Goal: Task Accomplishment & Management: Manage account settings

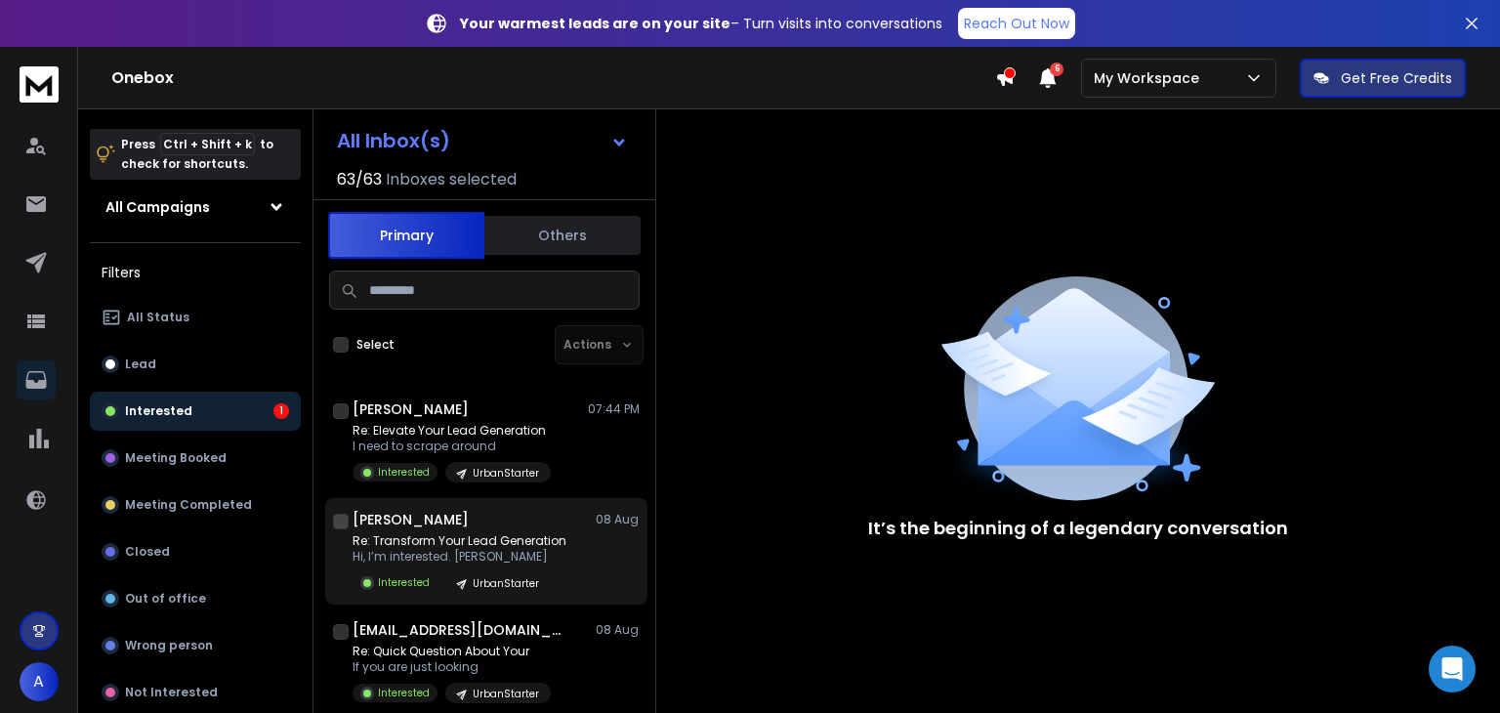
click at [443, 552] on p "Hi, I’m interested. [PERSON_NAME]" at bounding box center [459, 557] width 214 height 16
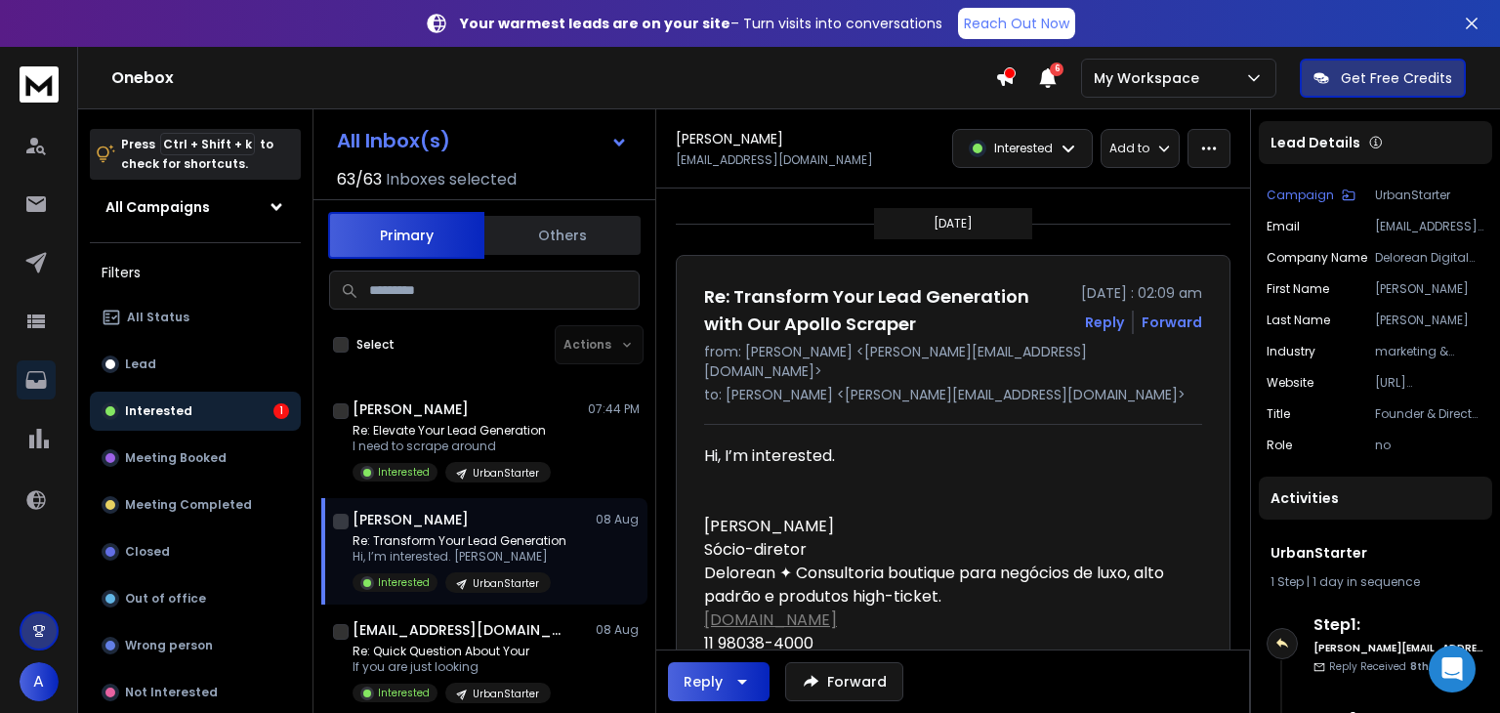
click at [921, 381] on p "from: [PERSON_NAME] <[PERSON_NAME][EMAIL_ADDRESS][DOMAIN_NAME]>" at bounding box center [953, 361] width 498 height 39
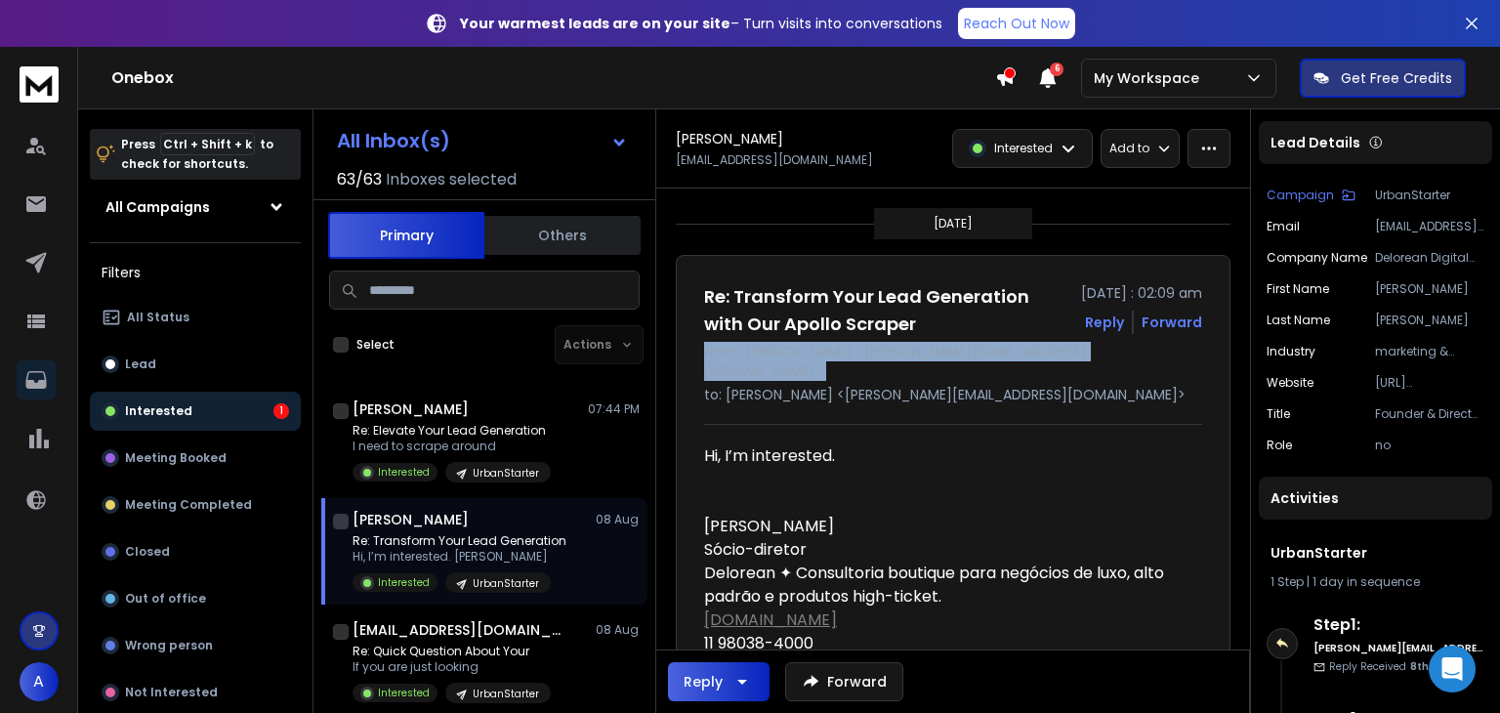
click at [921, 381] on p "from: [PERSON_NAME] <[PERSON_NAME][EMAIL_ADDRESS][DOMAIN_NAME]>" at bounding box center [953, 361] width 498 height 39
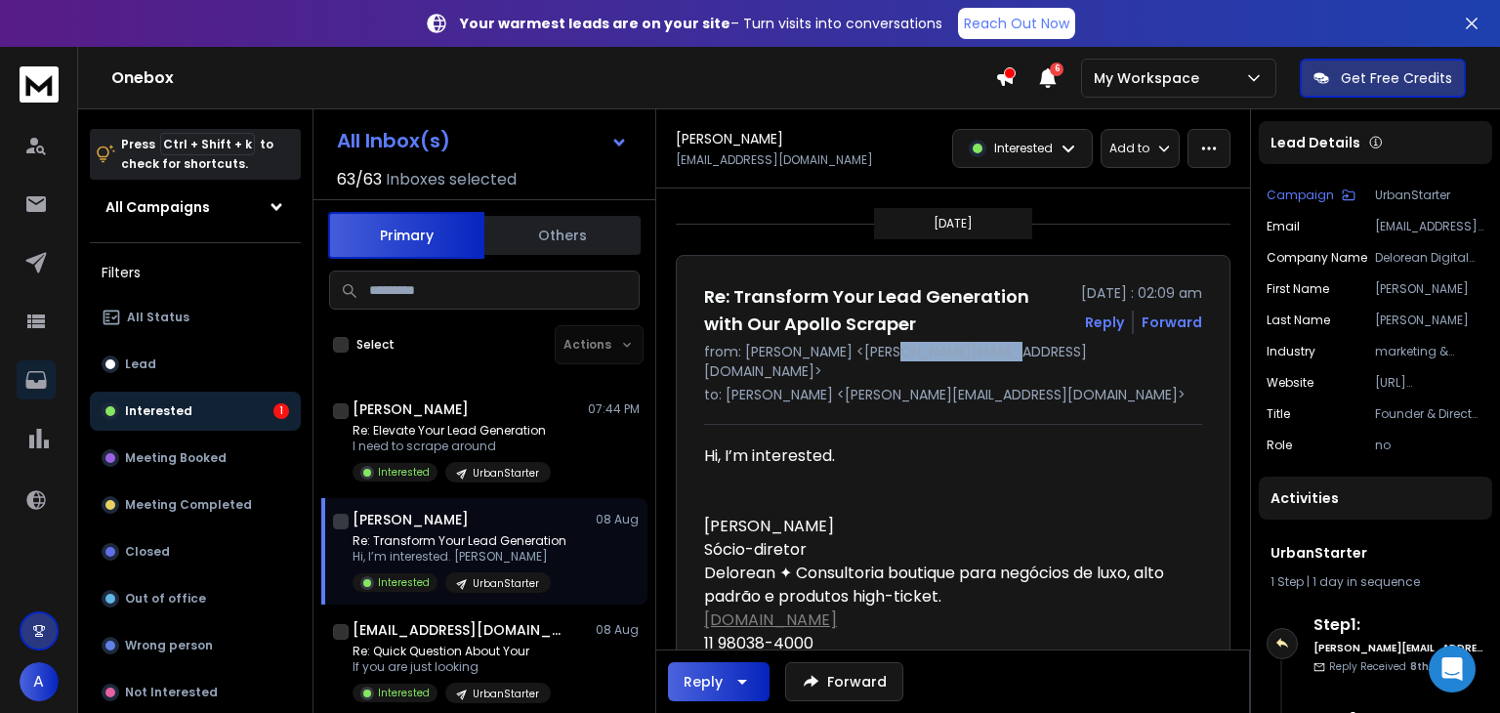
drag, startPoint x: 907, startPoint y: 381, endPoint x: 1026, endPoint y: 380, distance: 119.1
click at [1026, 380] on p "from: [PERSON_NAME] <[PERSON_NAME][EMAIL_ADDRESS][DOMAIN_NAME]>" at bounding box center [953, 361] width 498 height 39
copy p "[DOMAIN_NAME]"
click at [197, 403] on button "Interested 1" at bounding box center [195, 411] width 211 height 39
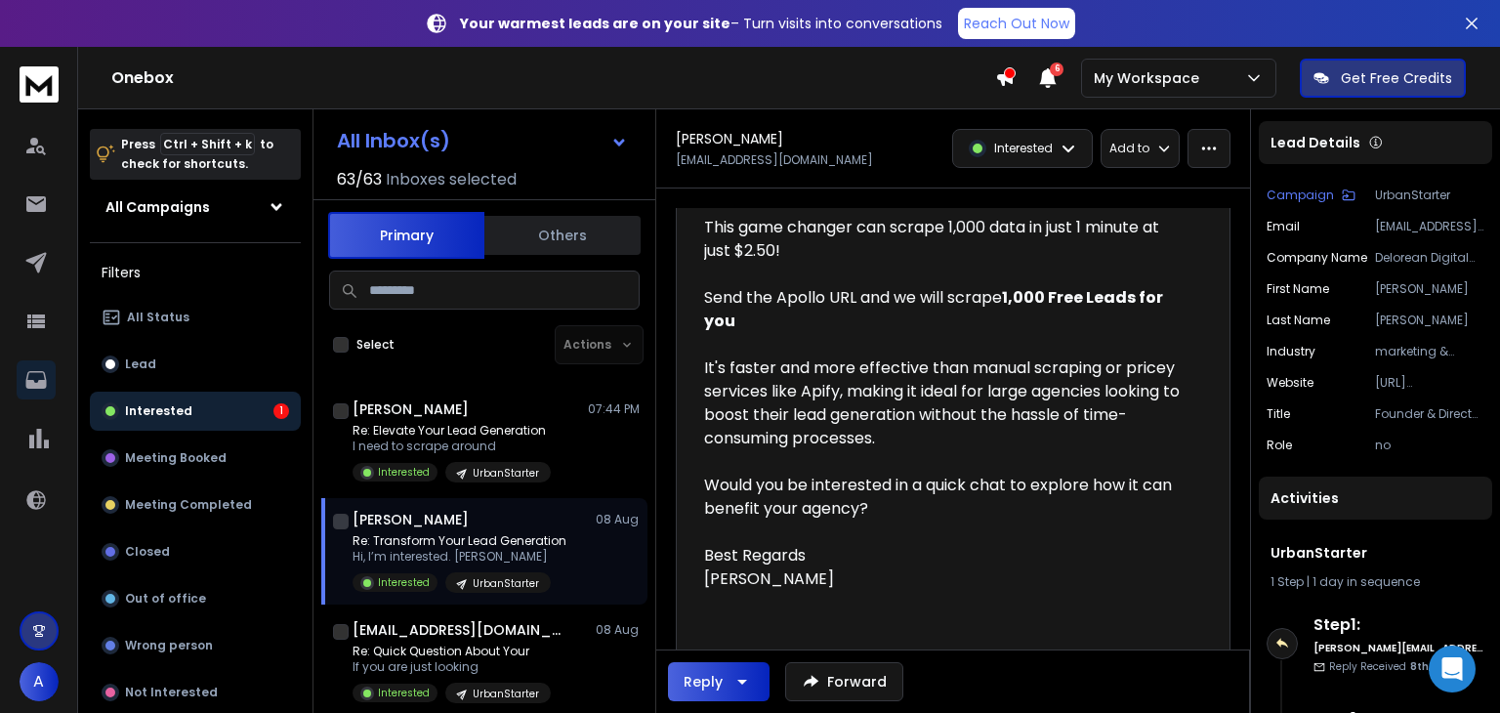
scroll to position [858, 0]
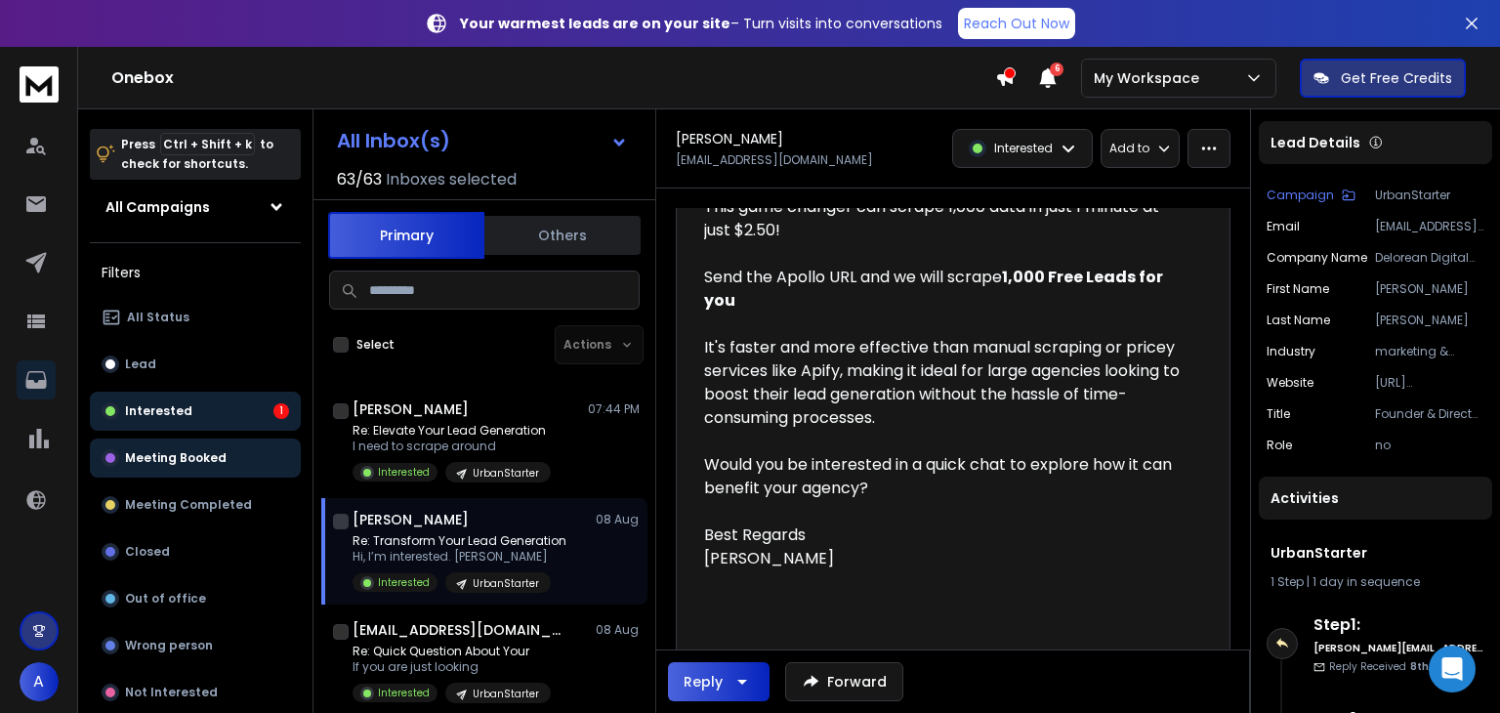
click at [210, 456] on p "Meeting Booked" at bounding box center [176, 458] width 102 height 16
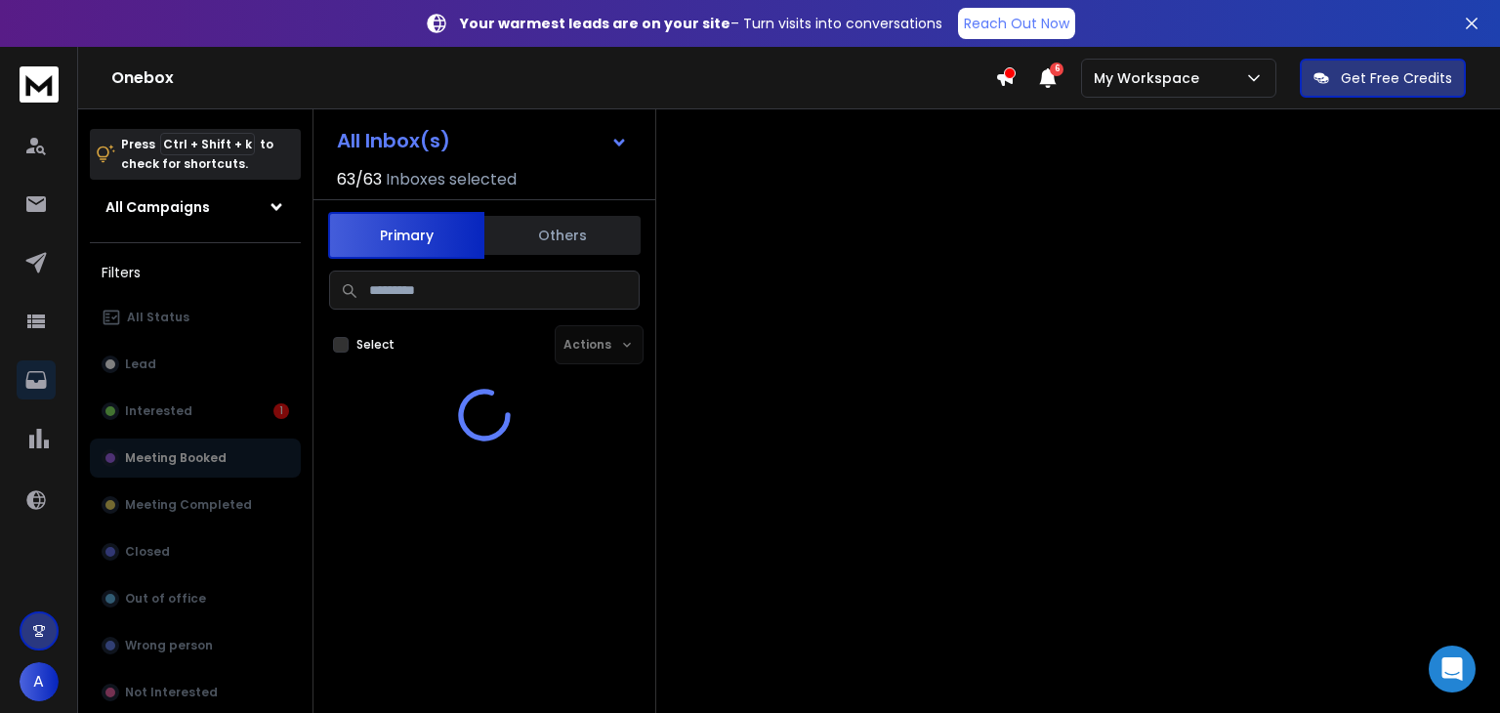
scroll to position [0, 0]
click at [223, 418] on div "All Status Lead Interested 1 Meeting Booked Meeting Completed Closed Out of off…" at bounding box center [195, 505] width 211 height 414
click at [223, 418] on button "Interested 1" at bounding box center [195, 411] width 211 height 39
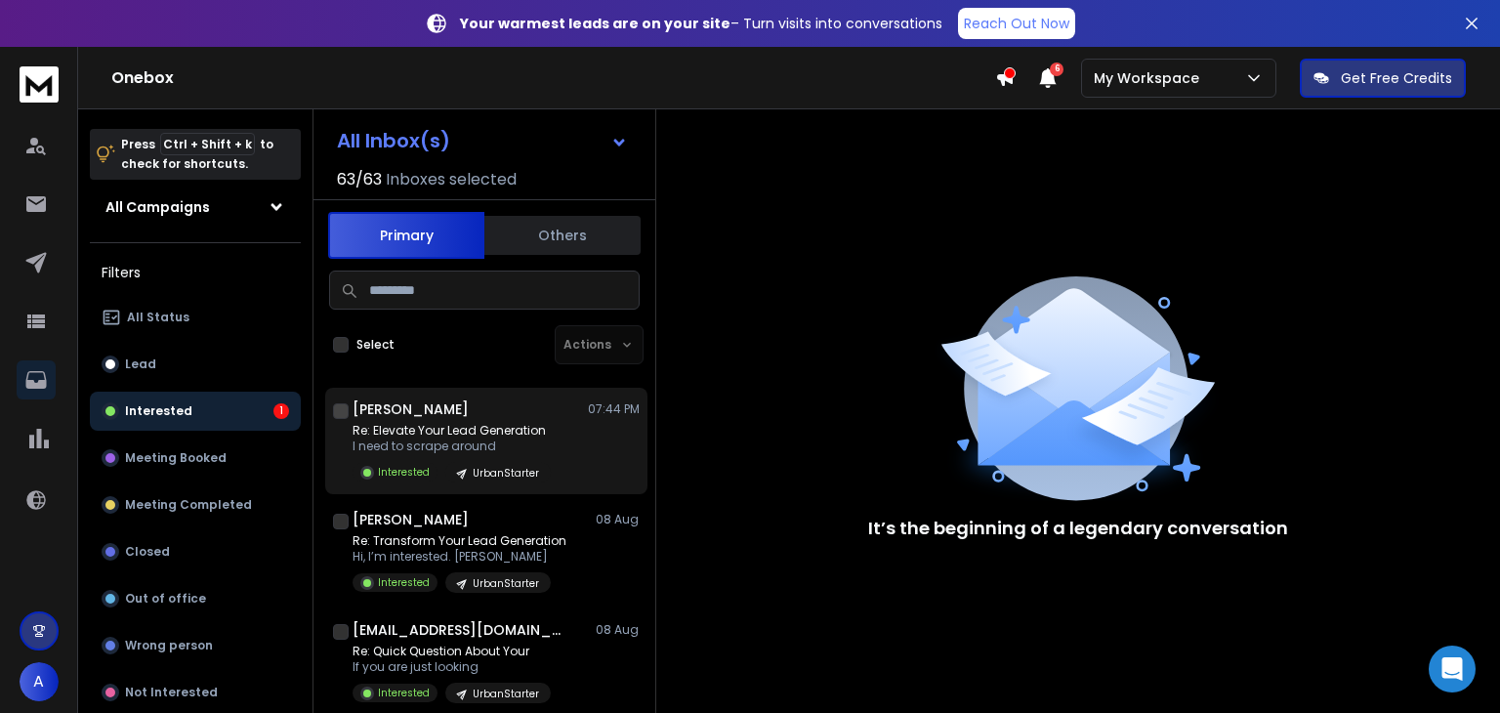
click at [549, 424] on div "Re: Elevate Your Lead Generation I need to scrape around Interested UrbanStarter" at bounding box center [495, 453] width 287 height 60
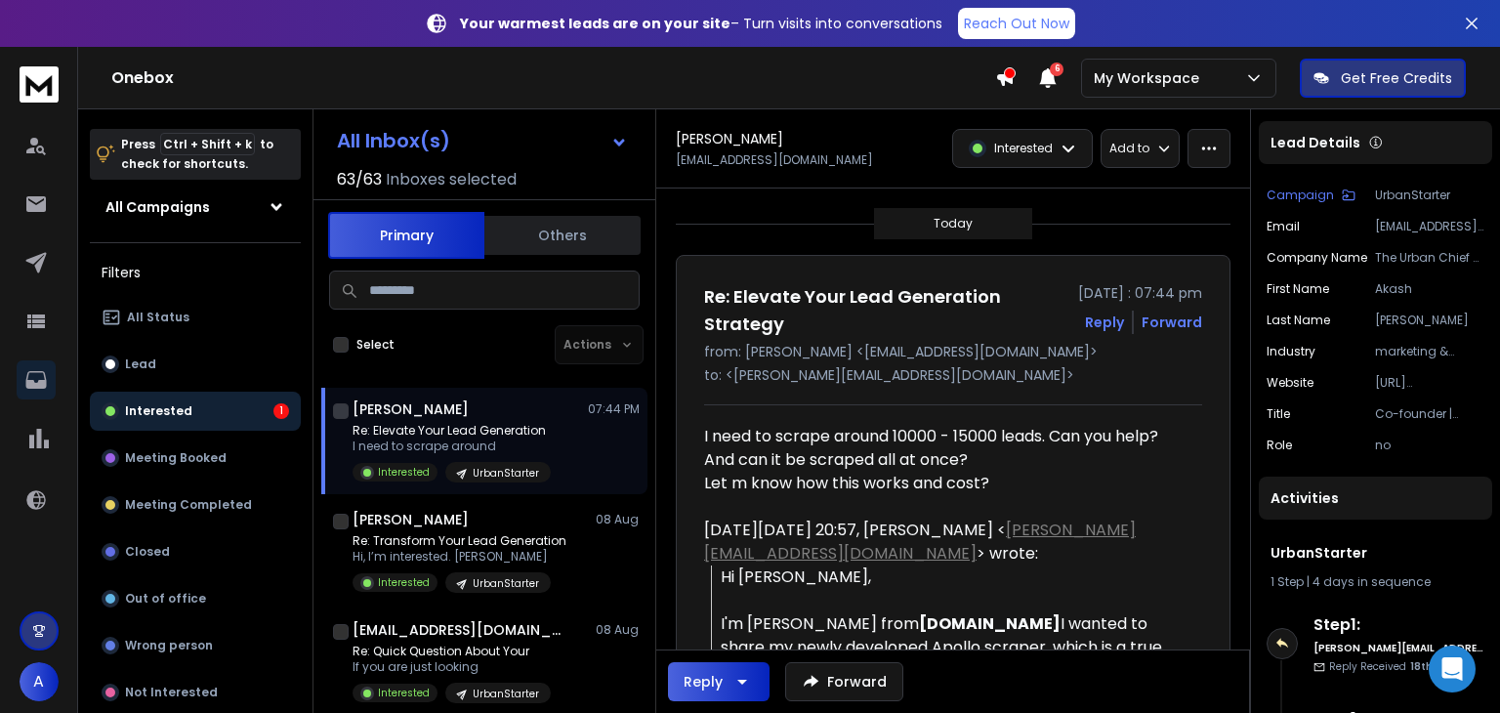
click at [188, 414] on button "Interested 1" at bounding box center [195, 411] width 211 height 39
click at [487, 436] on p "Re: Elevate Your Lead Generation" at bounding box center [451, 431] width 198 height 16
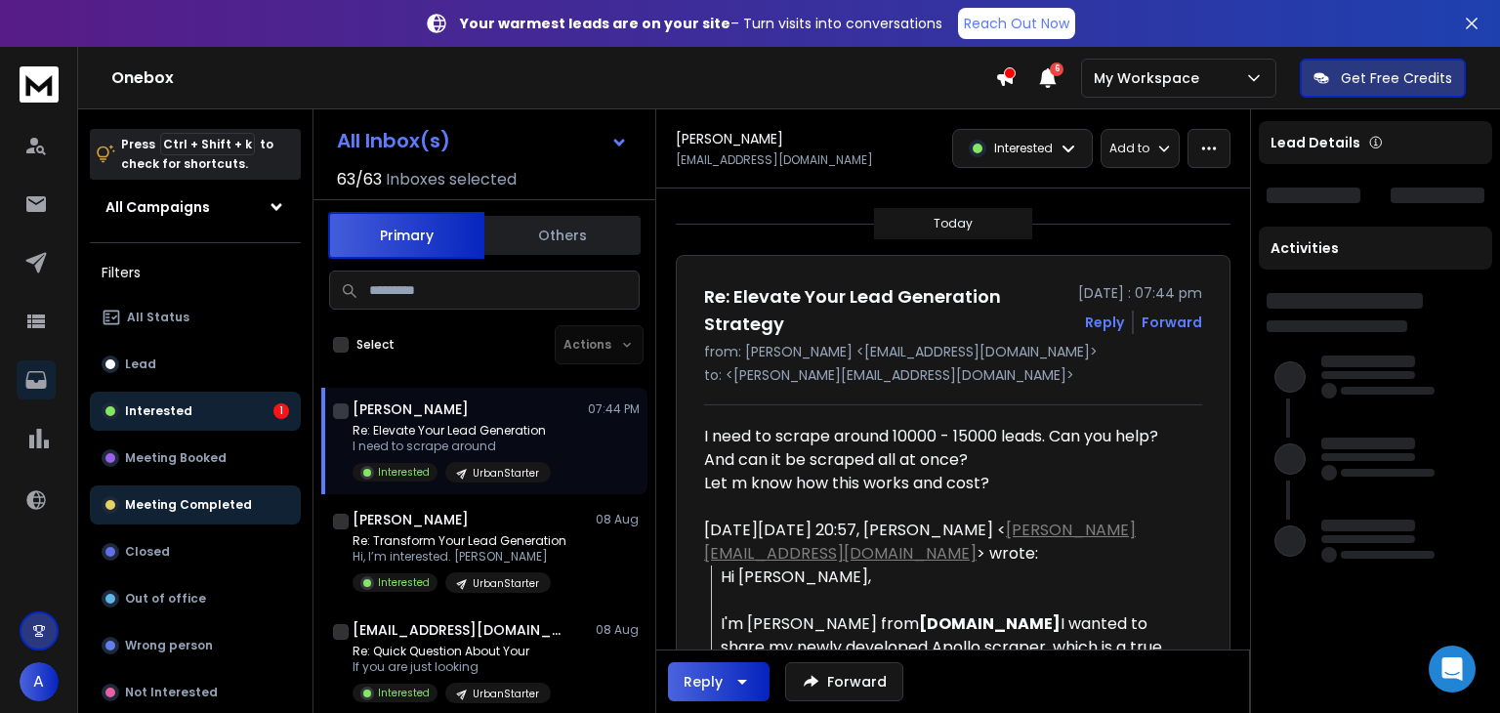
click at [172, 488] on button "Meeting Completed" at bounding box center [195, 504] width 211 height 39
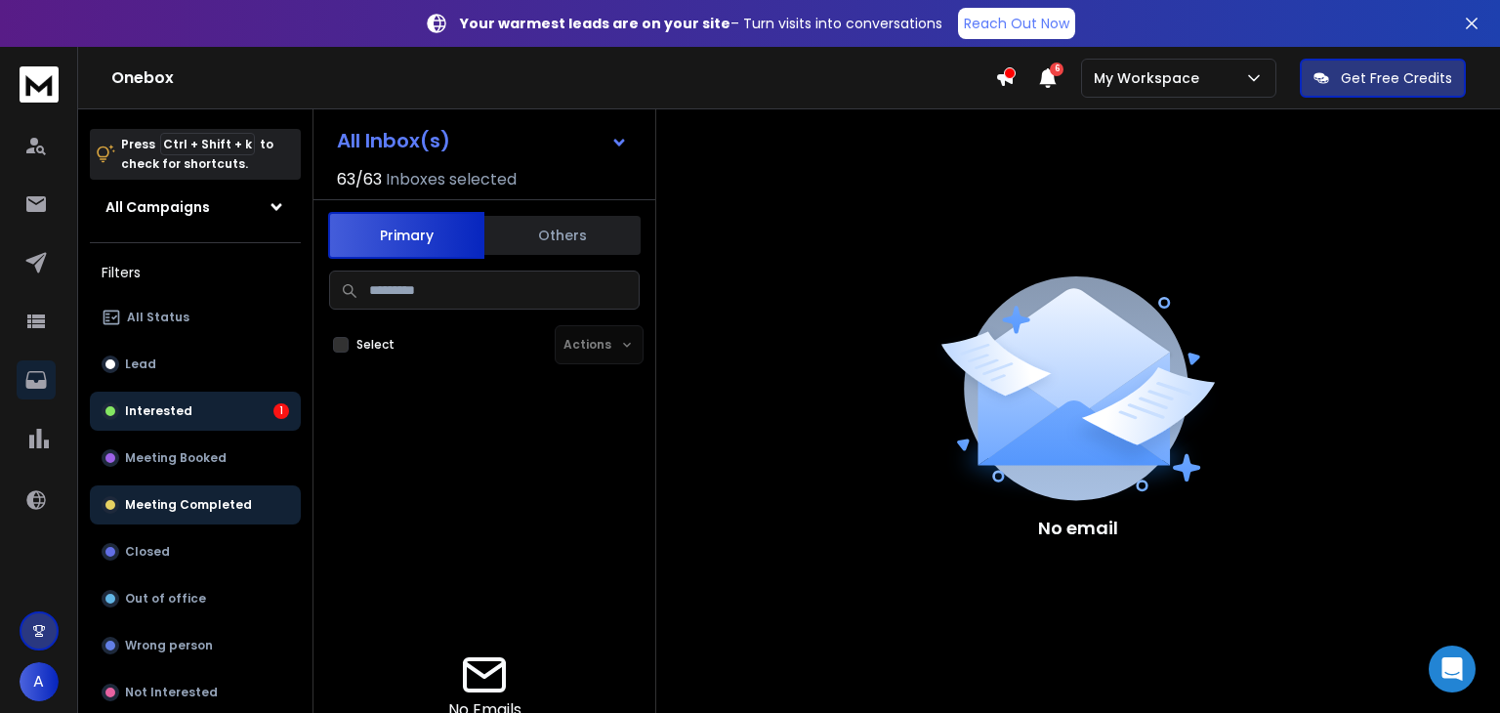
click at [219, 420] on button "Interested 1" at bounding box center [195, 411] width 211 height 39
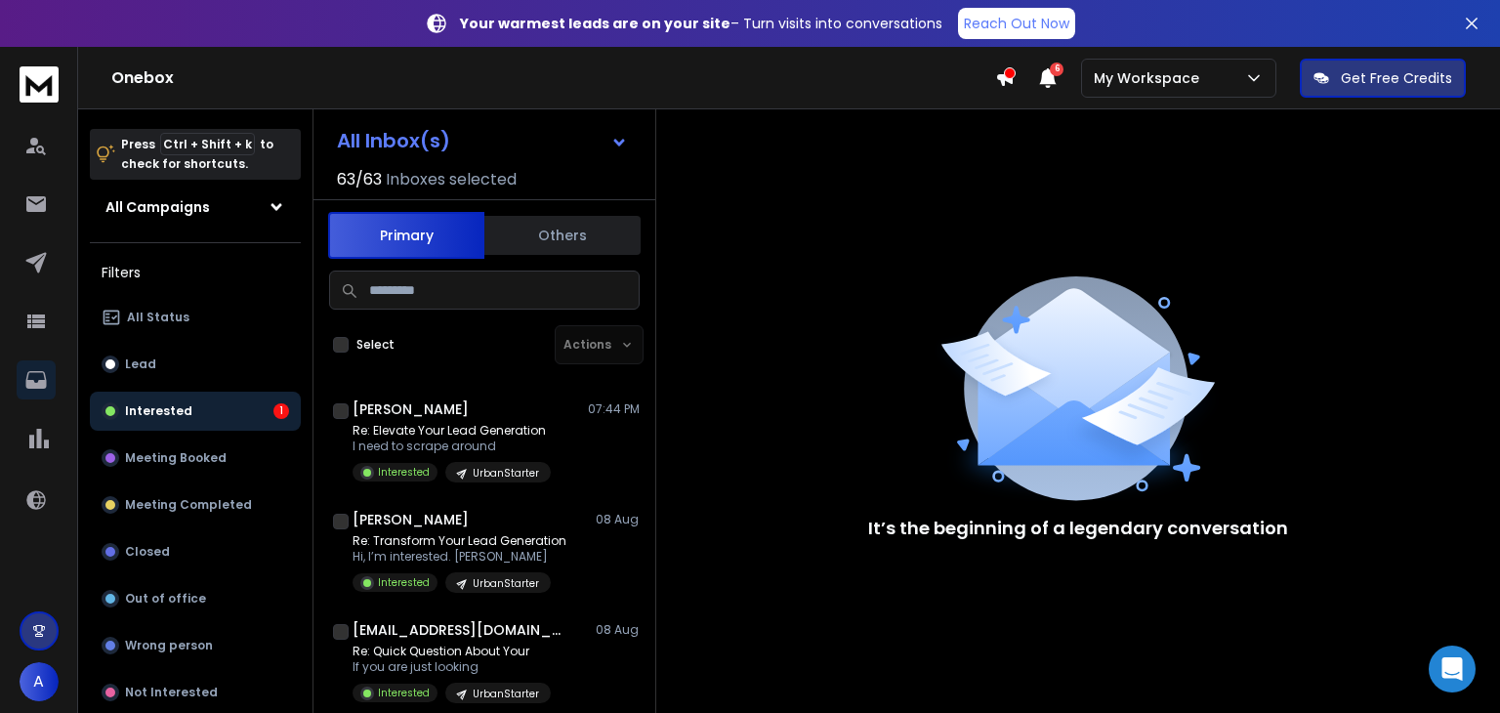
click at [580, 348] on div "Actions" at bounding box center [599, 344] width 89 height 39
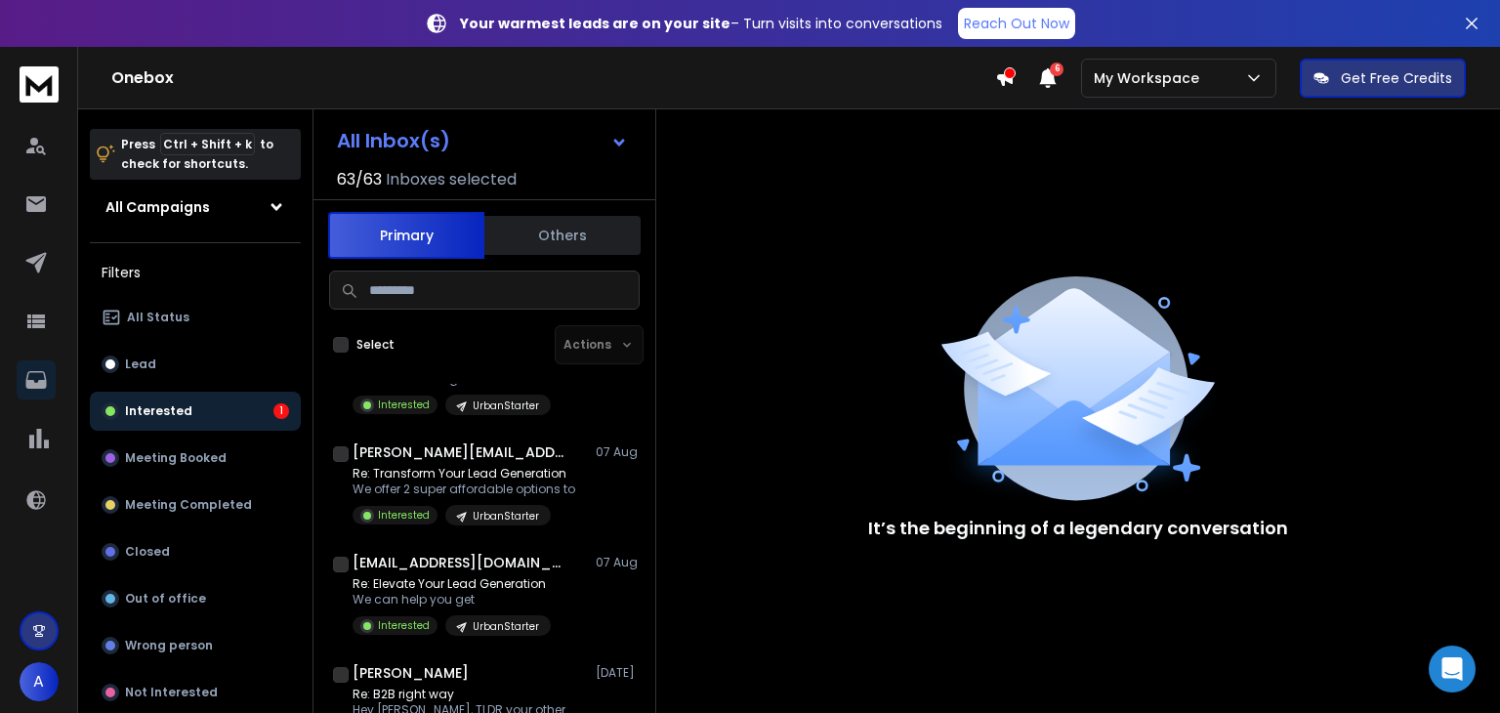
scroll to position [783, 0]
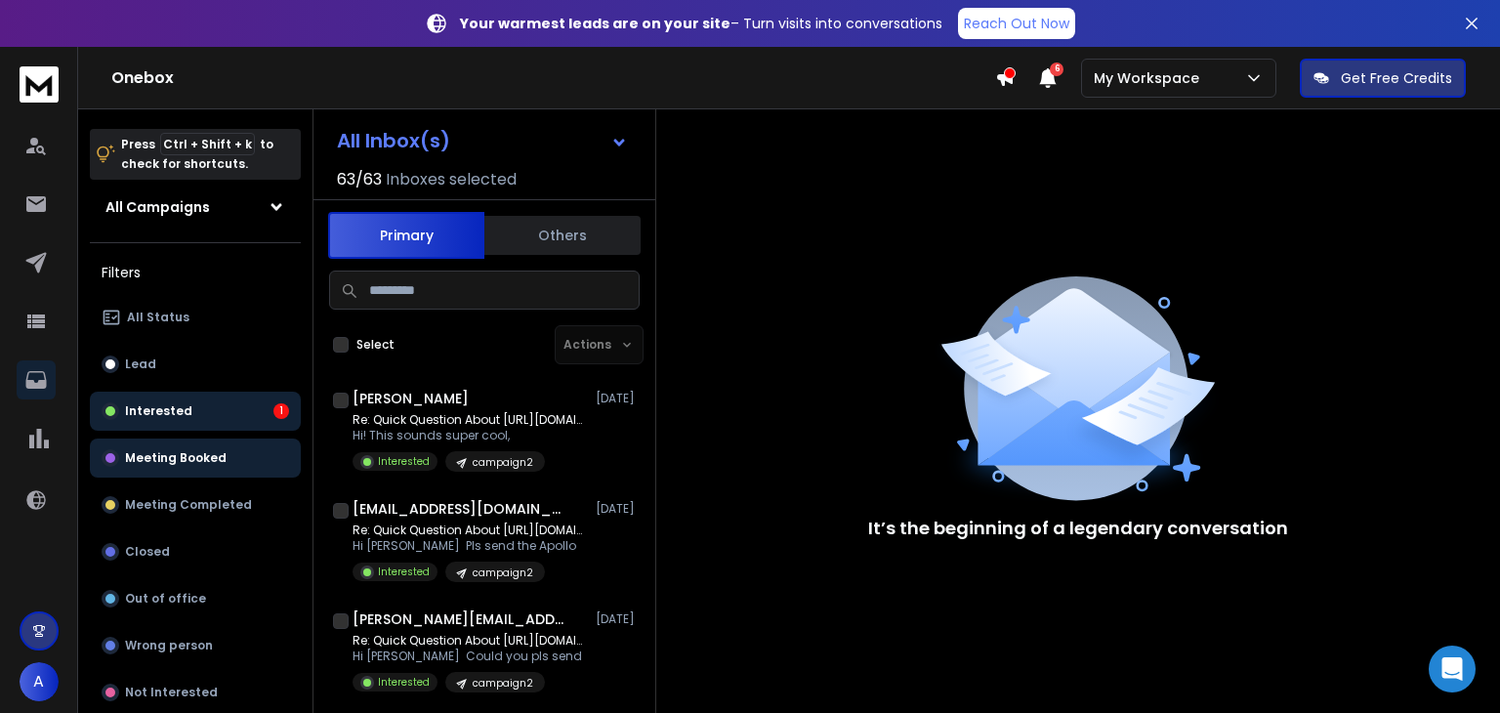
click at [176, 459] on p "Meeting Booked" at bounding box center [176, 458] width 102 height 16
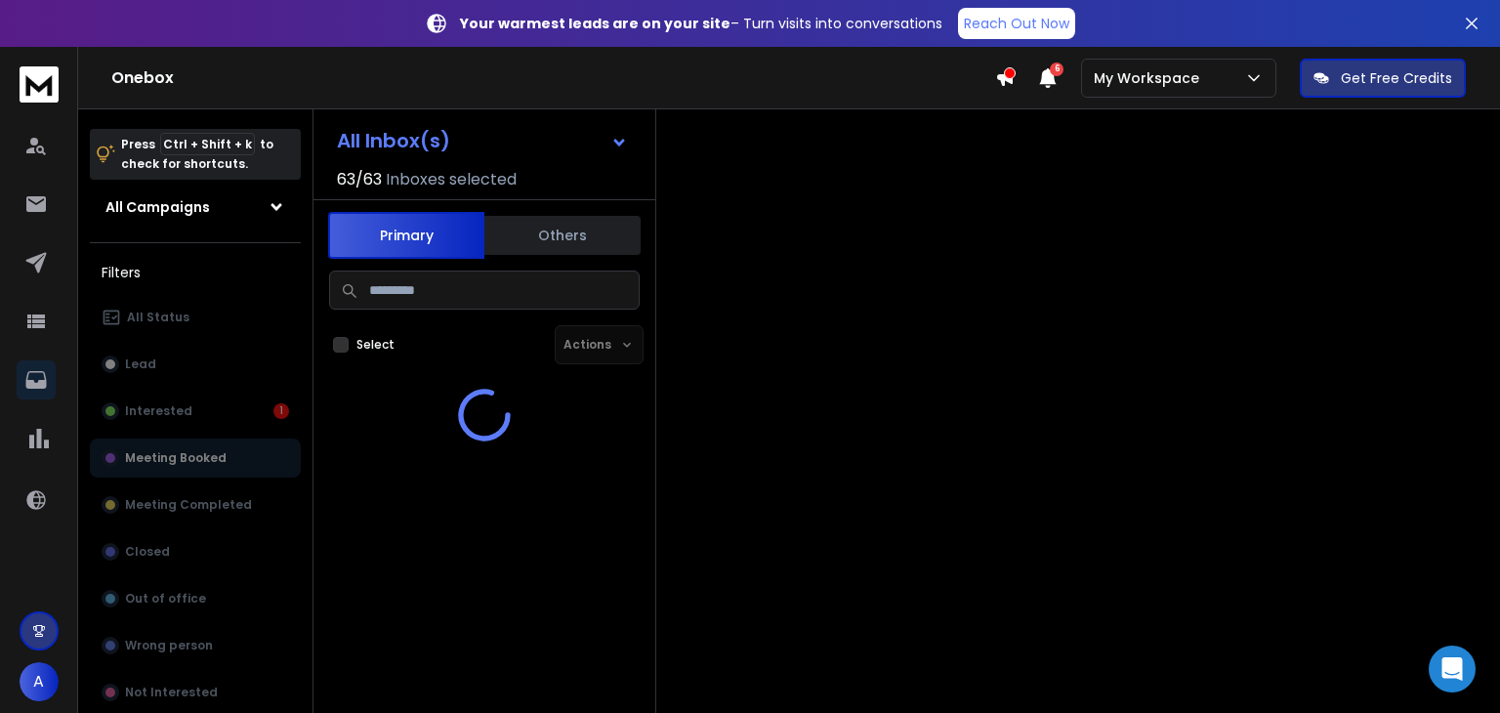
scroll to position [0, 0]
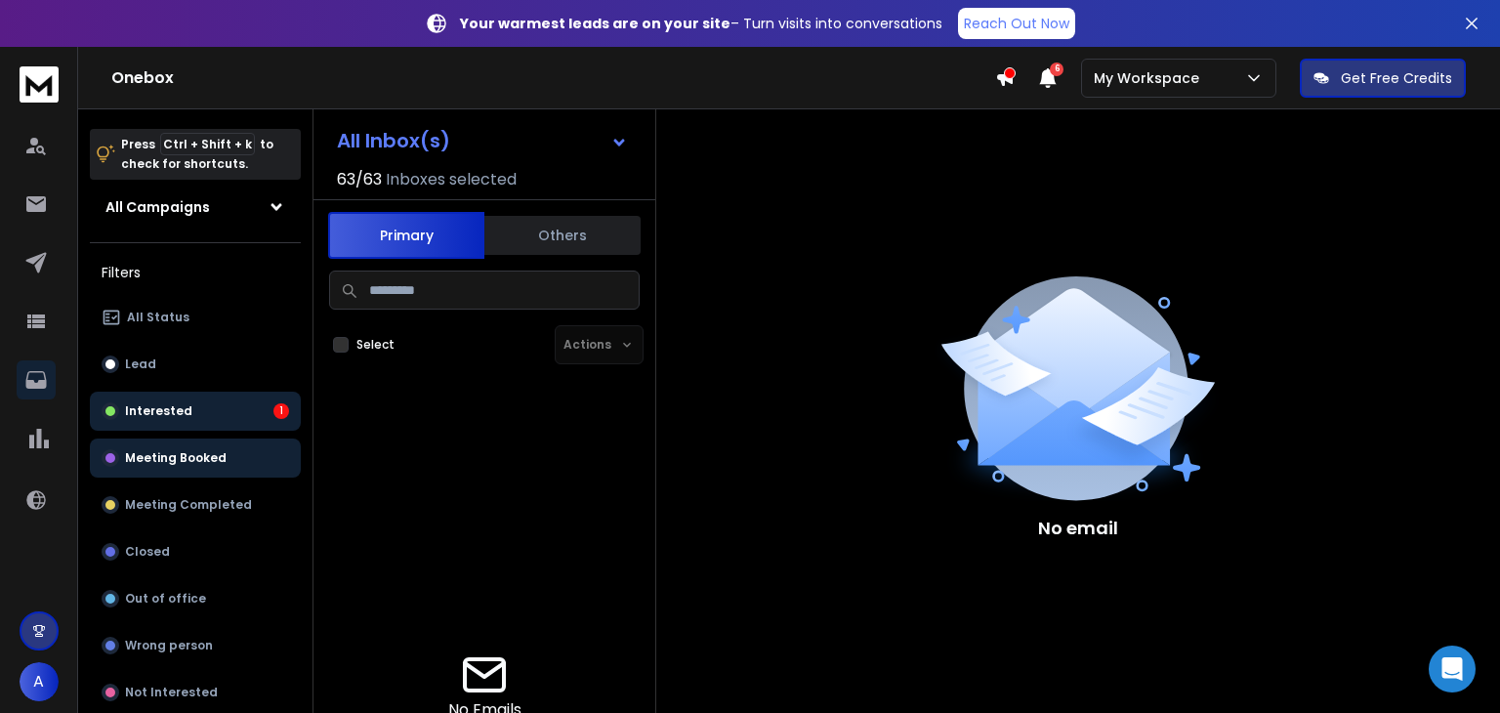
click at [220, 415] on button "Interested 1" at bounding box center [195, 411] width 211 height 39
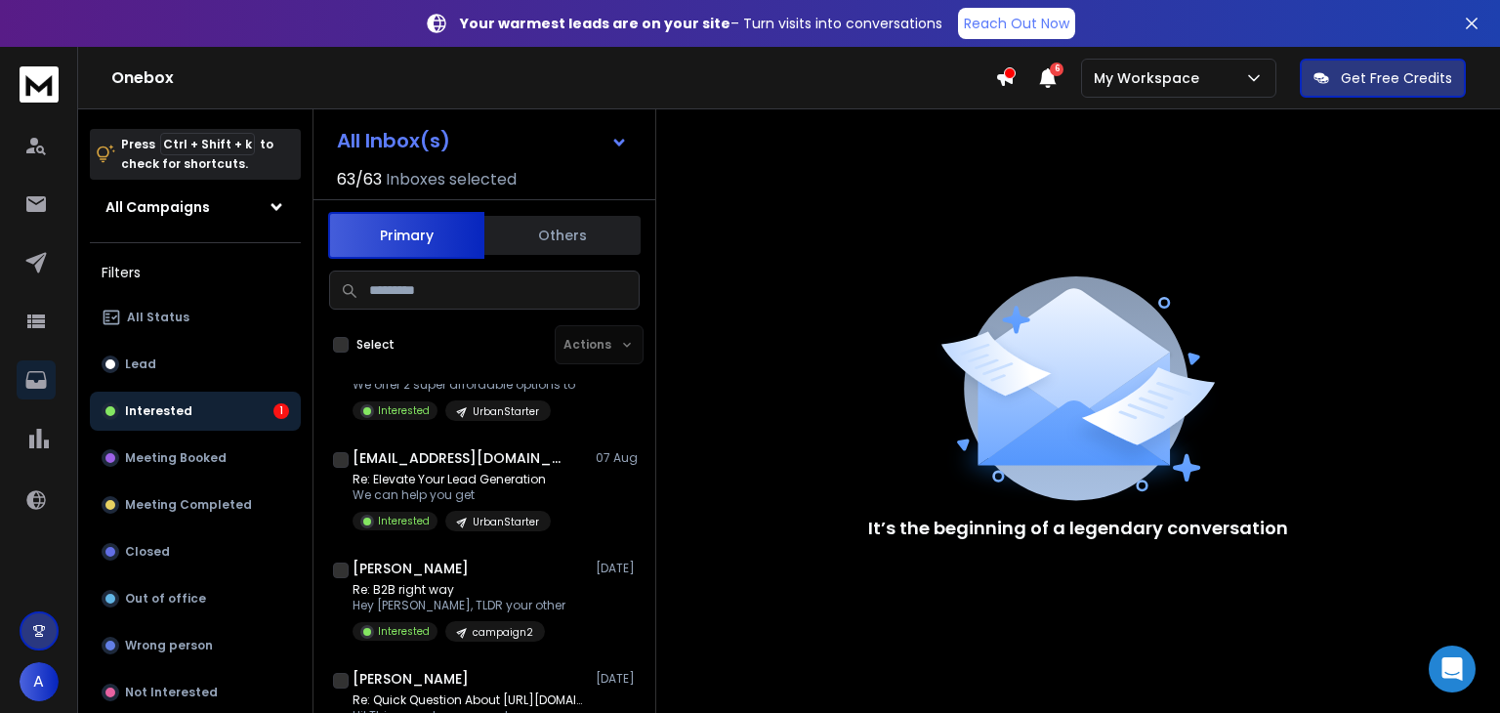
scroll to position [504, 0]
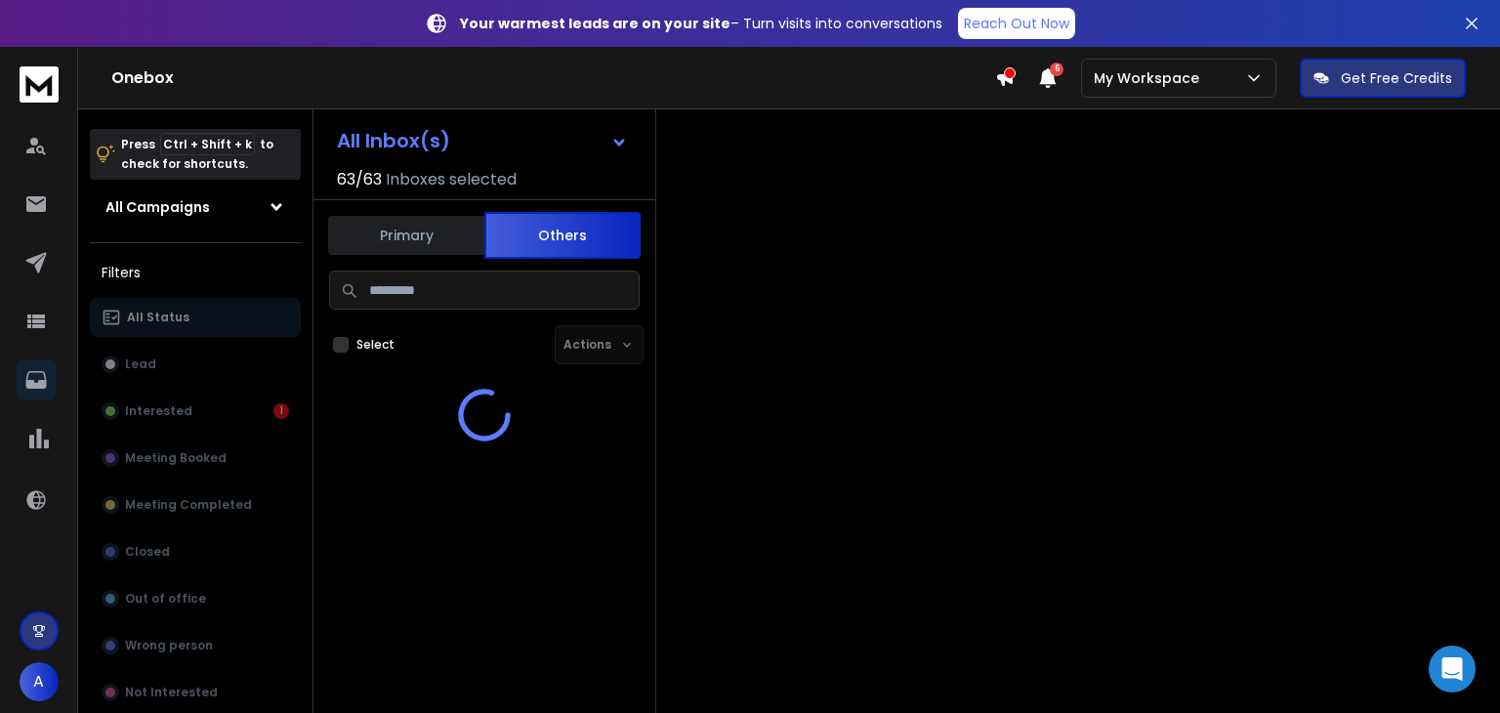
click at [562, 241] on button "Others" at bounding box center [562, 235] width 156 height 47
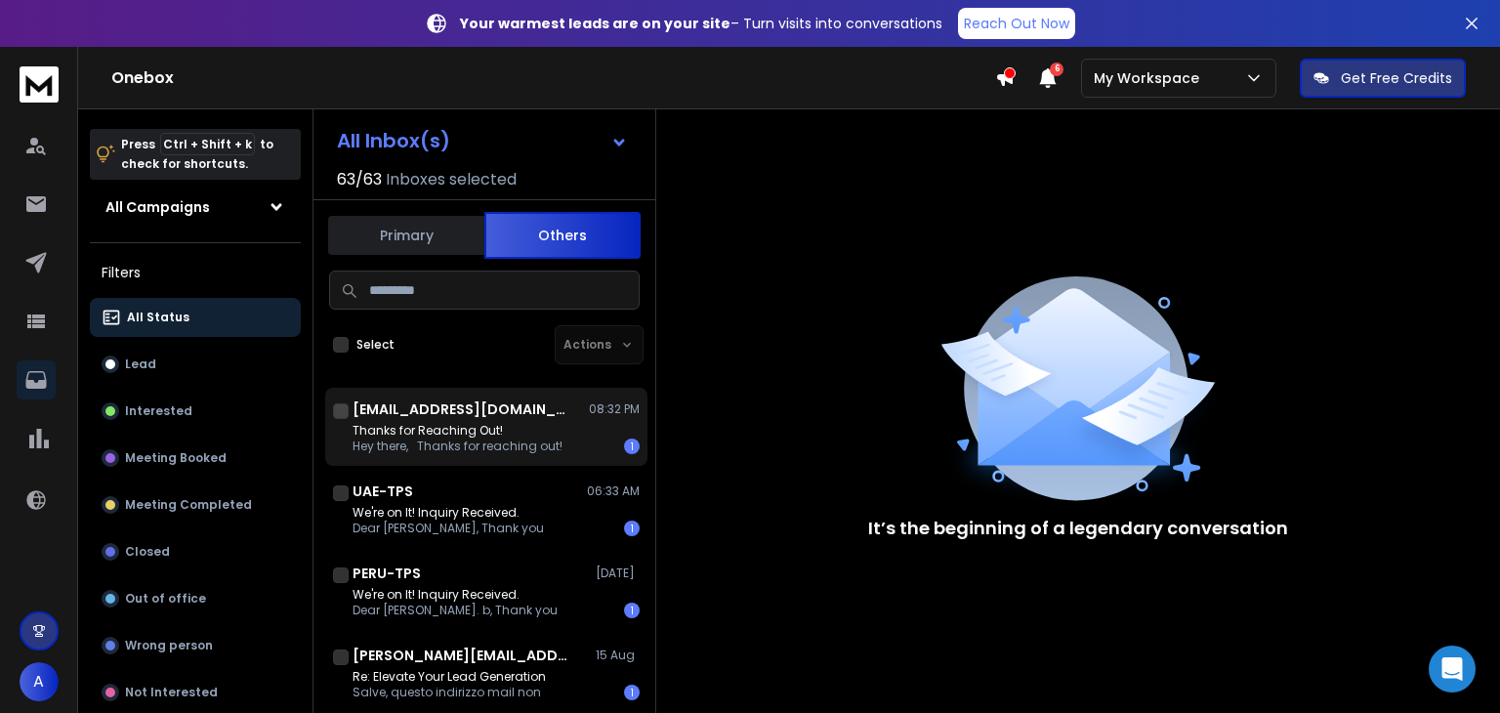
click at [469, 438] on p "Hey there, Thanks for reaching out!" at bounding box center [457, 446] width 210 height 16
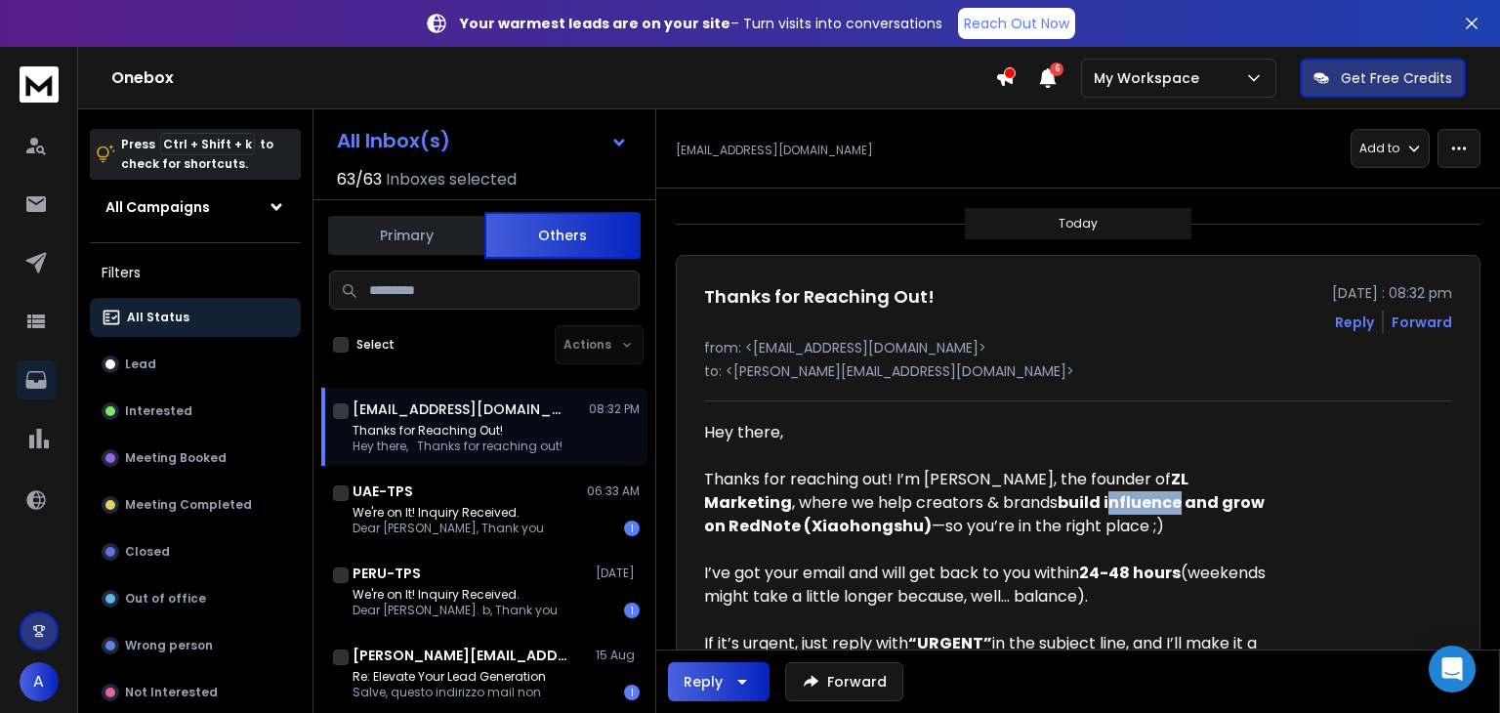
drag, startPoint x: 934, startPoint y: 513, endPoint x: 1003, endPoint y: 509, distance: 68.5
click at [1003, 509] on strong "build influence and grow on RedNote (Xiaohongshu)" at bounding box center [985, 514] width 563 height 46
click at [1004, 509] on strong "build influence and grow on RedNote (Xiaohongshu)" at bounding box center [985, 514] width 563 height 46
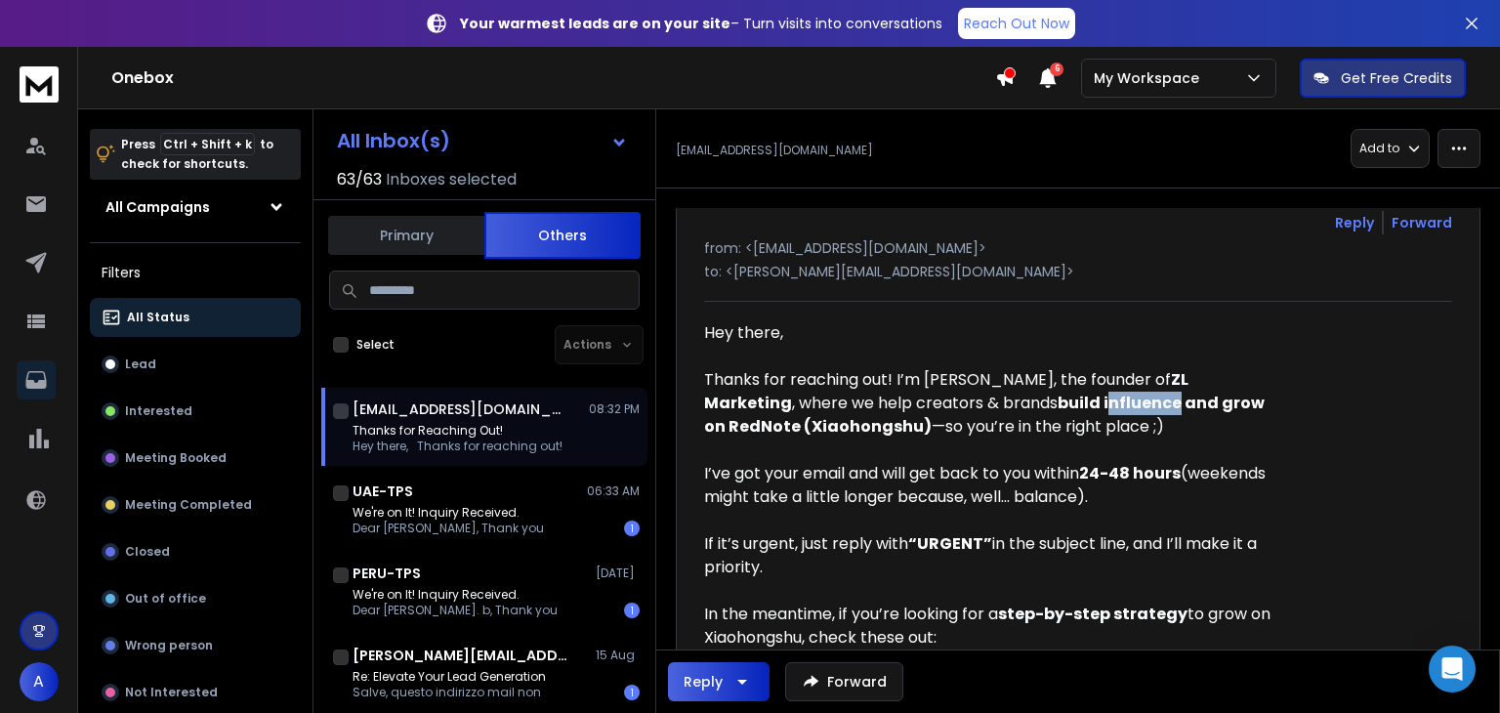
scroll to position [101, 0]
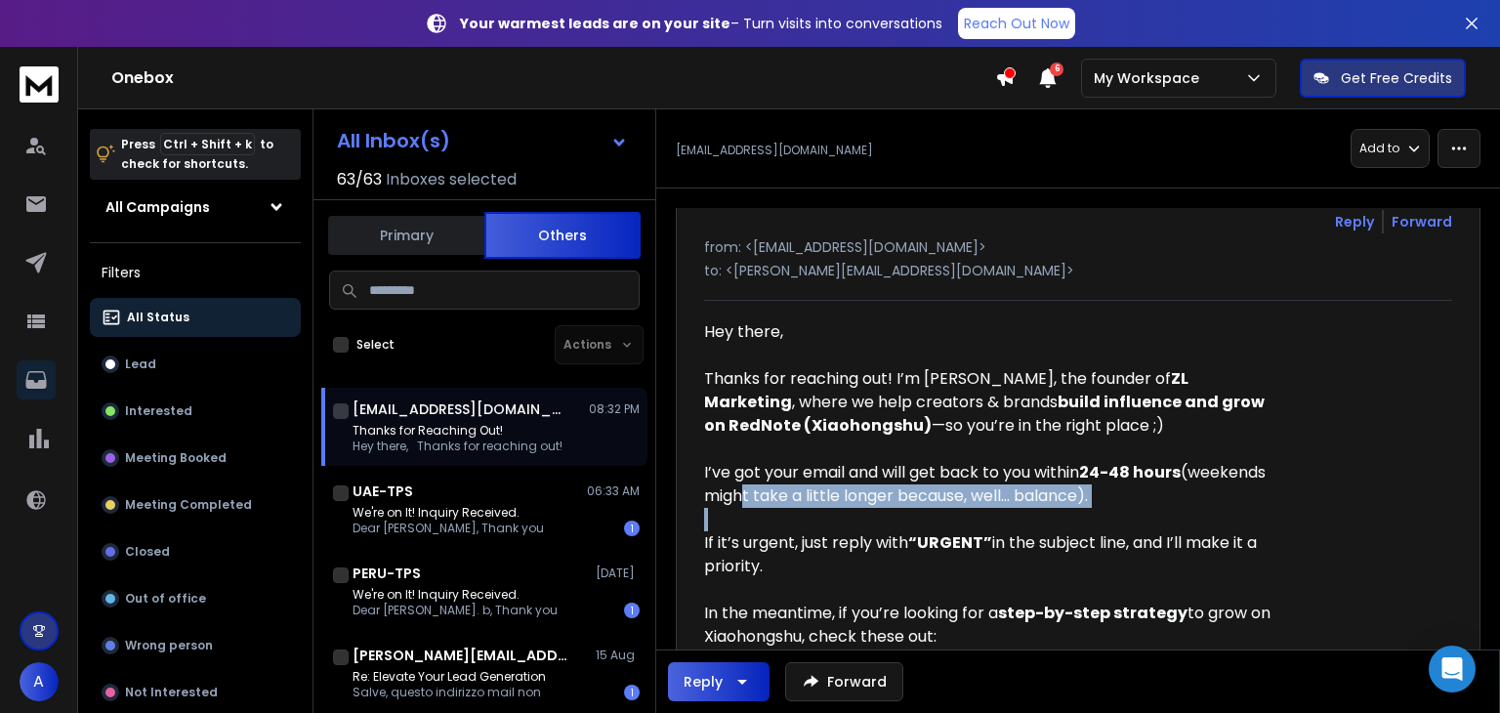
drag, startPoint x: 820, startPoint y: 496, endPoint x: 975, endPoint y: 512, distance: 156.0
click at [975, 512] on div "Hey there, Thanks for reaching out! I’m [PERSON_NAME], the founder of ZL Market…" at bounding box center [997, 726] width 586 height 812
click at [975, 512] on p at bounding box center [989, 519] width 570 height 23
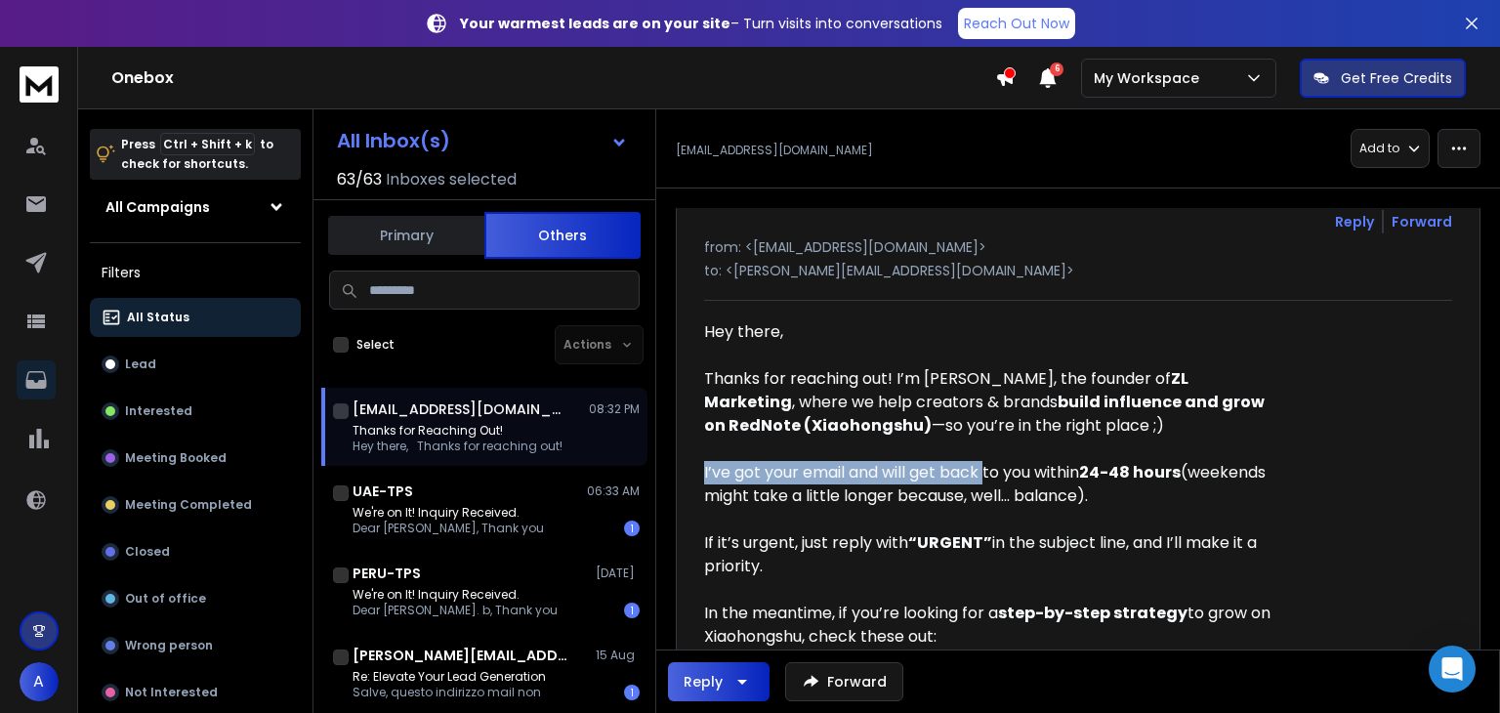
drag, startPoint x: 771, startPoint y: 453, endPoint x: 988, endPoint y: 474, distance: 217.7
click at [988, 474] on div "Hey there, Thanks for reaching out! I’m [PERSON_NAME], the founder of ZL Market…" at bounding box center [997, 726] width 586 height 812
click at [988, 474] on p "I’ve got your email and will get back to you within 24-48 hours (weekends might…" at bounding box center [989, 484] width 570 height 47
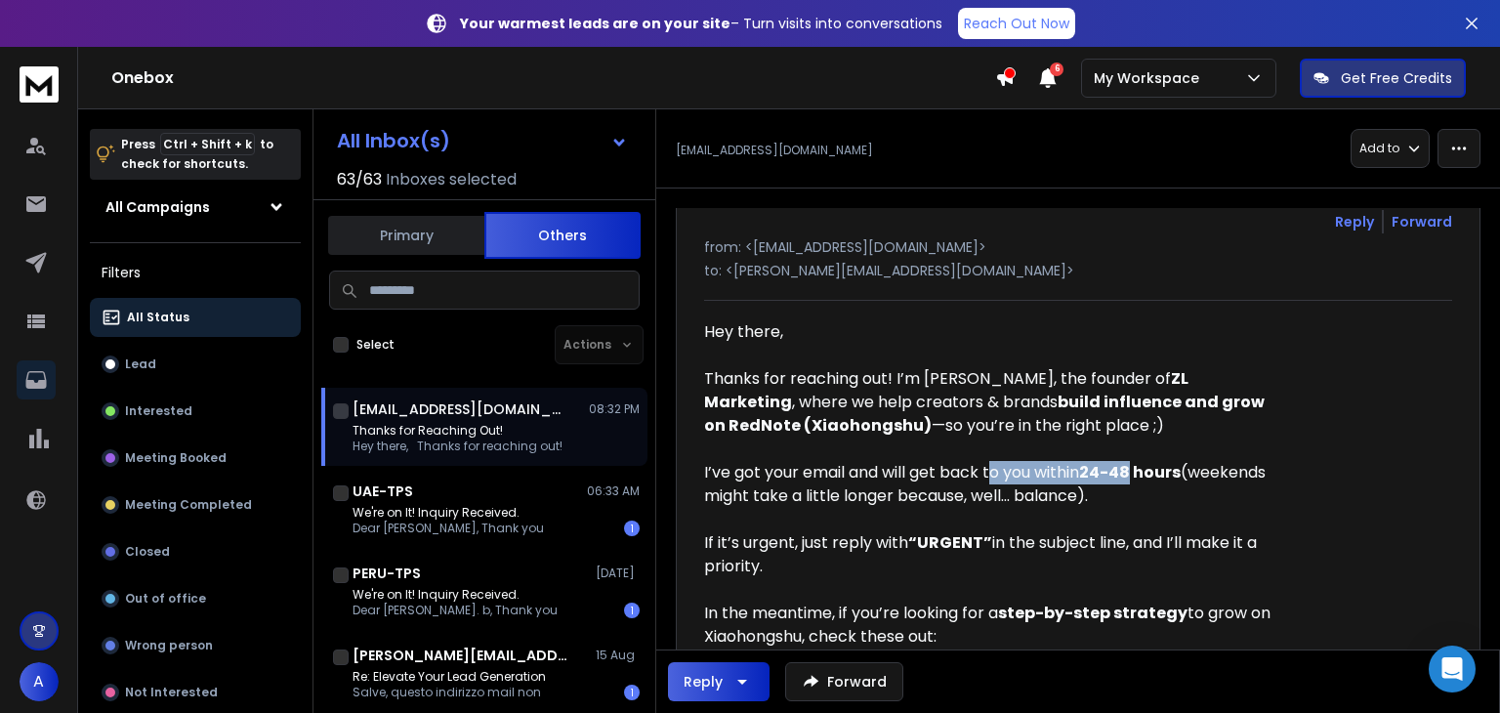
drag, startPoint x: 992, startPoint y: 474, endPoint x: 1138, endPoint y: 473, distance: 146.5
click at [1138, 473] on p "I’ve got your email and will get back to you within 24-48 hours (weekends might…" at bounding box center [989, 484] width 570 height 47
click at [1138, 473] on strong "24-48 hours" at bounding box center [1130, 472] width 102 height 22
click at [1133, 474] on strong "24-48 hours" at bounding box center [1130, 472] width 102 height 22
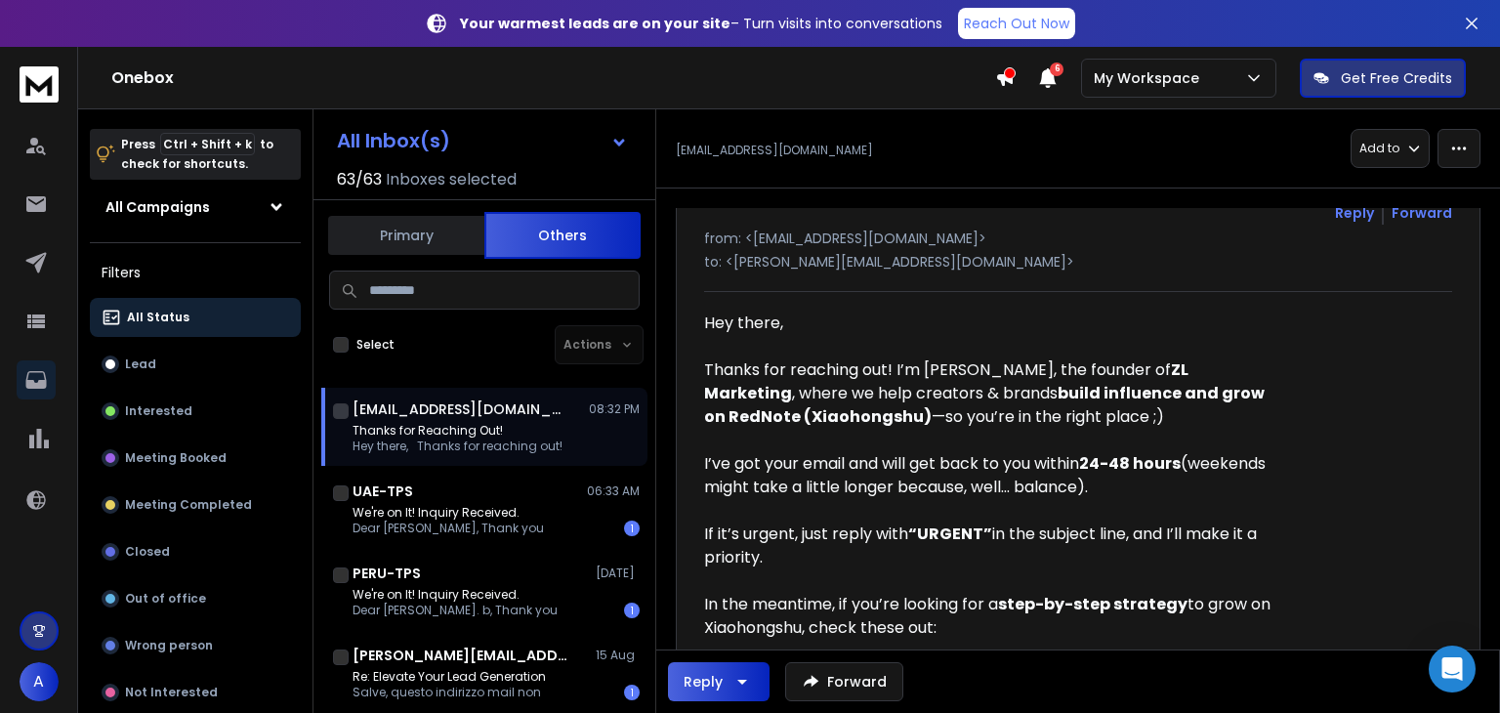
scroll to position [111, 0]
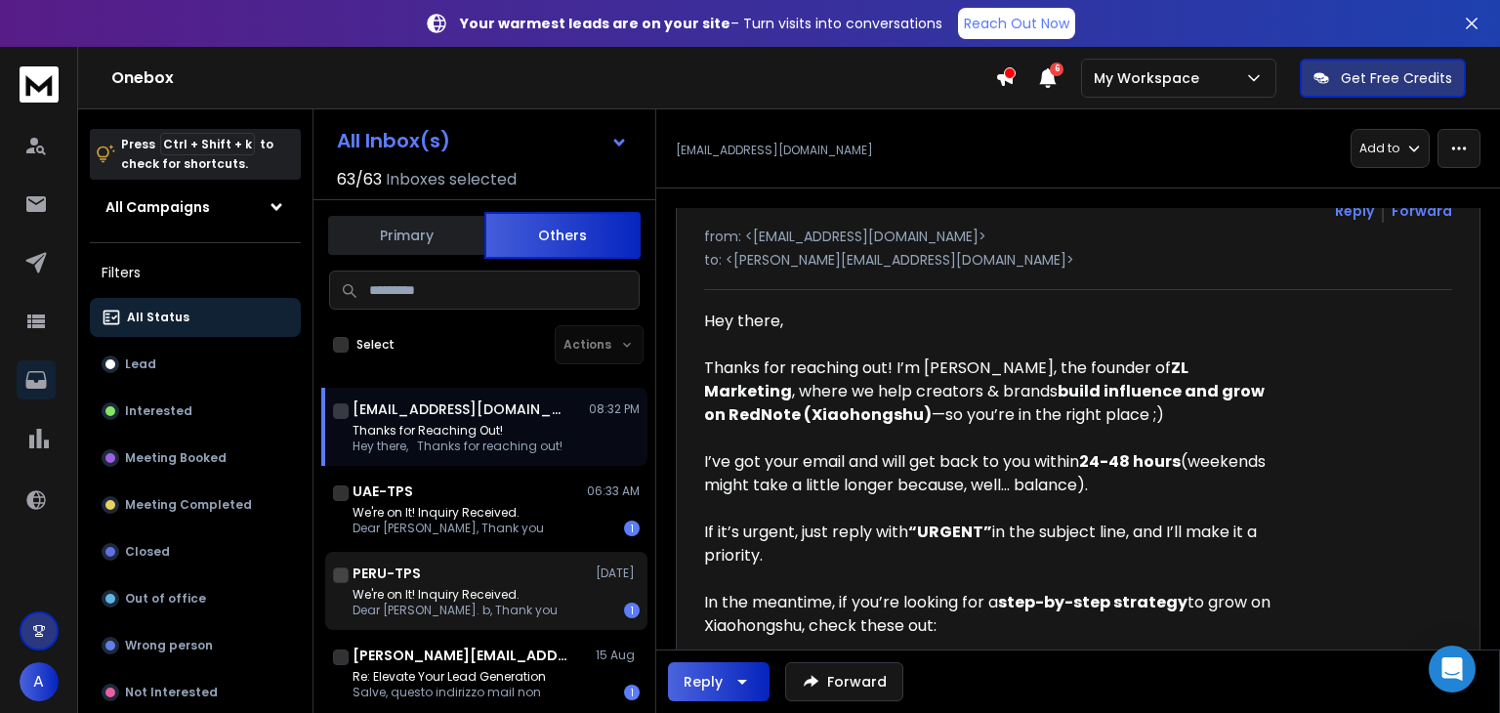
click at [515, 566] on div "PERU-TPS [DATE]" at bounding box center [495, 573] width 287 height 20
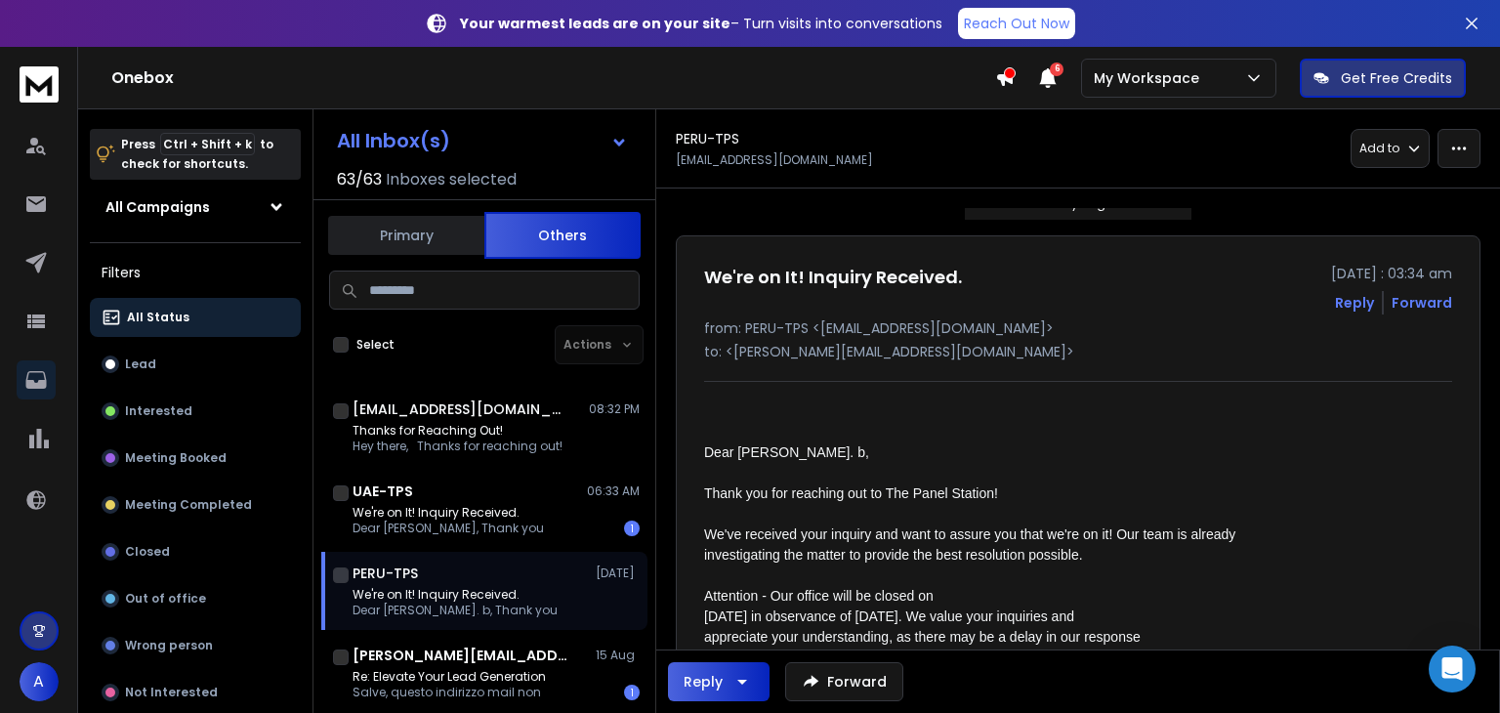
scroll to position [22, 0]
drag, startPoint x: 929, startPoint y: 539, endPoint x: 1178, endPoint y: 549, distance: 249.2
click at [1178, 549] on p "We've received your inquiry and want to assure you that we're on it! Our team i…" at bounding box center [989, 532] width 570 height 62
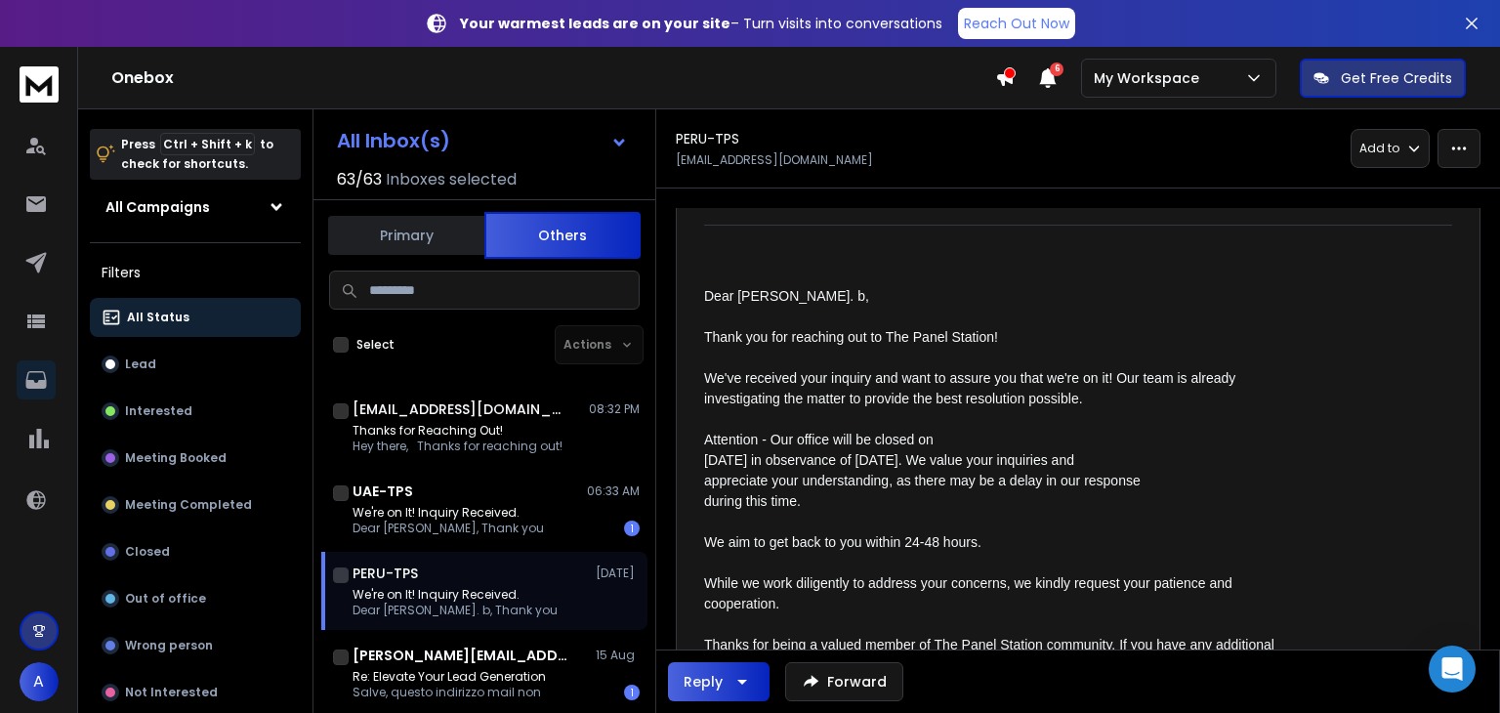
scroll to position [191, 0]
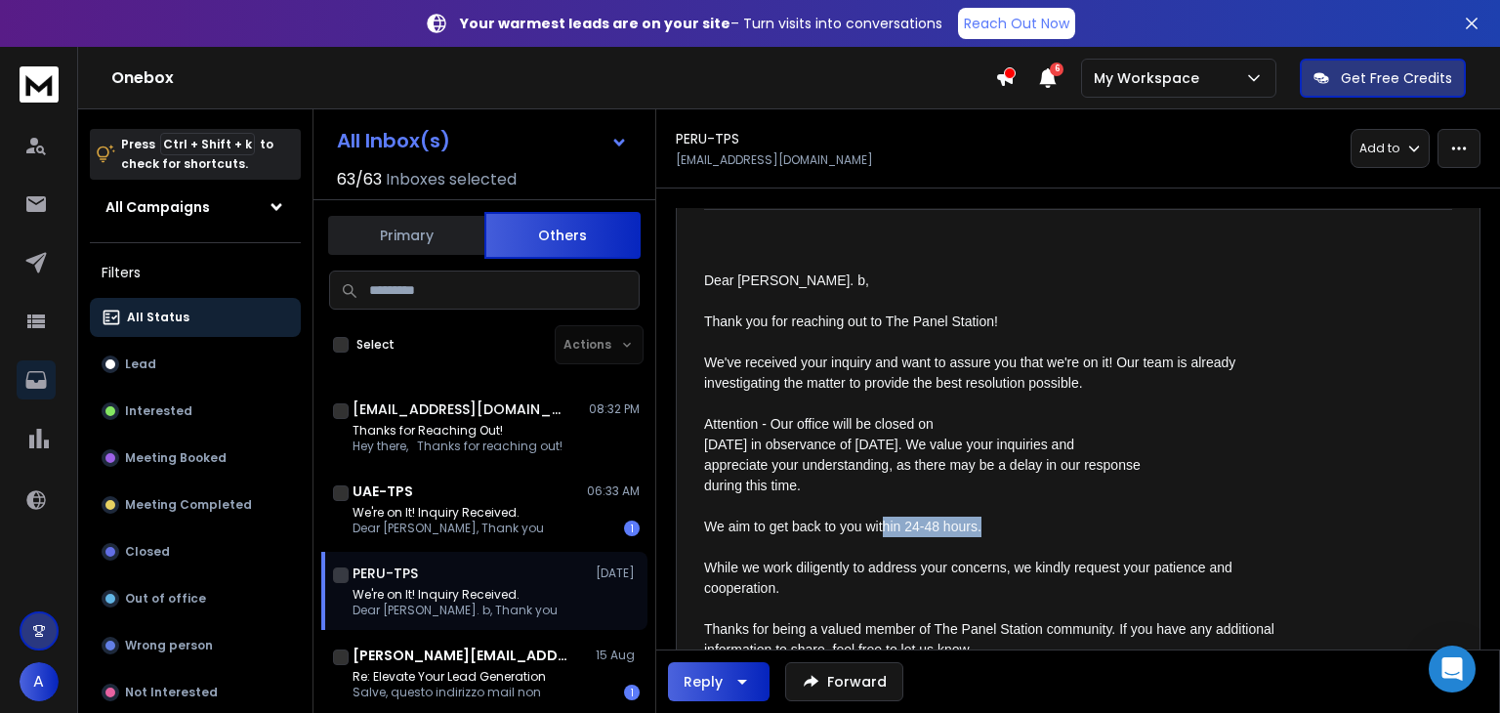
drag, startPoint x: 885, startPoint y: 527, endPoint x: 1043, endPoint y: 524, distance: 158.2
click at [1043, 524] on p "We aim to get back to you within 24-48 hours." at bounding box center [989, 526] width 570 height 21
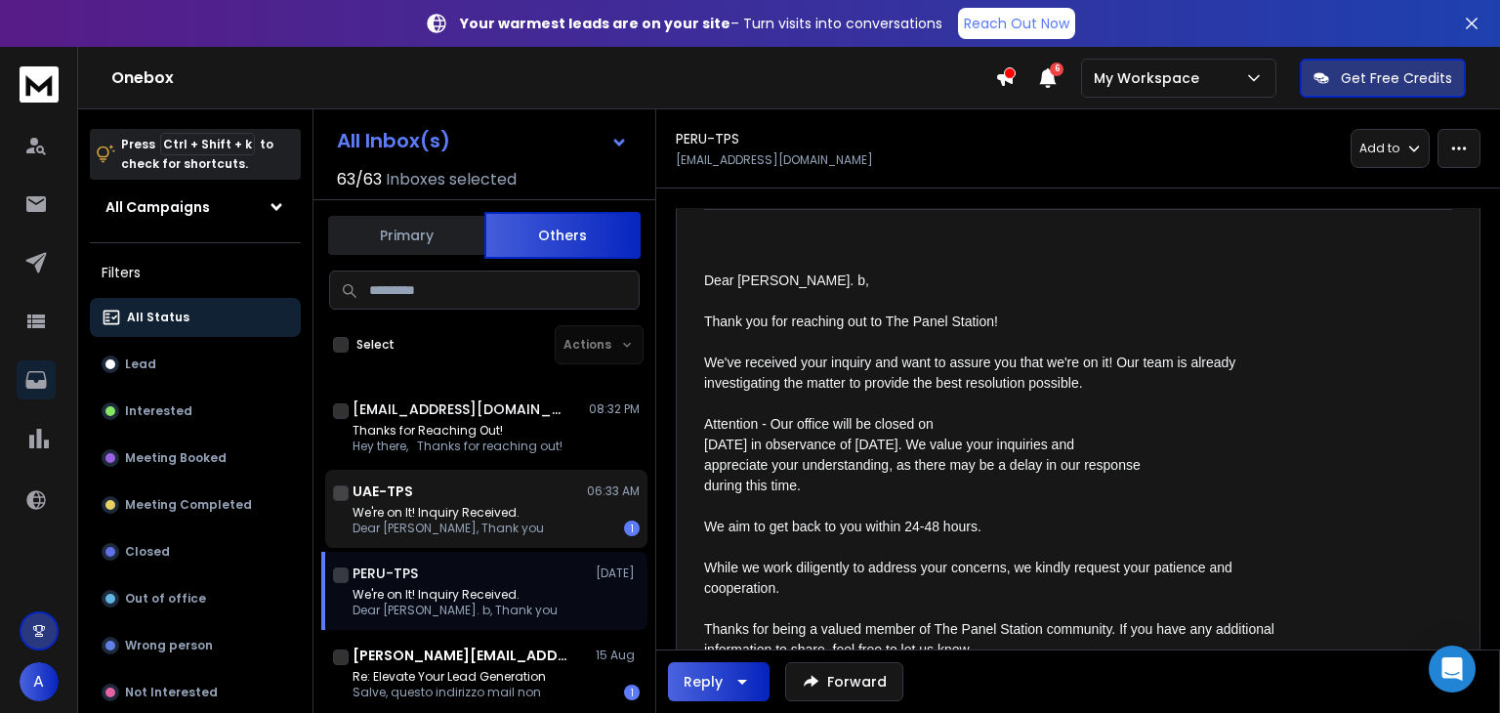
click at [445, 481] on div "UAE-TPS 06:33 AM" at bounding box center [495, 491] width 287 height 20
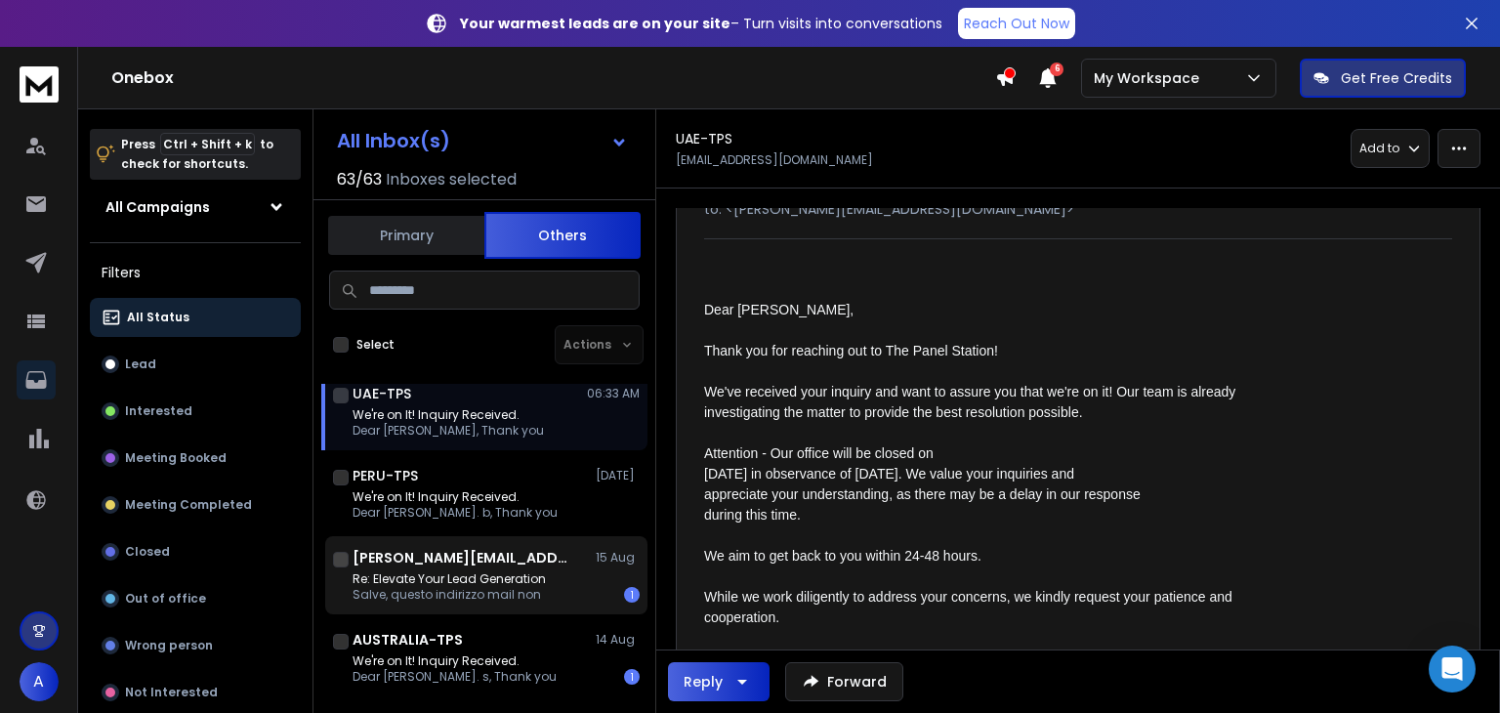
scroll to position [132, 0]
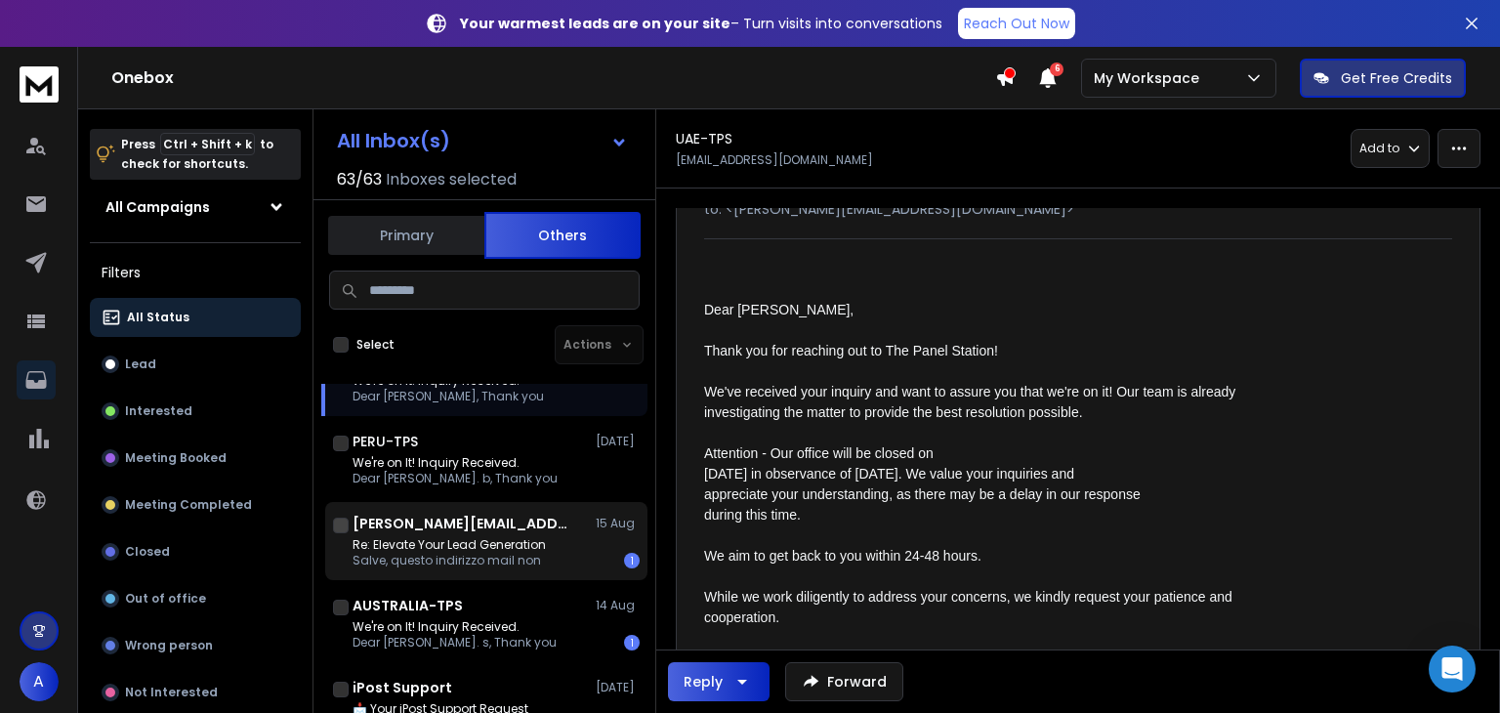
click at [489, 540] on p "Re: Elevate Your Lead Generation" at bounding box center [448, 545] width 193 height 16
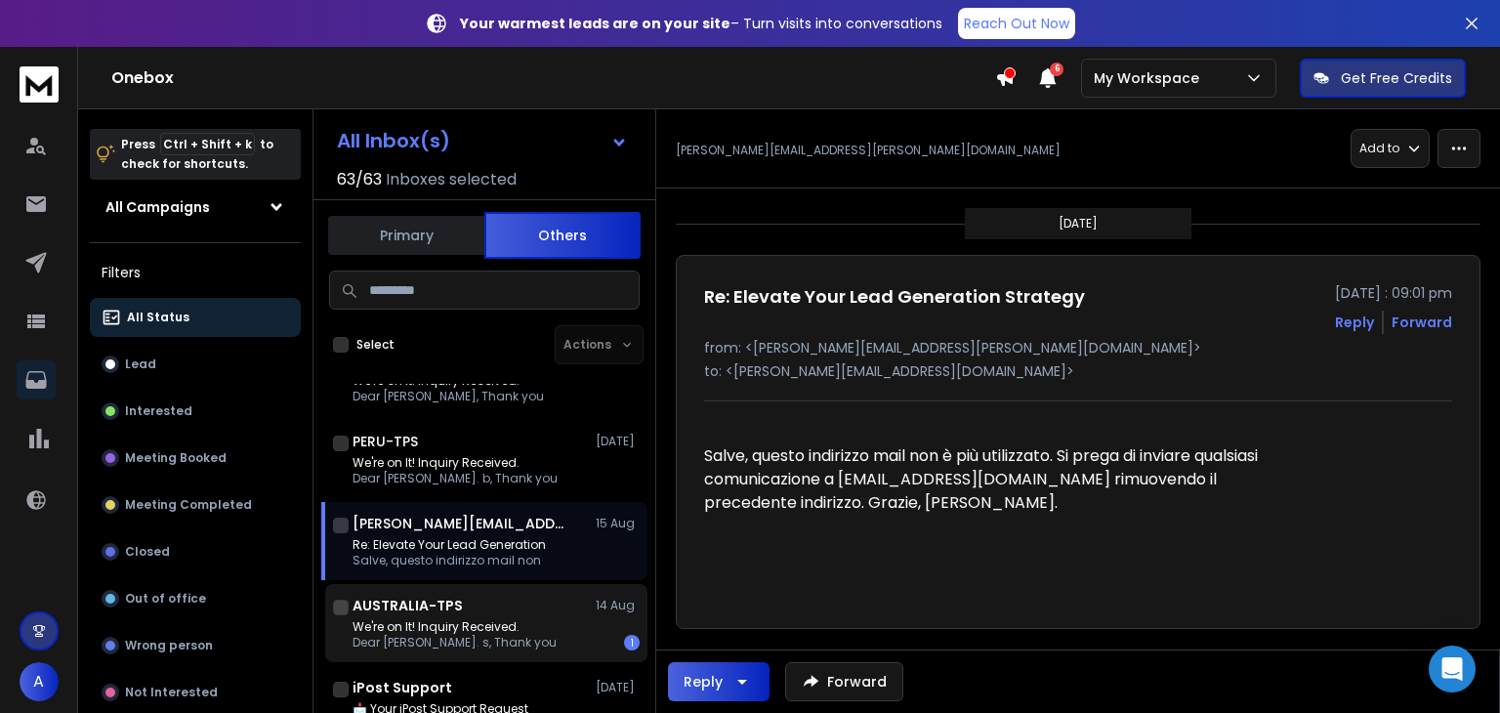
click at [506, 617] on div "AUSTRALIA-TPS [DATE] We're on It! Inquiry Received. Dear [PERSON_NAME]. s, Than…" at bounding box center [495, 623] width 287 height 55
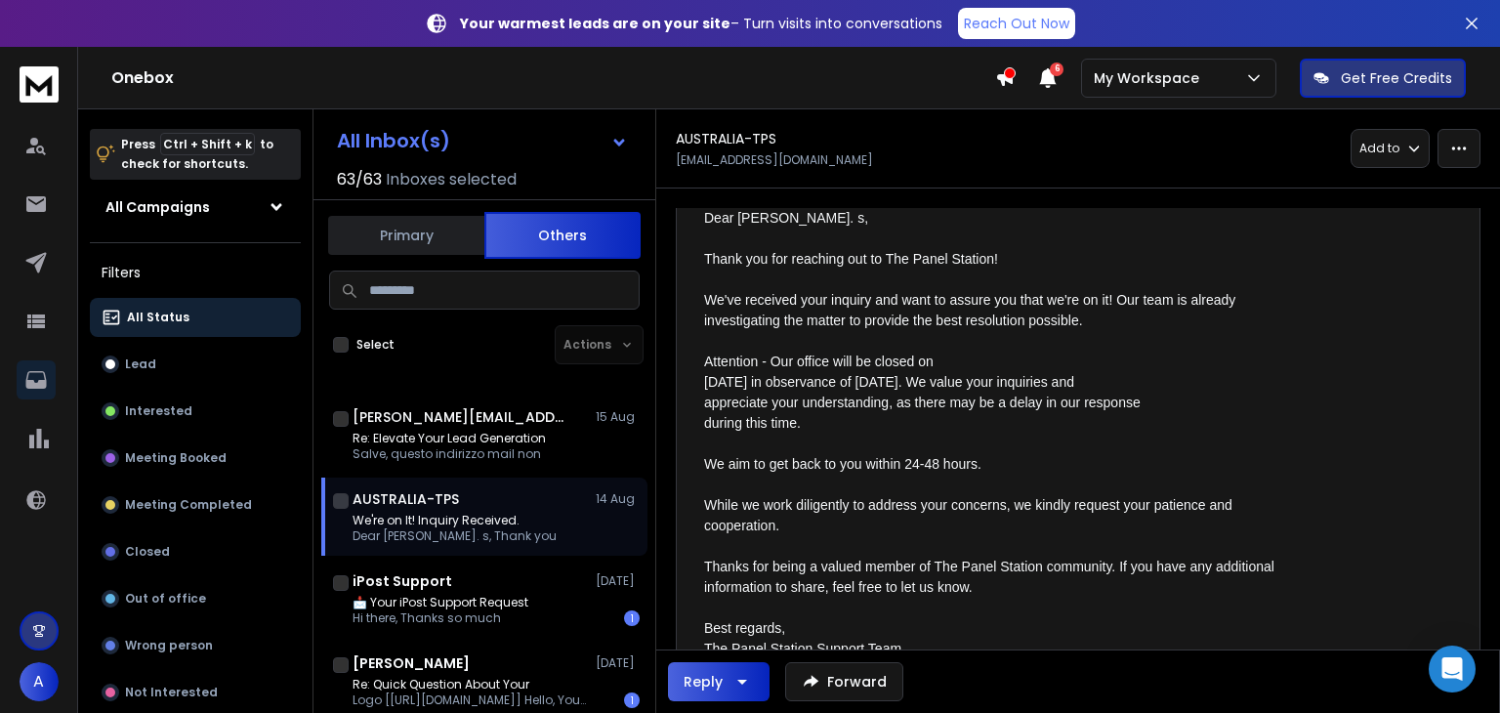
scroll to position [260, 0]
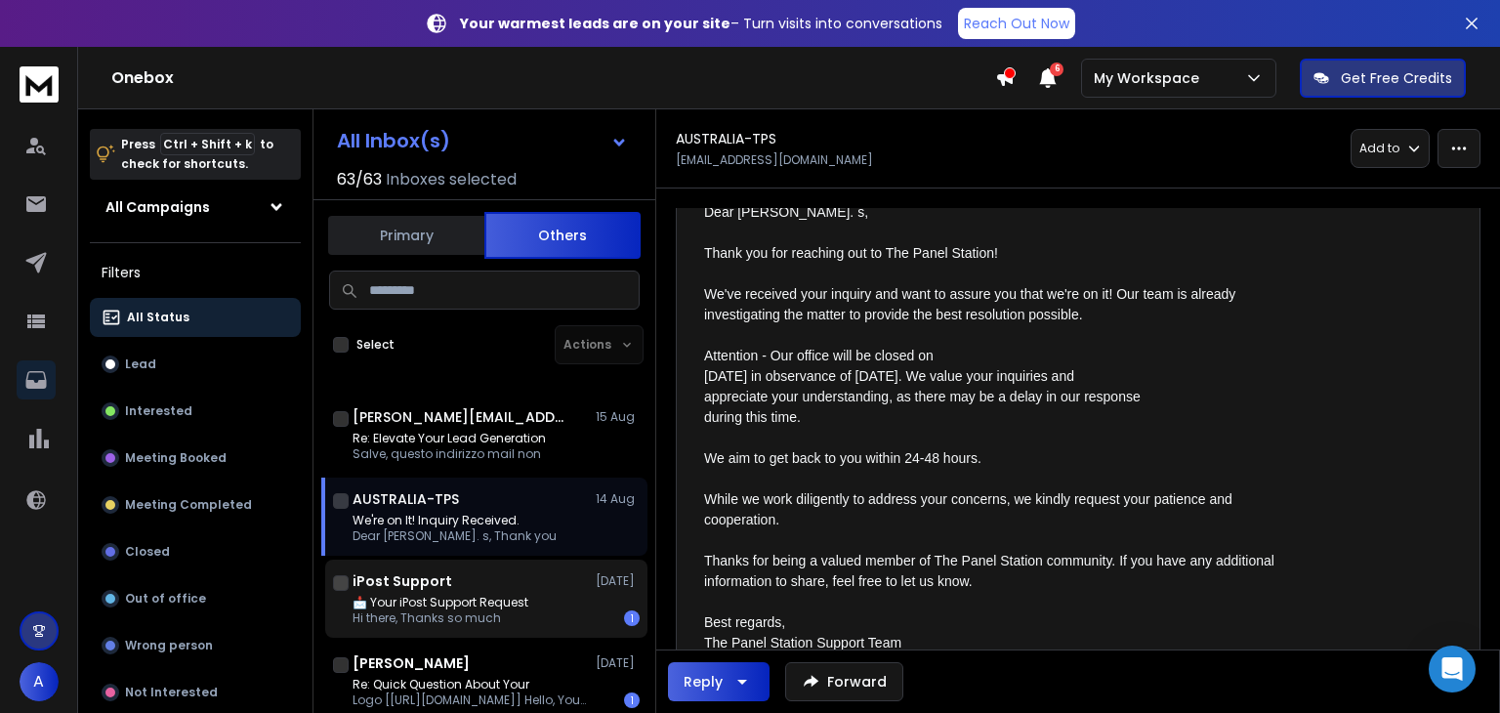
click at [555, 592] on div "iPost Support [DATE] 📩 Your iPost Support Request Hi there, Thanks so much 1" at bounding box center [495, 598] width 287 height 55
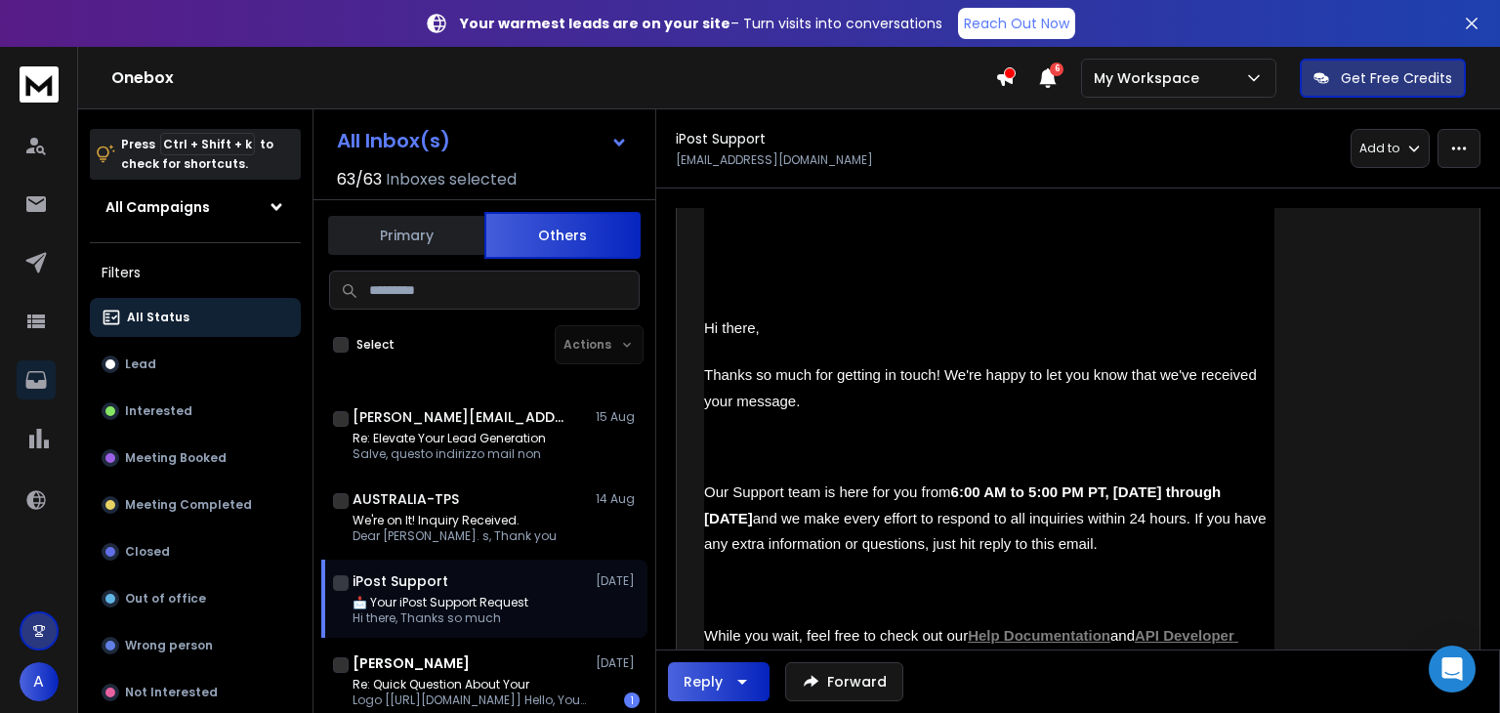
scroll to position [529, 0]
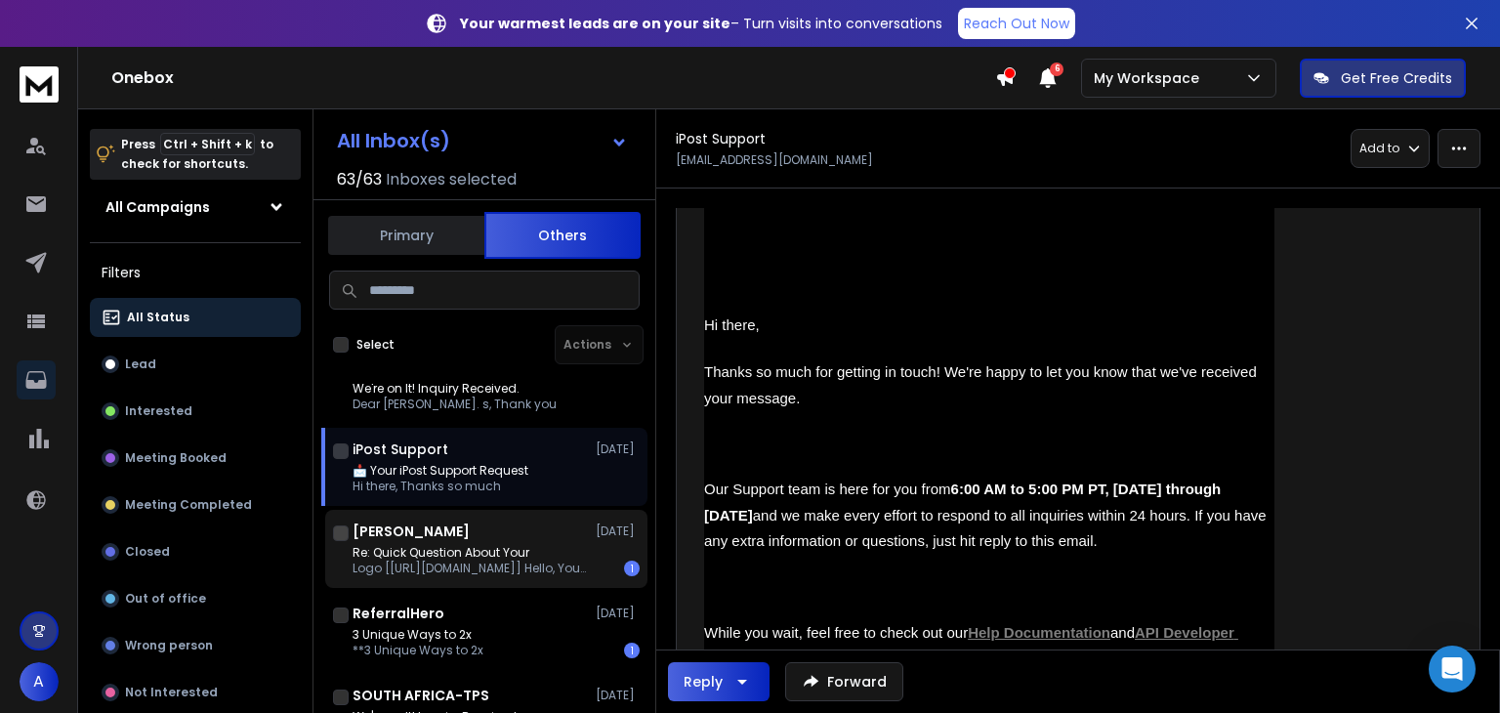
click at [422, 546] on p "Re: Quick Question About Your" at bounding box center [469, 553] width 234 height 16
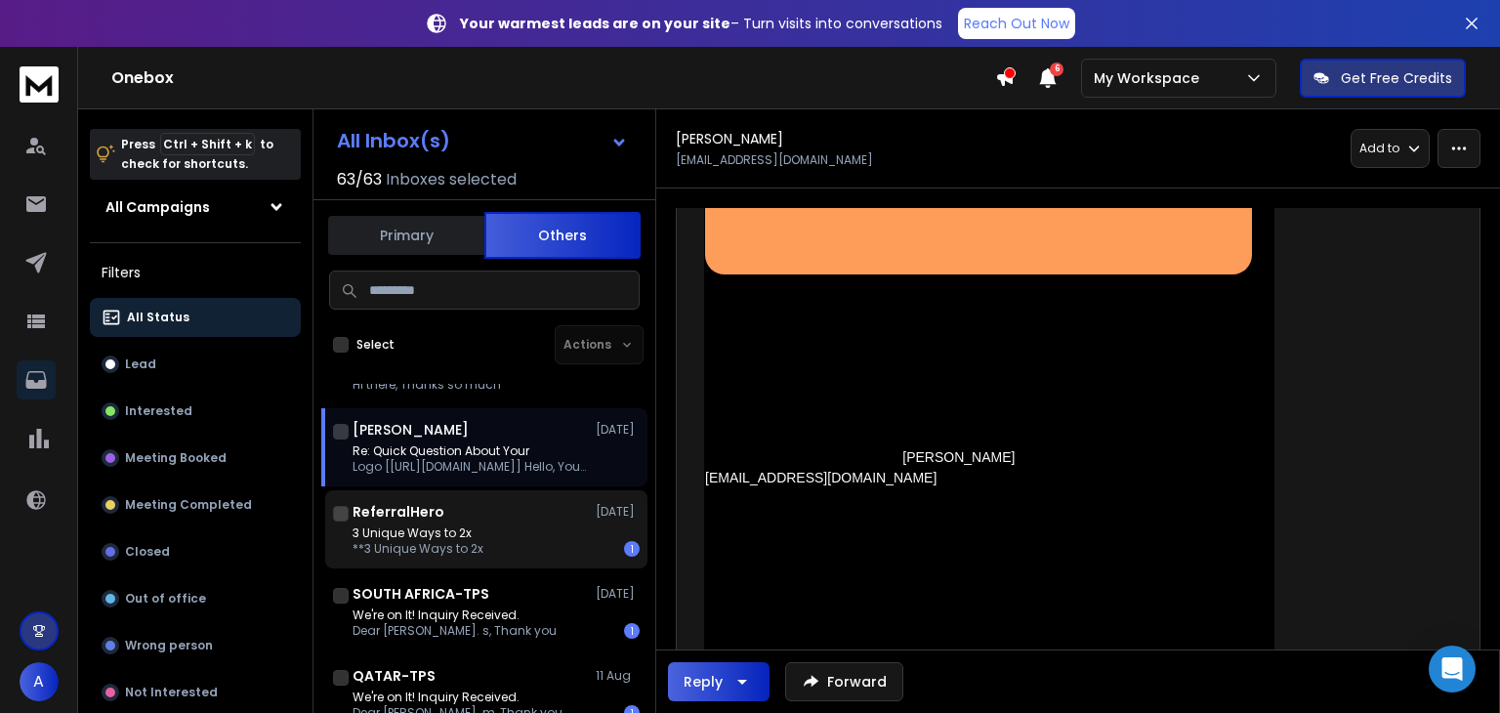
scroll to position [1052, 0]
click at [412, 519] on h1 "ReferralHero" at bounding box center [398, 512] width 92 height 20
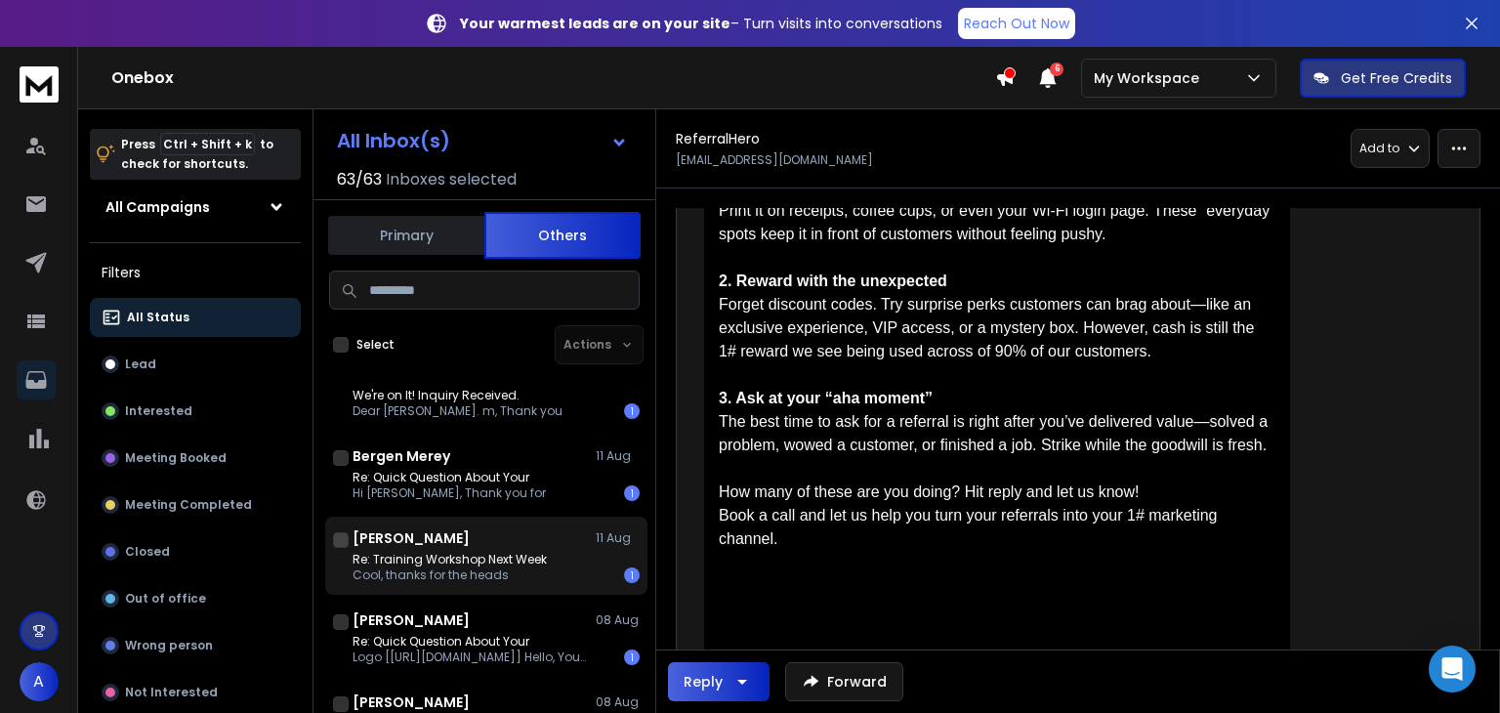
scroll to position [792, 0]
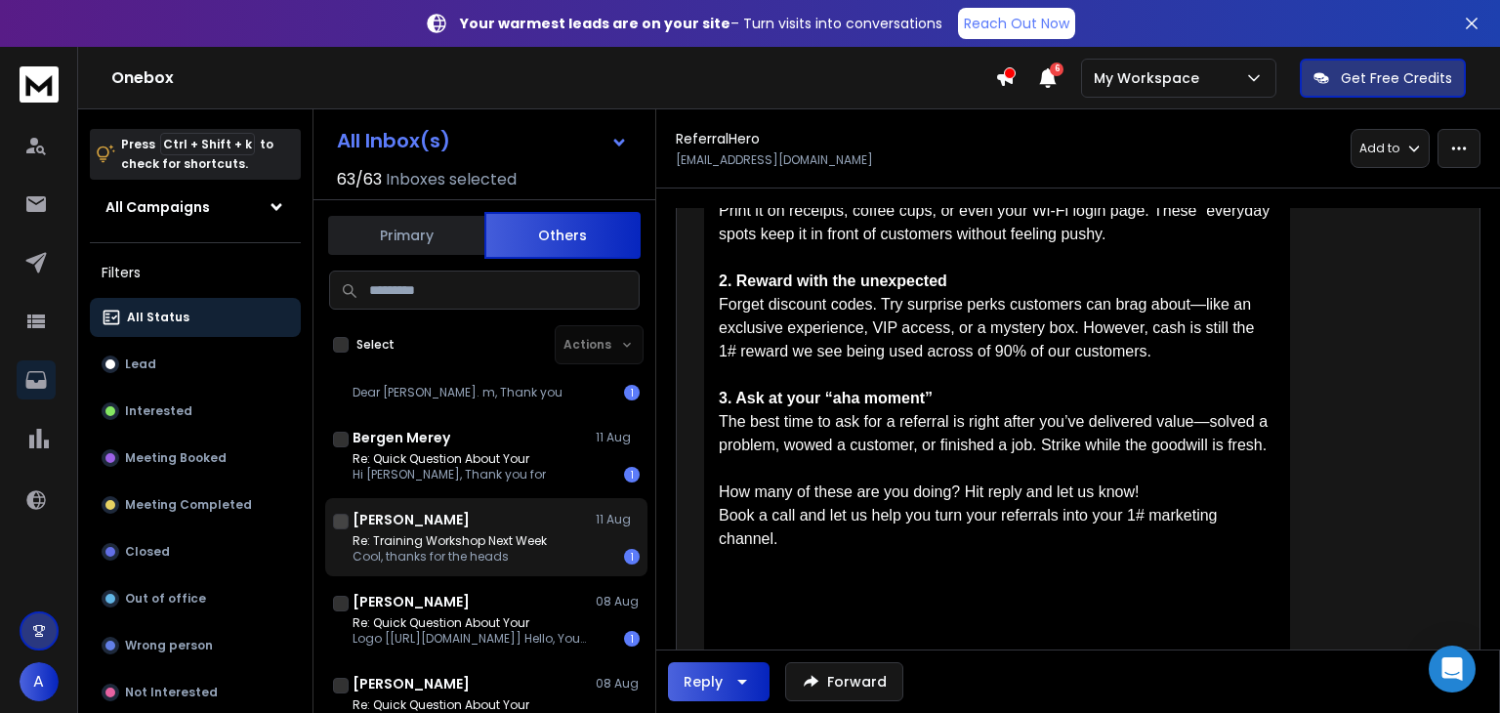
click at [512, 574] on div "[PERSON_NAME] [DATE] Re: Training Workshop Next Week Cool, thanks for the heads…" at bounding box center [486, 537] width 322 height 78
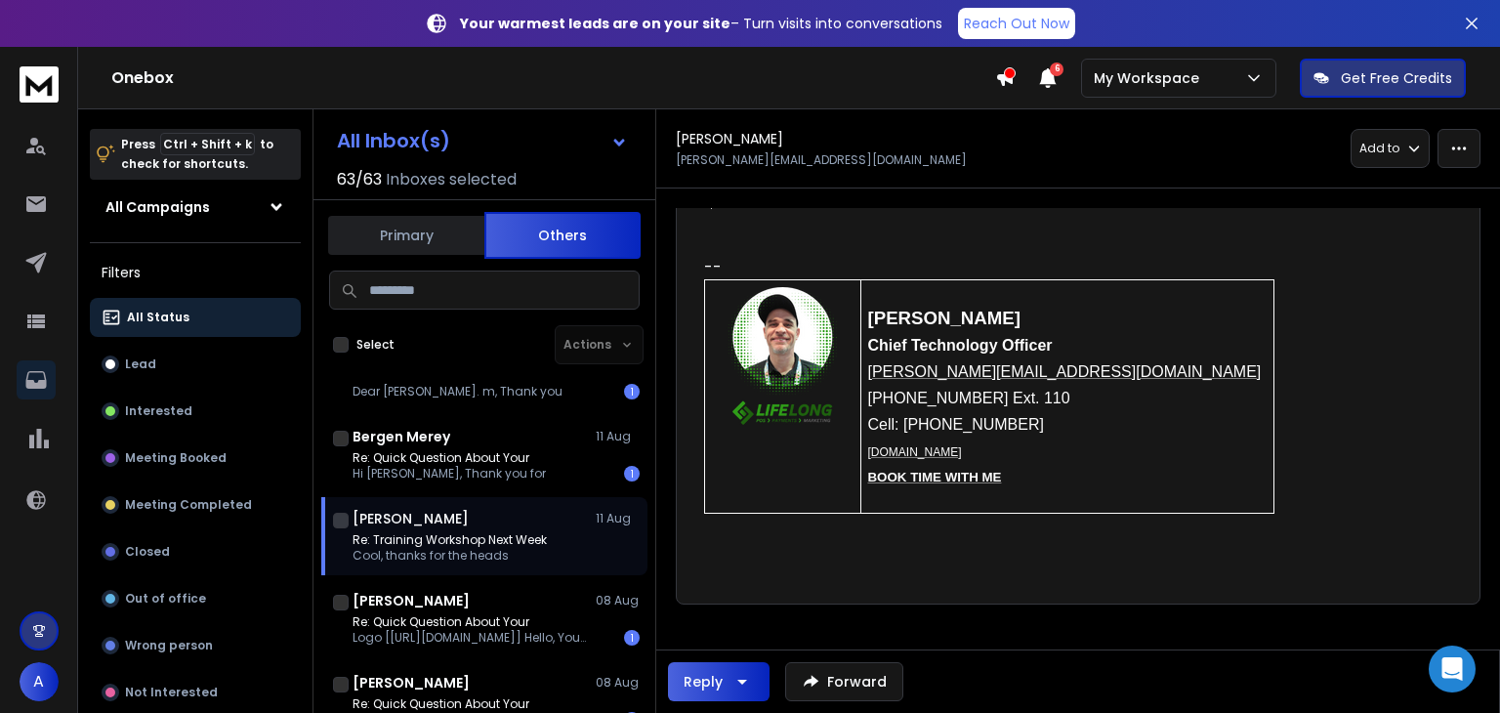
scroll to position [0, 0]
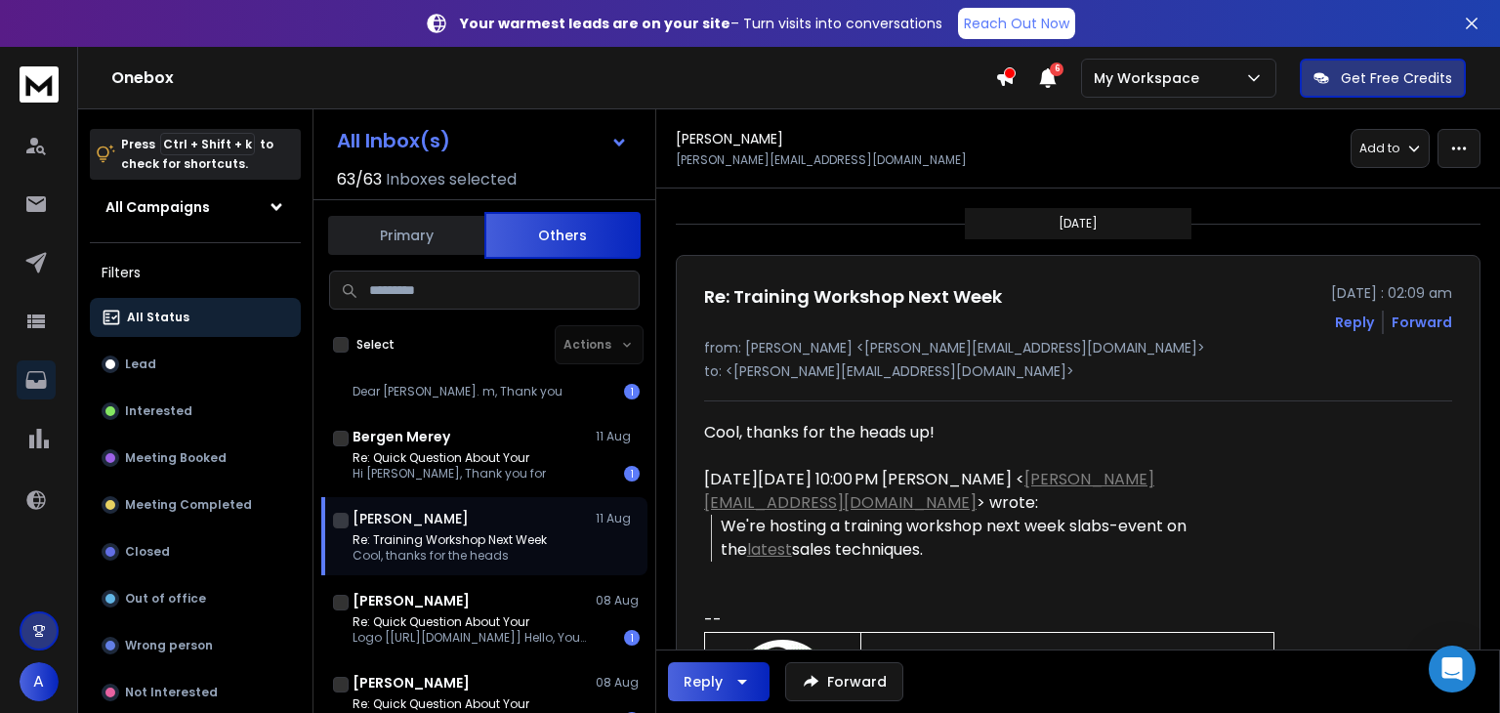
drag, startPoint x: 767, startPoint y: 540, endPoint x: 1027, endPoint y: 540, distance: 259.7
click at [1027, 540] on blockquote "We're hosting a training workshop next week slabs-event on the latest sales tec…" at bounding box center [992, 538] width 563 height 47
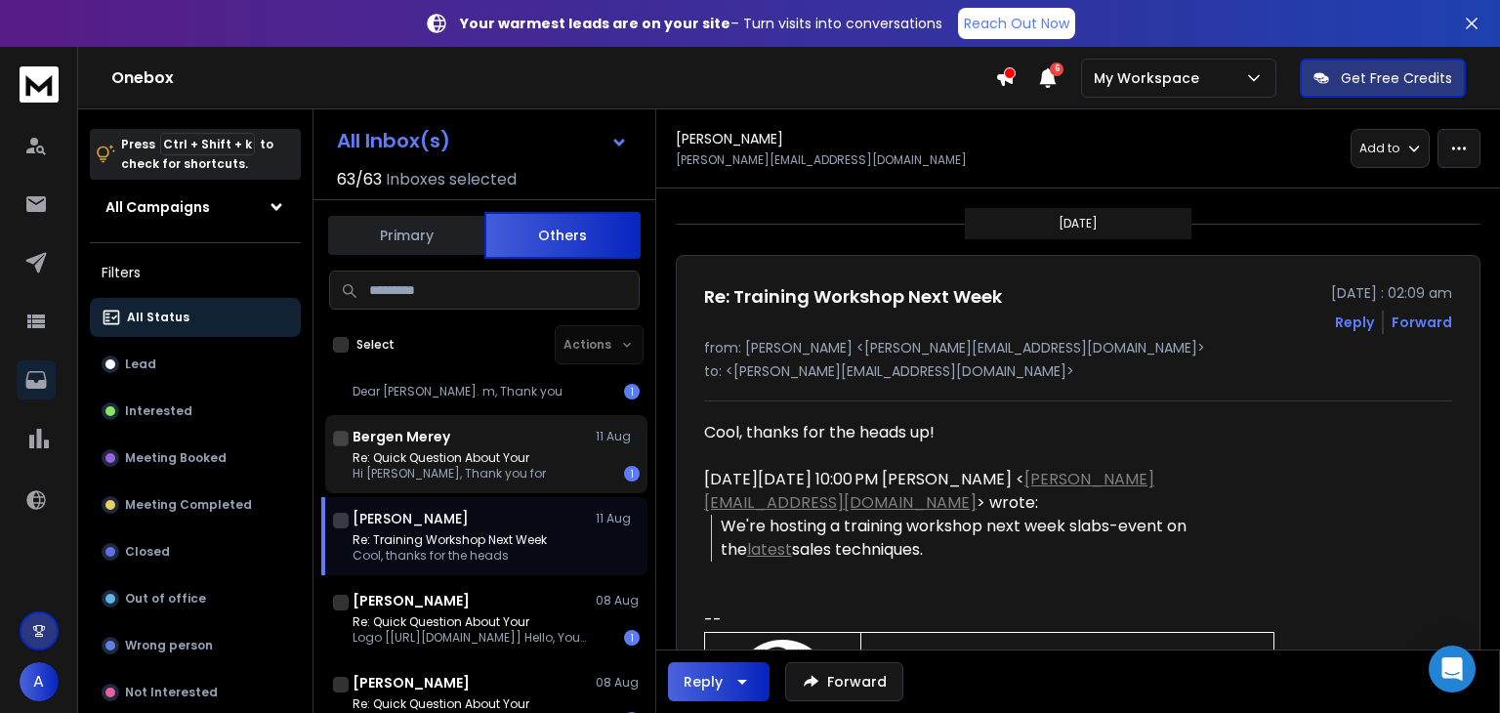
click at [469, 483] on div "Bergen Merey [DATE] Re: Quick Question About Your Hi [PERSON_NAME], Thank you f…" at bounding box center [486, 454] width 322 height 78
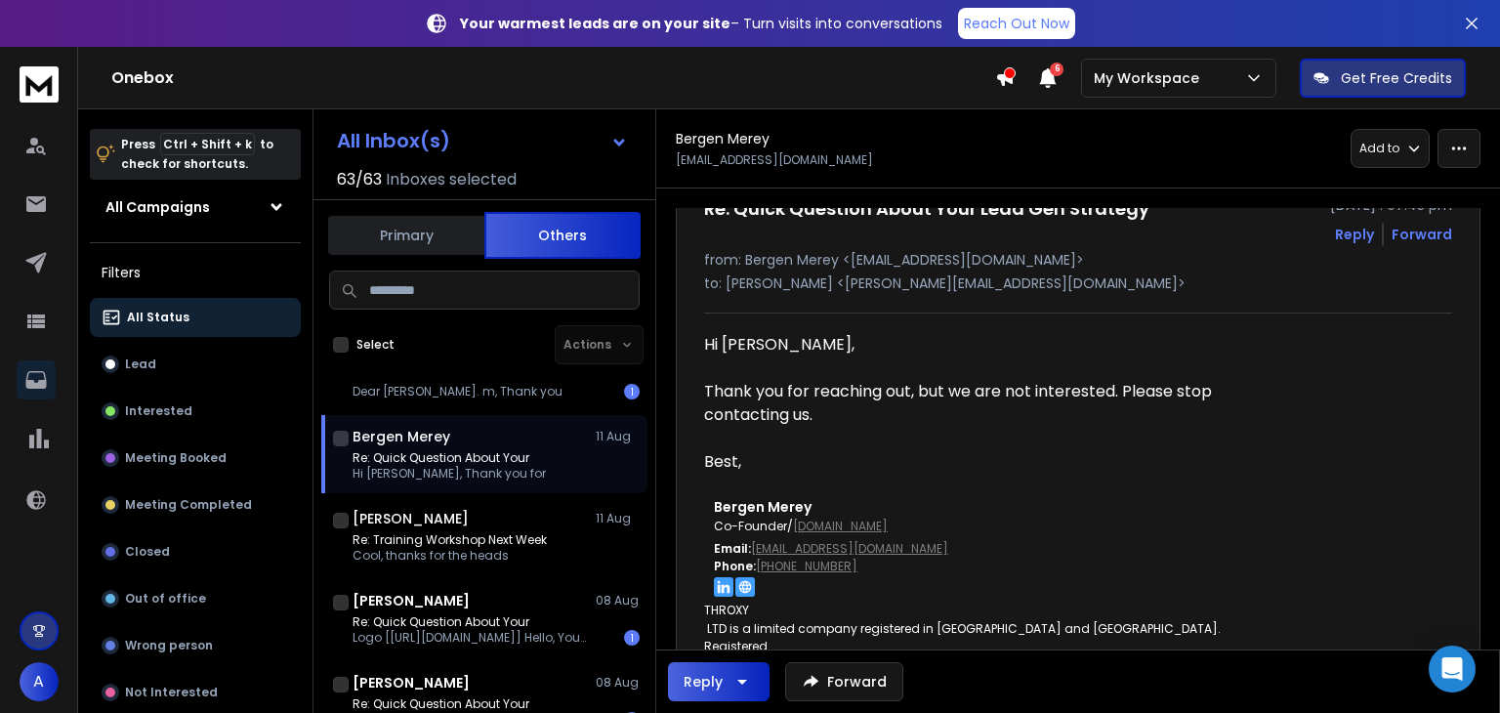
scroll to position [62, 0]
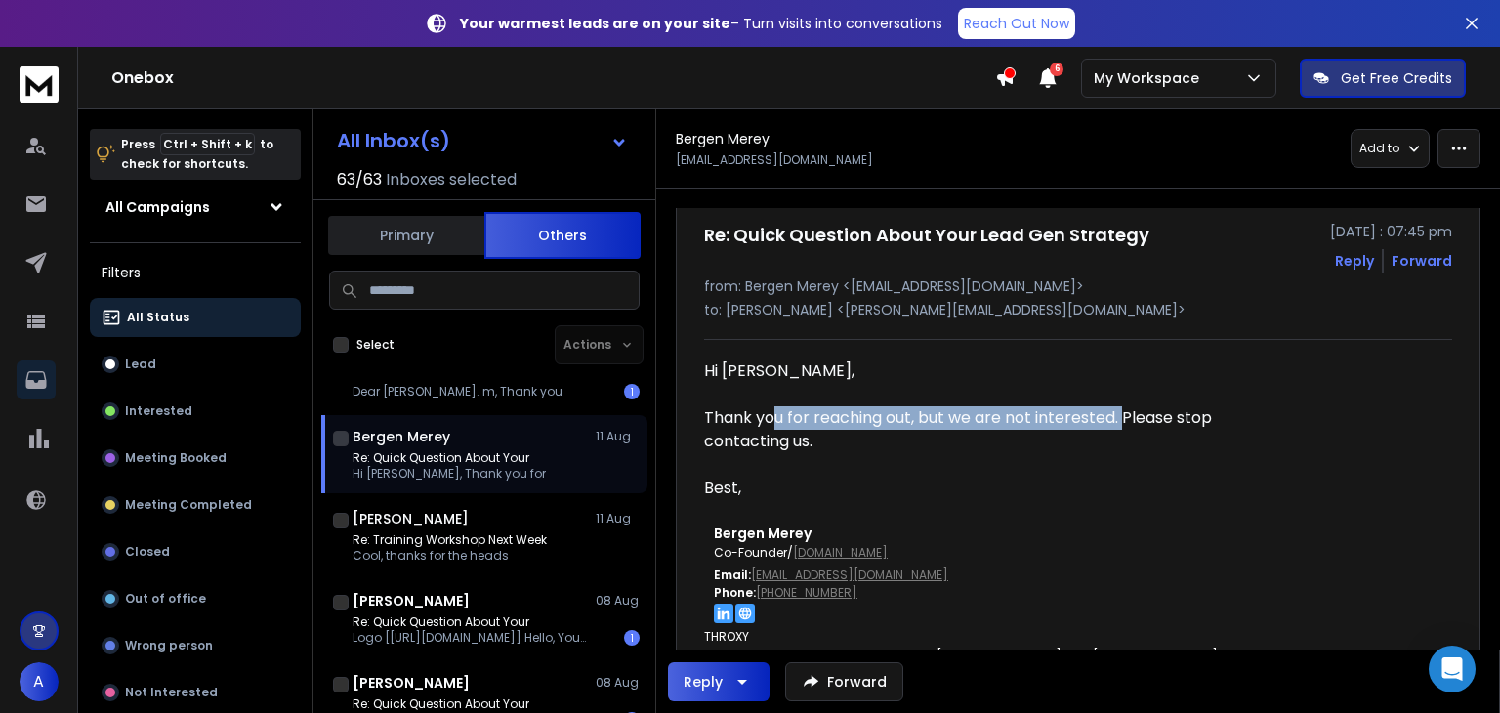
drag, startPoint x: 769, startPoint y: 419, endPoint x: 1127, endPoint y: 423, distance: 357.4
click at [1127, 423] on div "Thank you for reaching out, but we are not interested. Please stop contacting u…" at bounding box center [989, 429] width 570 height 47
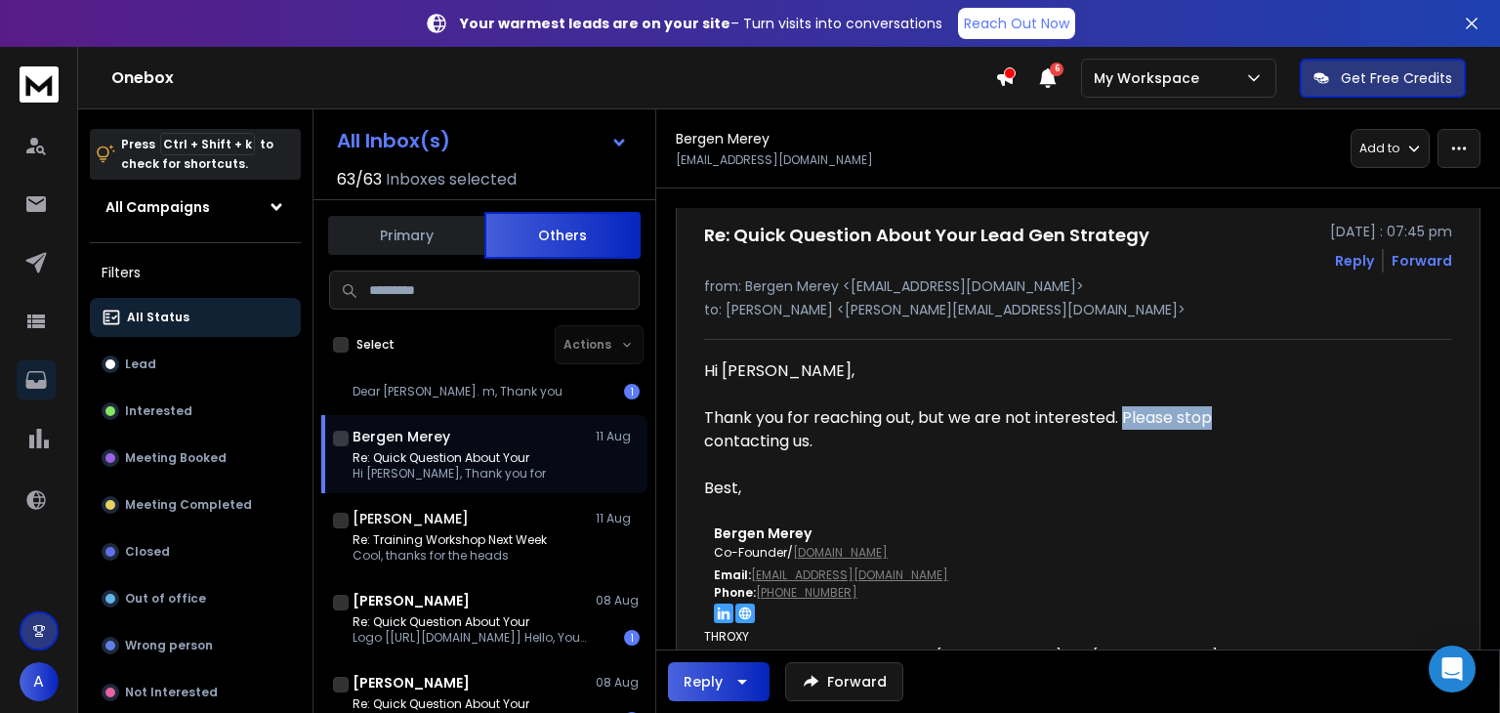
drag, startPoint x: 1127, startPoint y: 423, endPoint x: 1209, endPoint y: 425, distance: 82.0
click at [1209, 425] on div "Thank you for reaching out, but we are not interested. Please stop contacting u…" at bounding box center [989, 429] width 570 height 47
click at [1207, 426] on div "Thank you for reaching out, but we are not interested. Please stop contacting u…" at bounding box center [989, 429] width 570 height 47
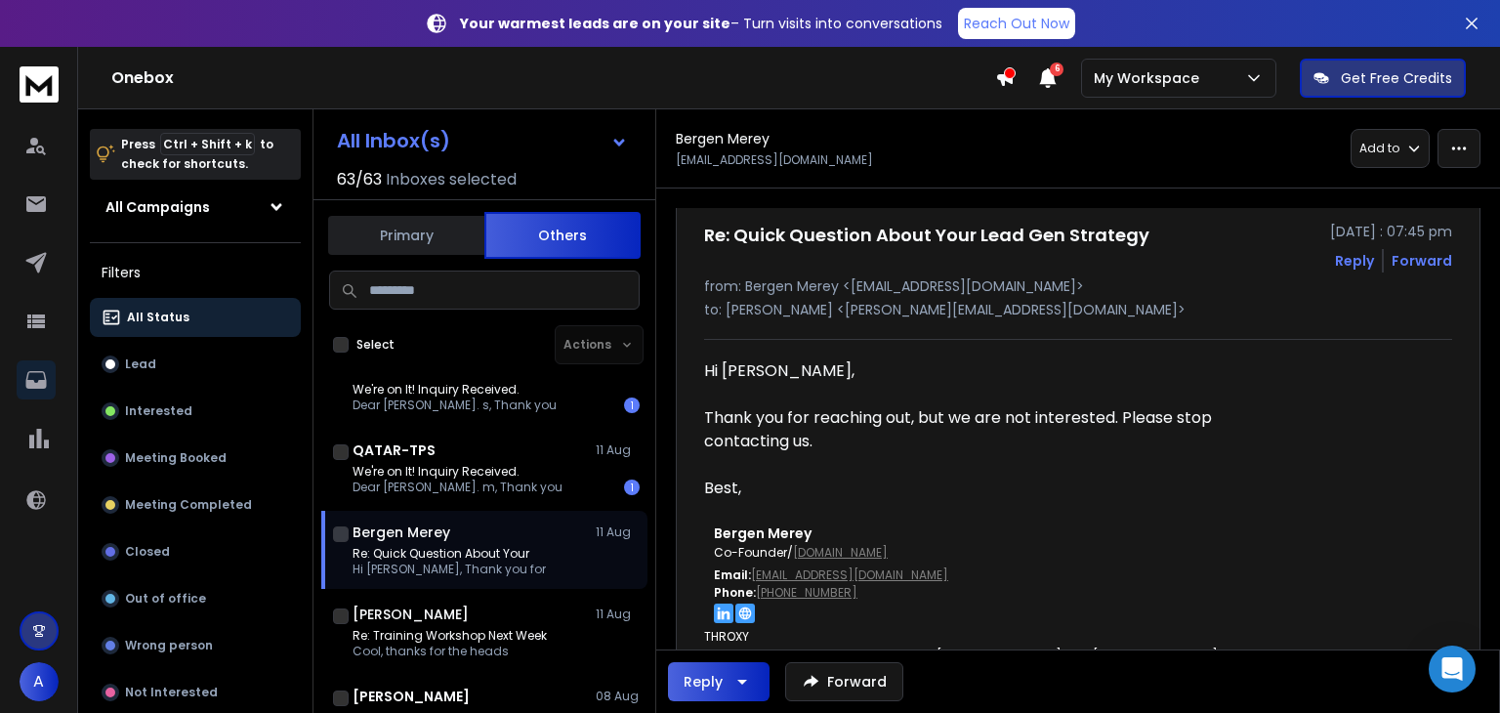
click at [496, 456] on div "QATAR-TPS [DATE]" at bounding box center [495, 450] width 287 height 20
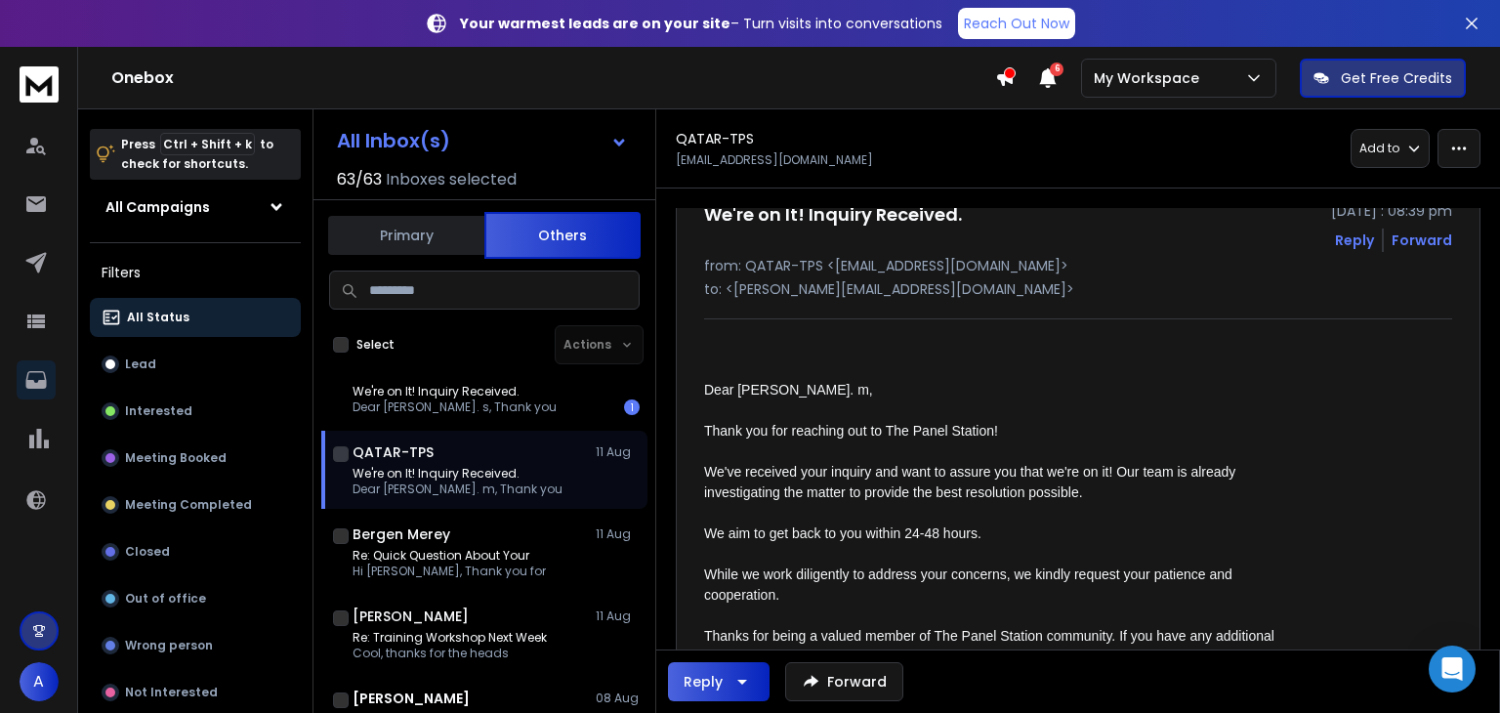
scroll to position [84, 0]
click at [850, 484] on p "We've received your inquiry and want to assure you that we're on it! Our team i…" at bounding box center [989, 470] width 570 height 62
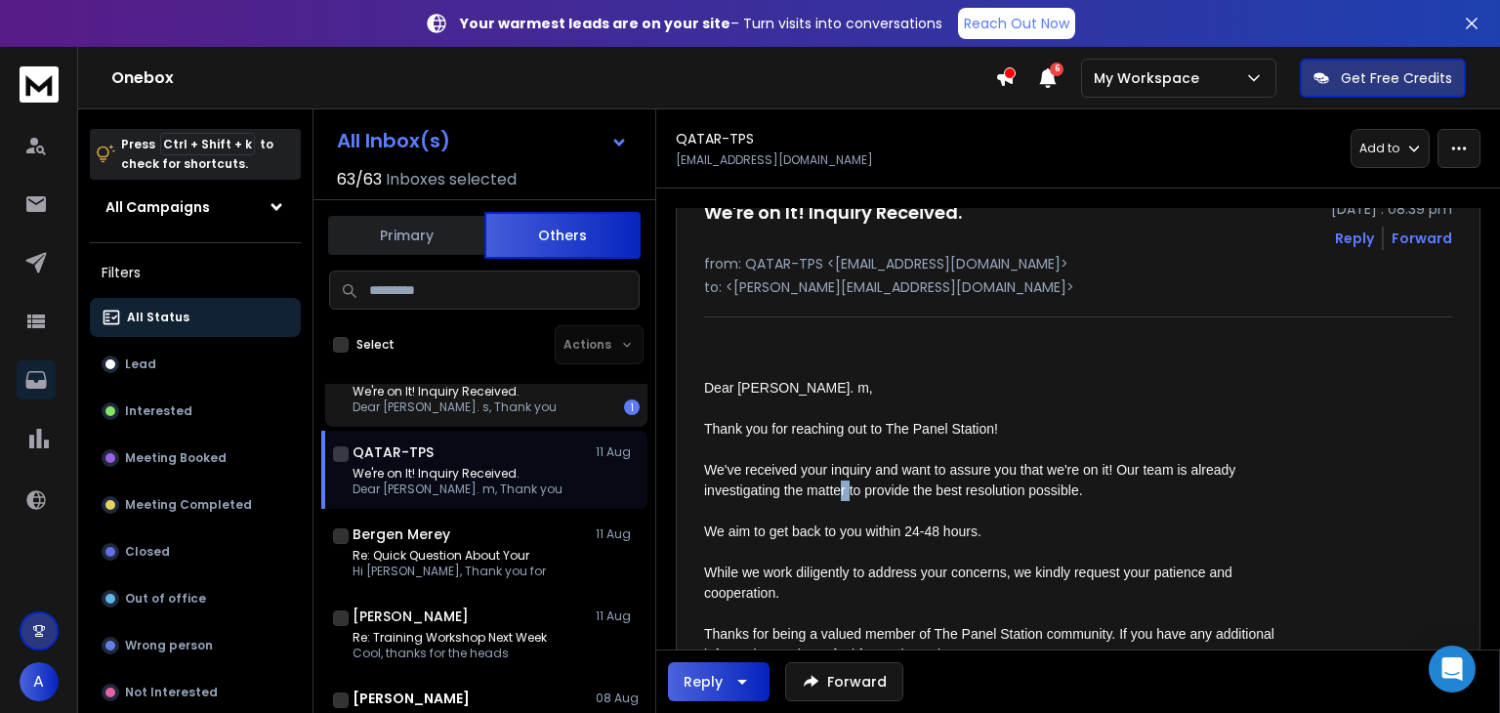
scroll to position [0, 0]
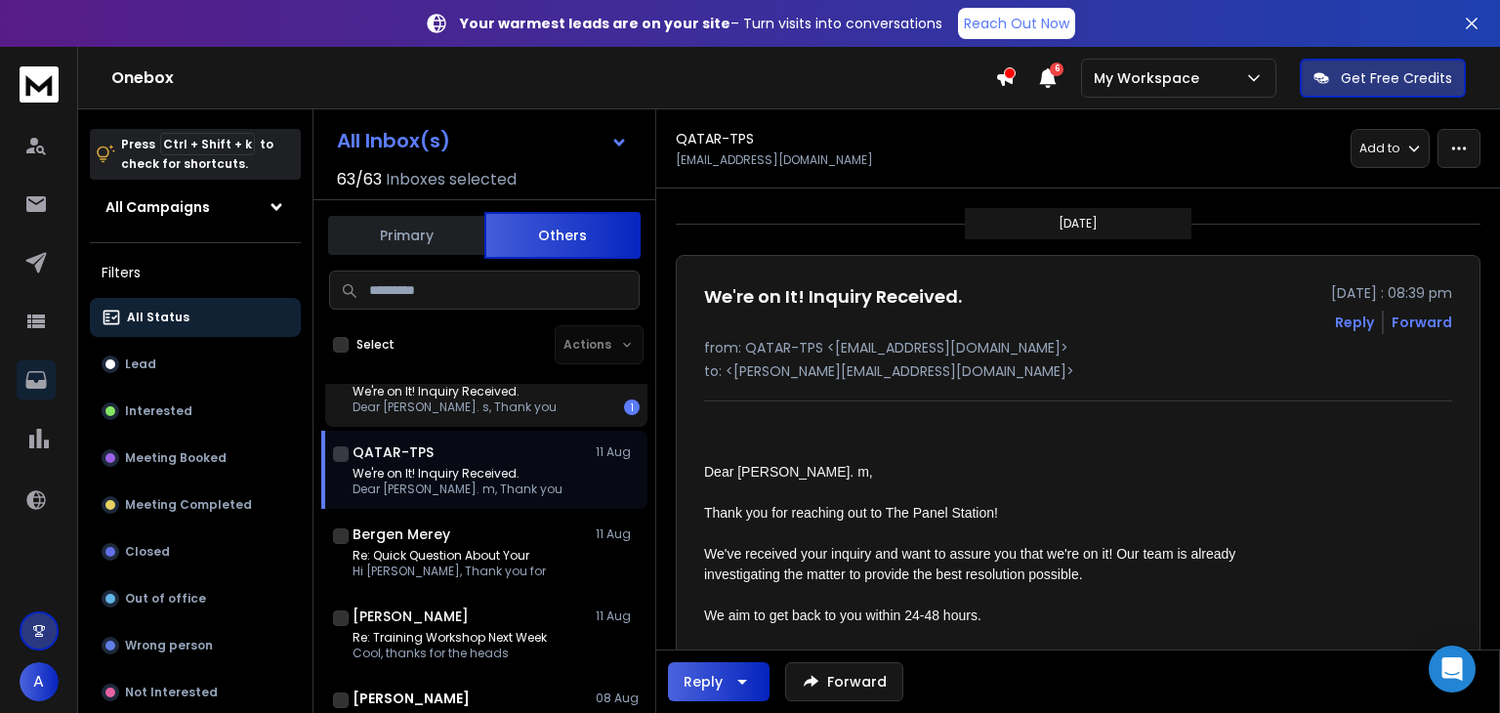
click at [507, 421] on div "SOUTH AFRICA-TPS [DATE] We're on It! Inquiry Received. Dear [PERSON_NAME]. s, T…" at bounding box center [486, 388] width 322 height 78
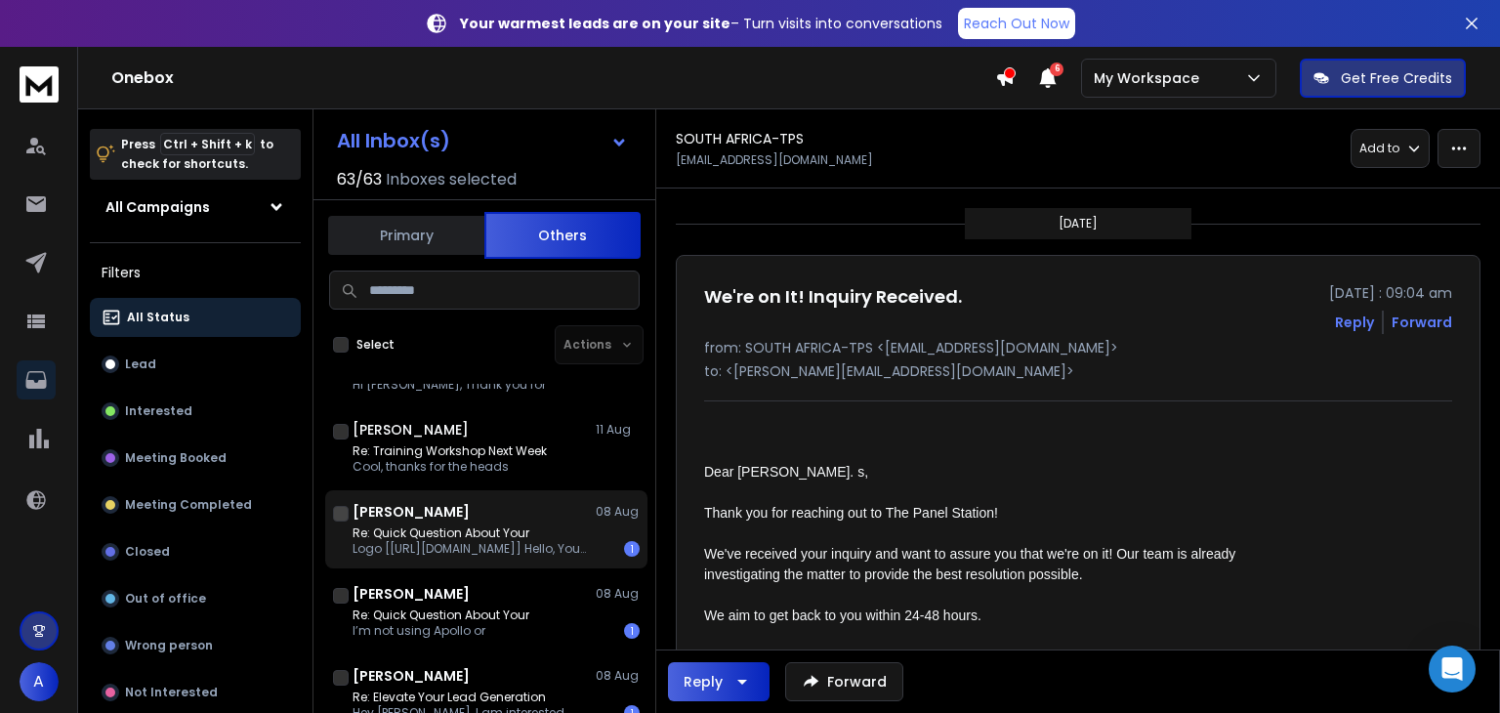
click at [510, 533] on p "Re: Quick Question About Your" at bounding box center [469, 533] width 234 height 16
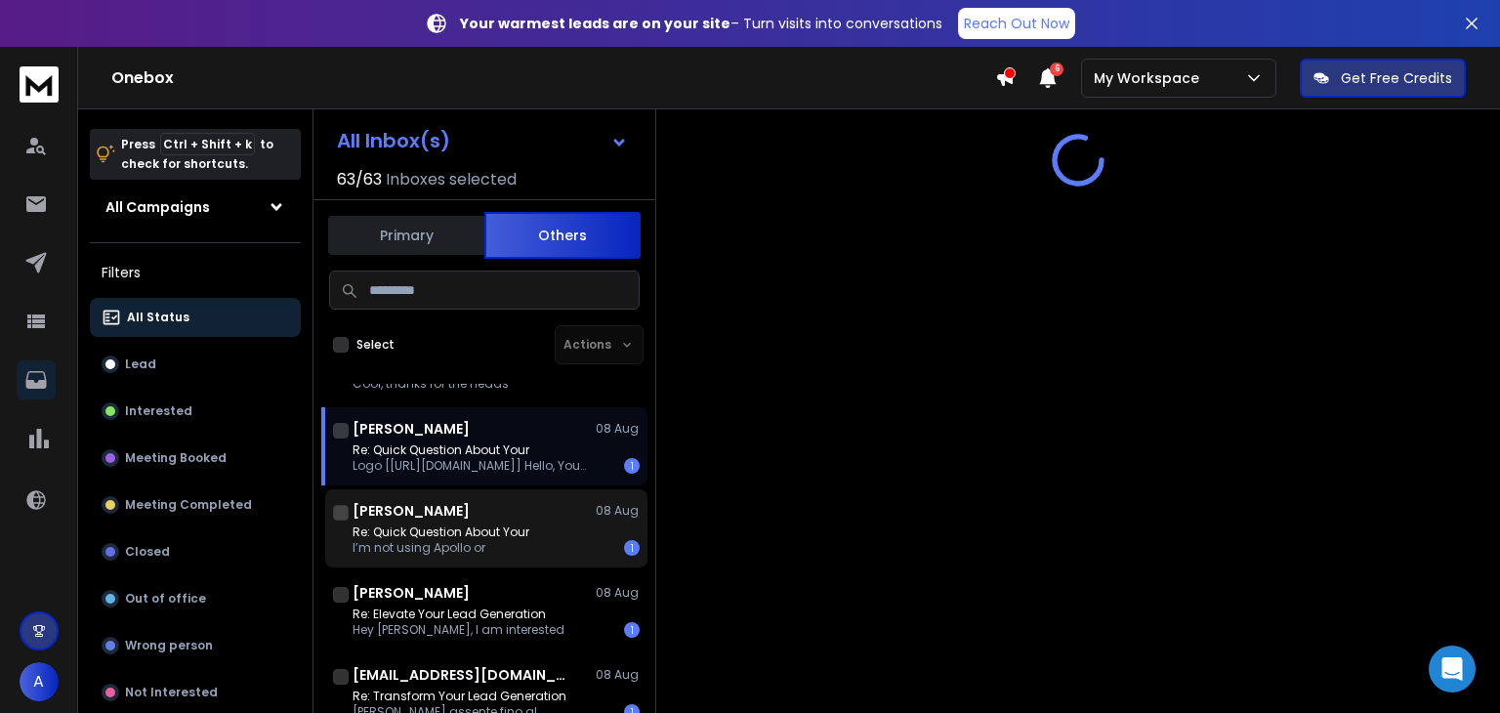
scroll to position [978, 0]
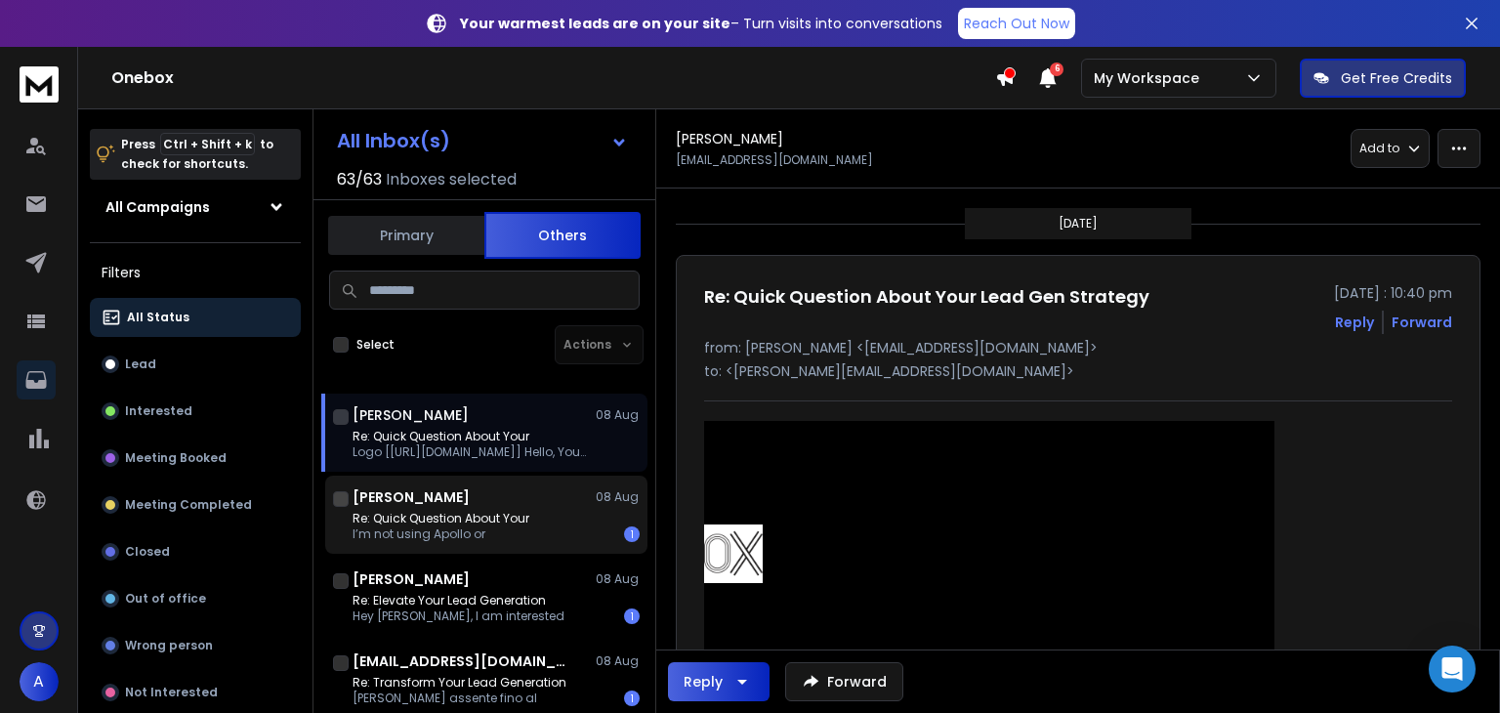
click at [504, 524] on p "Re: Quick Question About Your" at bounding box center [440, 519] width 177 height 16
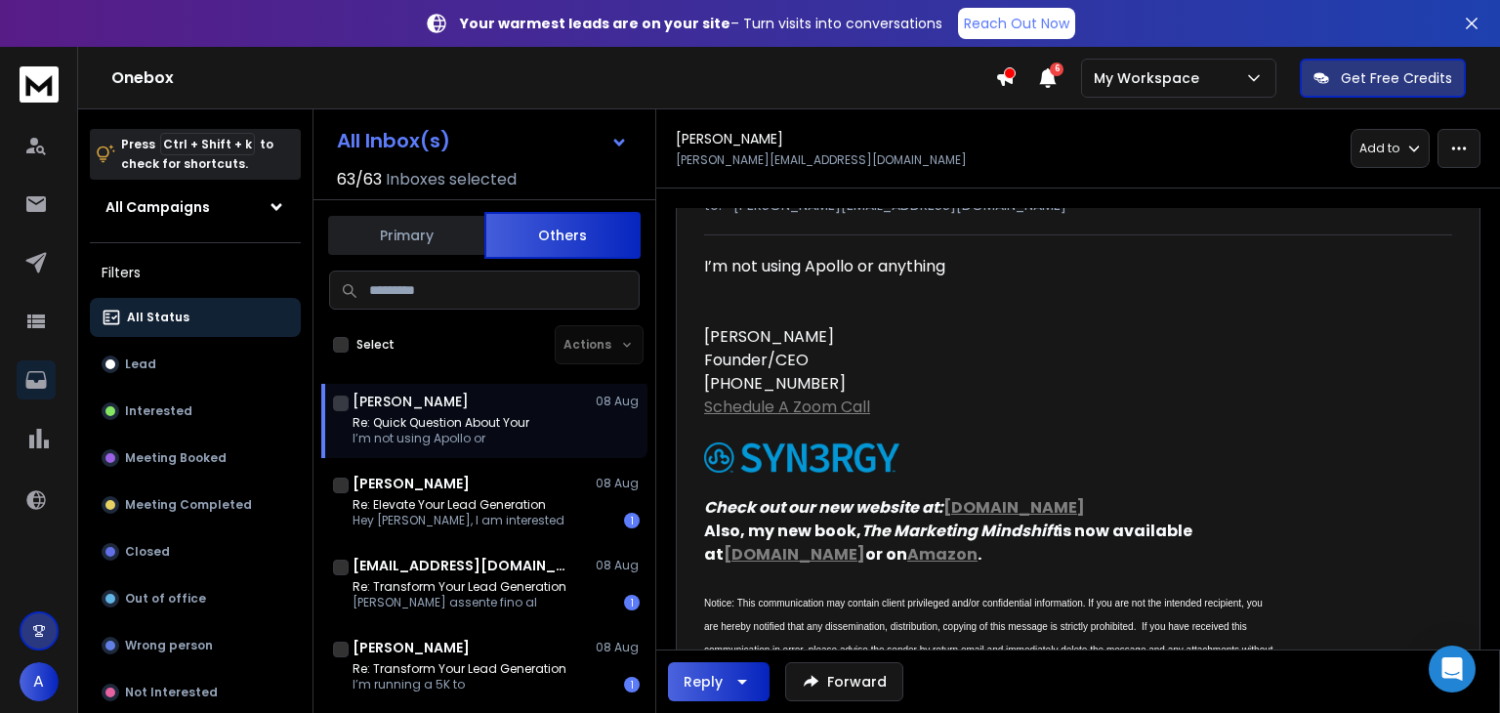
scroll to position [1090, 0]
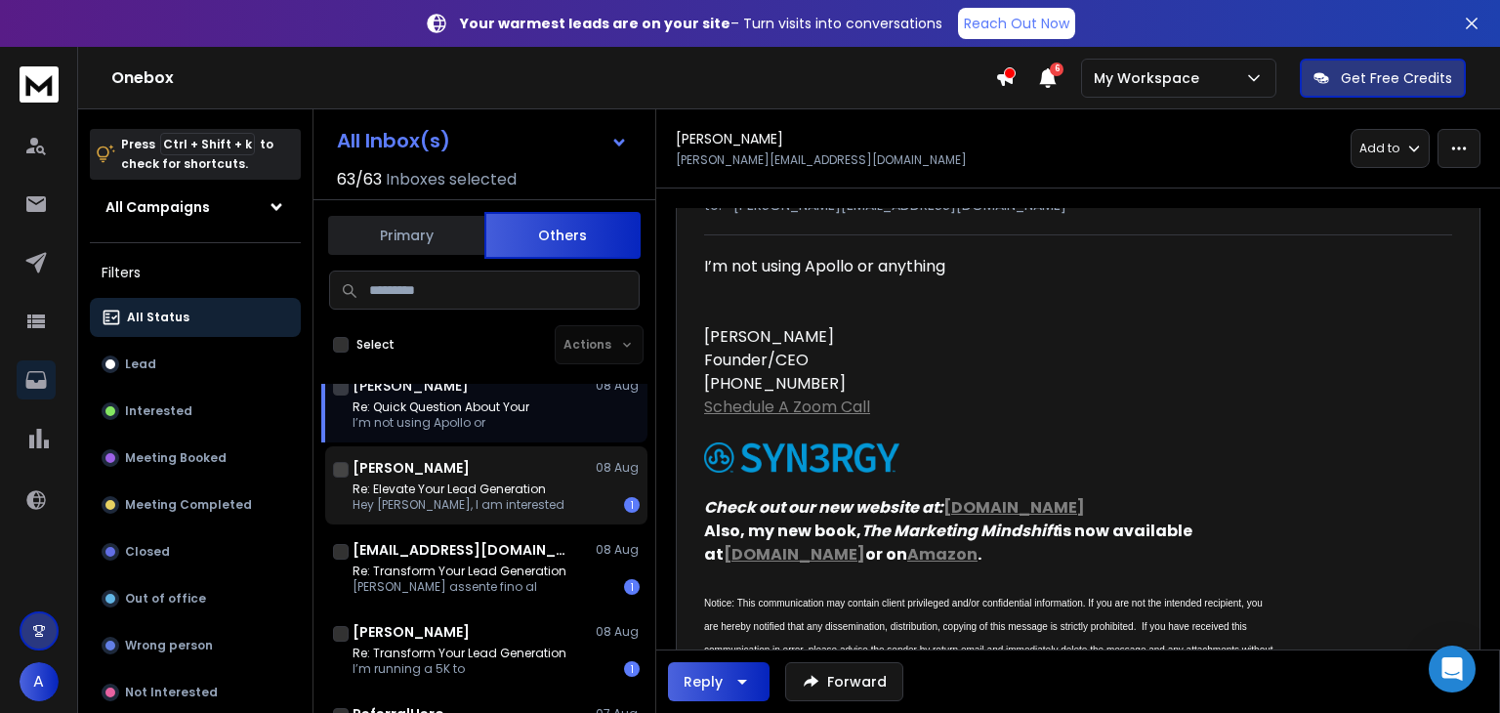
click at [392, 493] on p "Re: Elevate Your Lead Generation" at bounding box center [458, 489] width 212 height 16
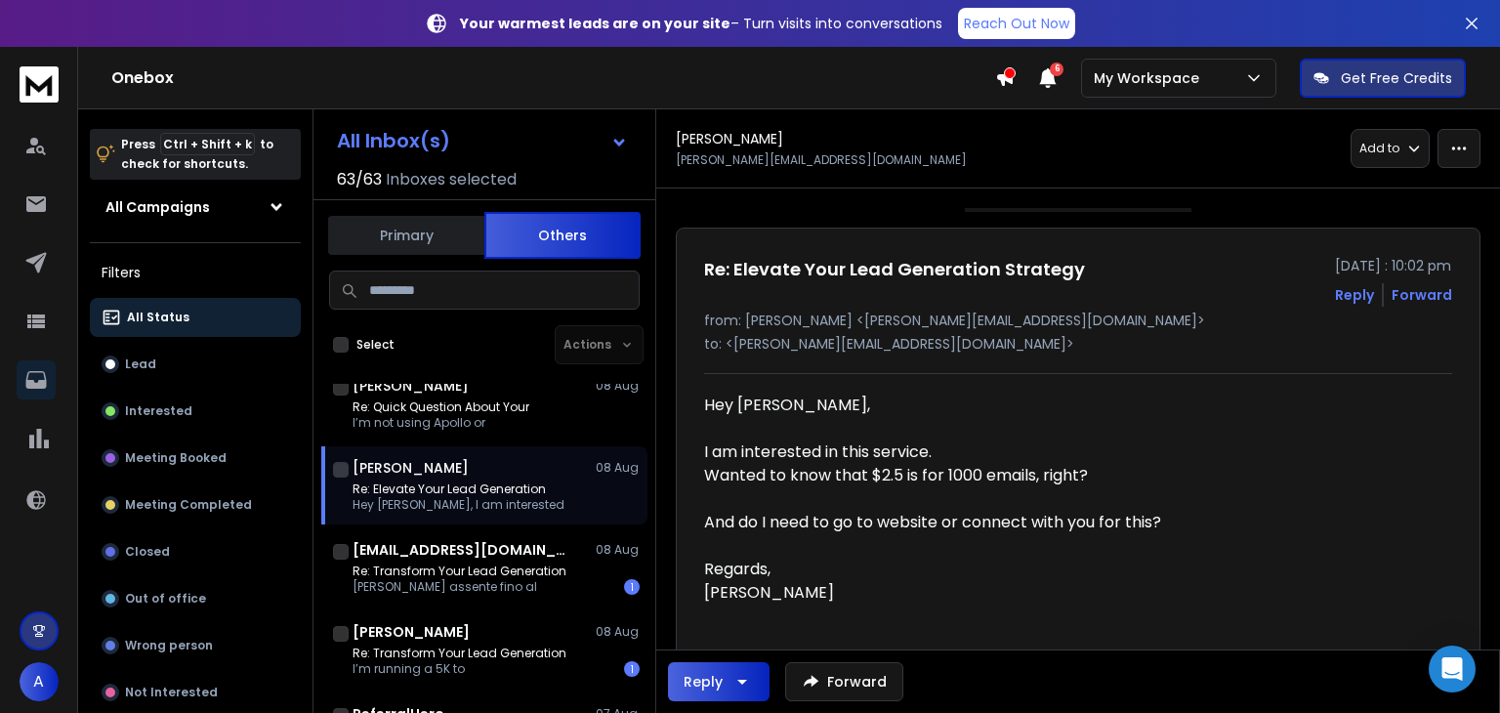
scroll to position [27, 0]
drag, startPoint x: 801, startPoint y: 474, endPoint x: 1056, endPoint y: 474, distance: 255.8
click at [1056, 474] on div "Wanted to know that $2.5 is for 1000 emails, right?" at bounding box center [989, 475] width 570 height 23
drag, startPoint x: 785, startPoint y: 523, endPoint x: 1085, endPoint y: 516, distance: 299.8
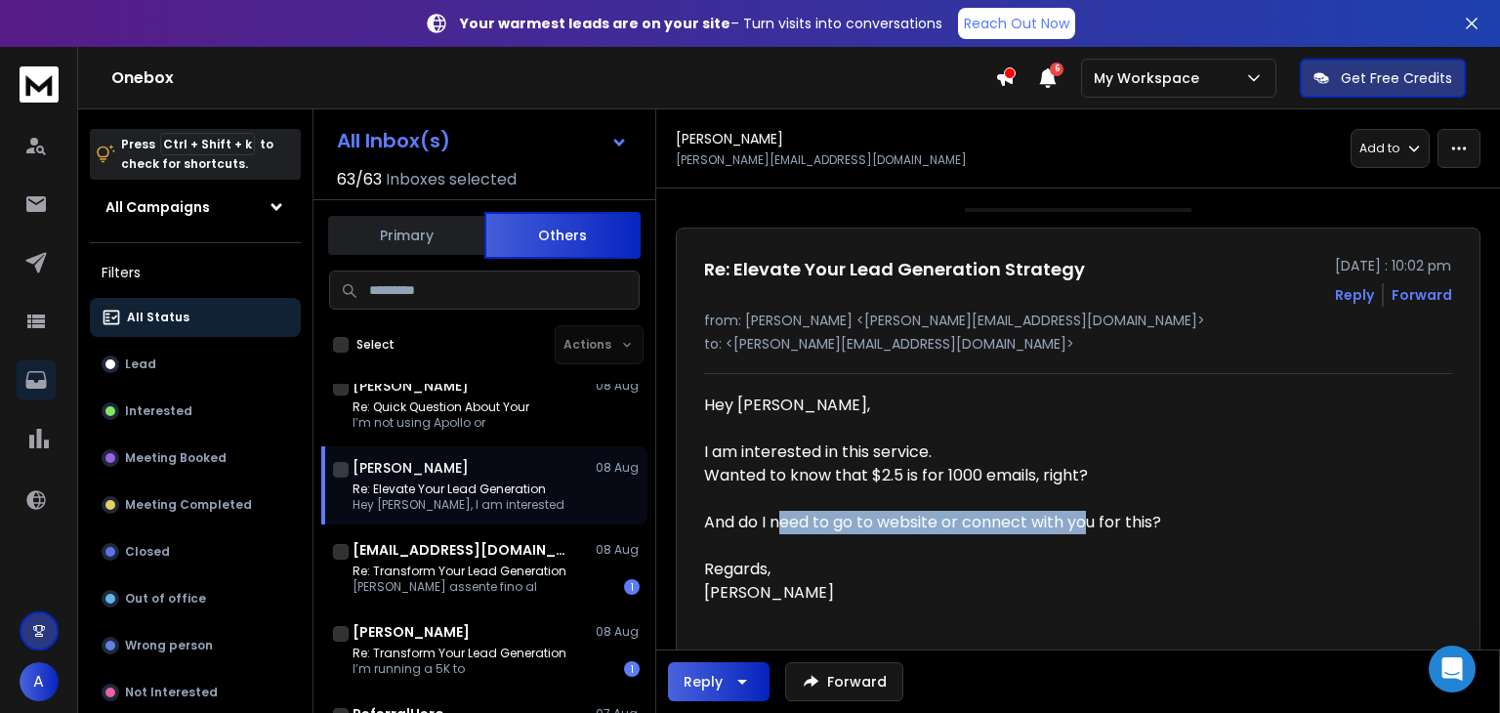
click at [1085, 516] on div "And do I need to go to website or connect with you for this?" at bounding box center [989, 522] width 570 height 23
drag, startPoint x: 718, startPoint y: 515, endPoint x: 792, endPoint y: 519, distance: 74.3
click at [807, 519] on div "And do I need to go to website or connect with you for this?" at bounding box center [989, 522] width 570 height 23
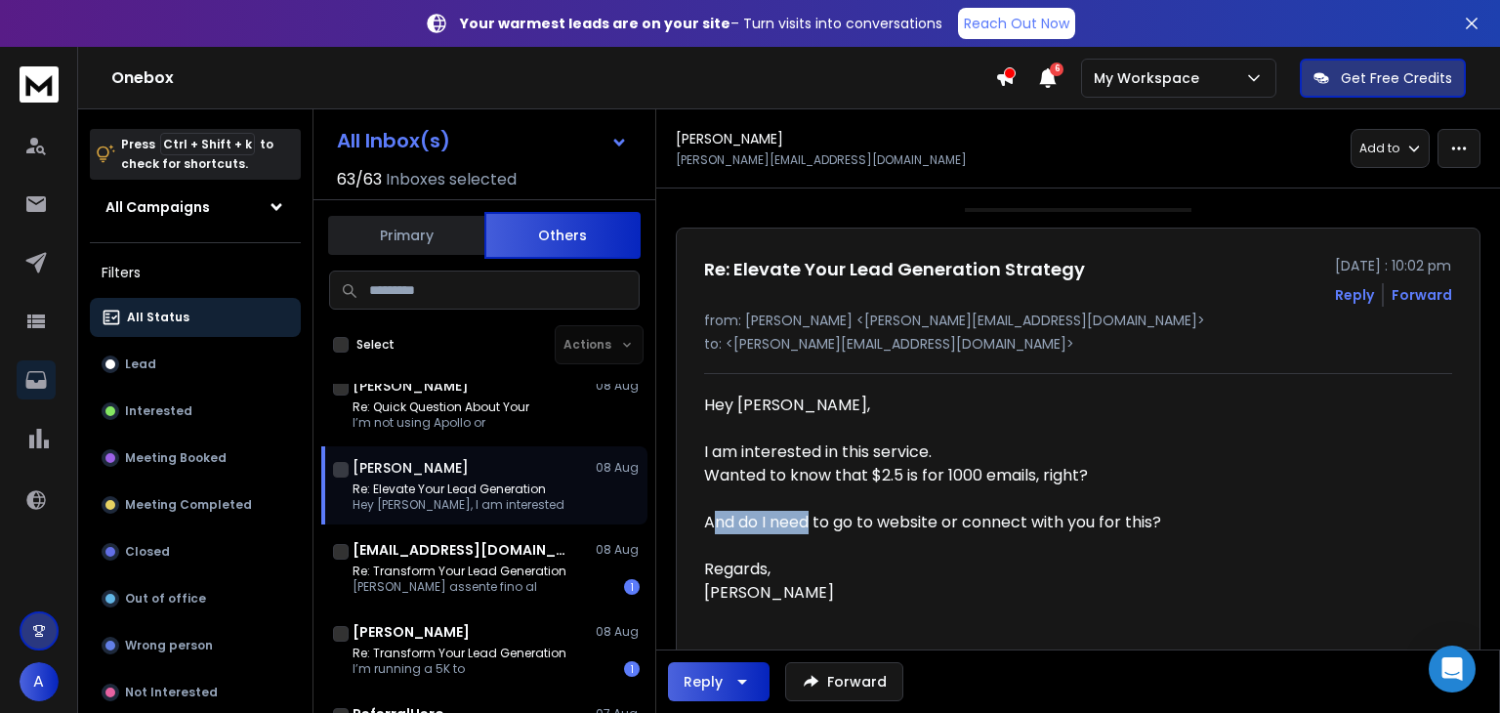
click at [753, 515] on div "And do I need to go to website or connect with you for this?" at bounding box center [989, 522] width 570 height 23
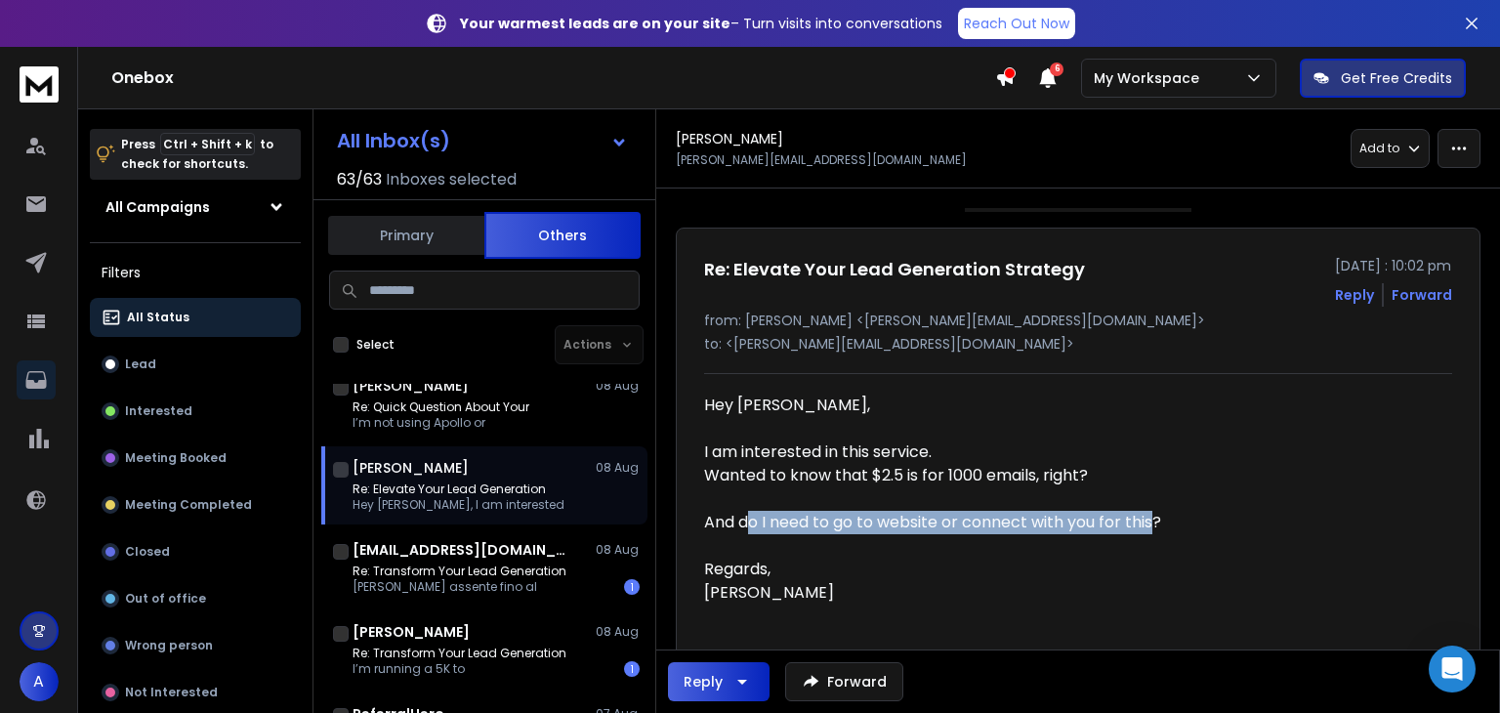
drag, startPoint x: 745, startPoint y: 516, endPoint x: 1153, endPoint y: 528, distance: 408.3
click at [1153, 528] on div "And do I need to go to website or connect with you for this?" at bounding box center [989, 522] width 570 height 23
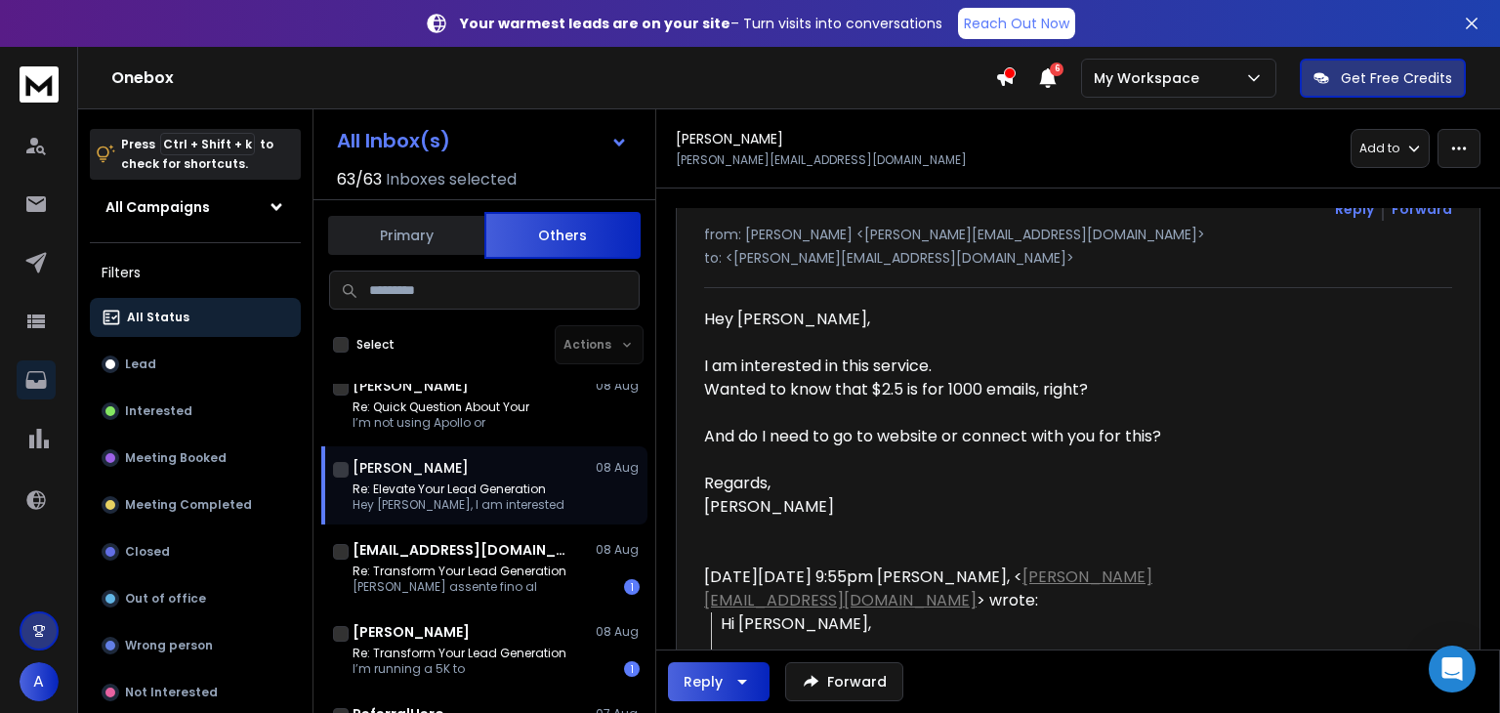
scroll to position [113, 0]
drag, startPoint x: 1014, startPoint y: 234, endPoint x: 906, endPoint y: 234, distance: 108.4
click at [906, 234] on p "from: [PERSON_NAME] <[PERSON_NAME][EMAIL_ADDRESS][DOMAIN_NAME]>" at bounding box center [1078, 235] width 748 height 20
copy p "[DOMAIN_NAME]"
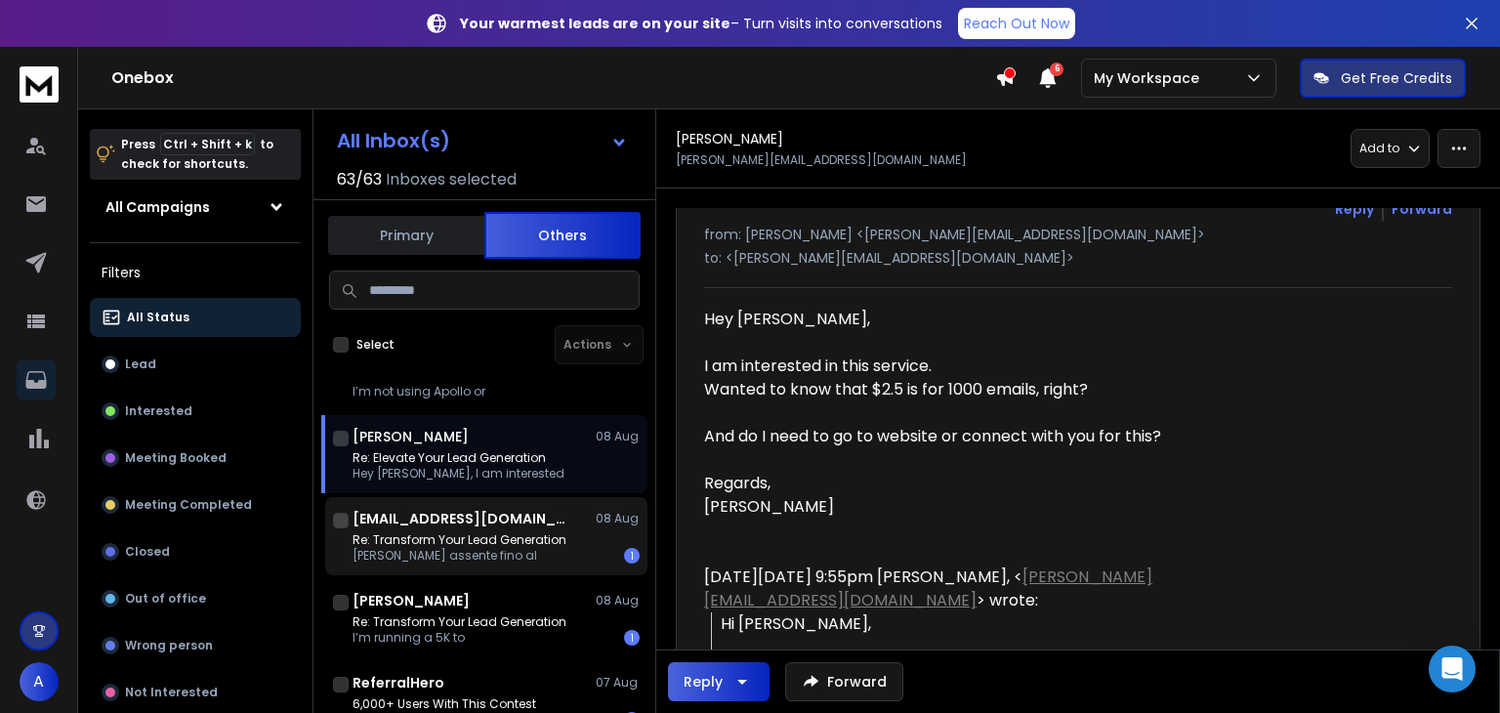
click at [473, 543] on p "Re: Transform Your Lead Generation" at bounding box center [459, 540] width 214 height 16
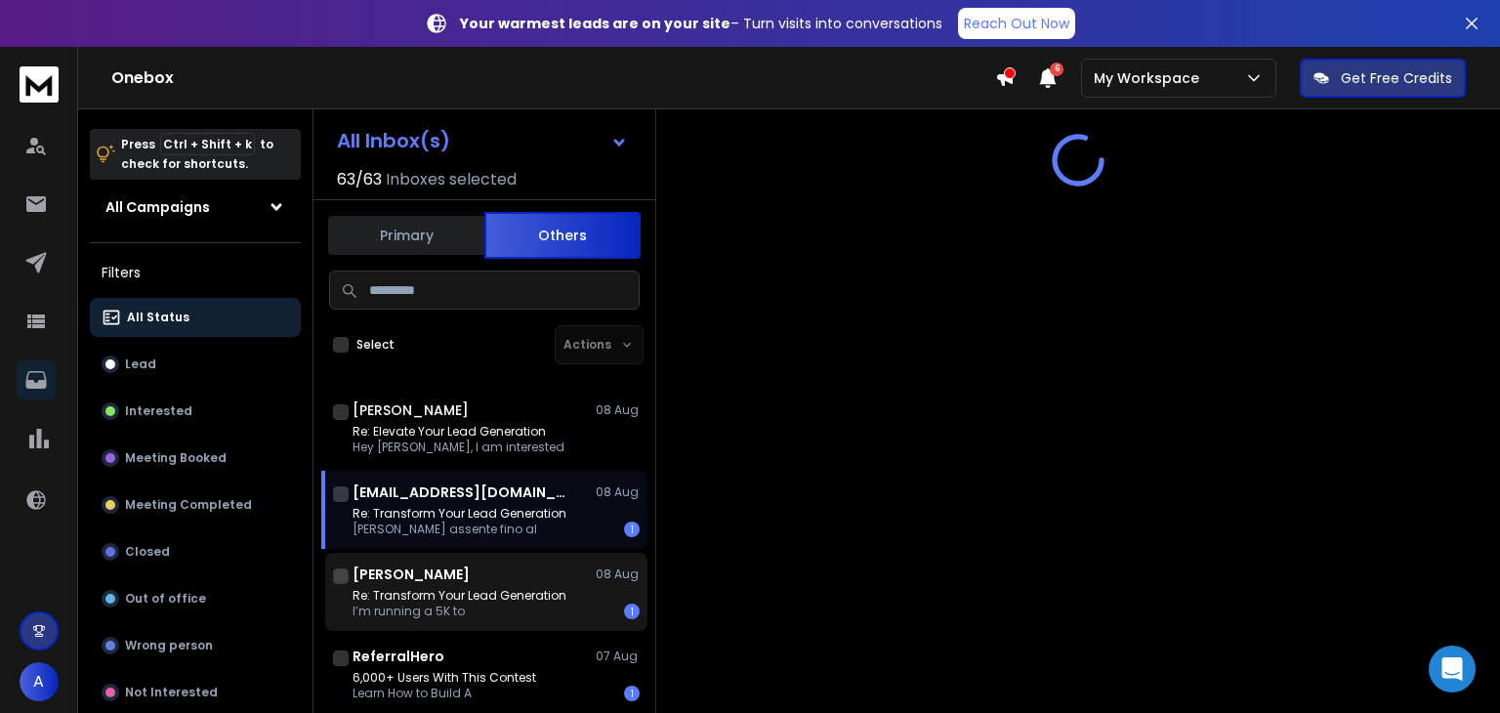
scroll to position [1148, 0]
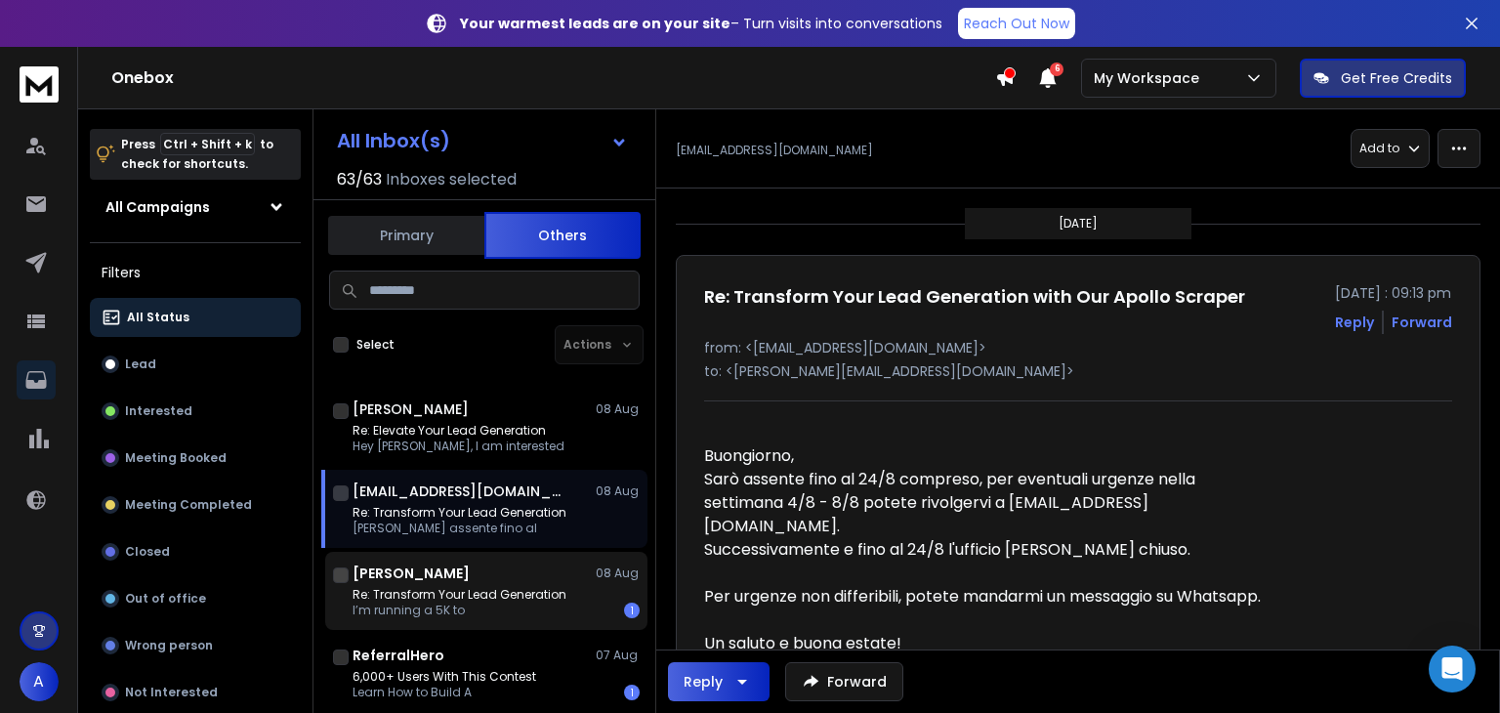
click at [429, 600] on p "Re: Transform Your Lead Generation" at bounding box center [459, 595] width 214 height 16
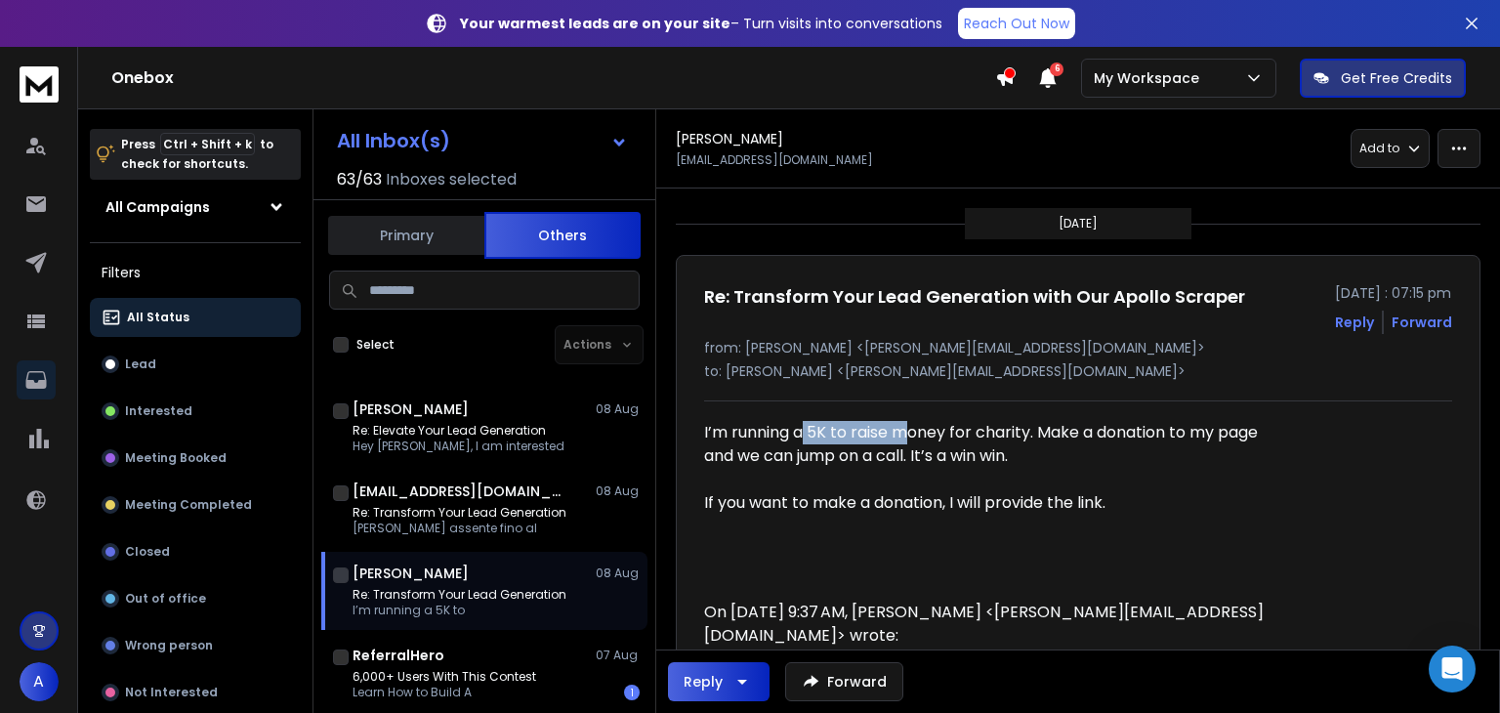
drag, startPoint x: 804, startPoint y: 433, endPoint x: 906, endPoint y: 432, distance: 102.5
click at [906, 432] on div "I’m running a 5K to raise money for charity. Make a donation to my page and we …" at bounding box center [989, 487] width 570 height 133
drag, startPoint x: 918, startPoint y: 432, endPoint x: 1093, endPoint y: 431, distance: 174.8
click at [1093, 431] on div "I’m running a 5K to raise money for charity. Make a donation to my page and we …" at bounding box center [989, 487] width 570 height 133
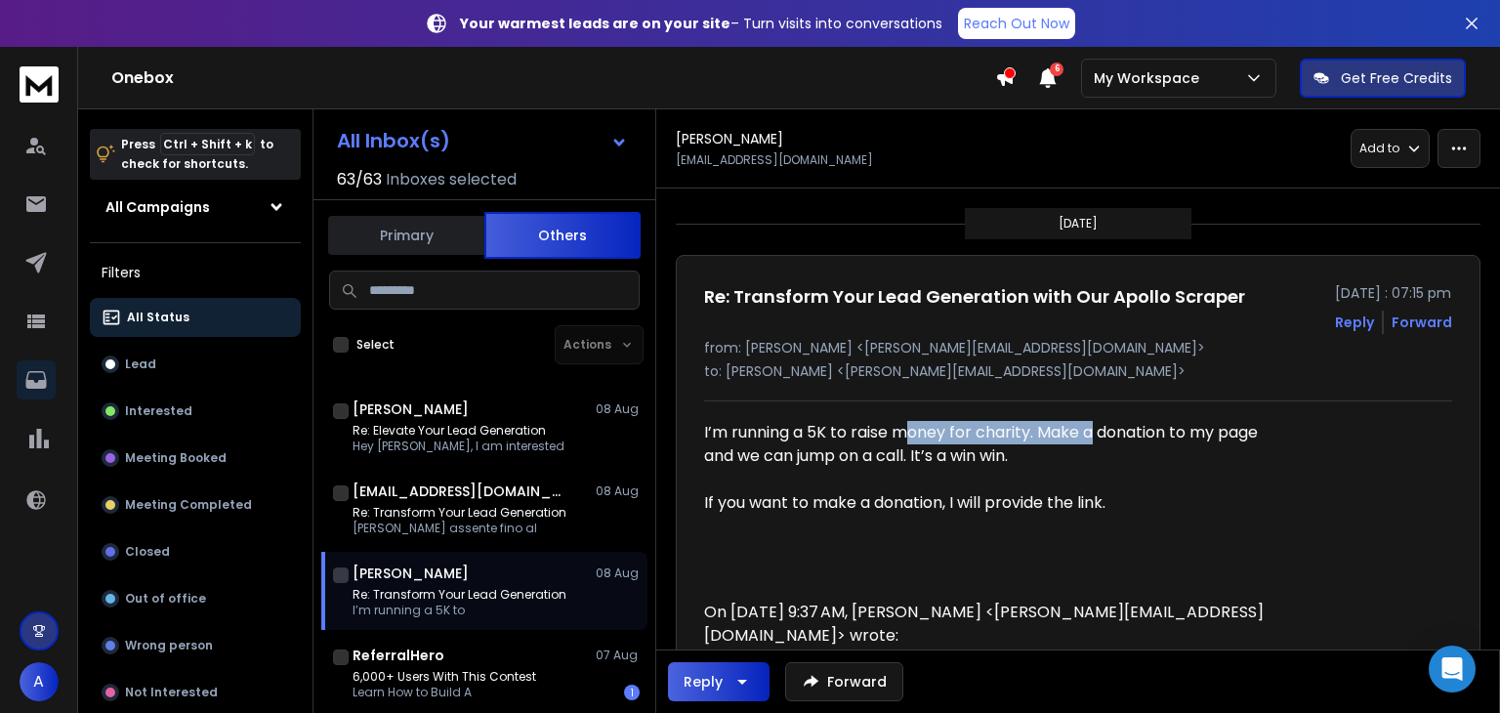
click at [1093, 431] on div "I’m running a 5K to raise money for charity. Make a donation to my page and we …" at bounding box center [989, 487] width 570 height 133
drag, startPoint x: 1047, startPoint y: 431, endPoint x: 1225, endPoint y: 431, distance: 178.7
click at [1225, 431] on div "I’m running a 5K to raise money for charity. Make a donation to my page and we …" at bounding box center [989, 487] width 570 height 133
drag, startPoint x: 768, startPoint y: 470, endPoint x: 969, endPoint y: 466, distance: 201.2
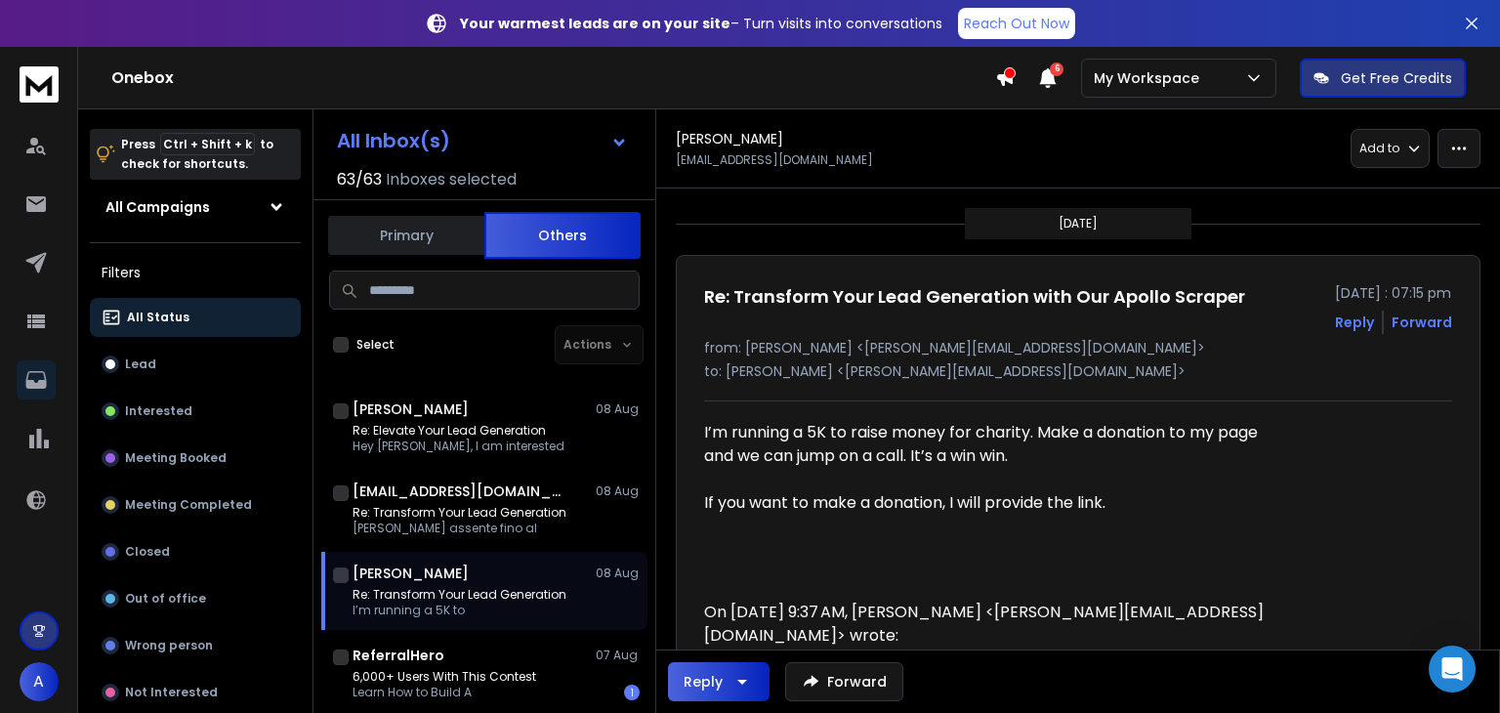
click at [969, 468] on div at bounding box center [989, 479] width 570 height 23
click at [970, 454] on div "I’m running a 5K to raise money for charity. Make a donation to my page and we …" at bounding box center [989, 487] width 570 height 133
drag, startPoint x: 984, startPoint y: 463, endPoint x: 1023, endPoint y: 465, distance: 39.1
click at [1023, 465] on div "I’m running a 5K to raise money for charity. Make a donation to my page and we …" at bounding box center [989, 487] width 570 height 133
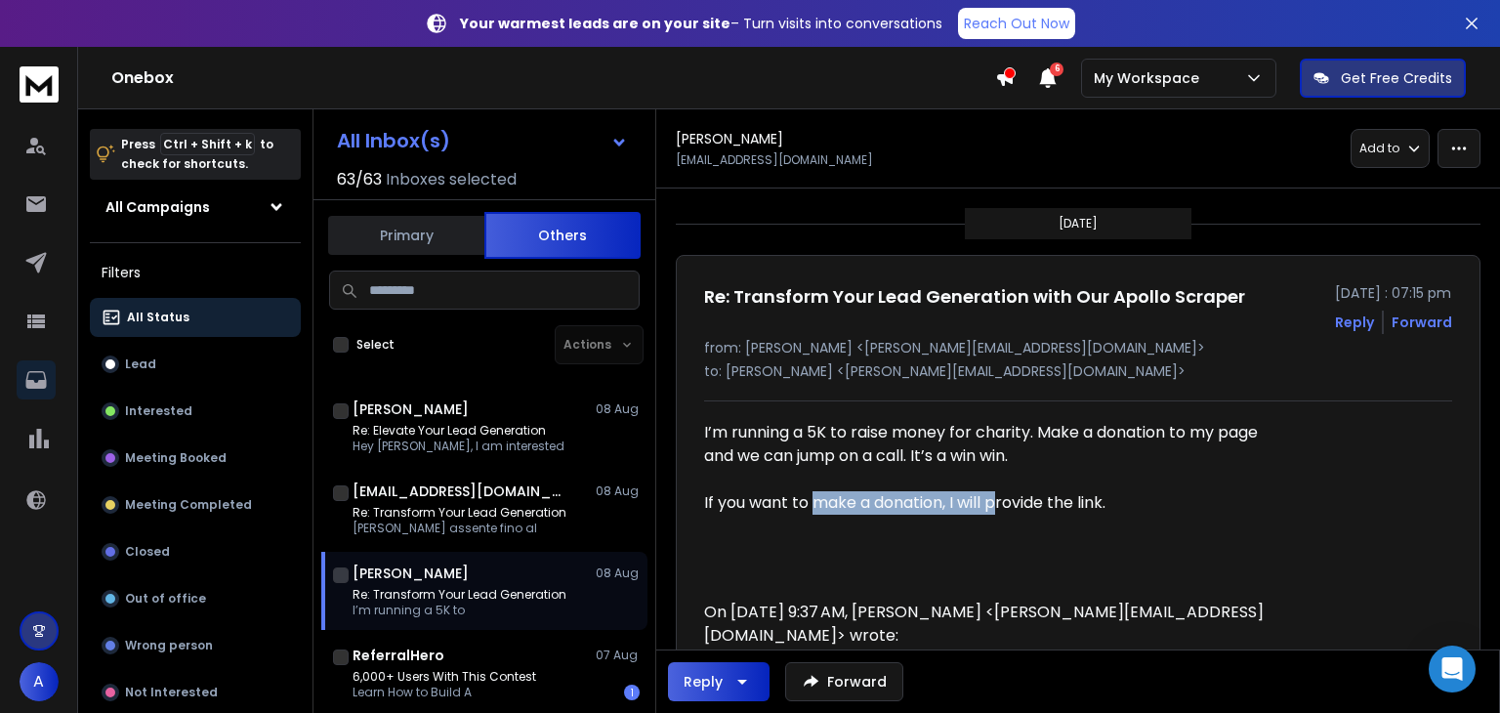
drag, startPoint x: 819, startPoint y: 501, endPoint x: 1003, endPoint y: 504, distance: 183.6
click at [1003, 504] on div "If you want to make a donation, I will provide the link." at bounding box center [989, 502] width 570 height 23
drag, startPoint x: 949, startPoint y: 494, endPoint x: 1198, endPoint y: 476, distance: 249.6
click at [1198, 476] on div "I’m running a 5K to raise money for charity. Make a donation to my page and we …" at bounding box center [989, 487] width 570 height 133
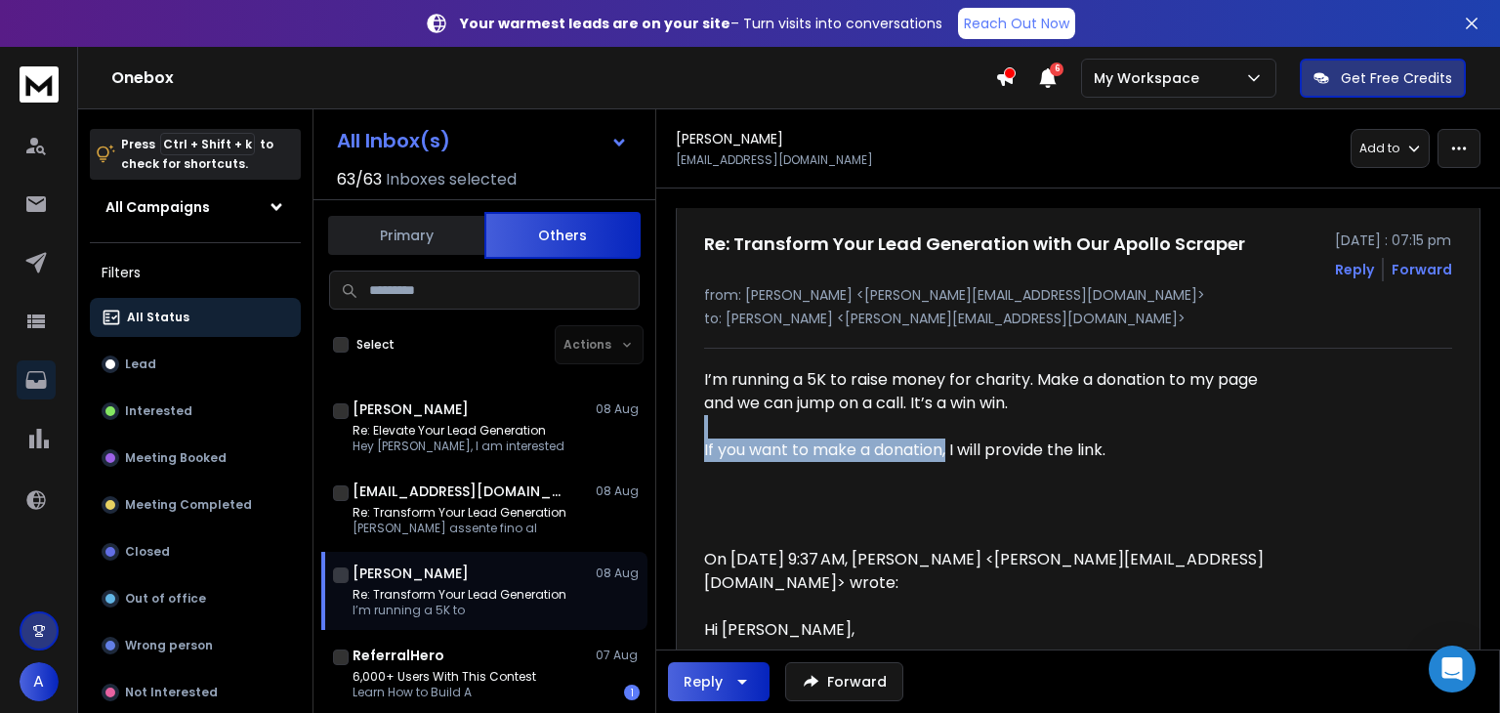
scroll to position [51, 0]
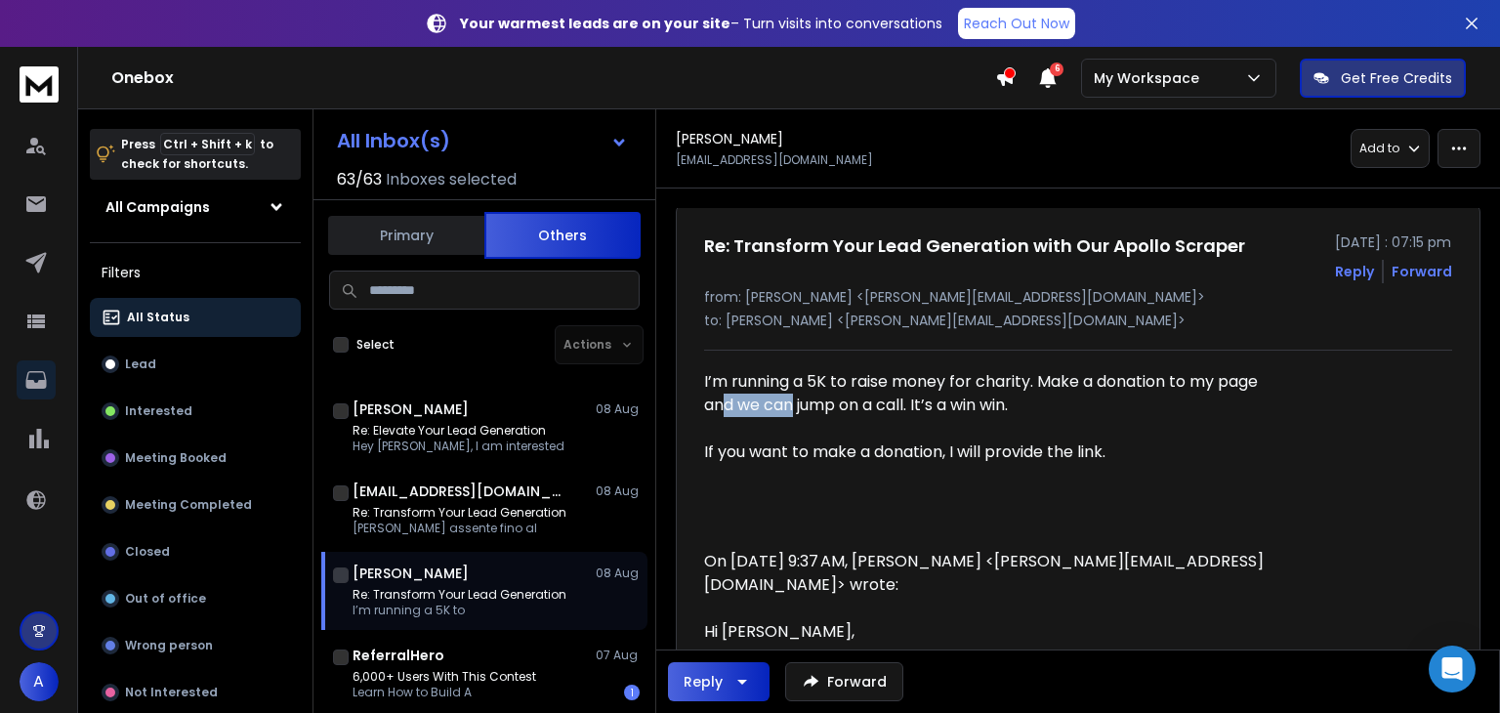
drag, startPoint x: 720, startPoint y: 400, endPoint x: 793, endPoint y: 400, distance: 73.2
click at [793, 400] on div "I’m running a 5K to raise money for charity. Make a donation to my page and we …" at bounding box center [989, 436] width 570 height 133
drag, startPoint x: 816, startPoint y: 380, endPoint x: 1030, endPoint y: 379, distance: 213.8
click at [1030, 379] on div "I’m running a 5K to raise money for charity. Make a donation to my page and we …" at bounding box center [989, 436] width 570 height 133
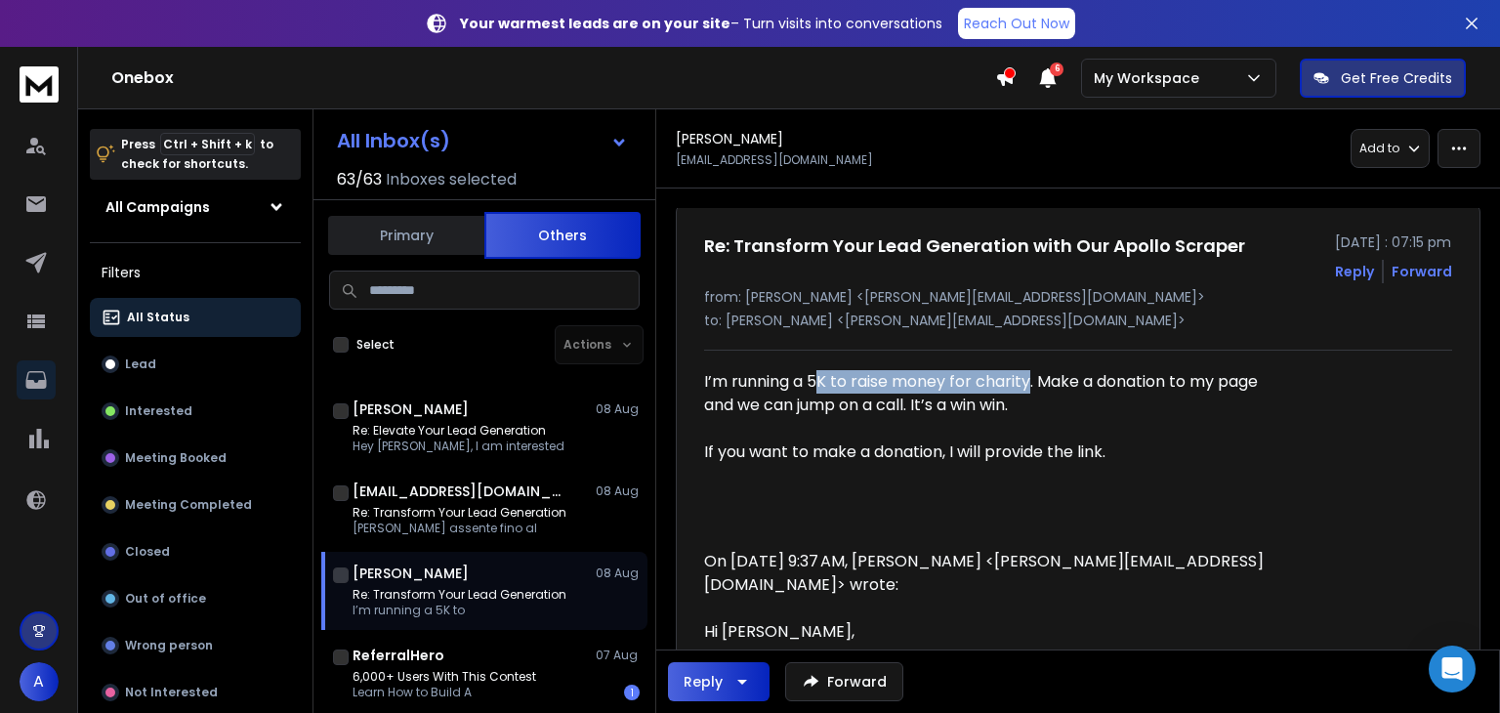
click at [1030, 379] on div "I’m running a 5K to raise money for charity. Make a donation to my page and we …" at bounding box center [989, 436] width 570 height 133
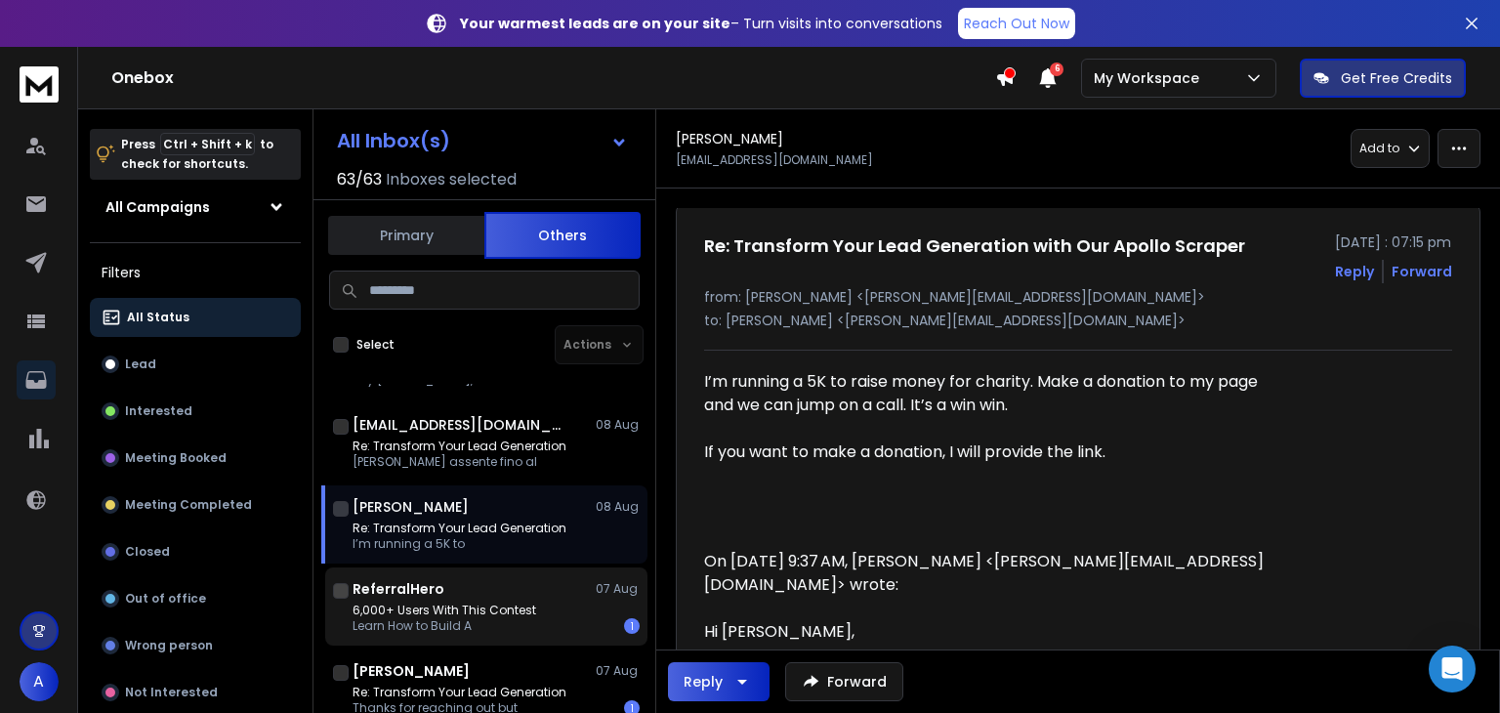
scroll to position [1218, 0]
click at [555, 581] on div "ReferralHero [DATE]" at bounding box center [495, 585] width 287 height 20
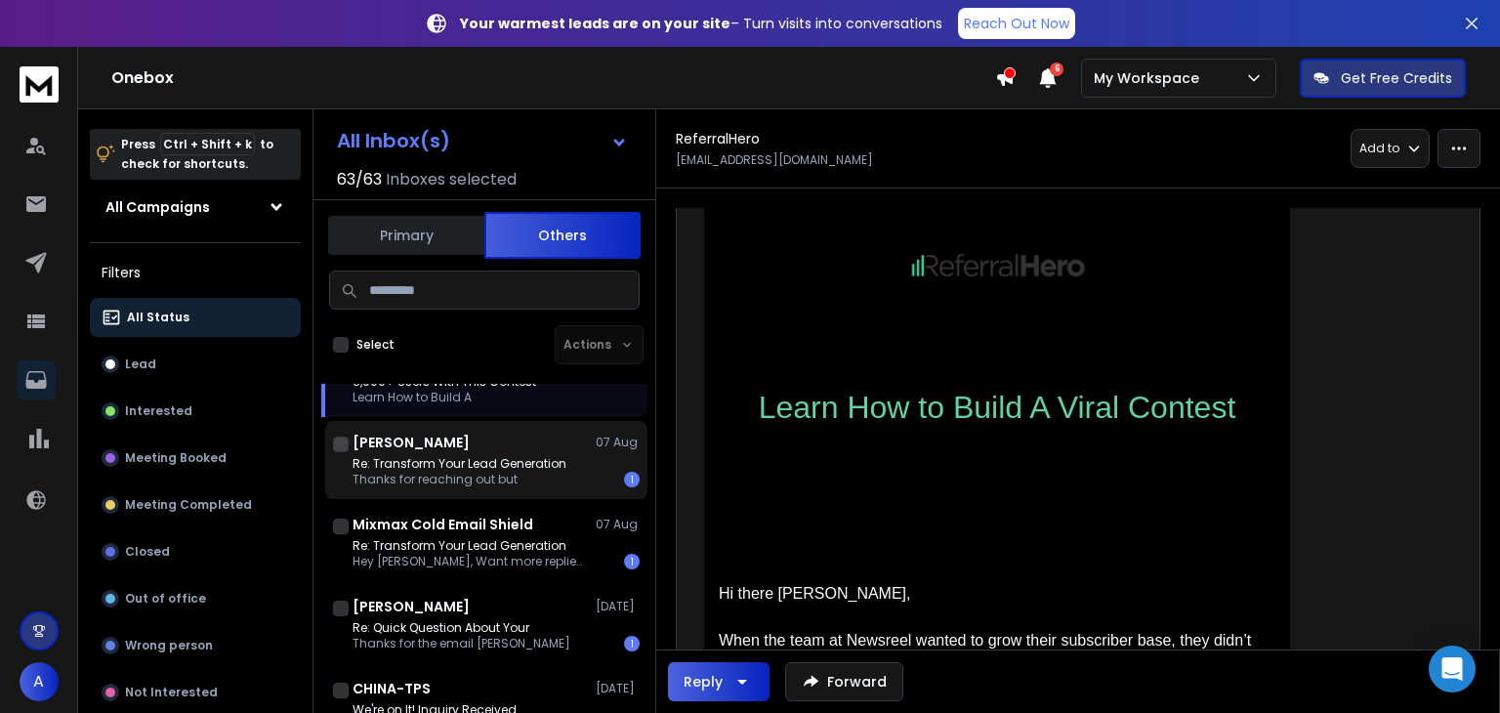
scroll to position [1447, 0]
click at [494, 466] on p "Re: Transform Your Lead Generation" at bounding box center [459, 460] width 214 height 16
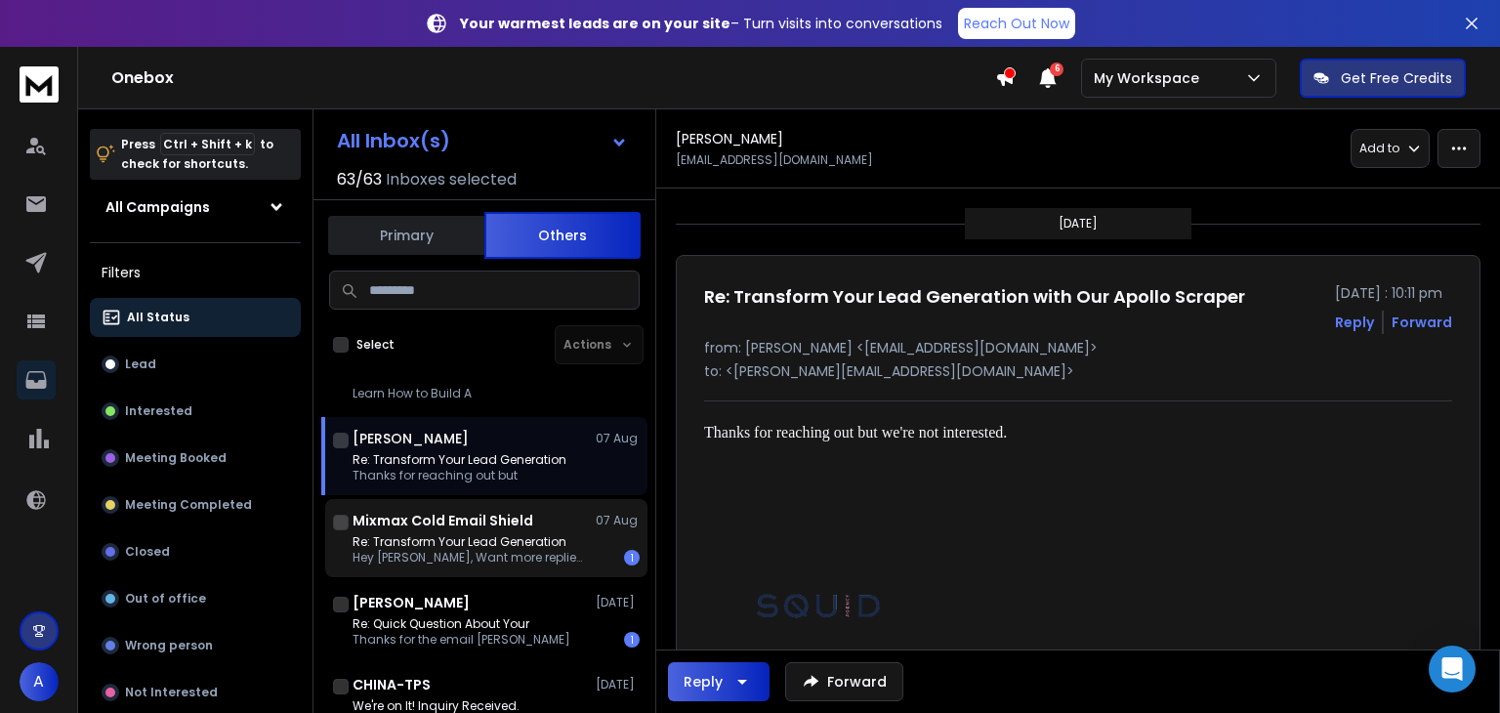
click at [496, 563] on p "Hey [PERSON_NAME], Want more replies to" at bounding box center [469, 558] width 234 height 16
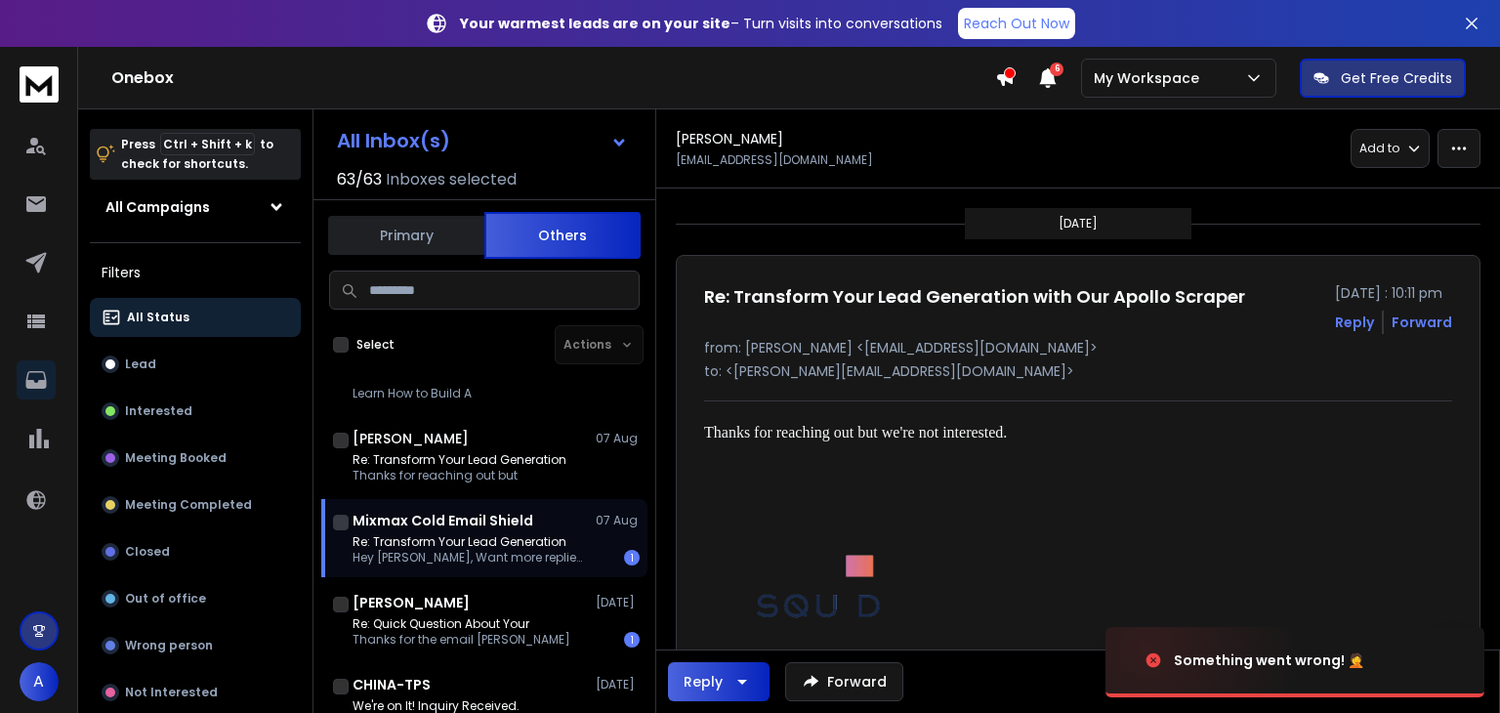
drag, startPoint x: 855, startPoint y: 425, endPoint x: 1013, endPoint y: 430, distance: 158.2
click at [1013, 430] on div "Thanks for reaching out but we're not interested." at bounding box center [989, 432] width 570 height 23
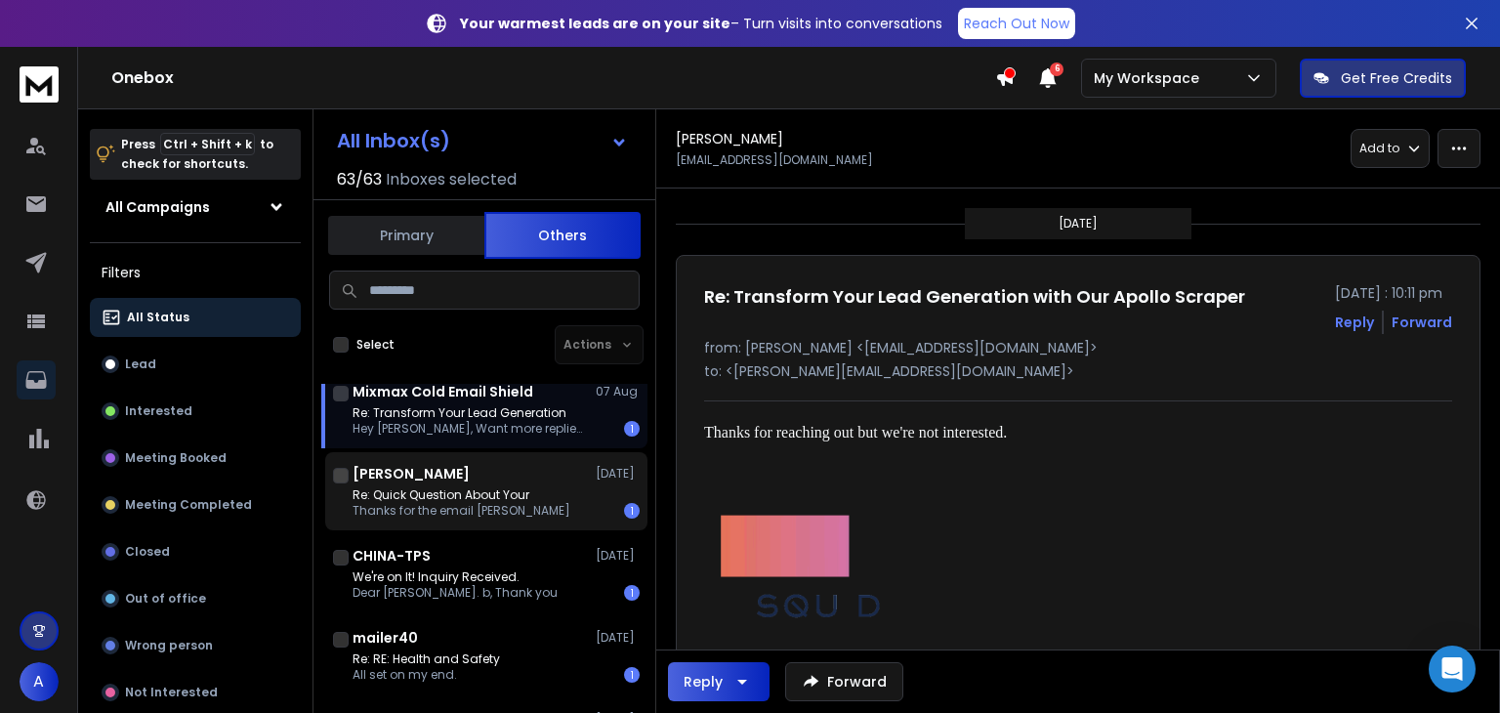
scroll to position [1578, 0]
click at [466, 501] on p "Thanks for the email [PERSON_NAME]" at bounding box center [461, 509] width 218 height 16
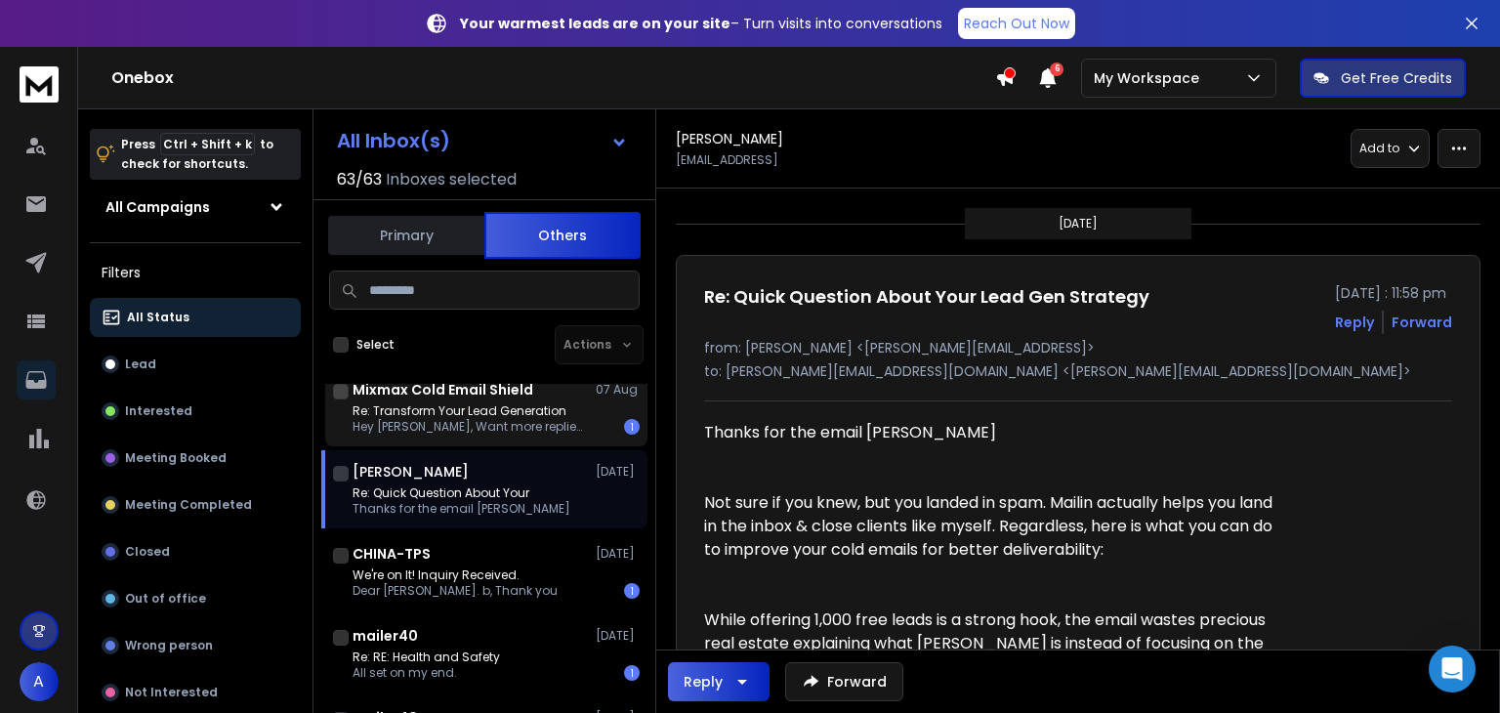
click at [558, 419] on p "Hey [PERSON_NAME], Want more replies to" at bounding box center [469, 427] width 234 height 16
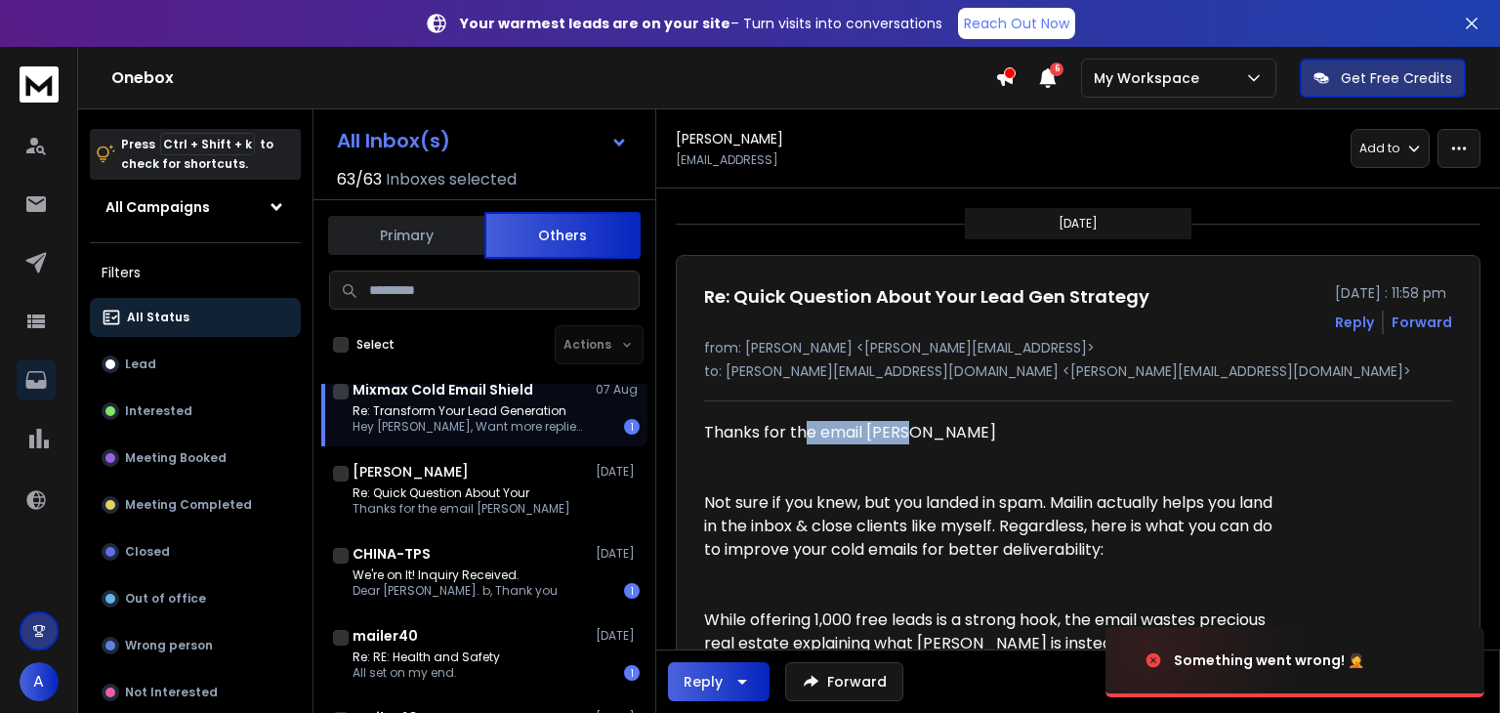
drag, startPoint x: 808, startPoint y: 433, endPoint x: 928, endPoint y: 441, distance: 119.4
click at [928, 441] on div "Thanks for the email [PERSON_NAME] Not sure if you knew, but you landed in spam…" at bounding box center [997, 663] width 586 height 484
drag, startPoint x: 804, startPoint y: 531, endPoint x: 942, endPoint y: 523, distance: 137.9
click at [942, 523] on div "Thanks for the email [PERSON_NAME] Not sure if you knew, but you landed in spam…" at bounding box center [997, 663] width 586 height 484
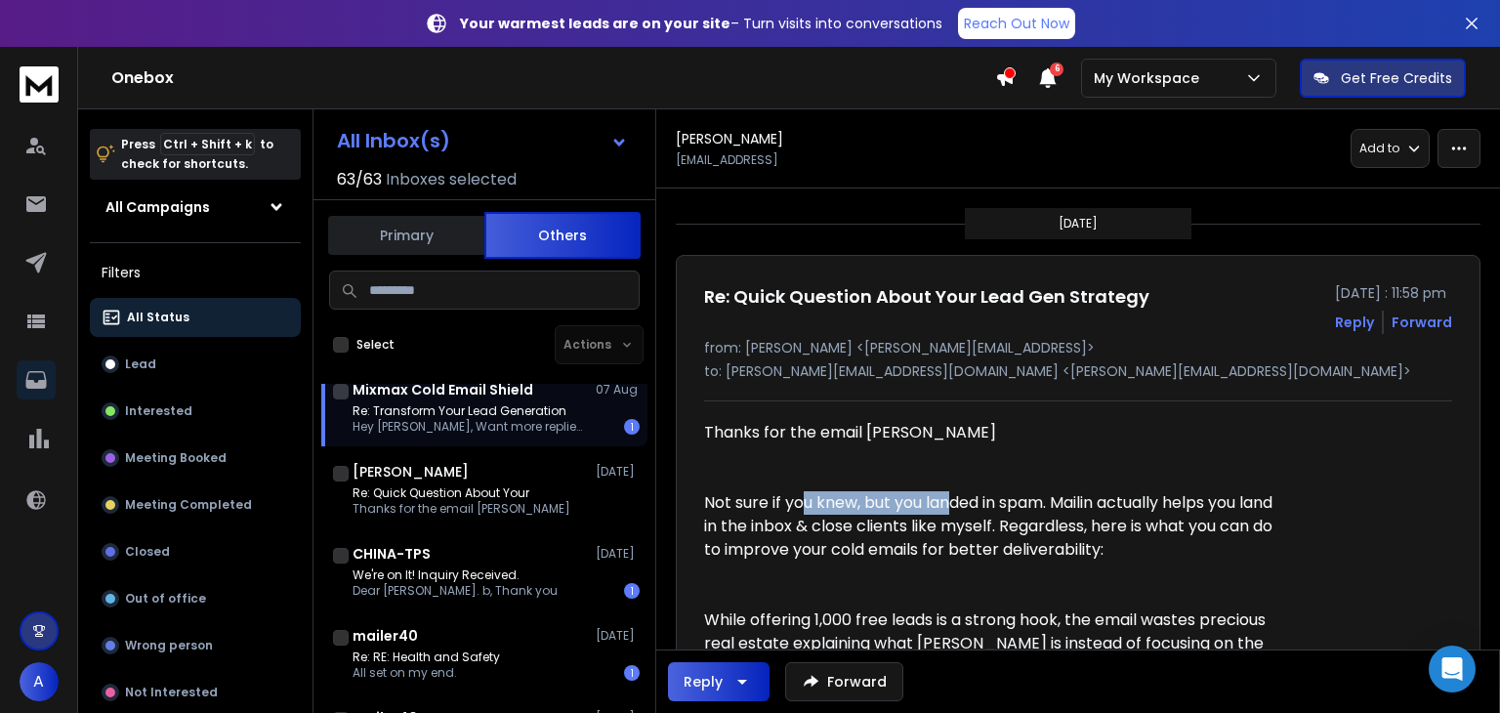
click at [942, 523] on div "Thanks for the email [PERSON_NAME] Not sure if you knew, but you landed in spam…" at bounding box center [997, 663] width 586 height 484
drag, startPoint x: 879, startPoint y: 521, endPoint x: 1078, endPoint y: 524, distance: 199.2
click at [1078, 524] on div "Thanks for the email [PERSON_NAME] Not sure if you knew, but you landed in spam…" at bounding box center [997, 663] width 586 height 484
click at [1077, 524] on div "Thanks for the email [PERSON_NAME] Not sure if you knew, but you landed in spam…" at bounding box center [997, 663] width 586 height 484
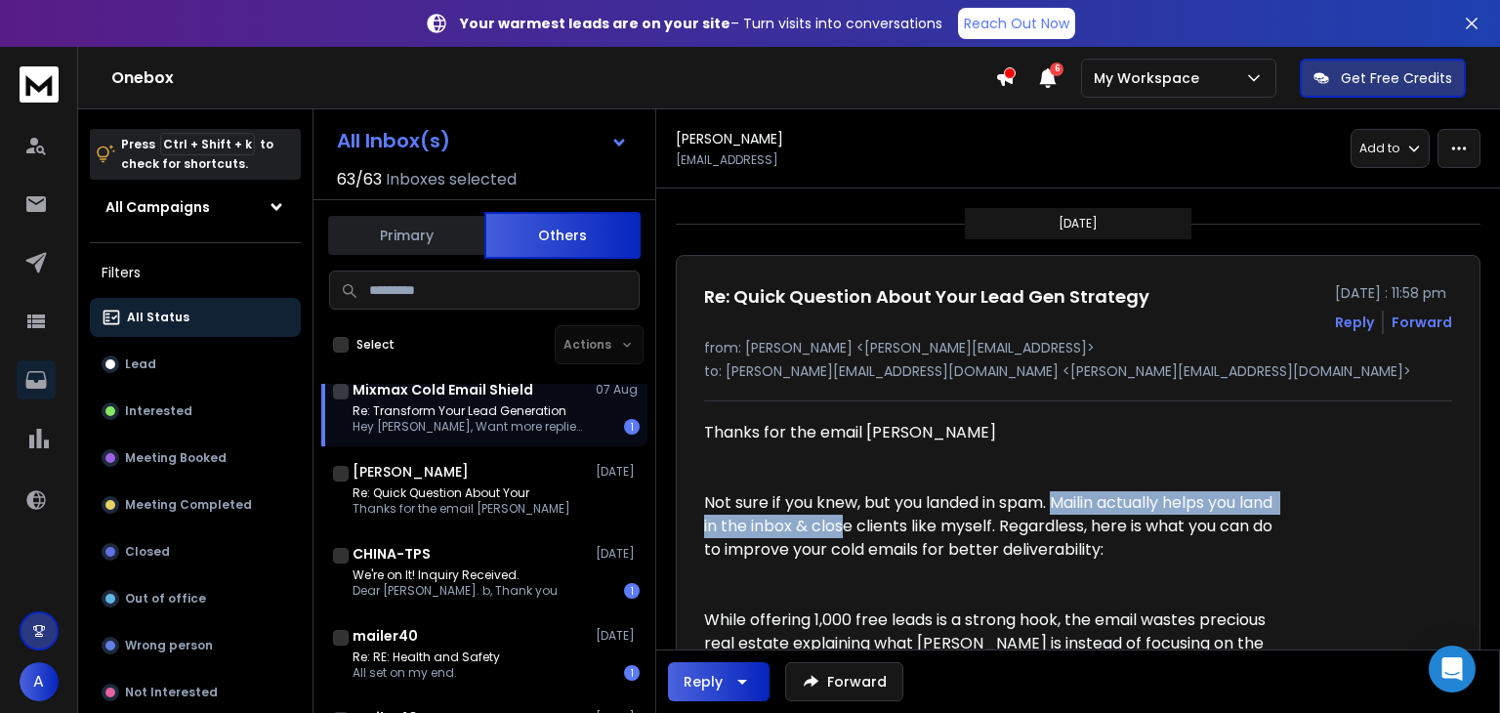
drag, startPoint x: 1055, startPoint y: 521, endPoint x: 872, endPoint y: 549, distance: 185.6
click at [873, 552] on div "Thanks for the email [PERSON_NAME] Not sure if you knew, but you landed in spam…" at bounding box center [997, 663] width 586 height 484
click at [867, 545] on div "Thanks for the email [PERSON_NAME] Not sure if you knew, but you landed in spam…" at bounding box center [997, 663] width 586 height 484
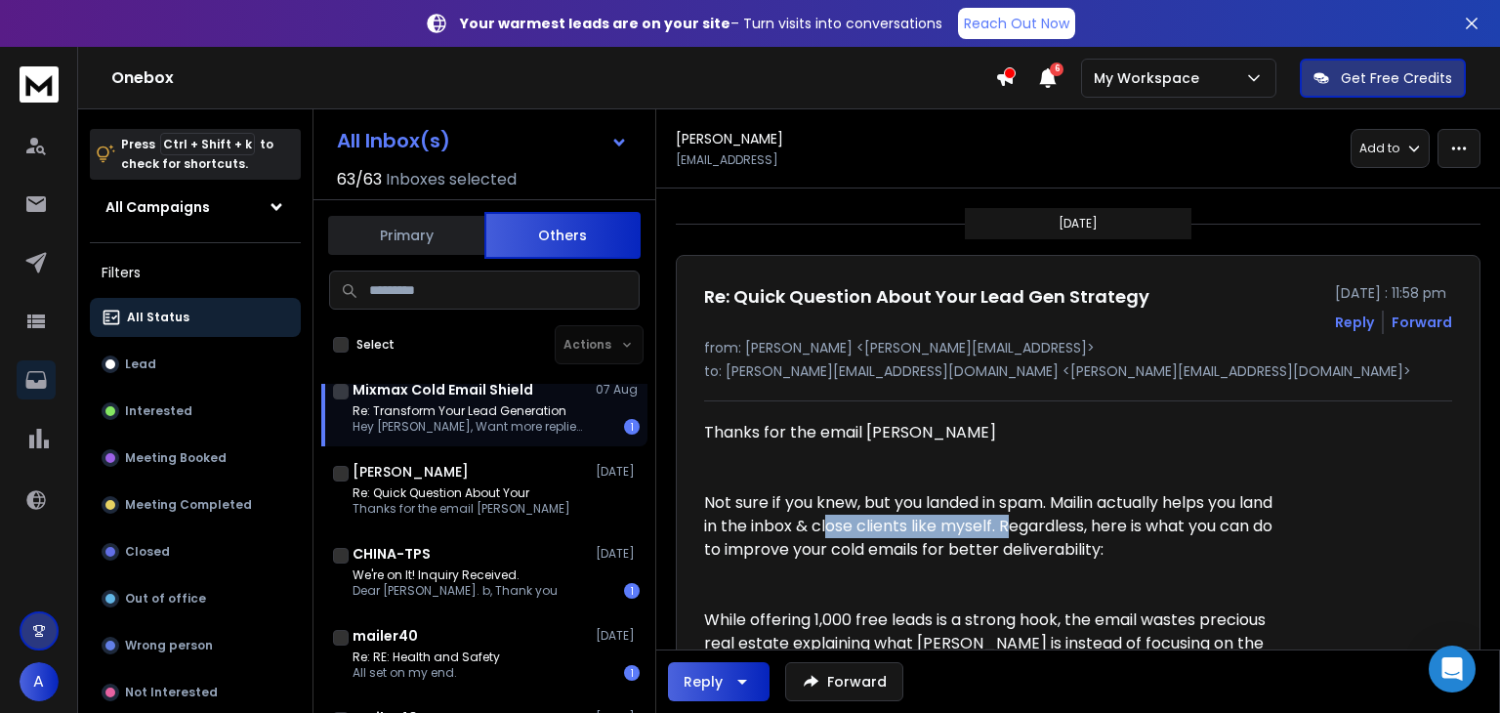
drag, startPoint x: 859, startPoint y: 546, endPoint x: 1039, endPoint y: 549, distance: 179.7
click at [1039, 549] on div "Thanks for the email [PERSON_NAME] Not sure if you knew, but you landed in spam…" at bounding box center [997, 663] width 586 height 484
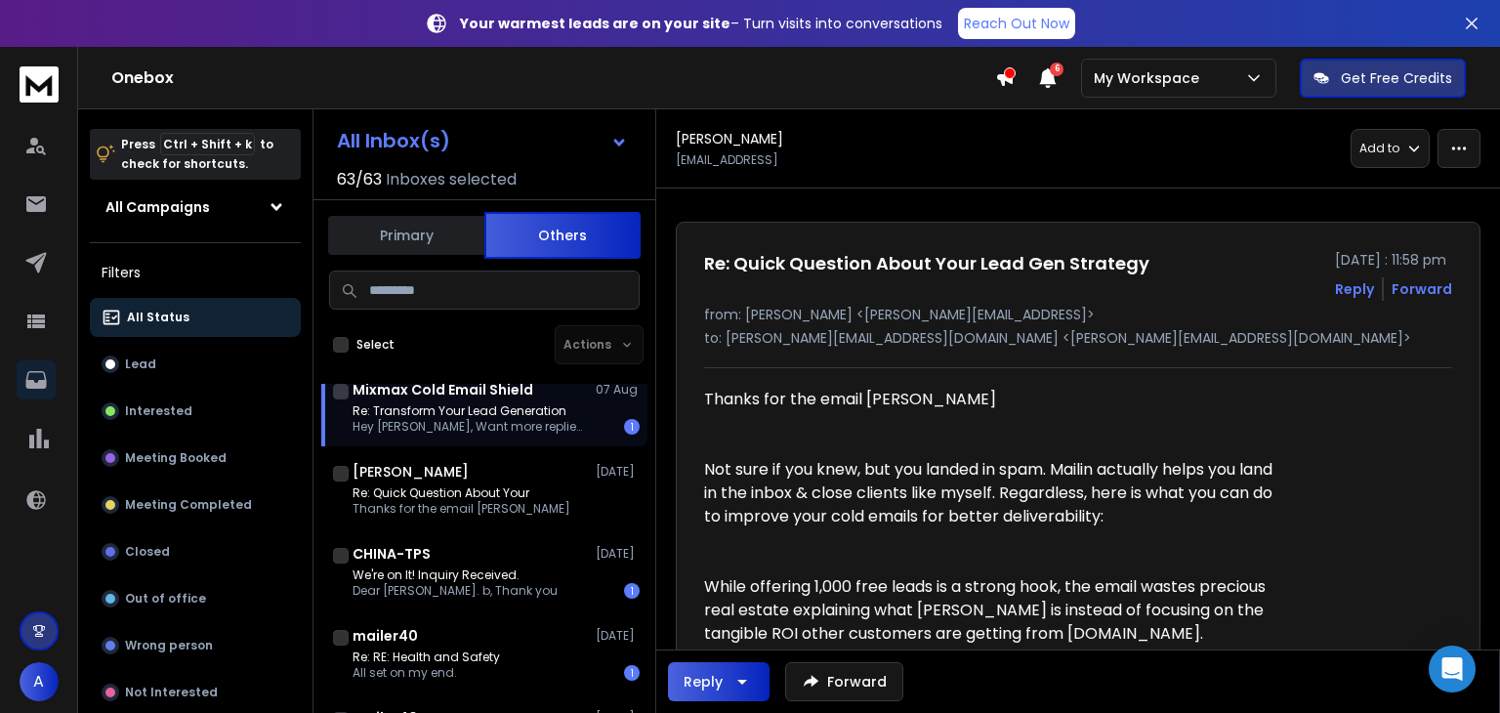
scroll to position [35, 0]
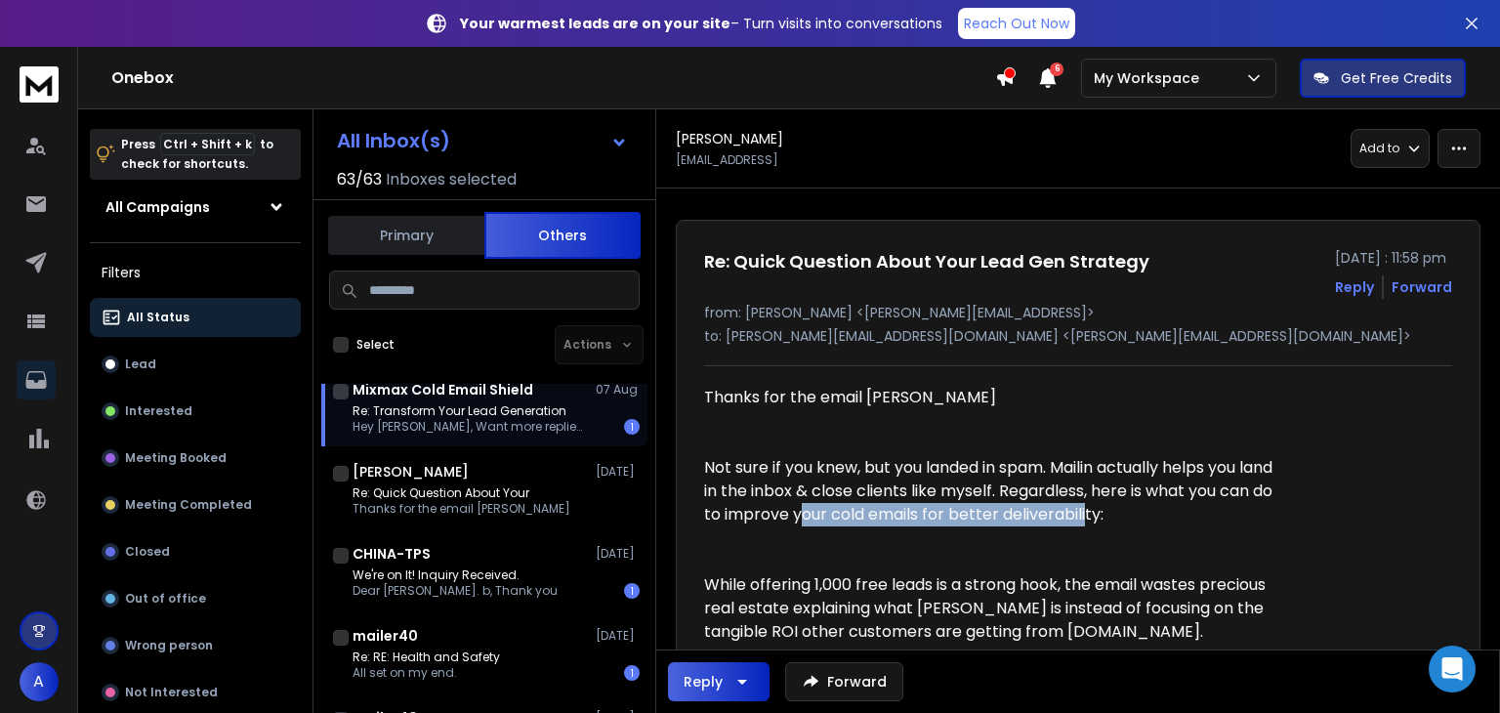
drag, startPoint x: 871, startPoint y: 537, endPoint x: 1150, endPoint y: 540, distance: 279.2
click at [1150, 540] on div "Thanks for the email [PERSON_NAME] Not sure if you knew, but you landed in spam…" at bounding box center [997, 628] width 586 height 484
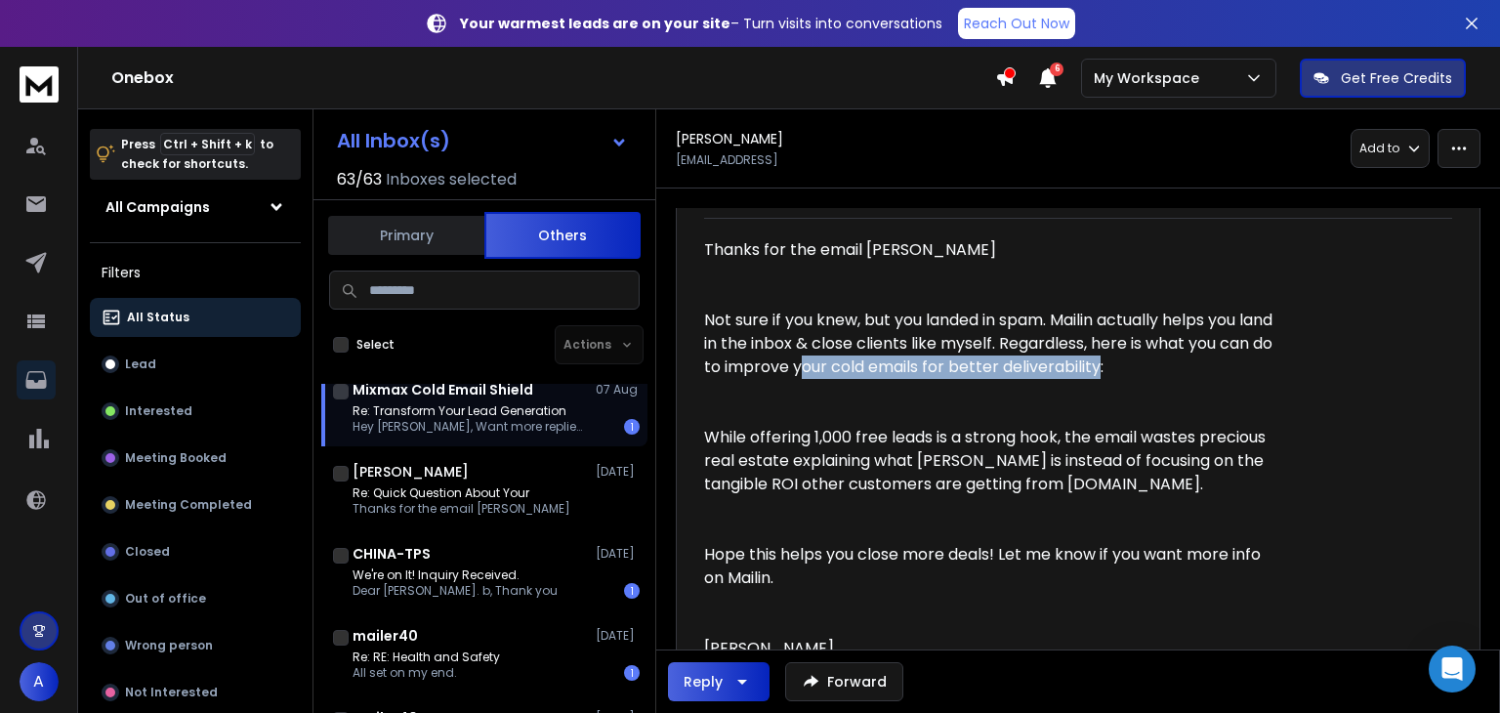
scroll to position [184, 0]
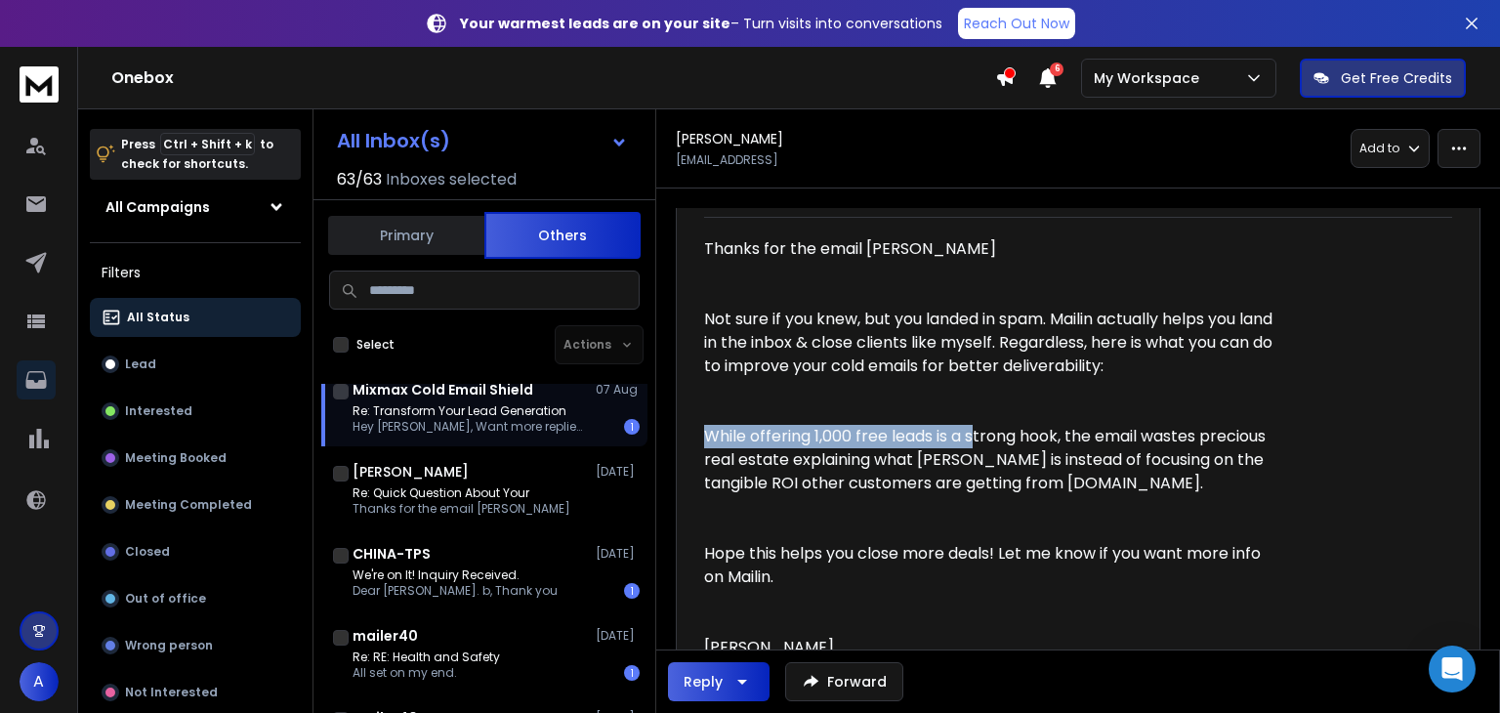
drag, startPoint x: 734, startPoint y: 488, endPoint x: 969, endPoint y: 501, distance: 235.6
click at [969, 513] on div "Thanks for the email [PERSON_NAME] Not sure if you knew, but you landed in spam…" at bounding box center [997, 479] width 586 height 484
click at [970, 497] on div "Thanks for the email [PERSON_NAME] Not sure if you knew, but you landed in spam…" at bounding box center [997, 479] width 586 height 484
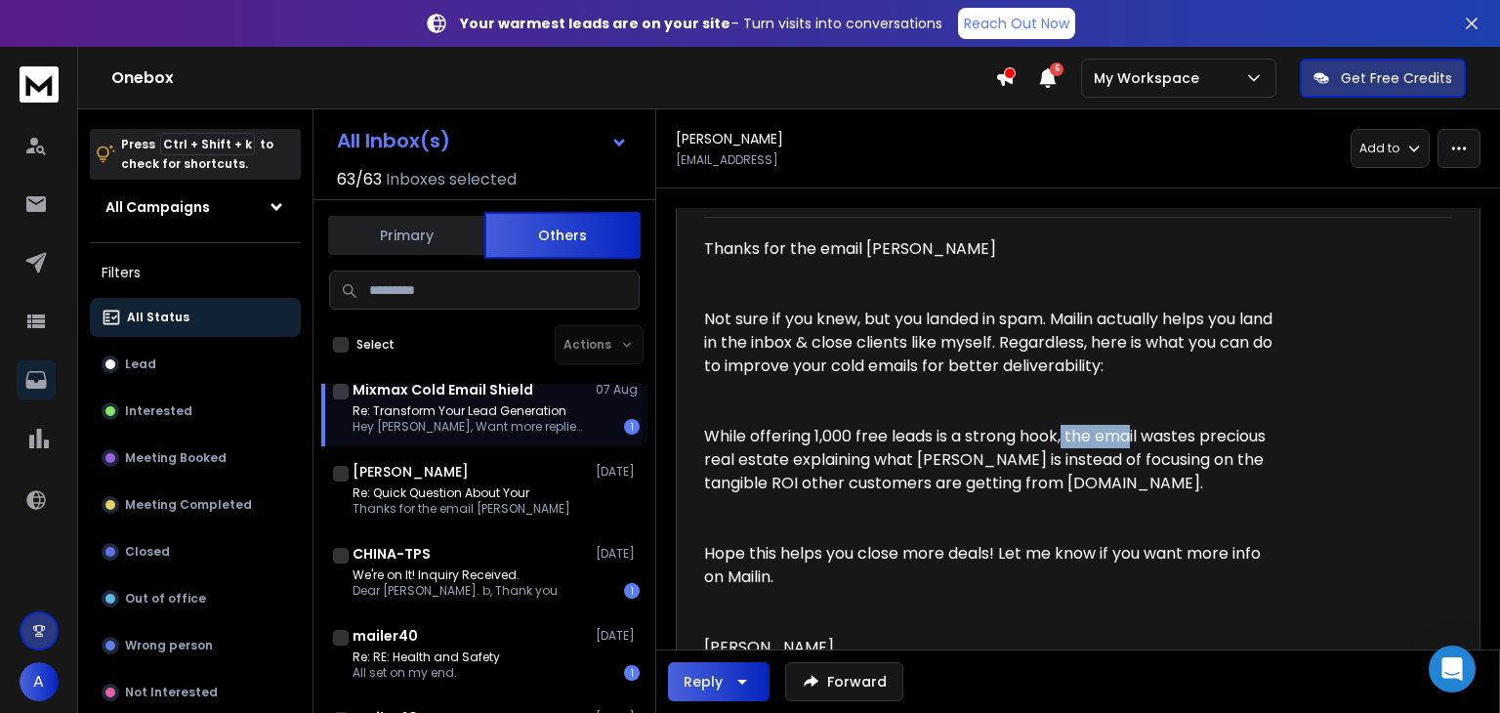
drag, startPoint x: 1058, startPoint y: 507, endPoint x: 1090, endPoint y: 506, distance: 31.3
click at [1115, 506] on div "Thanks for the email [PERSON_NAME] Not sure if you knew, but you landed in spam…" at bounding box center [997, 479] width 586 height 484
click at [1090, 506] on div "Thanks for the email [PERSON_NAME] Not sure if you knew, but you landed in spam…" at bounding box center [997, 479] width 586 height 484
drag, startPoint x: 830, startPoint y: 530, endPoint x: 929, endPoint y: 529, distance: 99.6
click at [929, 529] on div "Thanks for the email [PERSON_NAME] Not sure if you knew, but you landed in spam…" at bounding box center [997, 479] width 586 height 484
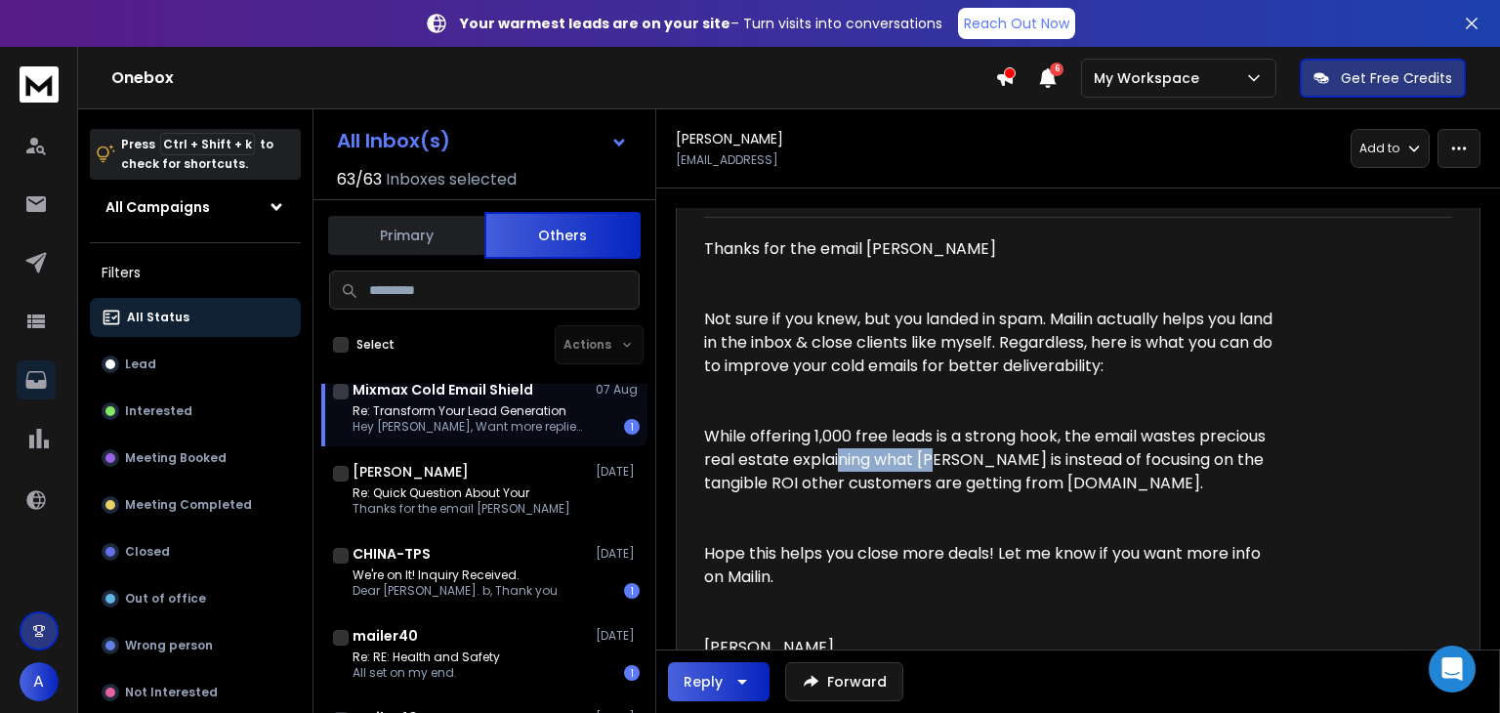
click at [929, 528] on div "Thanks for the email [PERSON_NAME] Not sure if you knew, but you landed in spam…" at bounding box center [997, 479] width 586 height 484
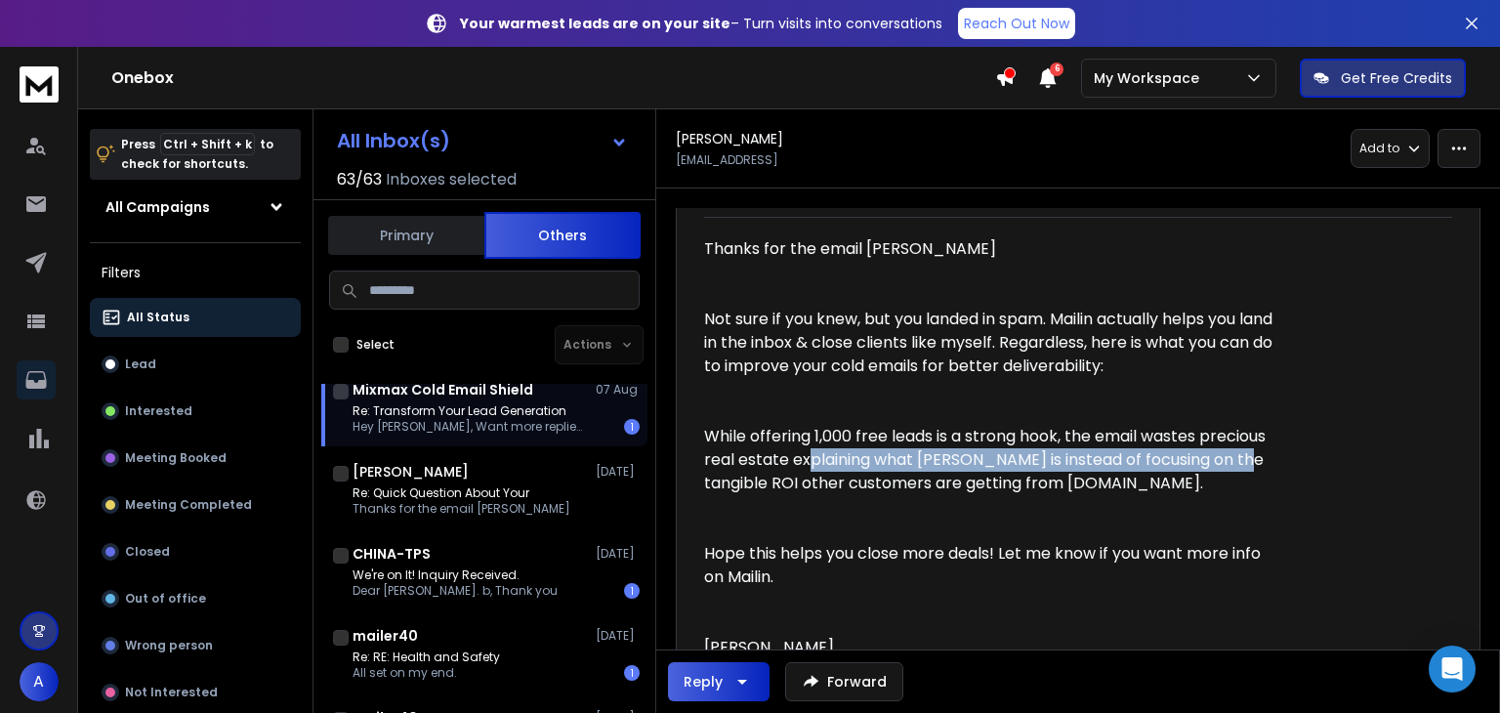
drag, startPoint x: 820, startPoint y: 535, endPoint x: 1232, endPoint y: 520, distance: 412.3
click at [1230, 520] on div "Thanks for the email [PERSON_NAME] Not sure if you knew, but you landed in spam…" at bounding box center [997, 479] width 586 height 484
click at [1232, 520] on div "Thanks for the email [PERSON_NAME] Not sure if you knew, but you landed in spam…" at bounding box center [997, 479] width 586 height 484
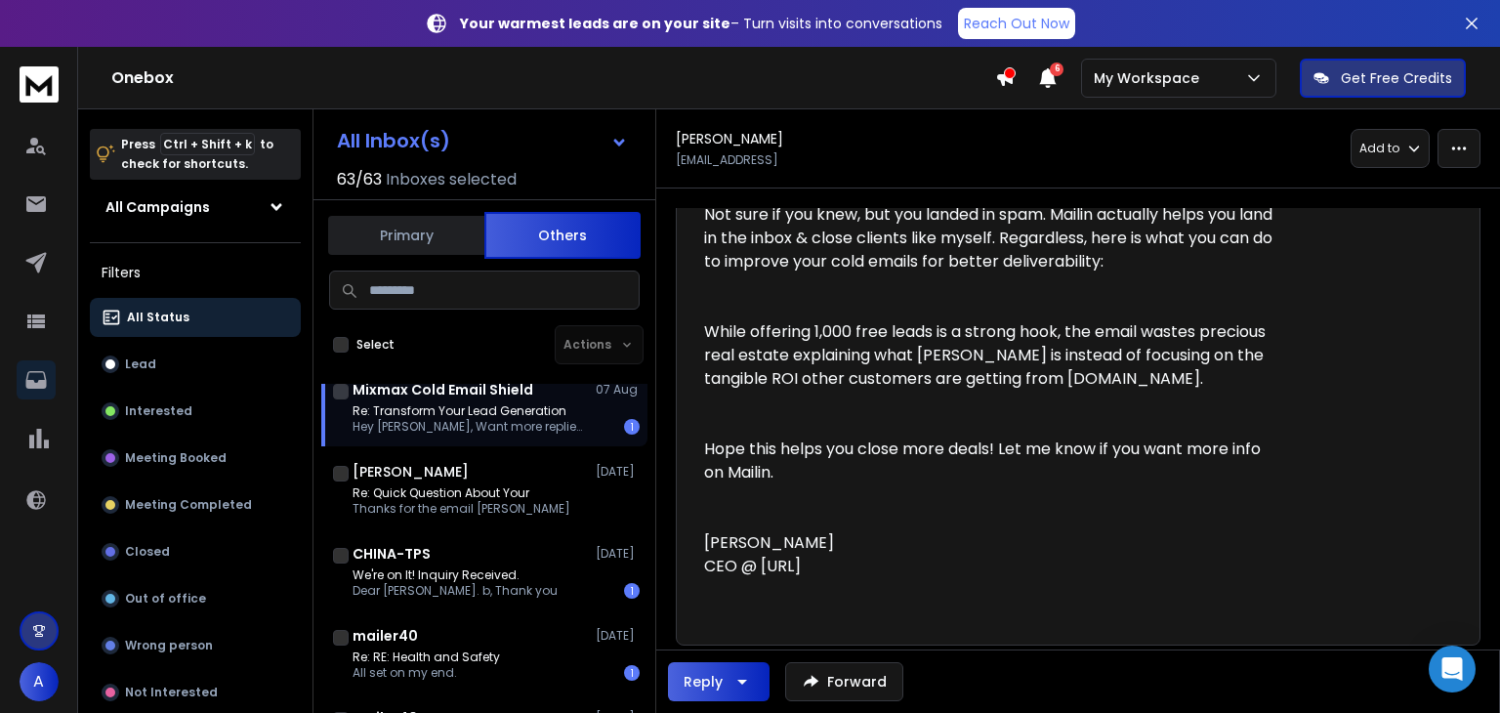
scroll to position [289, 0]
drag, startPoint x: 841, startPoint y: 407, endPoint x: 1064, endPoint y: 406, distance: 223.6
click at [1064, 406] on div "Thanks for the email [PERSON_NAME] Not sure if you knew, but you landed in spam…" at bounding box center [997, 374] width 586 height 484
click at [1065, 403] on div "Thanks for the email [PERSON_NAME] Not sure if you knew, but you landed in spam…" at bounding box center [997, 374] width 586 height 484
drag, startPoint x: 1081, startPoint y: 395, endPoint x: 1261, endPoint y: 397, distance: 180.6
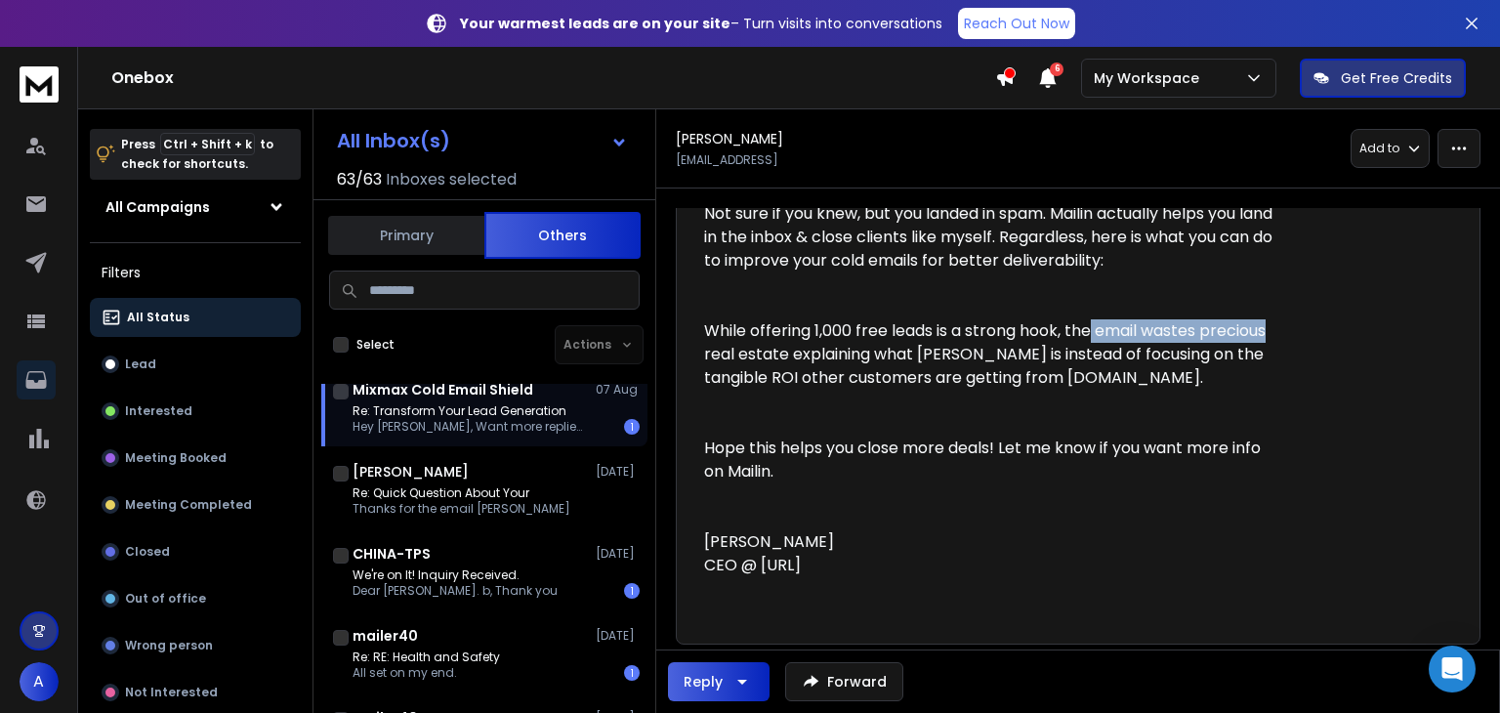
click at [1261, 397] on div "Thanks for the email [PERSON_NAME] Not sure if you knew, but you landed in spam…" at bounding box center [997, 374] width 586 height 484
click at [1258, 400] on div "Thanks for the email [PERSON_NAME] Not sure if you knew, but you landed in spam…" at bounding box center [997, 374] width 586 height 484
drag, startPoint x: 826, startPoint y: 423, endPoint x: 898, endPoint y: 422, distance: 72.3
click at [898, 422] on div "Thanks for the email [PERSON_NAME] Not sure if you knew, but you landed in spam…" at bounding box center [997, 374] width 586 height 484
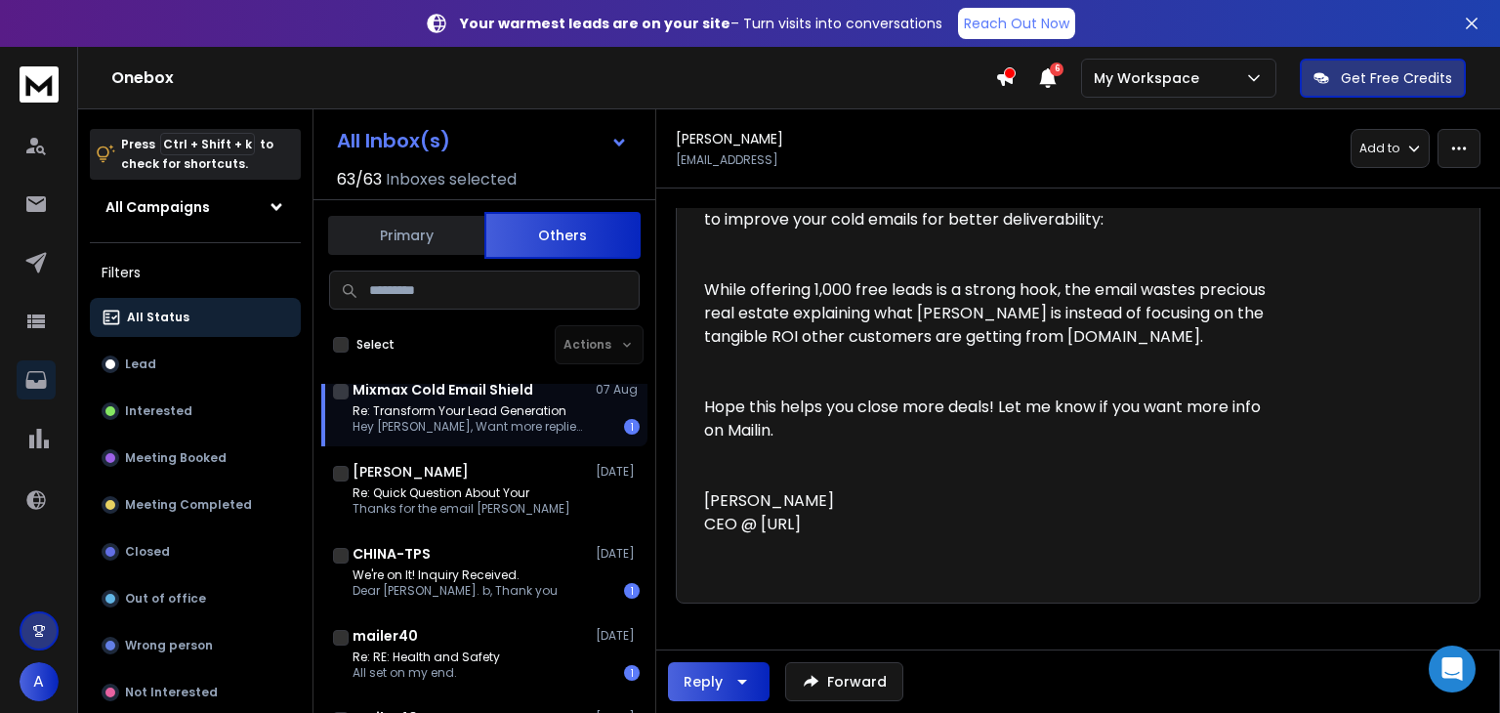
scroll to position [445, 0]
drag, startPoint x: 782, startPoint y: 415, endPoint x: 1104, endPoint y: 414, distance: 322.2
click at [1104, 414] on div "Thanks for the email [PERSON_NAME] Not sure if you knew, but you landed in spam…" at bounding box center [997, 333] width 586 height 484
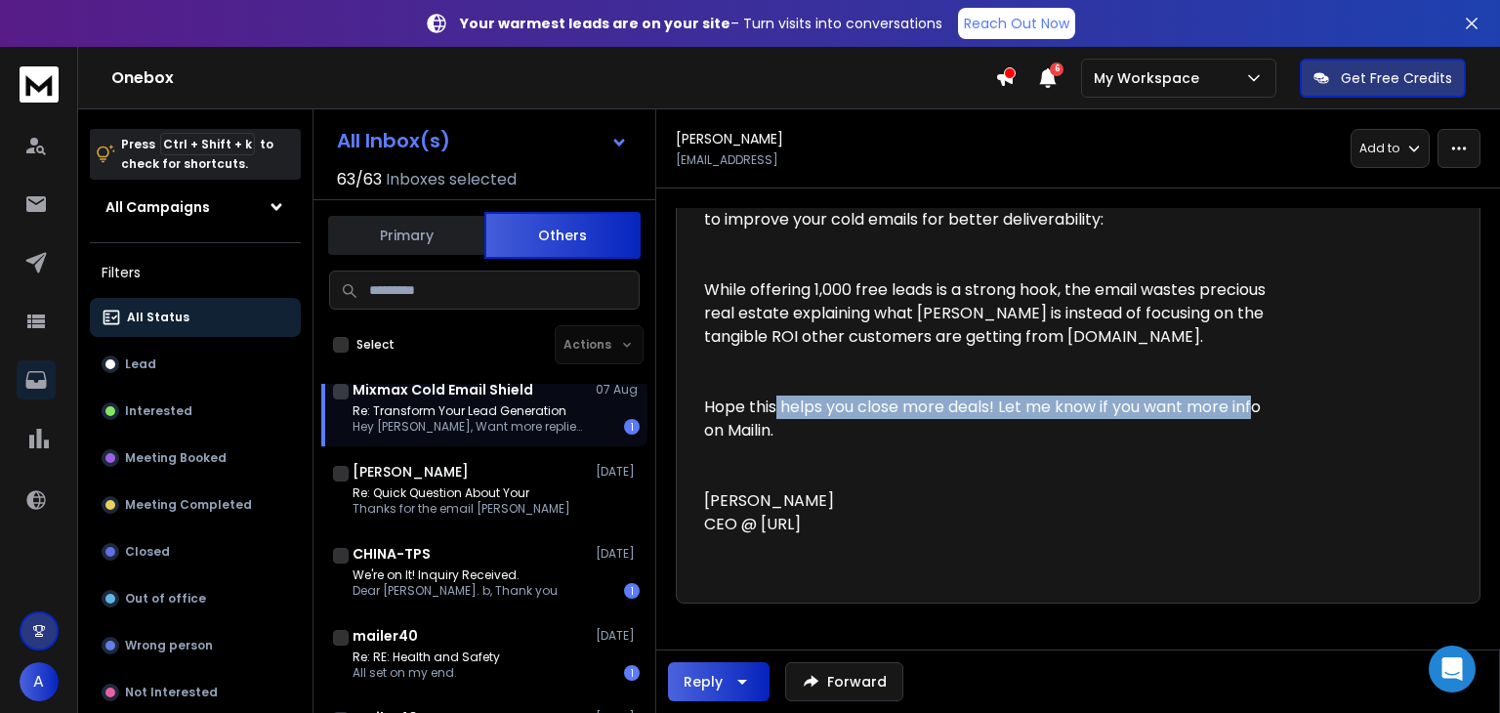
drag, startPoint x: 770, startPoint y: 399, endPoint x: 1250, endPoint y: 418, distance: 479.7
click at [1250, 419] on div "Thanks for the email [PERSON_NAME] Not sure if you knew, but you landed in spam…" at bounding box center [997, 333] width 586 height 484
click at [1249, 413] on div "Thanks for the email [PERSON_NAME] Not sure if you knew, but you landed in spam…" at bounding box center [997, 333] width 586 height 484
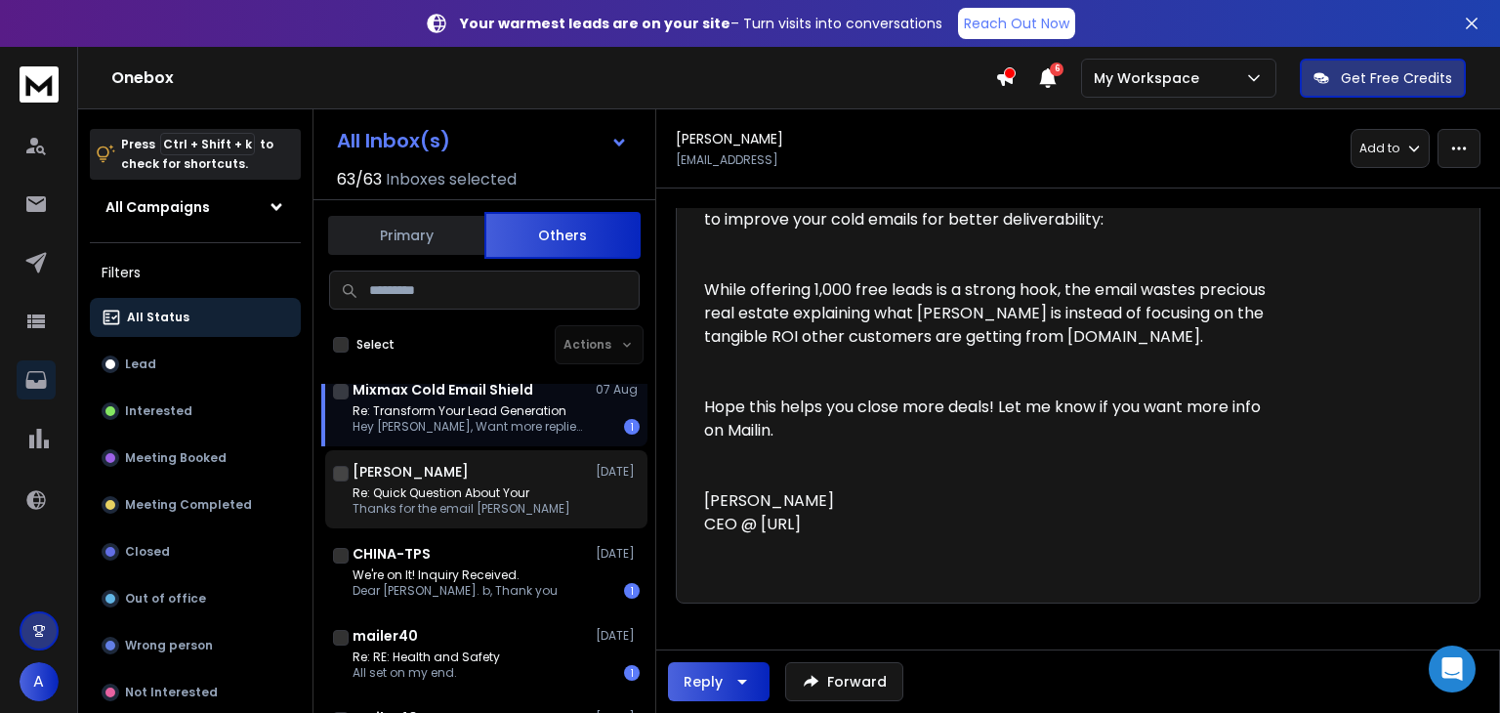
click at [469, 463] on div "[PERSON_NAME] [DATE]" at bounding box center [495, 472] width 287 height 20
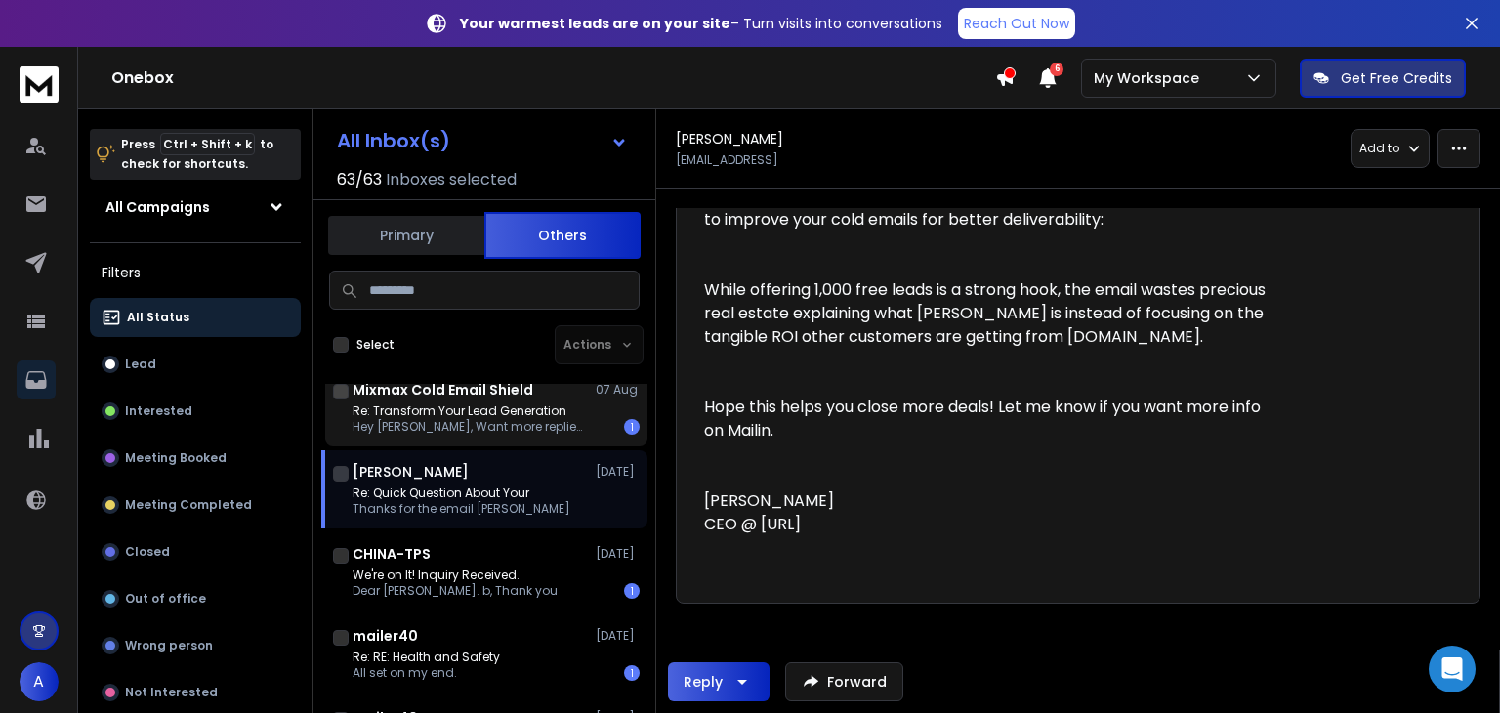
click at [550, 399] on div "Mixmax Cold Email Shield [DATE] Re: Transform Your Lead Generation Hey [PERSON_…" at bounding box center [495, 407] width 287 height 55
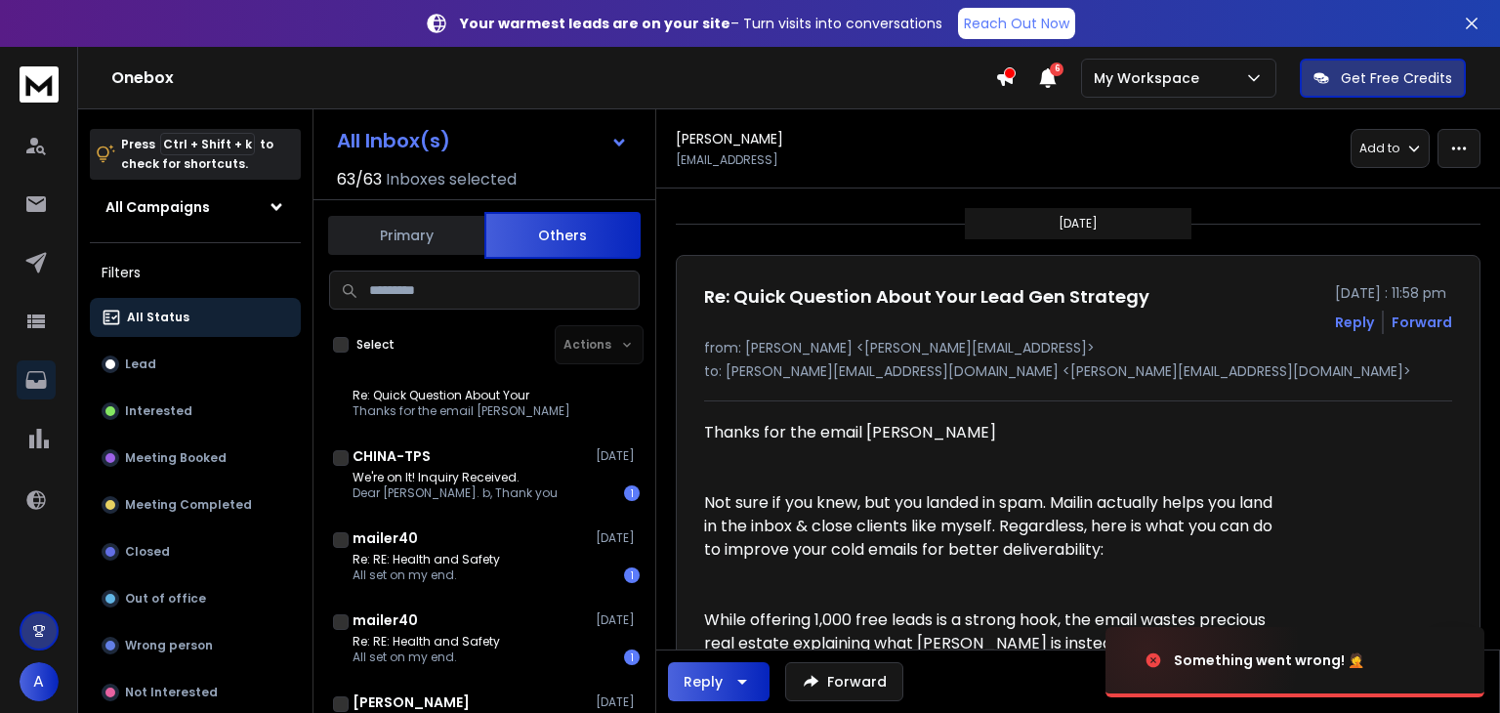
scroll to position [1685, 0]
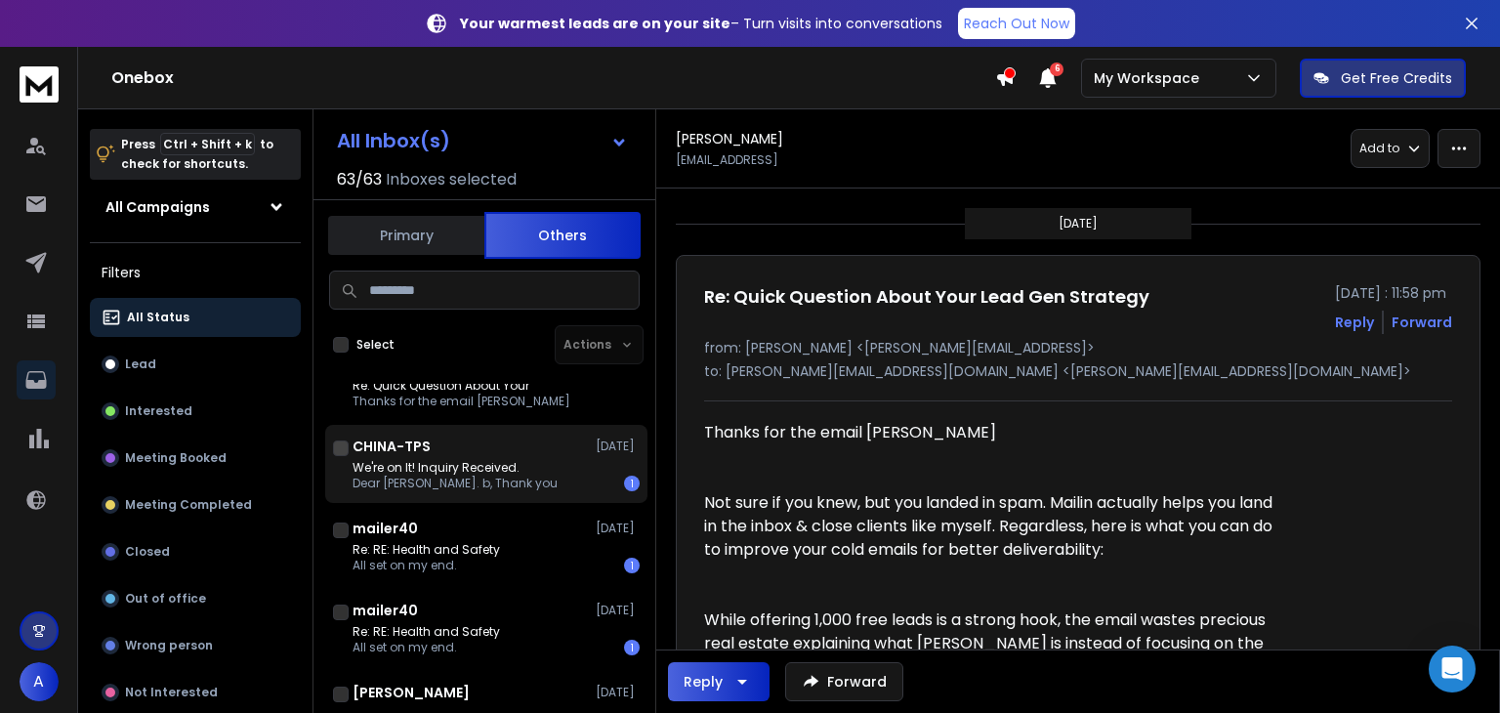
click at [500, 438] on div "CHINA-TPS [DATE]" at bounding box center [495, 446] width 287 height 20
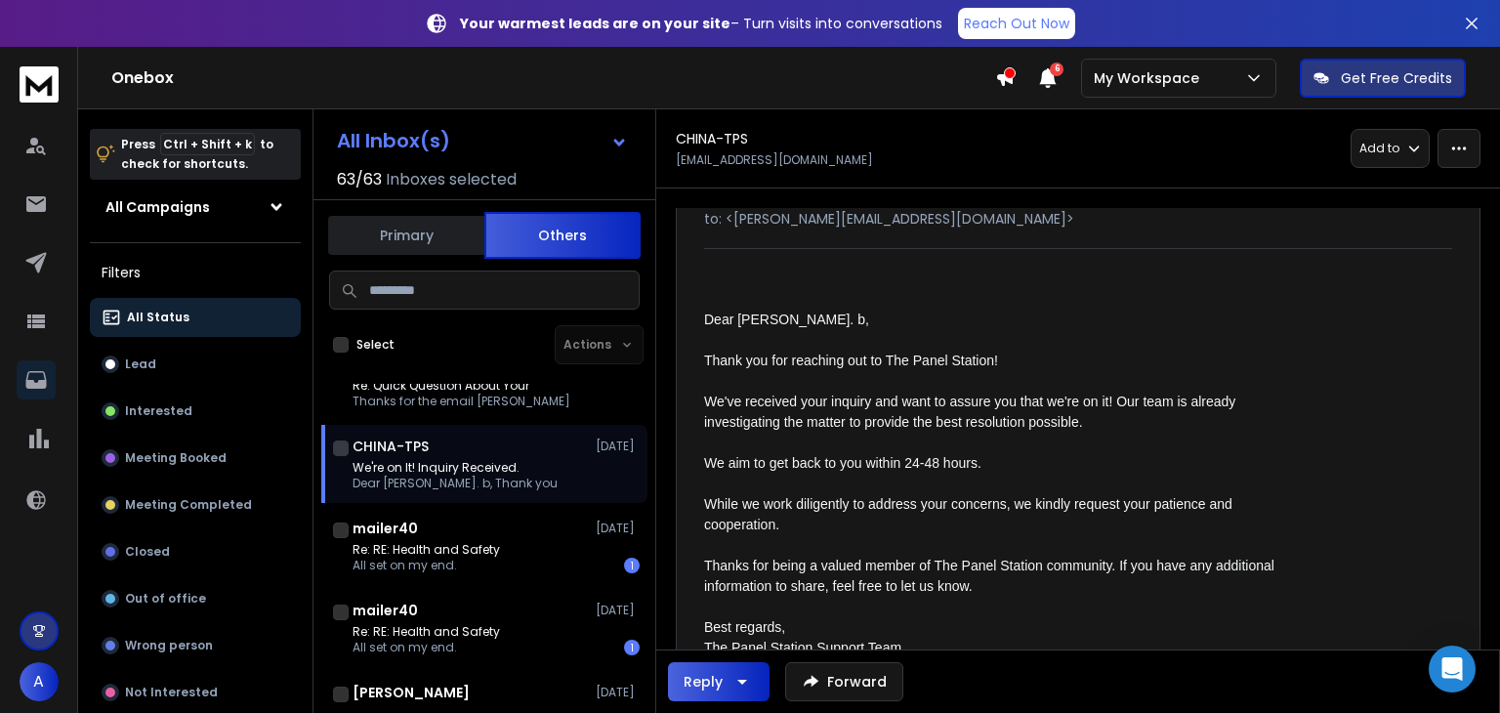
scroll to position [166, 0]
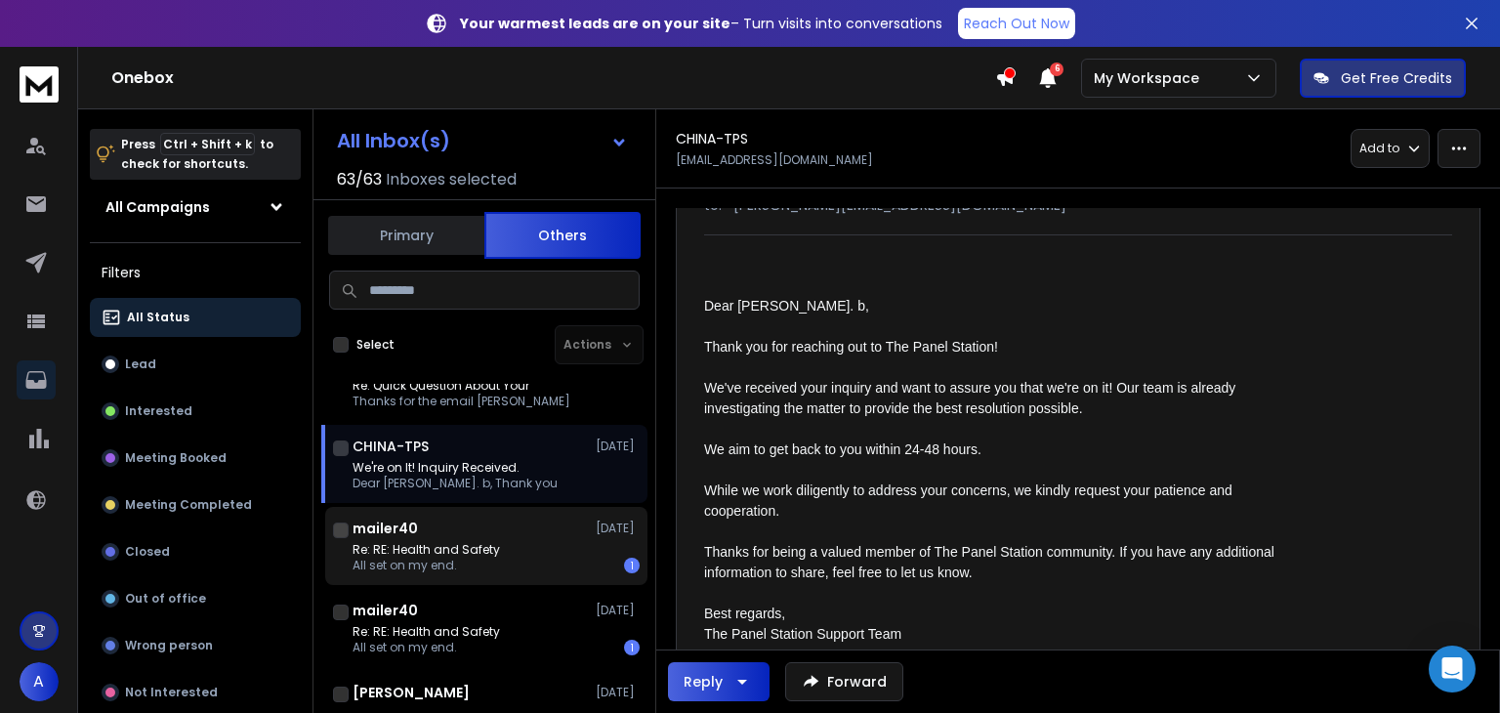
click at [518, 564] on div "Re: RE: Health and Safety All set on my end. 1" at bounding box center [495, 557] width 287 height 31
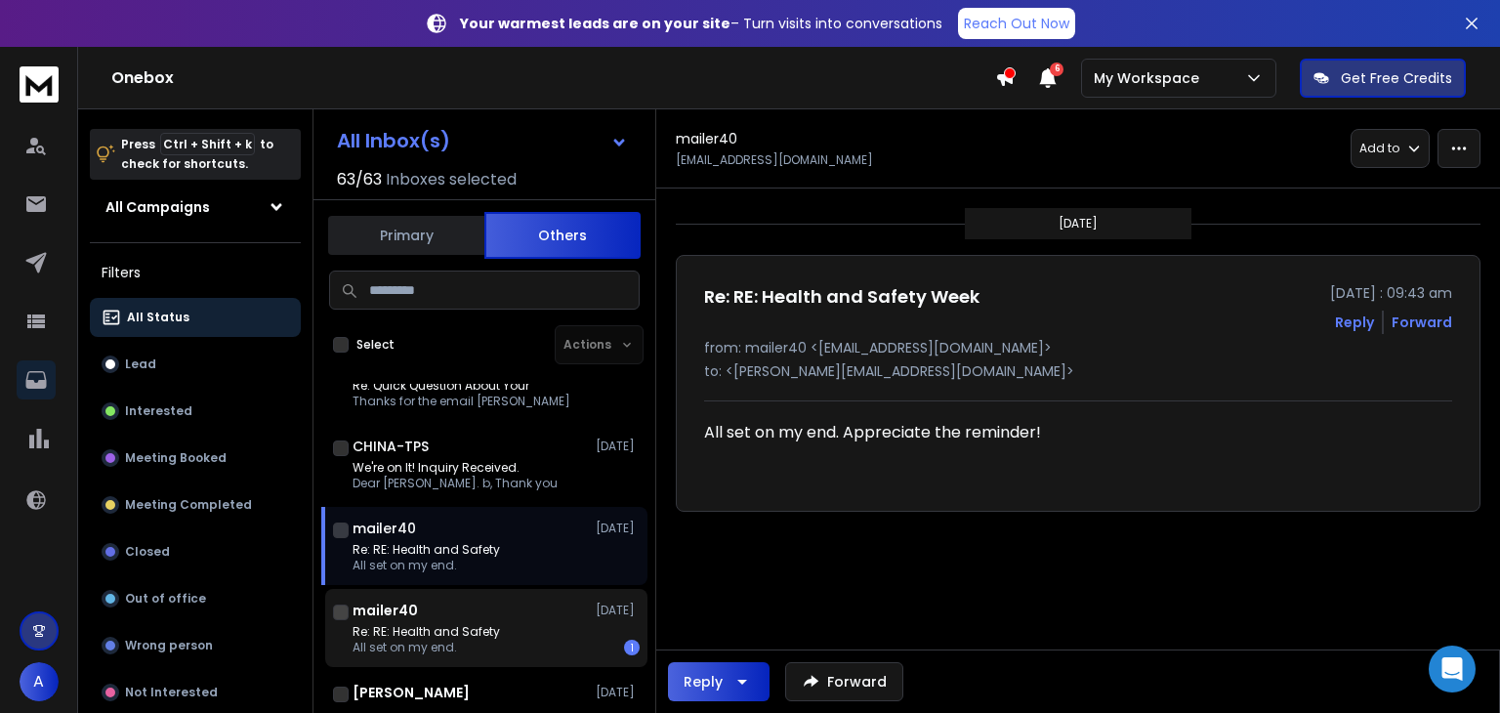
click at [493, 636] on p "Re: RE: Health and Safety" at bounding box center [425, 632] width 147 height 16
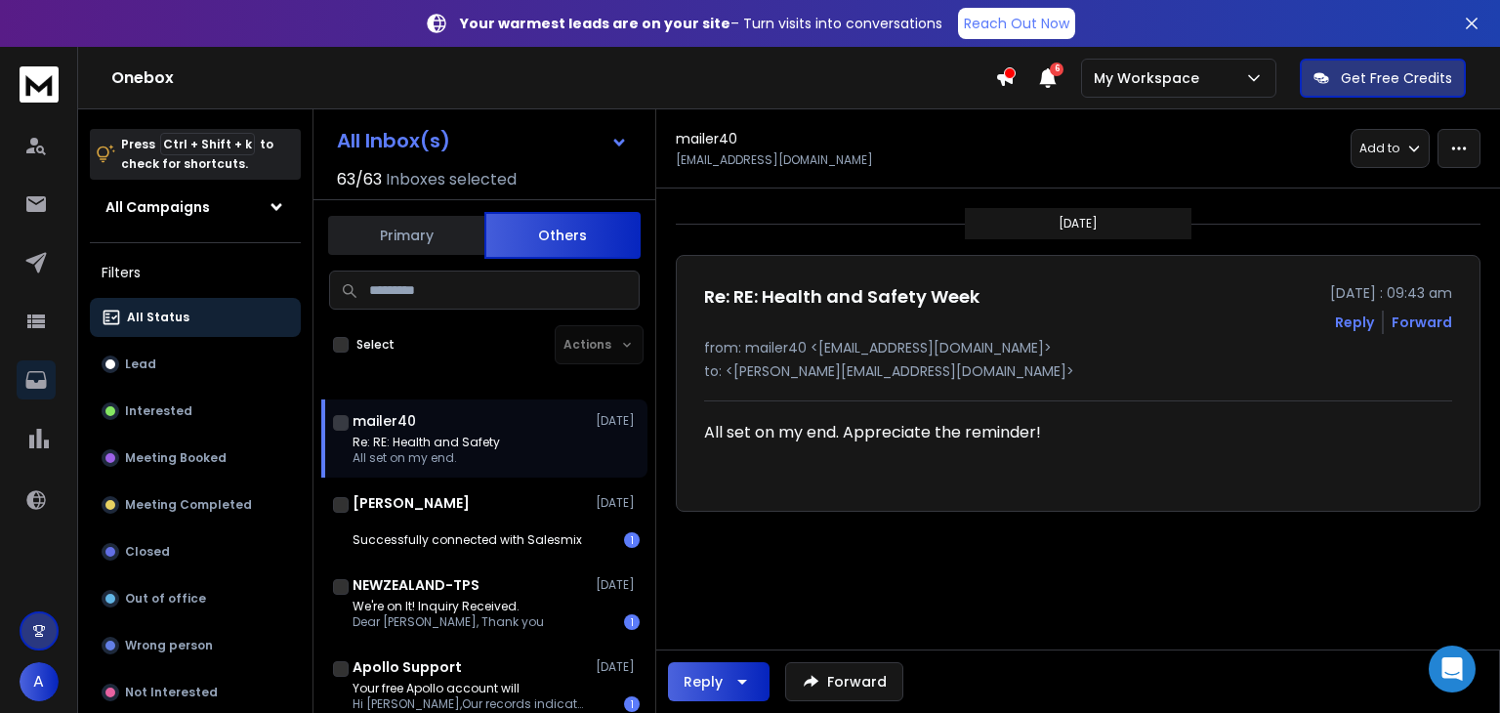
scroll to position [1912, 0]
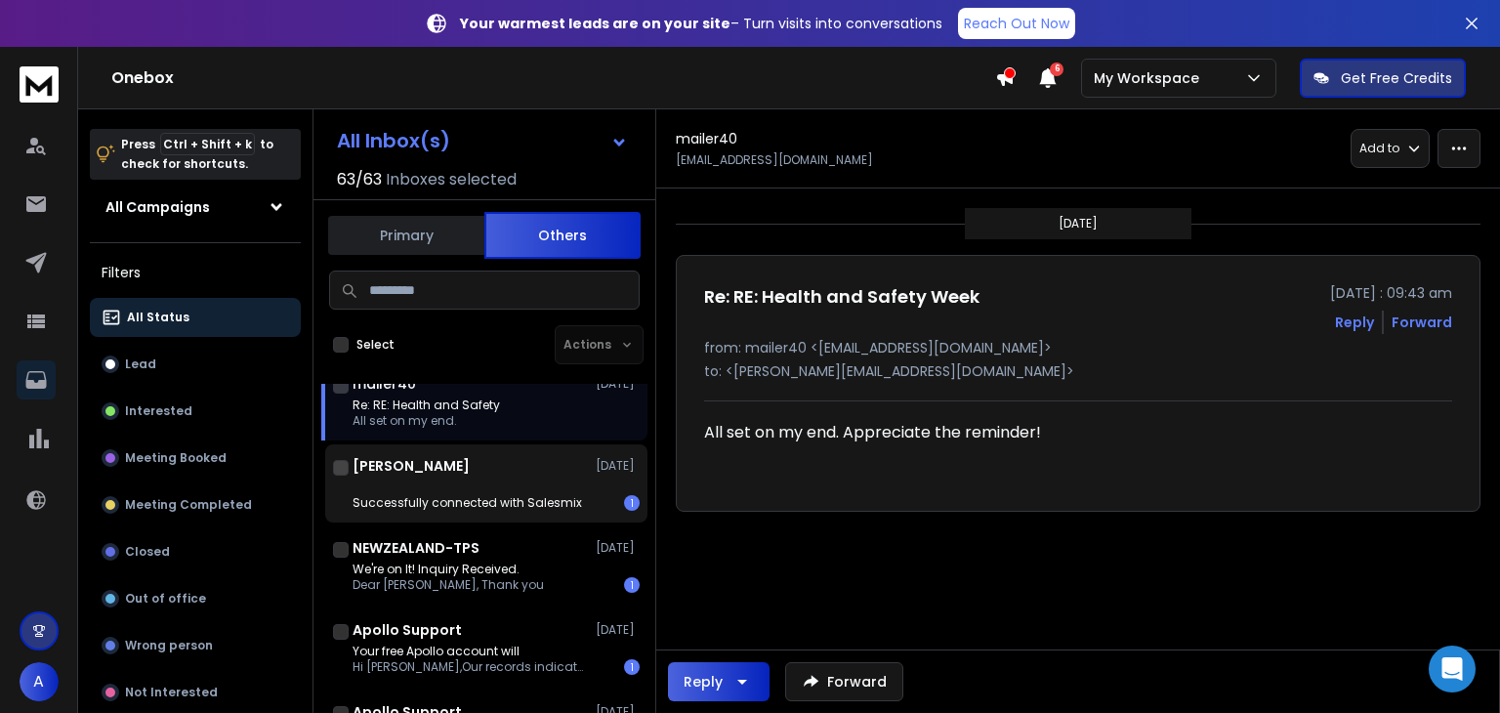
click at [472, 506] on p "Successfully connected with Salesmix" at bounding box center [466, 503] width 229 height 16
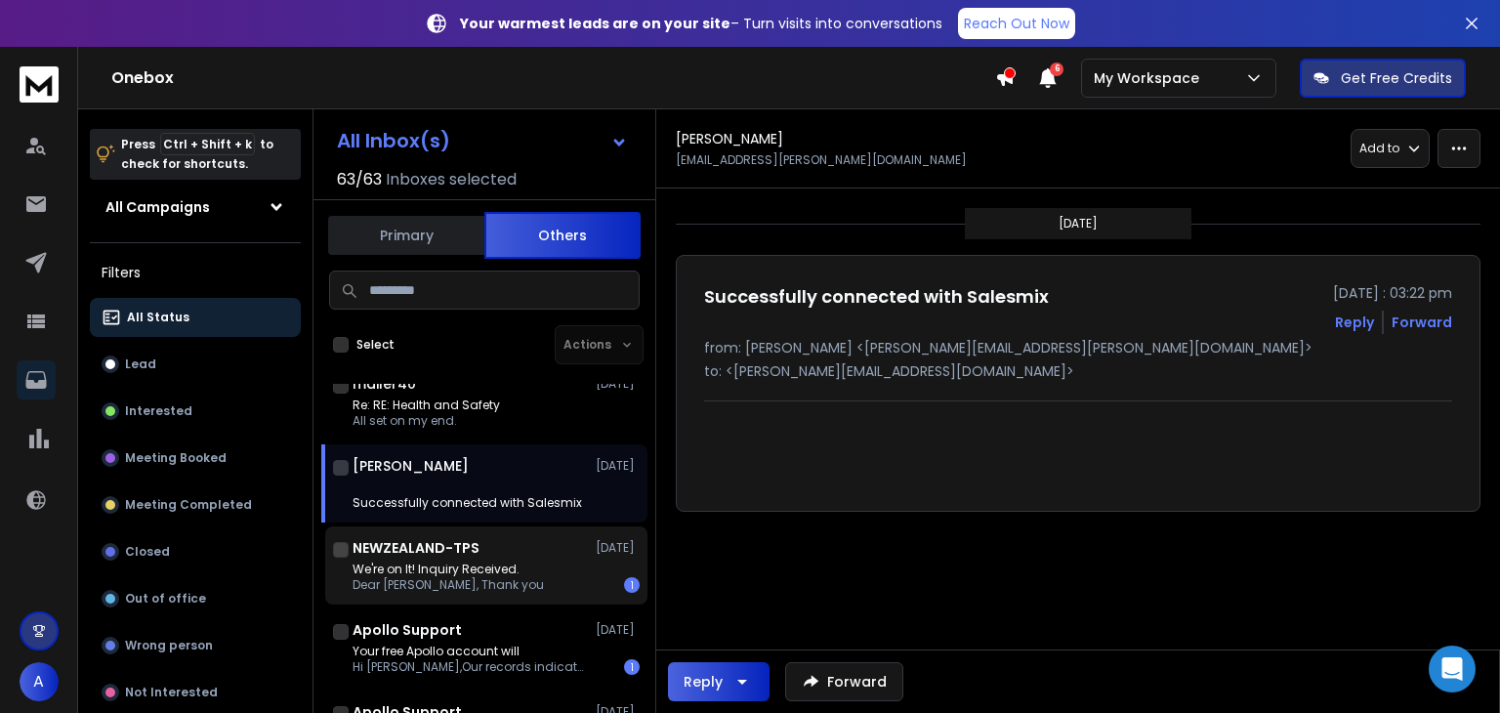
click at [479, 556] on div "NEWZEALAND-TPS [DATE]" at bounding box center [495, 548] width 287 height 20
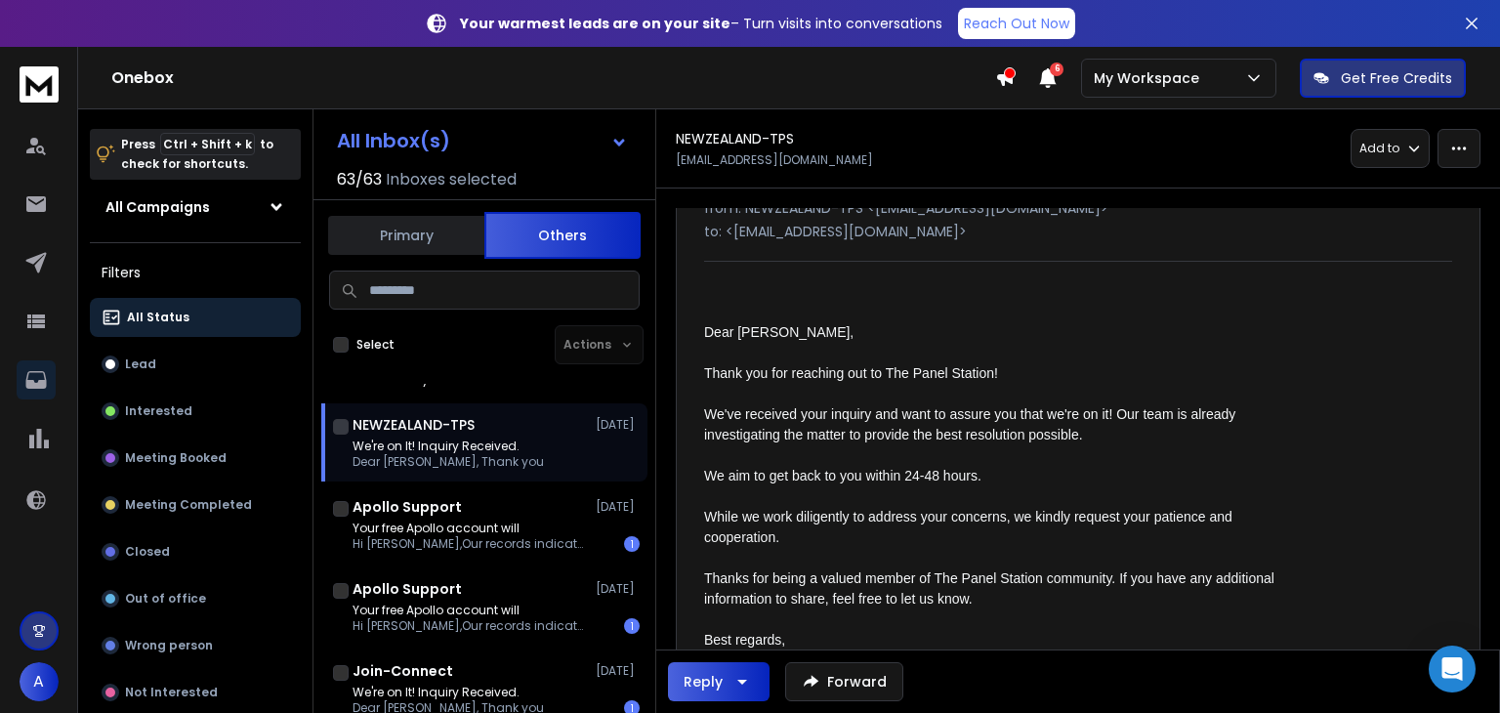
scroll to position [150, 0]
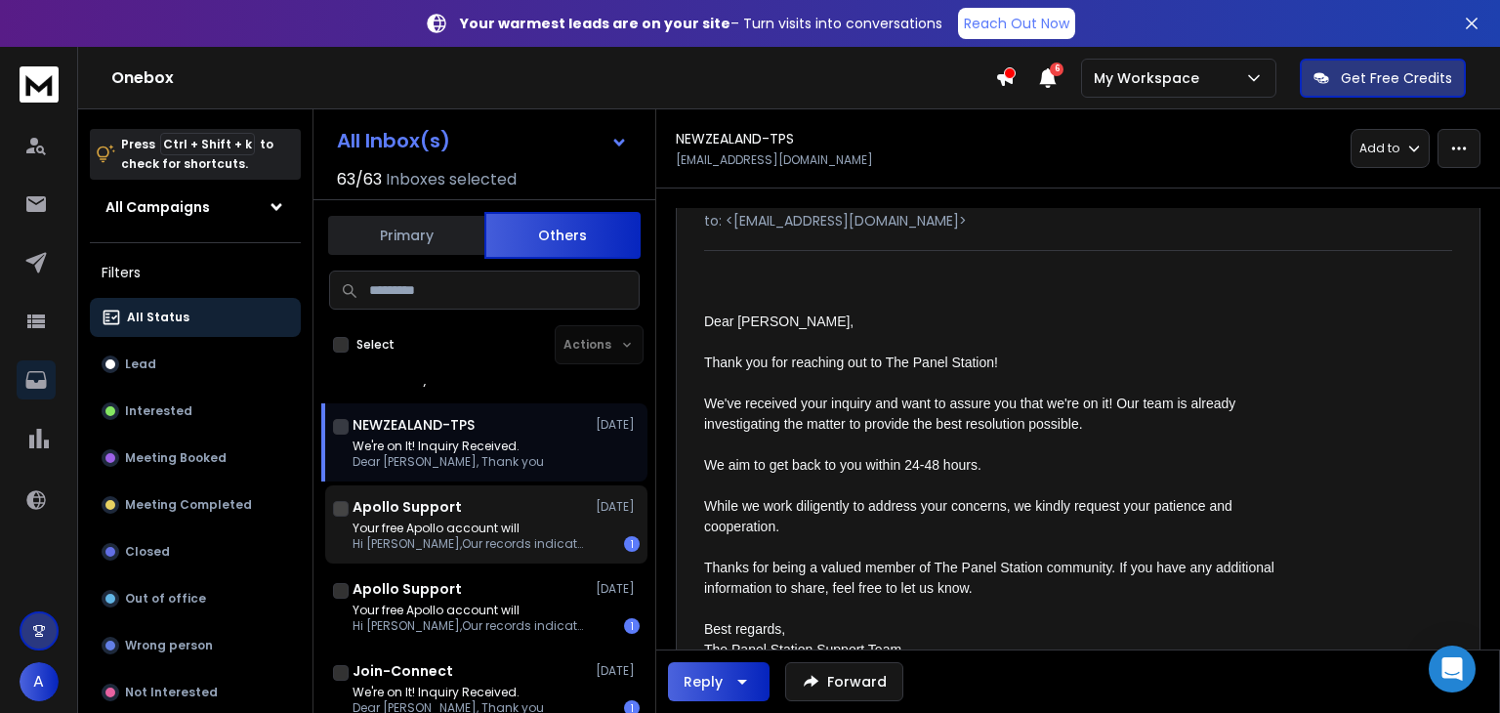
click at [562, 513] on div "Apollo Support [DATE]" at bounding box center [495, 507] width 287 height 20
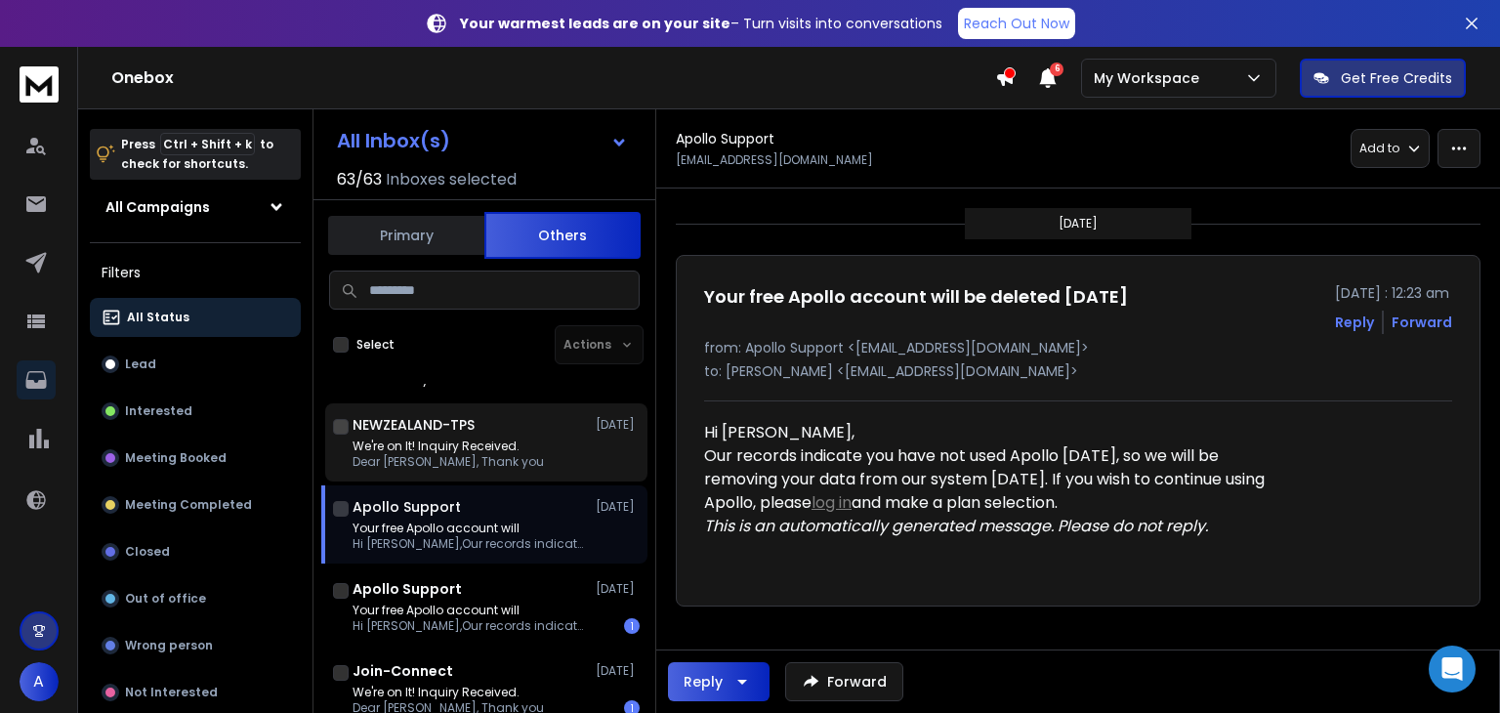
click at [524, 419] on div "NEWZEALAND-TPS [DATE]" at bounding box center [495, 425] width 287 height 20
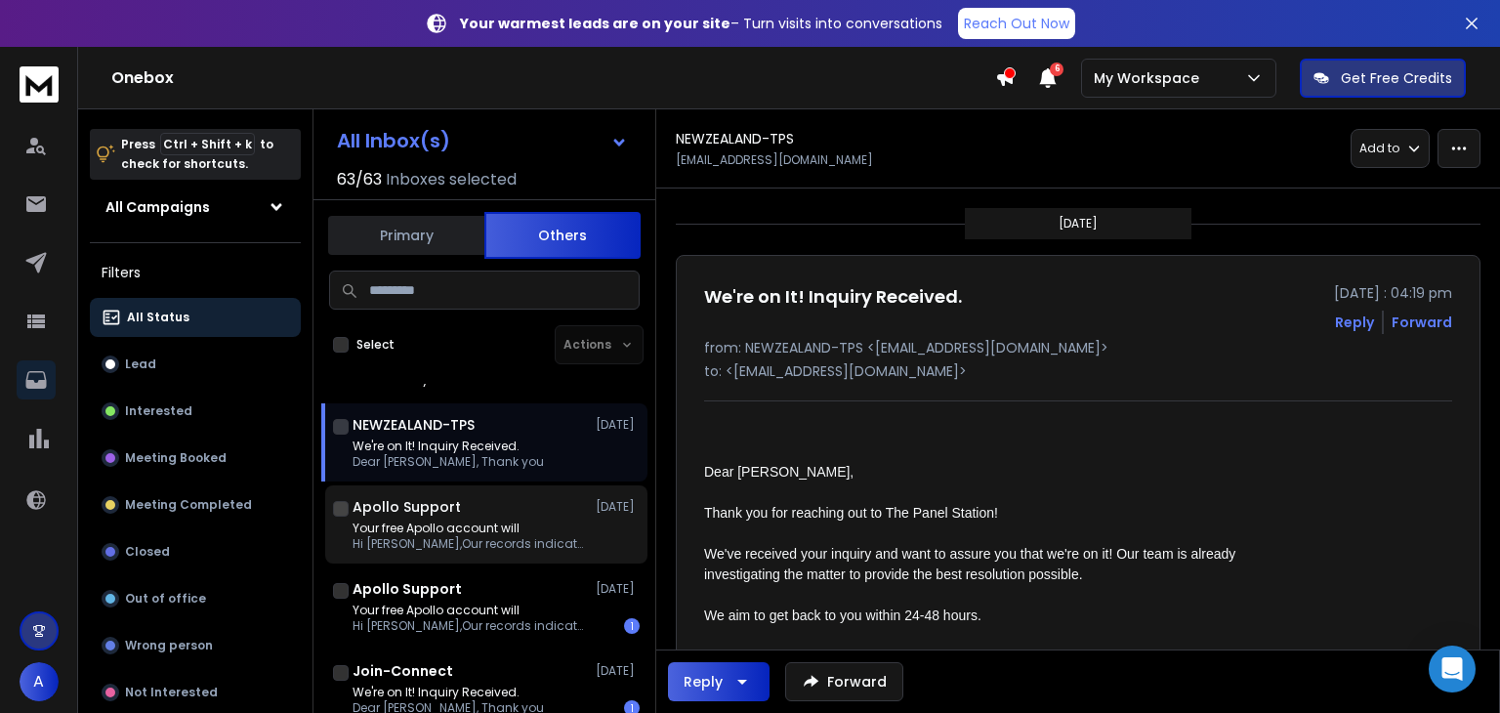
click at [429, 505] on h1 "Apollo Support" at bounding box center [406, 507] width 108 height 20
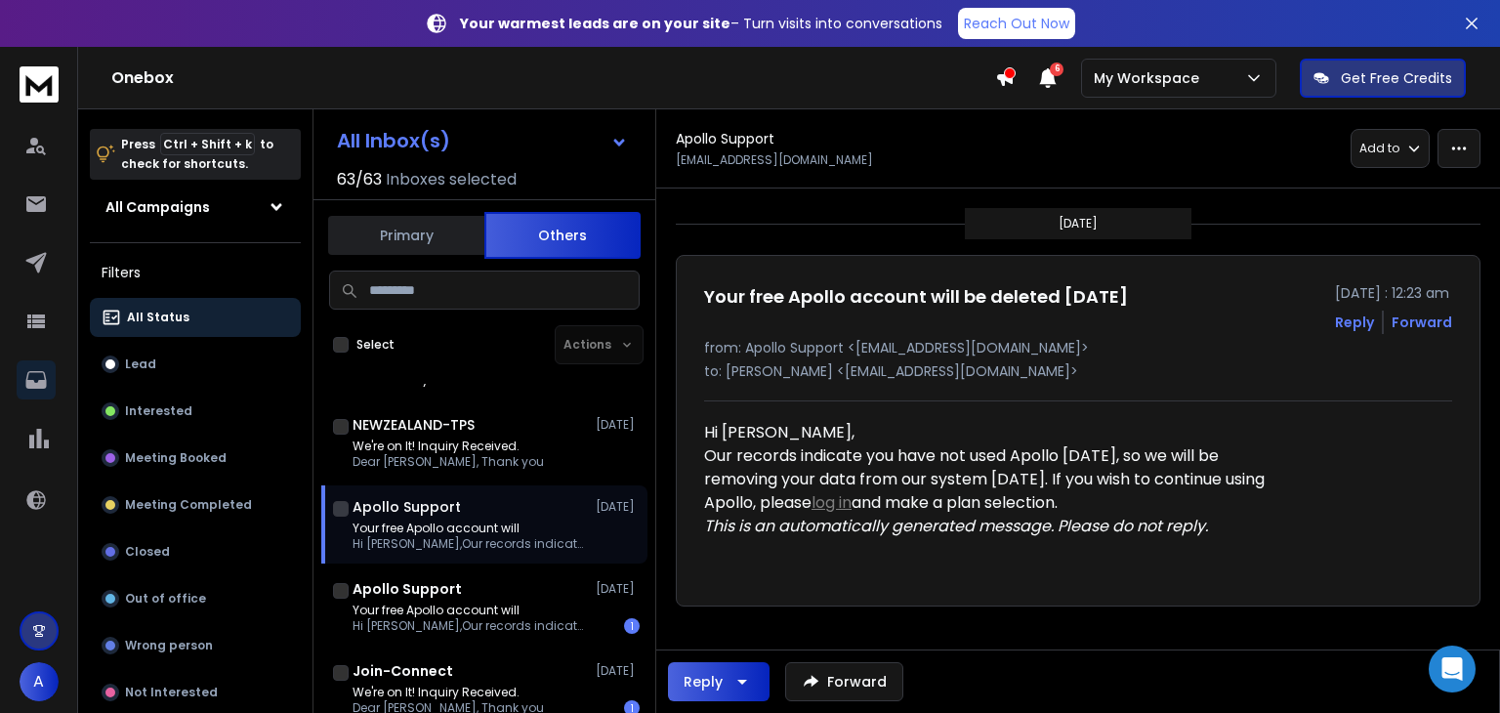
click at [879, 461] on p "Our records indicate you have not used Apollo [DATE], so we will be removing yo…" at bounding box center [989, 479] width 570 height 70
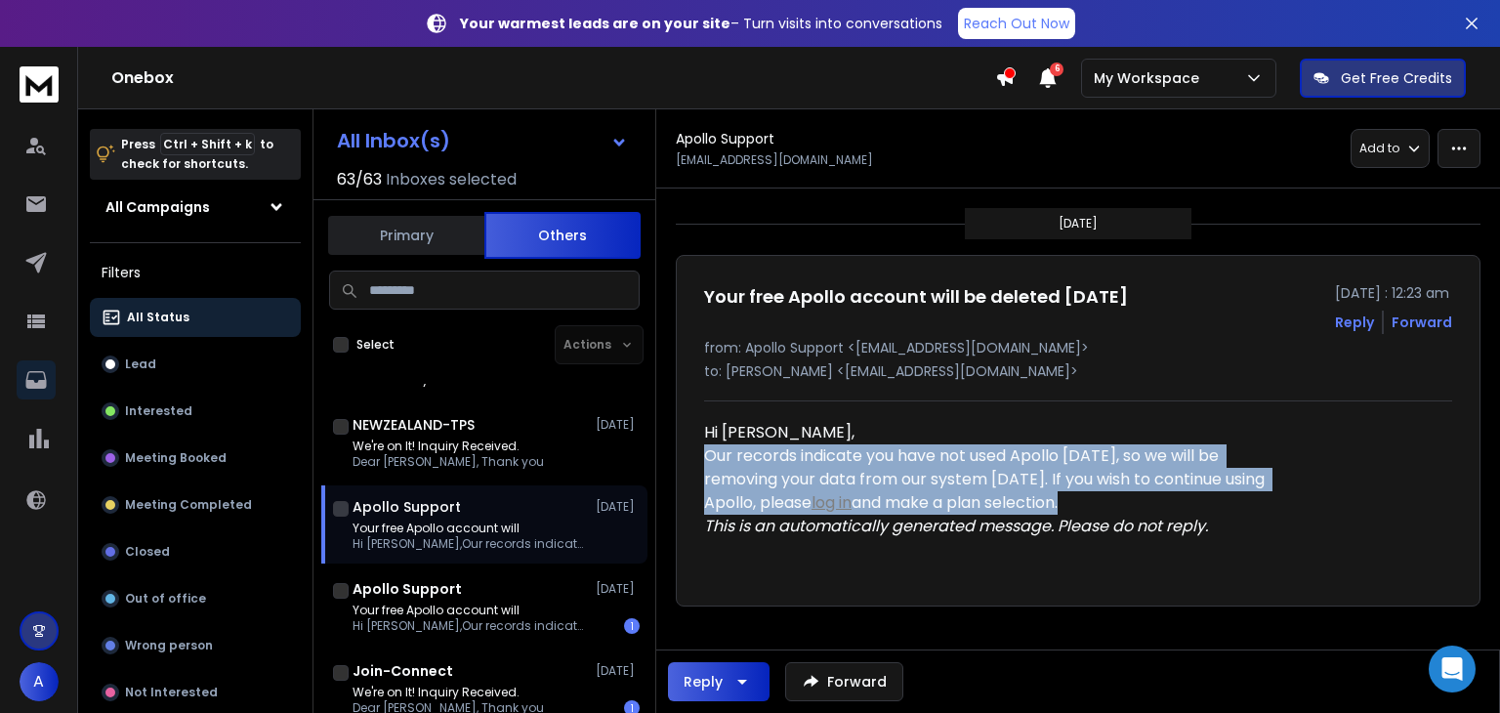
click at [879, 461] on p "Our records indicate you have not used Apollo [DATE], so we will be removing yo…" at bounding box center [989, 479] width 570 height 70
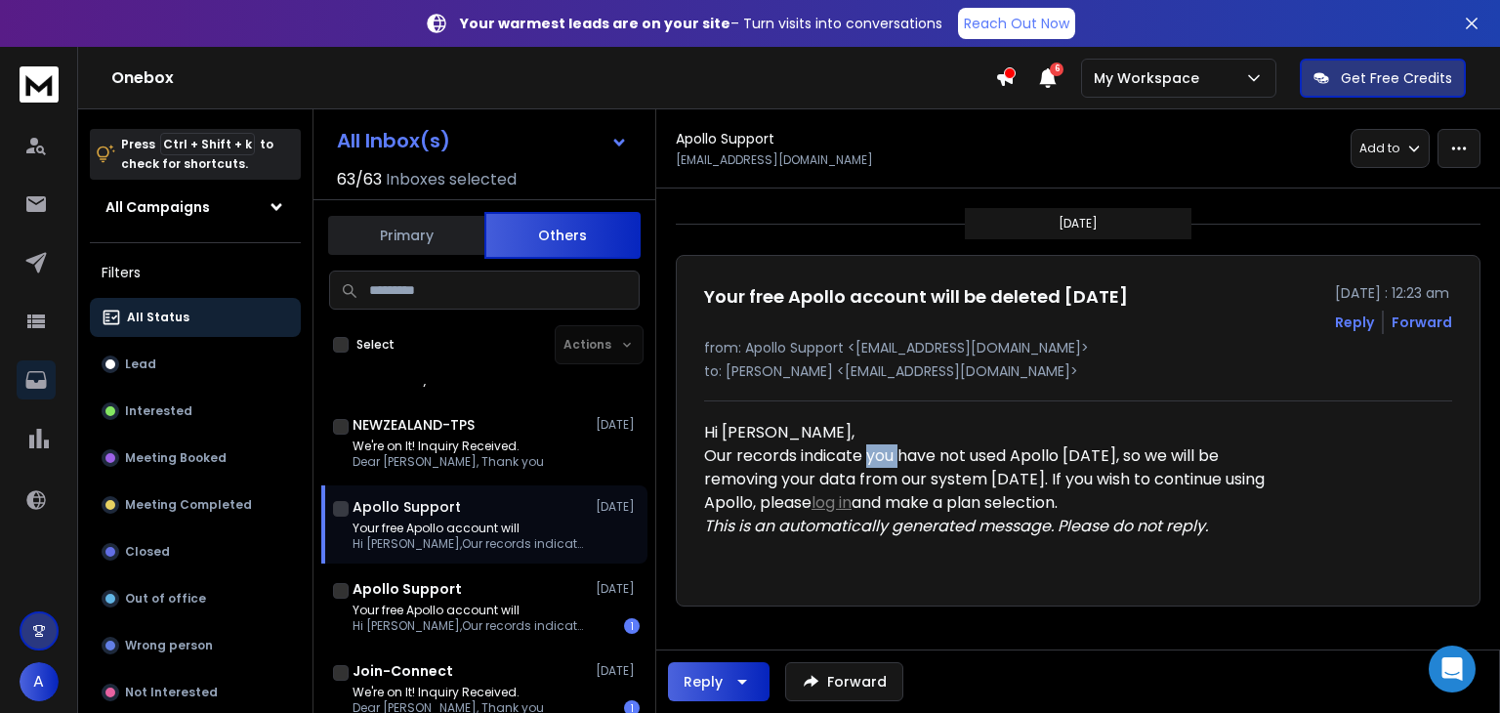
click at [879, 461] on p "Our records indicate you have not used Apollo [DATE], so we will be removing yo…" at bounding box center [989, 479] width 570 height 70
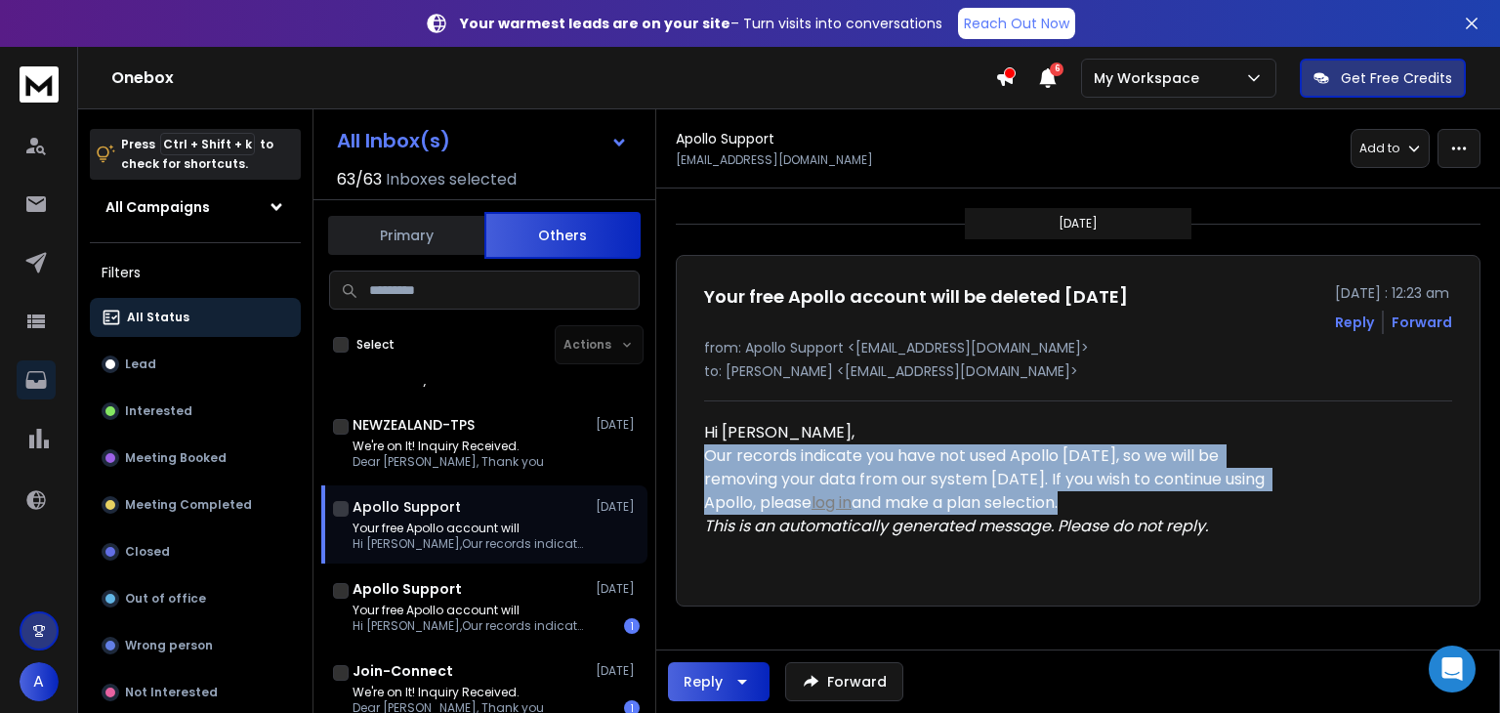
click at [879, 461] on p "Our records indicate you have not used Apollo [DATE], so we will be removing yo…" at bounding box center [989, 479] width 570 height 70
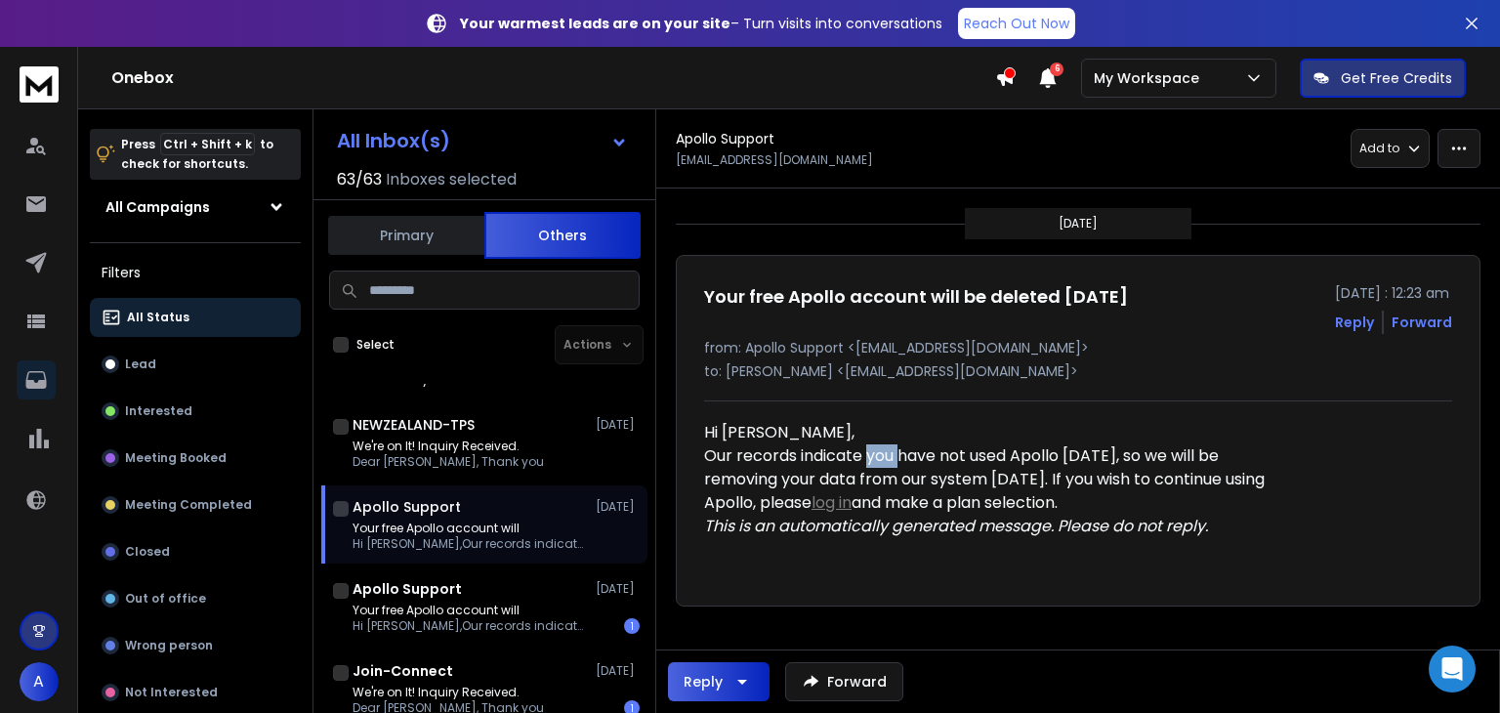
click at [879, 461] on p "Our records indicate you have not used Apollo [DATE], so we will be removing yo…" at bounding box center [989, 479] width 570 height 70
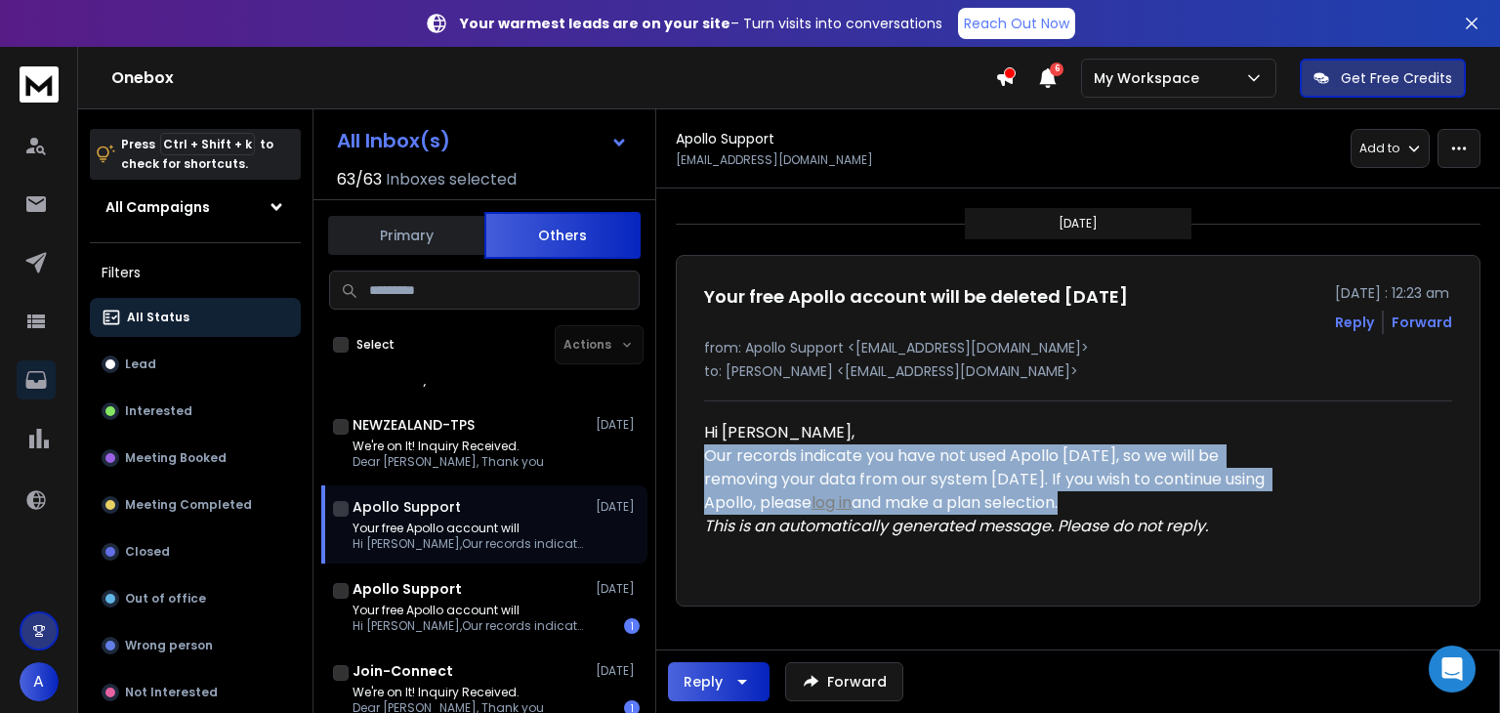
click at [879, 461] on p "Our records indicate you have not used Apollo [DATE], so we will be removing yo…" at bounding box center [989, 479] width 570 height 70
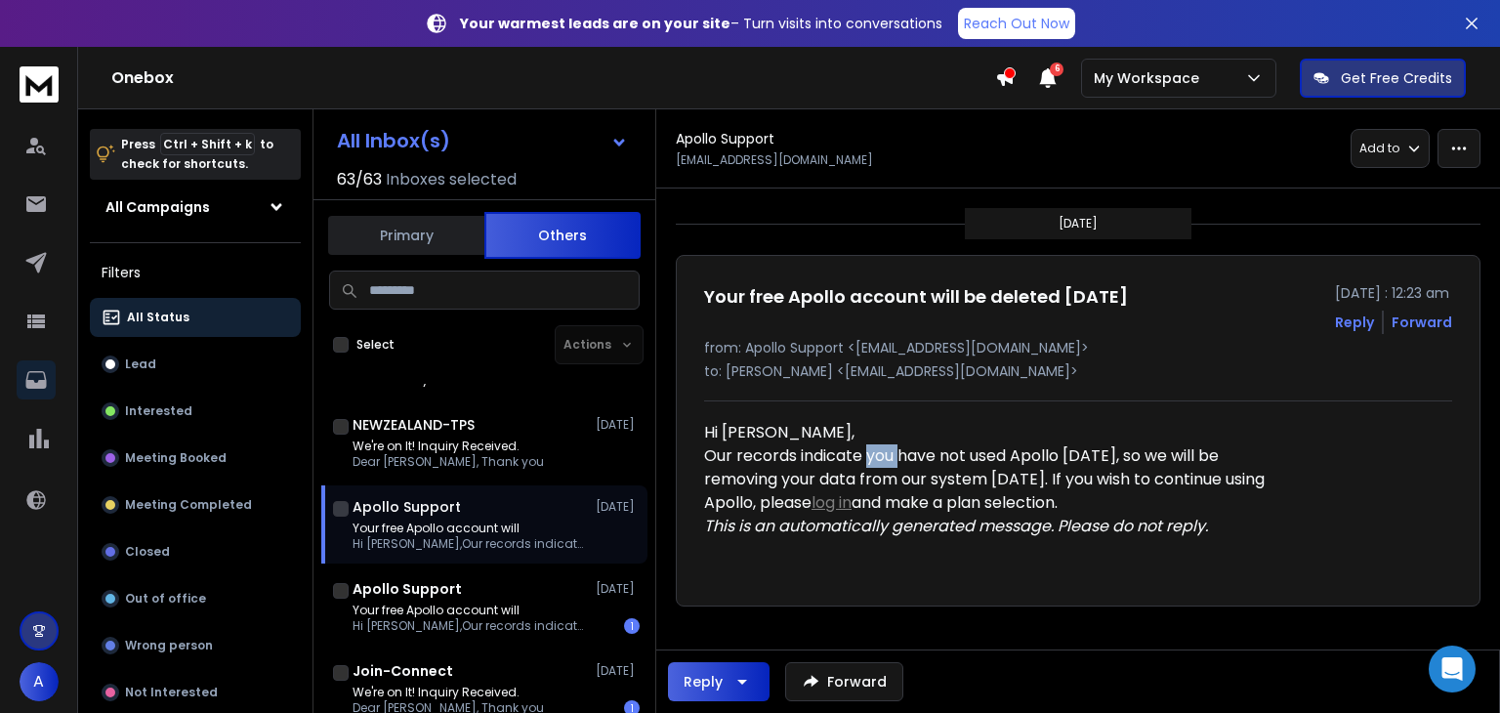
click at [879, 461] on p "Our records indicate you have not used Apollo [DATE], so we will be removing yo…" at bounding box center [989, 479] width 570 height 70
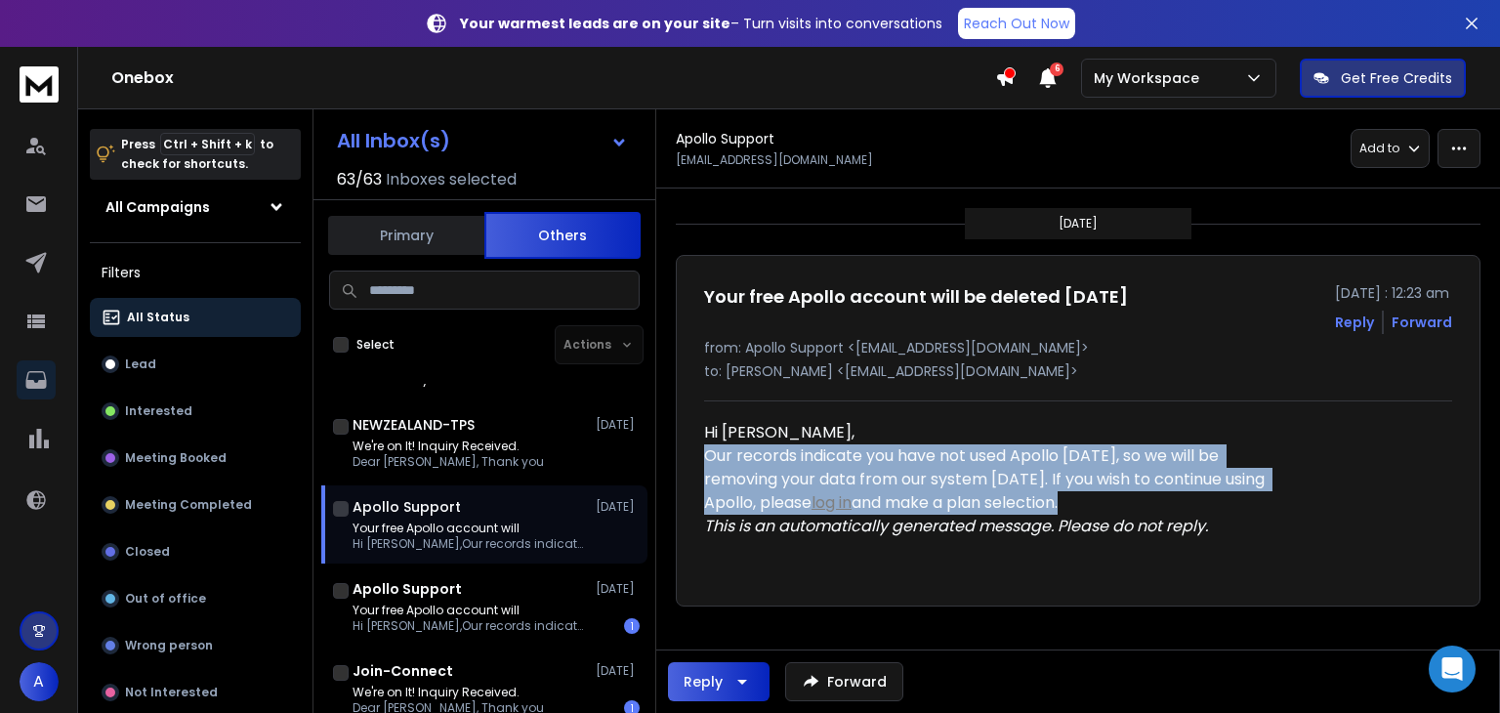
click at [879, 461] on p "Our records indicate you have not used Apollo [DATE], so we will be removing yo…" at bounding box center [989, 479] width 570 height 70
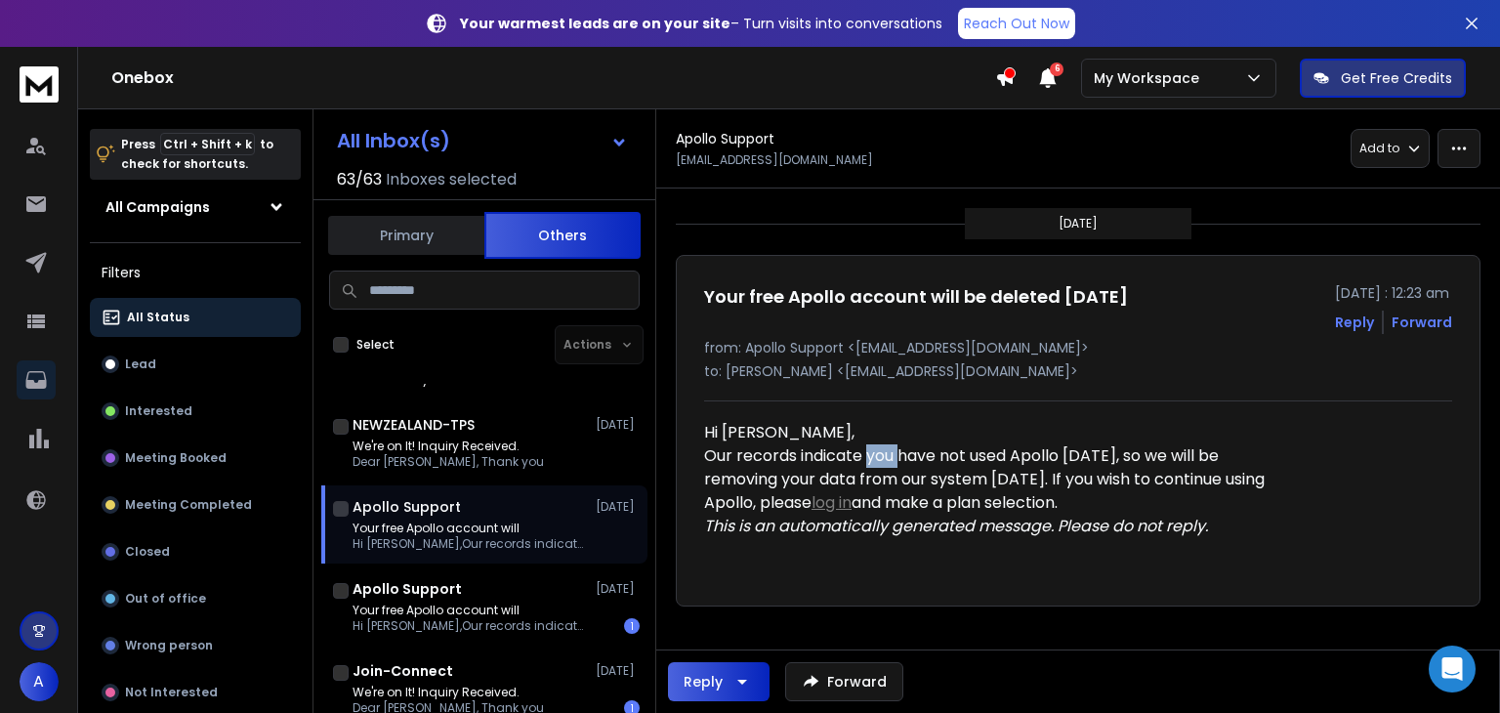
click at [879, 461] on p "Our records indicate you have not used Apollo [DATE], so we will be removing yo…" at bounding box center [989, 479] width 570 height 70
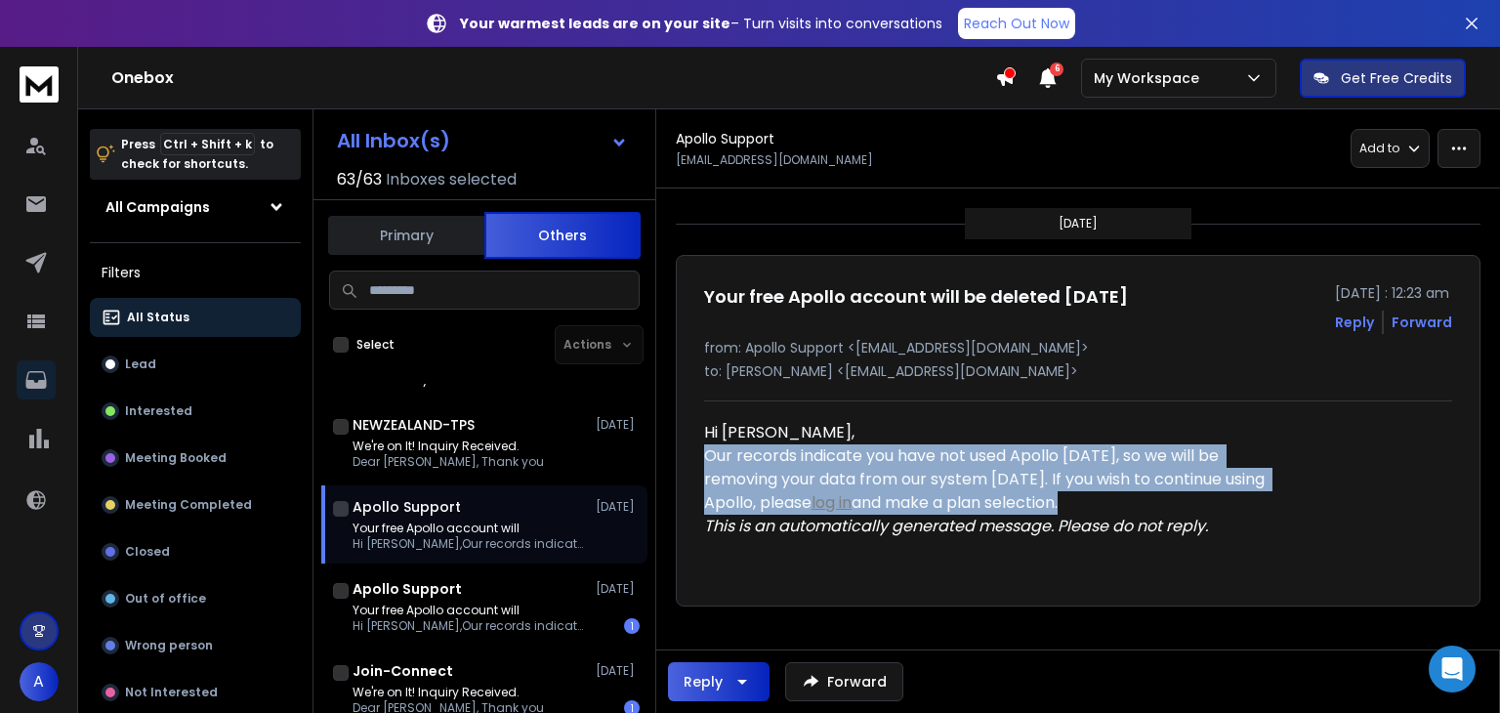
click at [879, 461] on p "Our records indicate you have not used Apollo [DATE], so we will be removing yo…" at bounding box center [989, 479] width 570 height 70
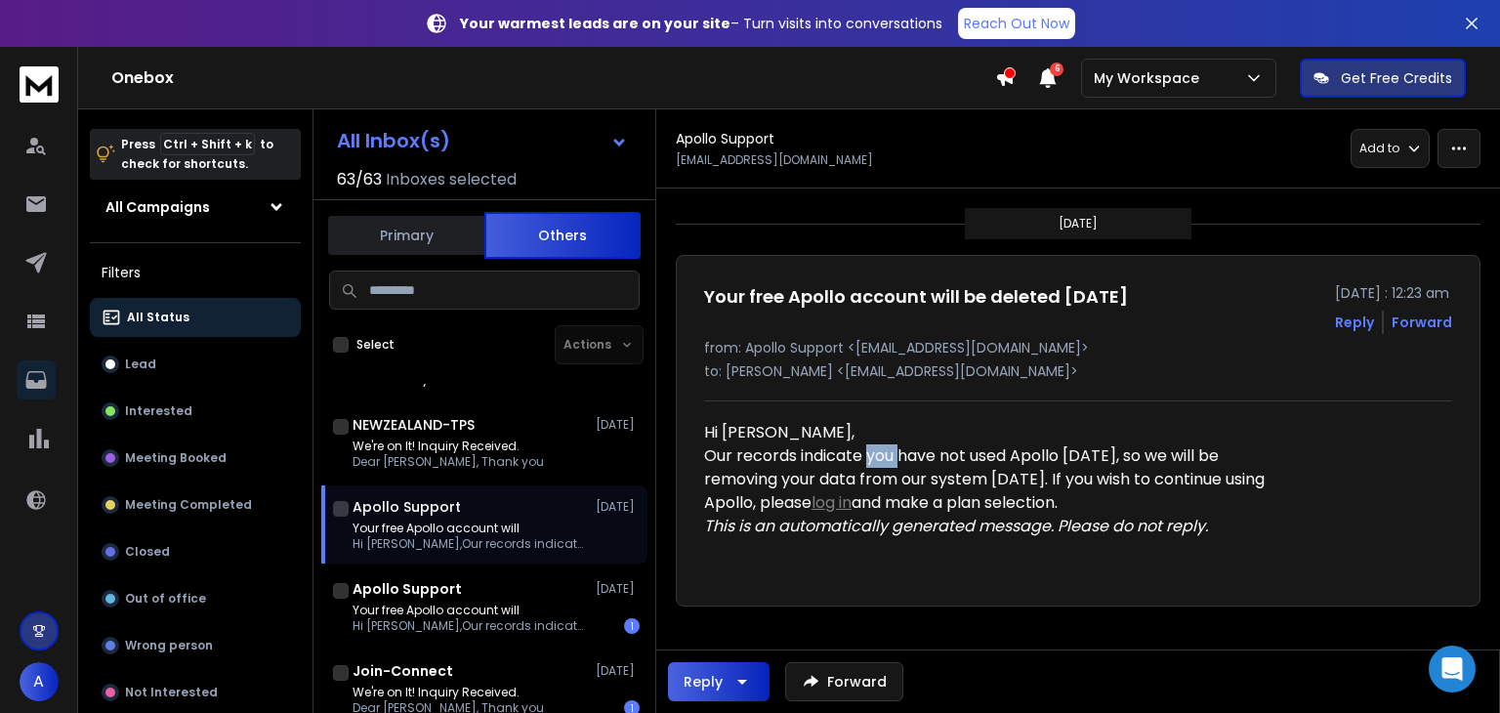
click at [879, 461] on p "Our records indicate you have not used Apollo [DATE], so we will be removing yo…" at bounding box center [989, 479] width 570 height 70
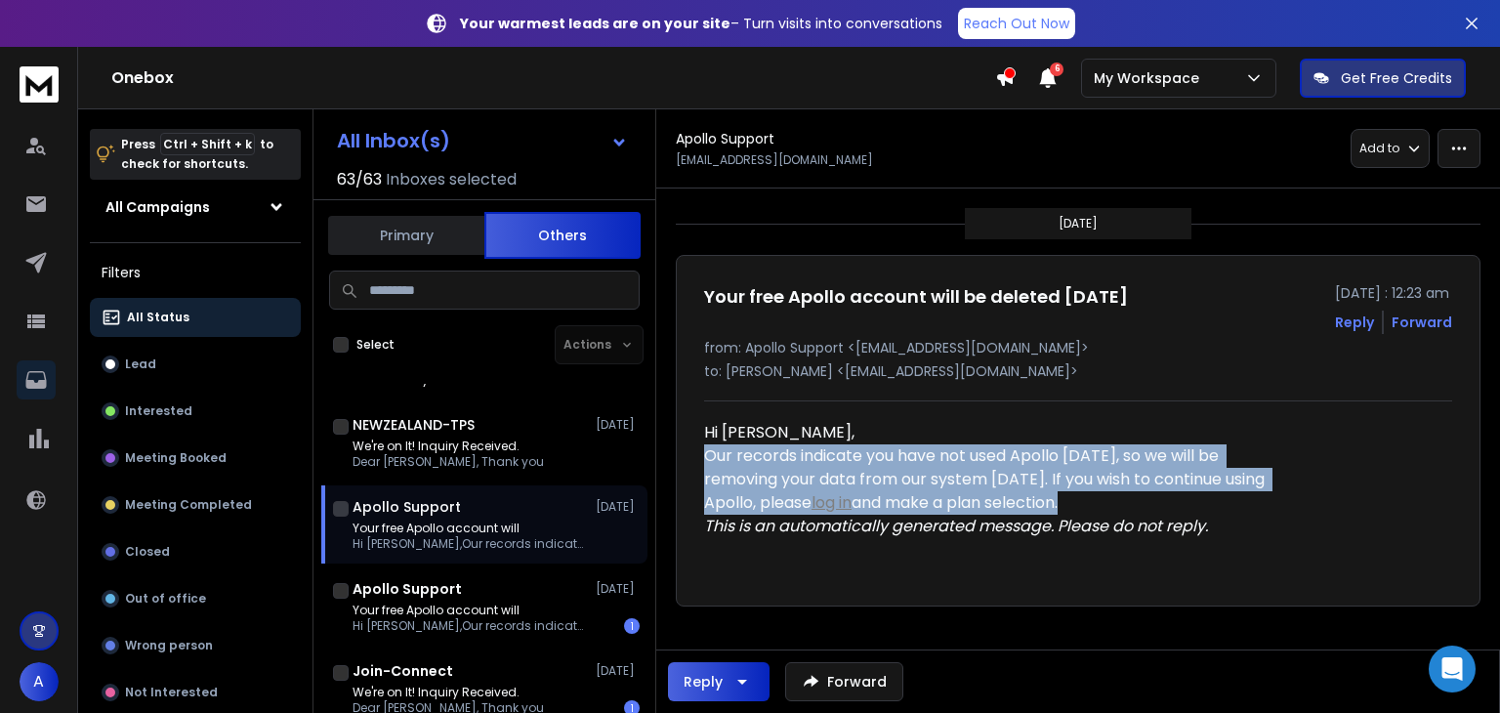
click at [879, 461] on p "Our records indicate you have not used Apollo [DATE], so we will be removing yo…" at bounding box center [989, 479] width 570 height 70
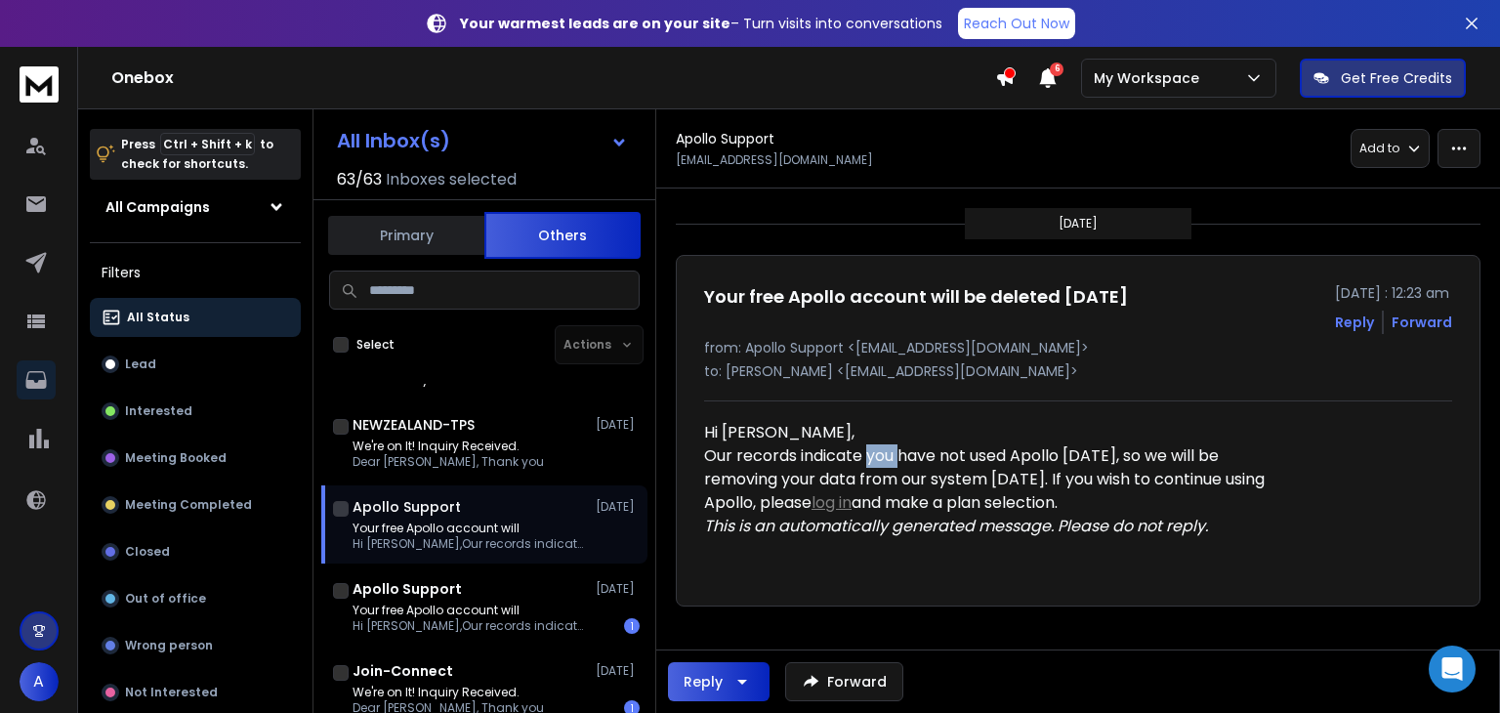
click at [879, 461] on p "Our records indicate you have not used Apollo [DATE], so we will be removing yo…" at bounding box center [989, 479] width 570 height 70
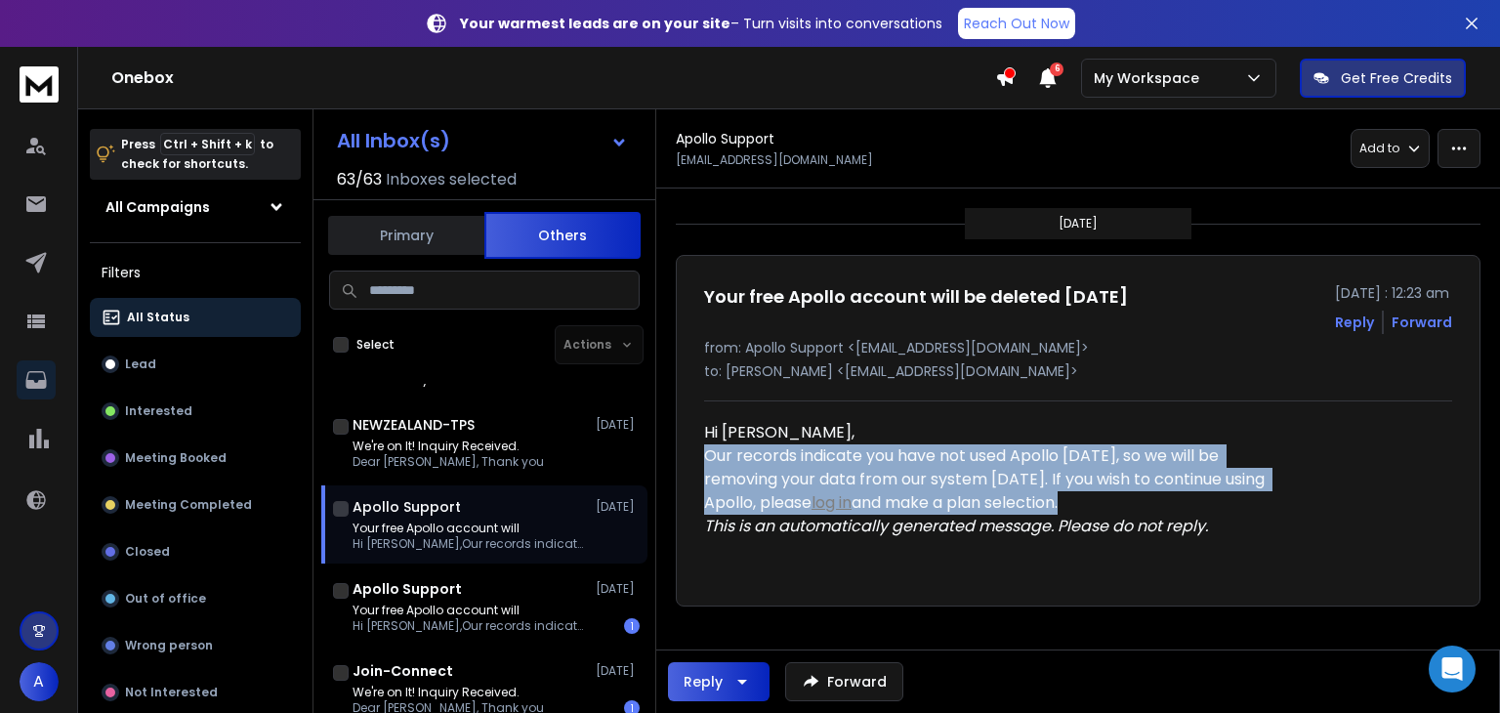
click at [879, 461] on p "Our records indicate you have not used Apollo [DATE], so we will be removing yo…" at bounding box center [989, 479] width 570 height 70
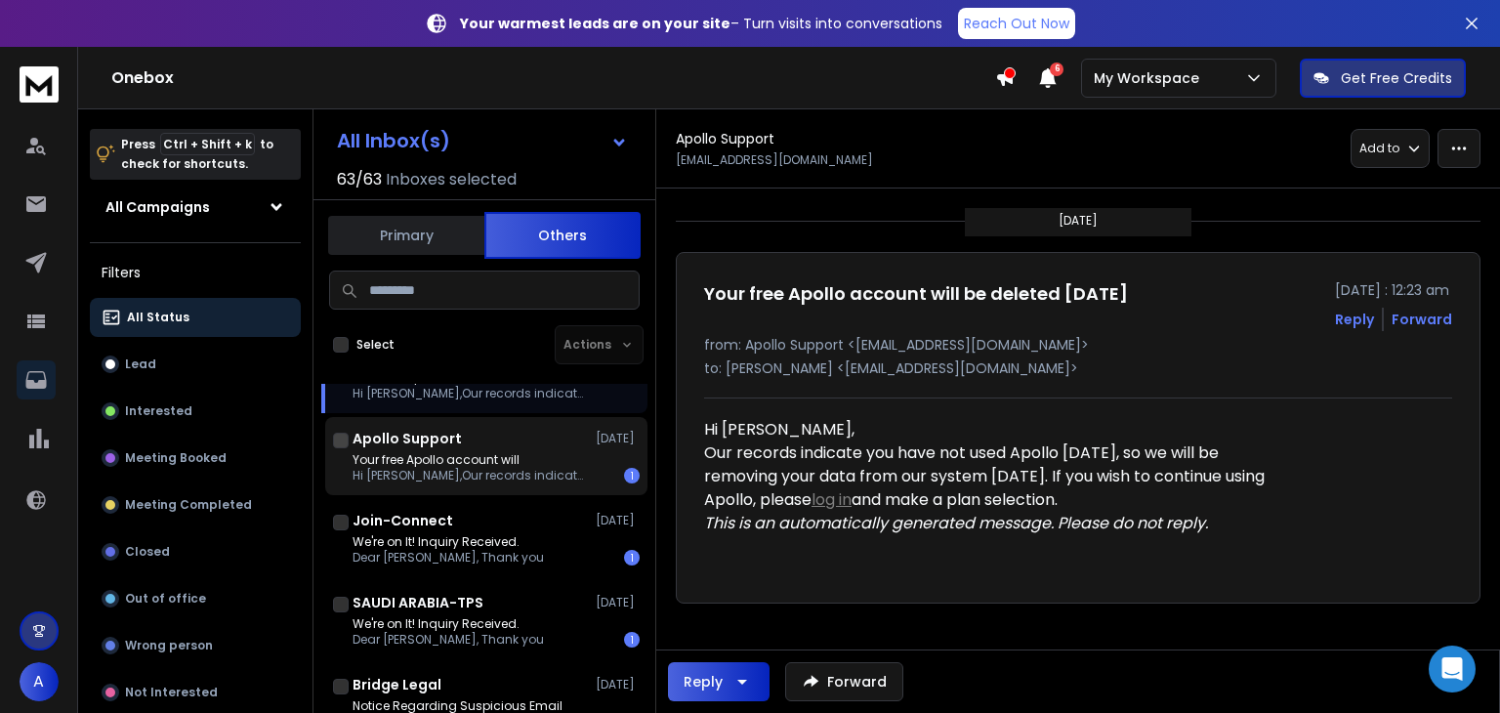
scroll to position [2218, 0]
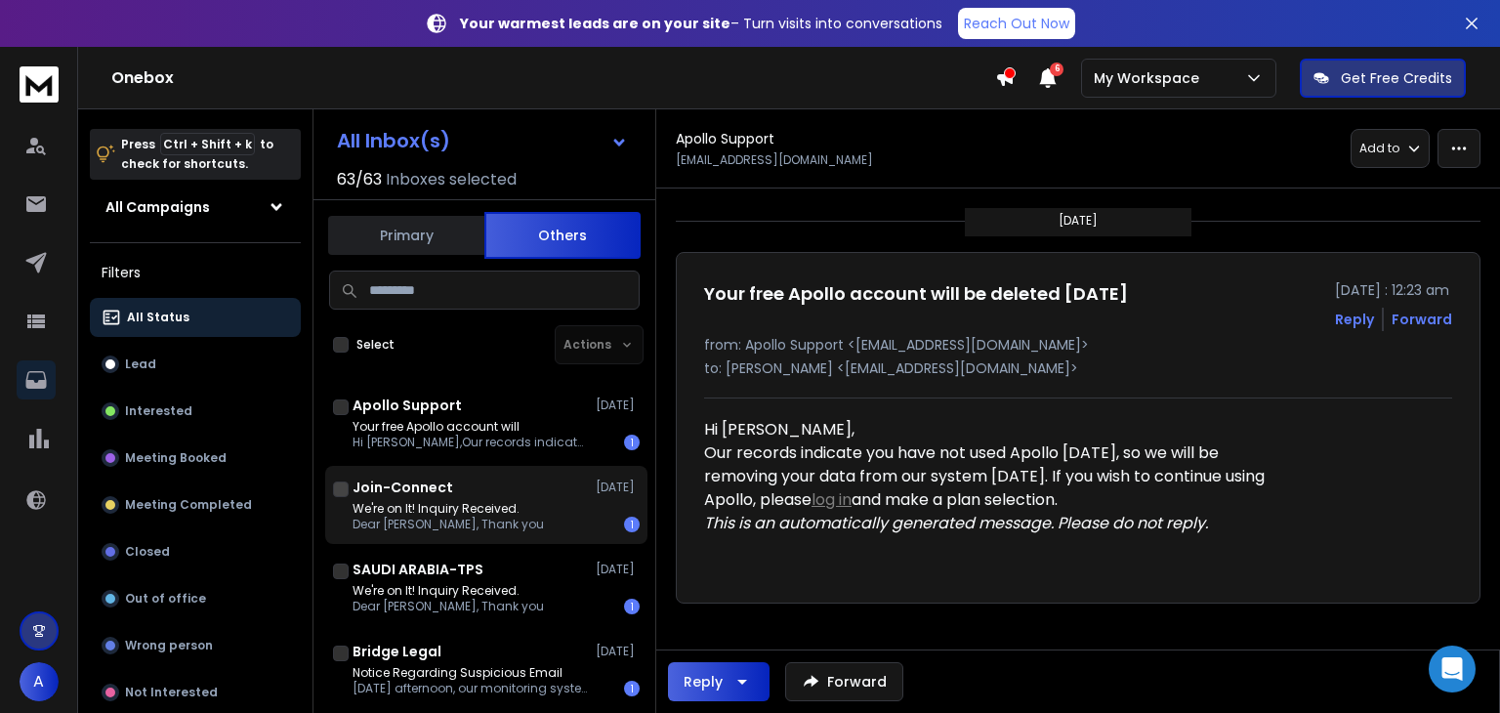
click at [528, 517] on div "We're on It! Inquiry Received. Dear [PERSON_NAME], Thank you 1" at bounding box center [495, 516] width 287 height 31
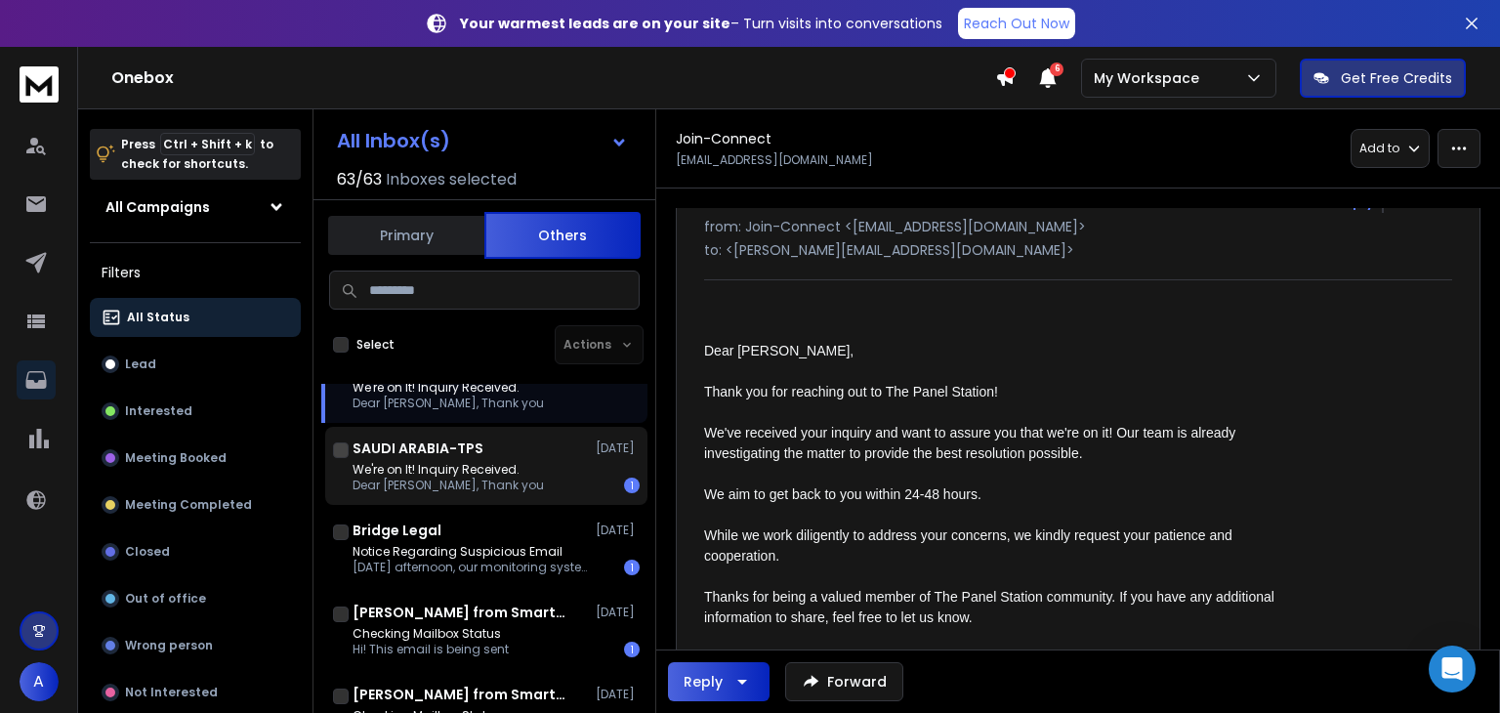
scroll to position [2341, 0]
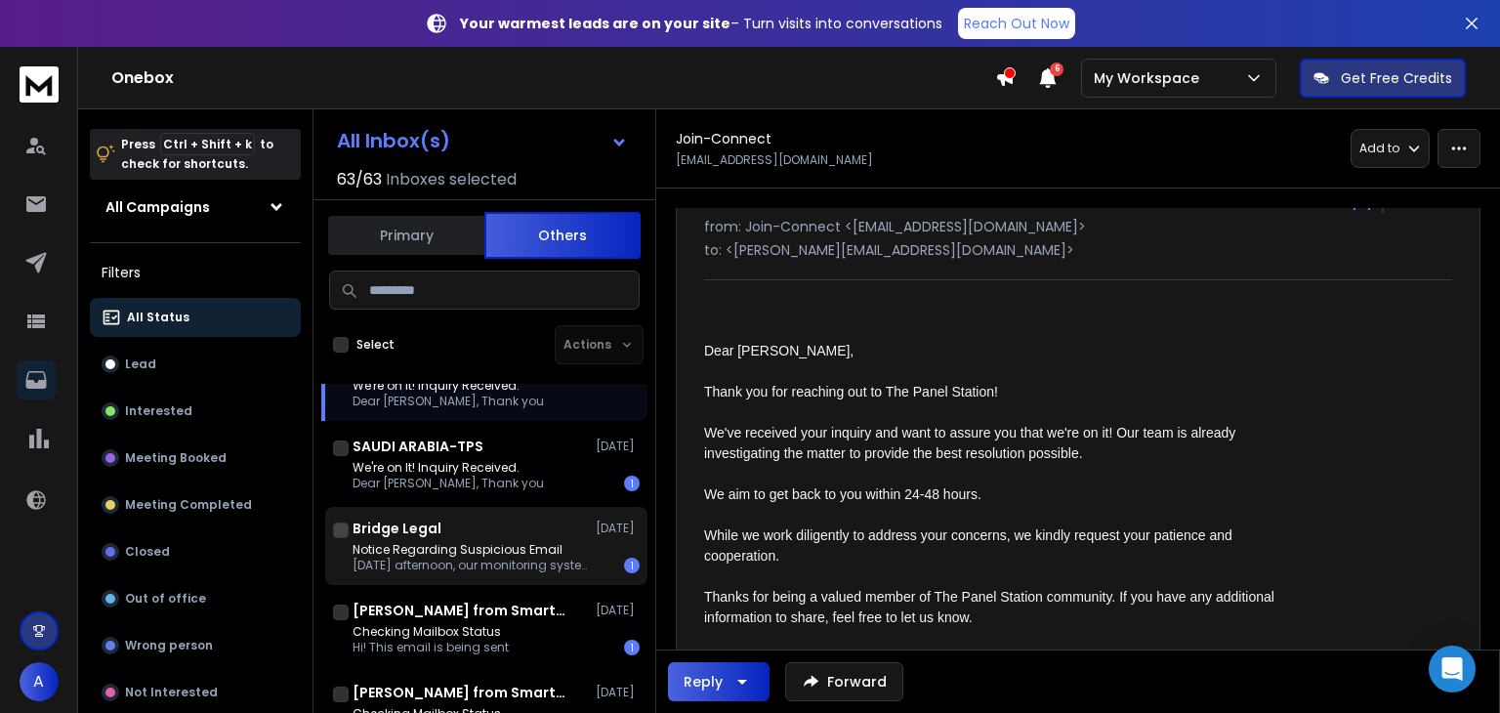
click at [513, 540] on div "Bridge Legal [DATE] Notice Regarding Suspicious Email [DATE] afternoon, our mon…" at bounding box center [495, 545] width 287 height 55
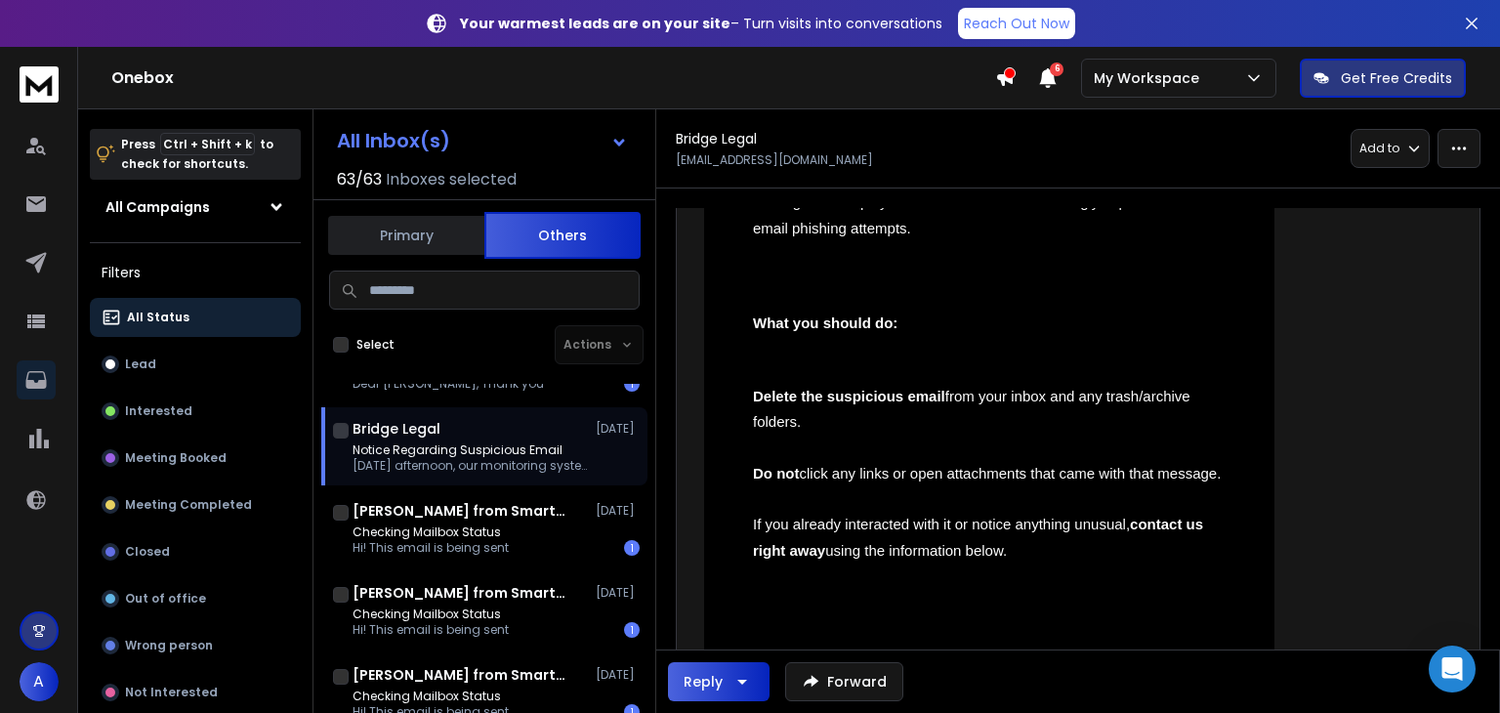
scroll to position [2448, 0]
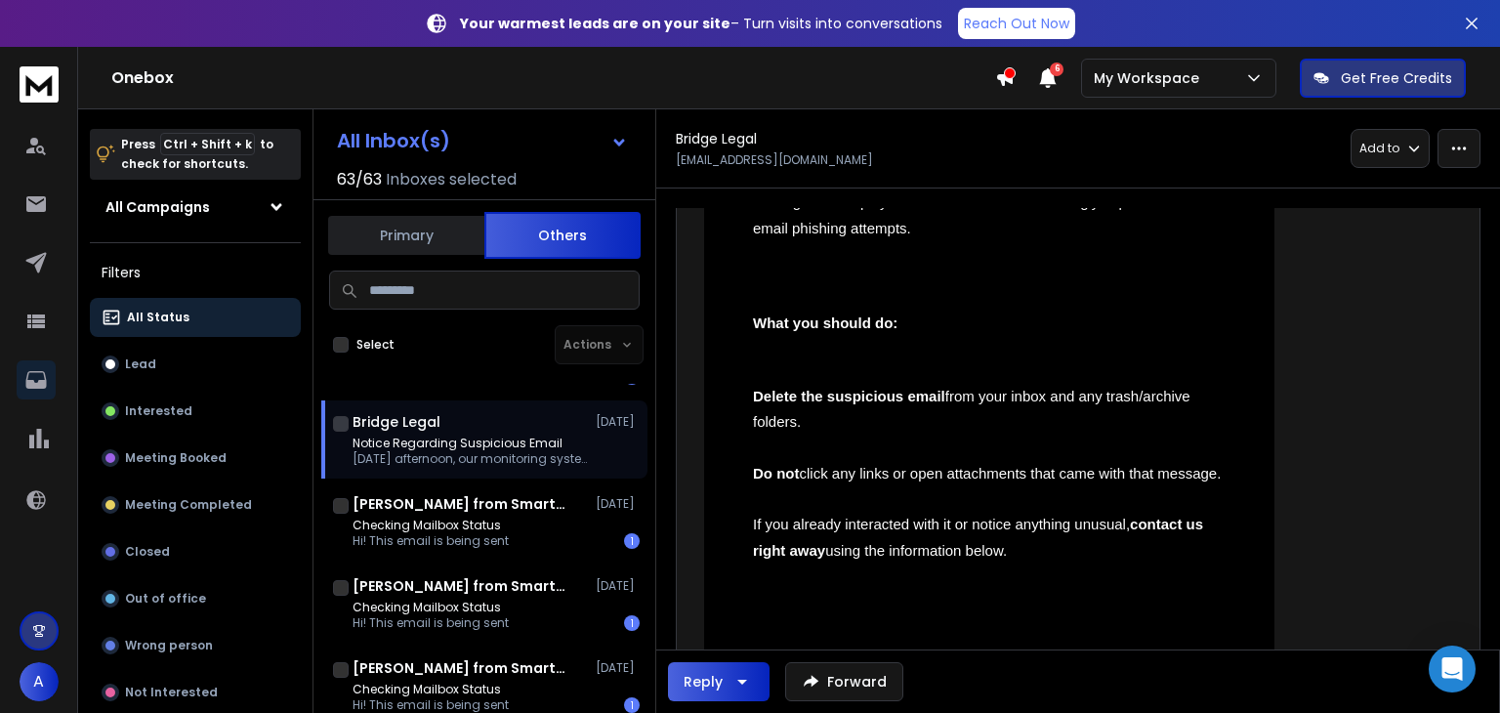
click at [495, 530] on p "Checking Mailbox Status" at bounding box center [430, 525] width 156 height 16
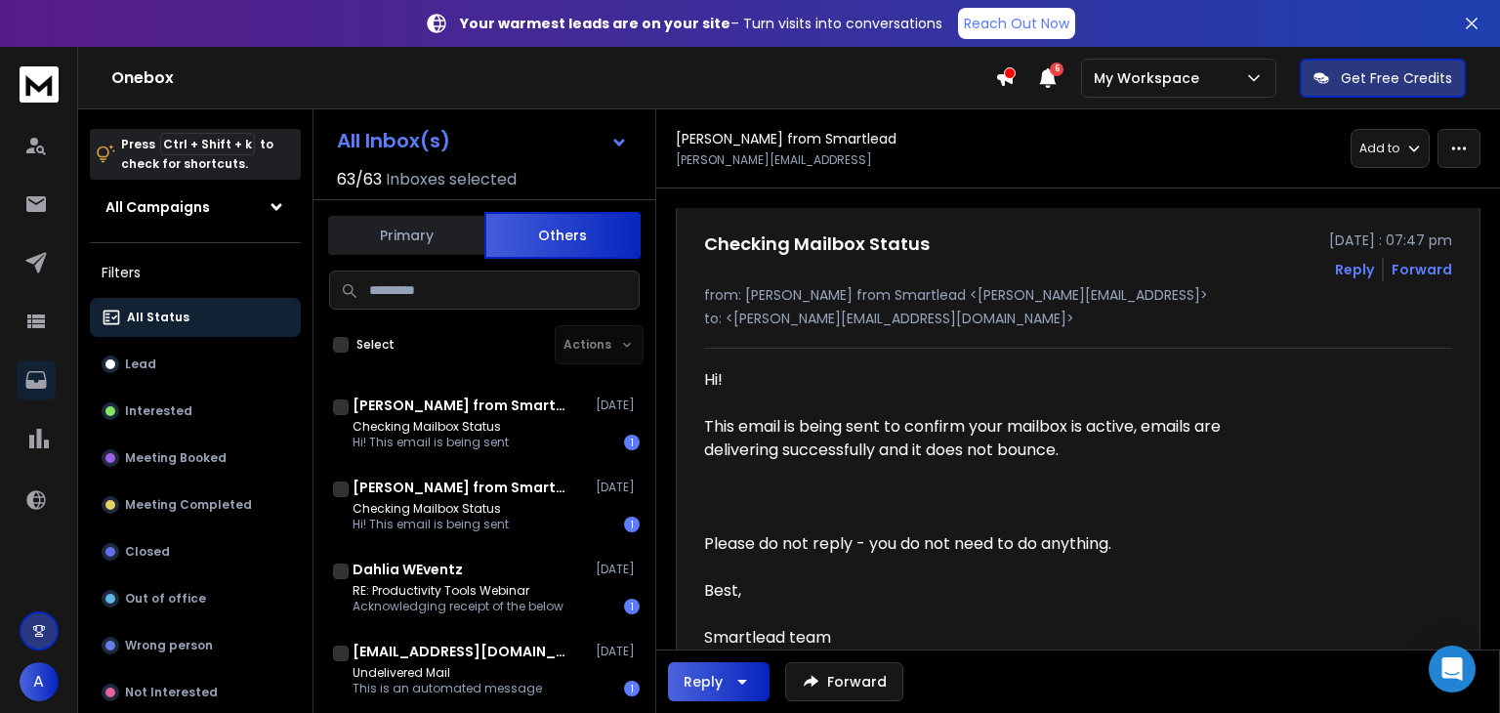
scroll to position [2792, 0]
click at [515, 561] on div "Dahlia WEventz [DATE]" at bounding box center [495, 569] width 287 height 20
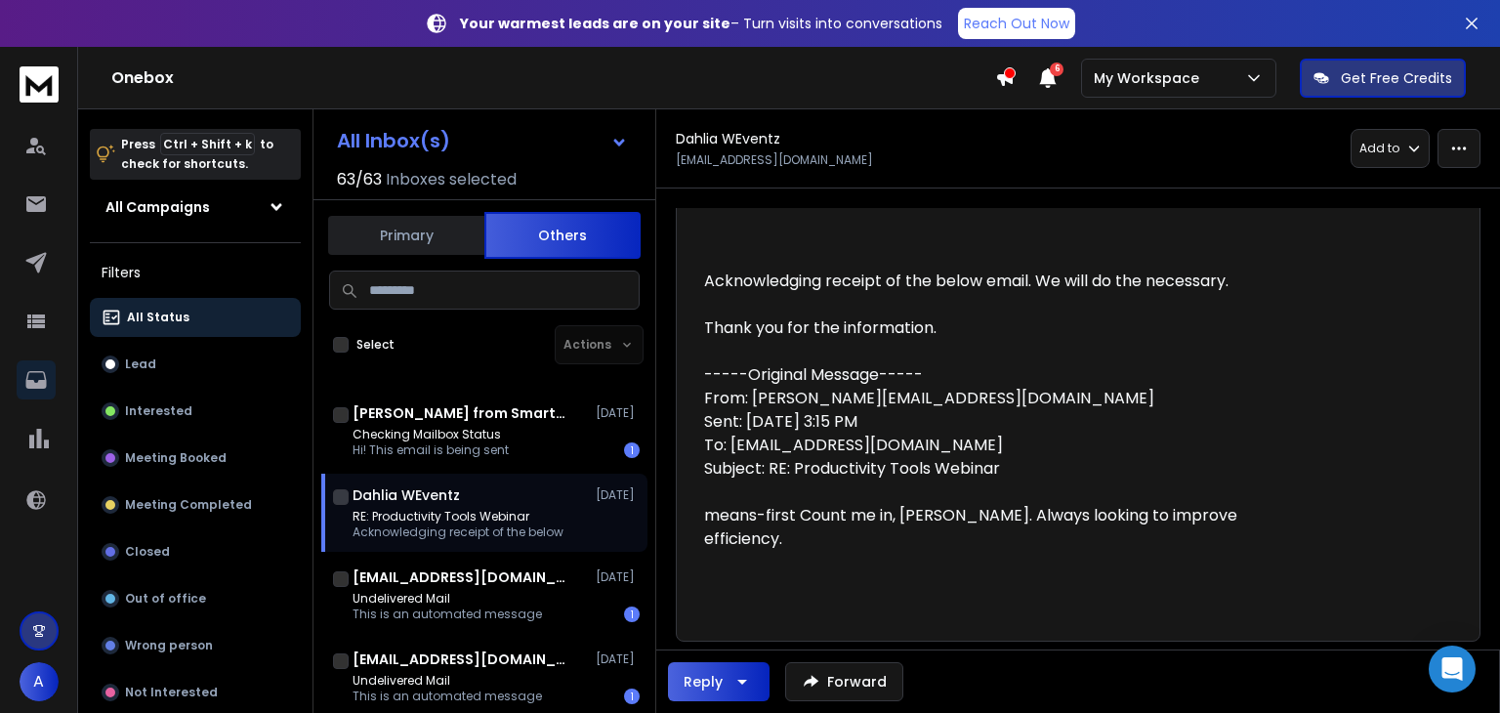
scroll to position [212, 0]
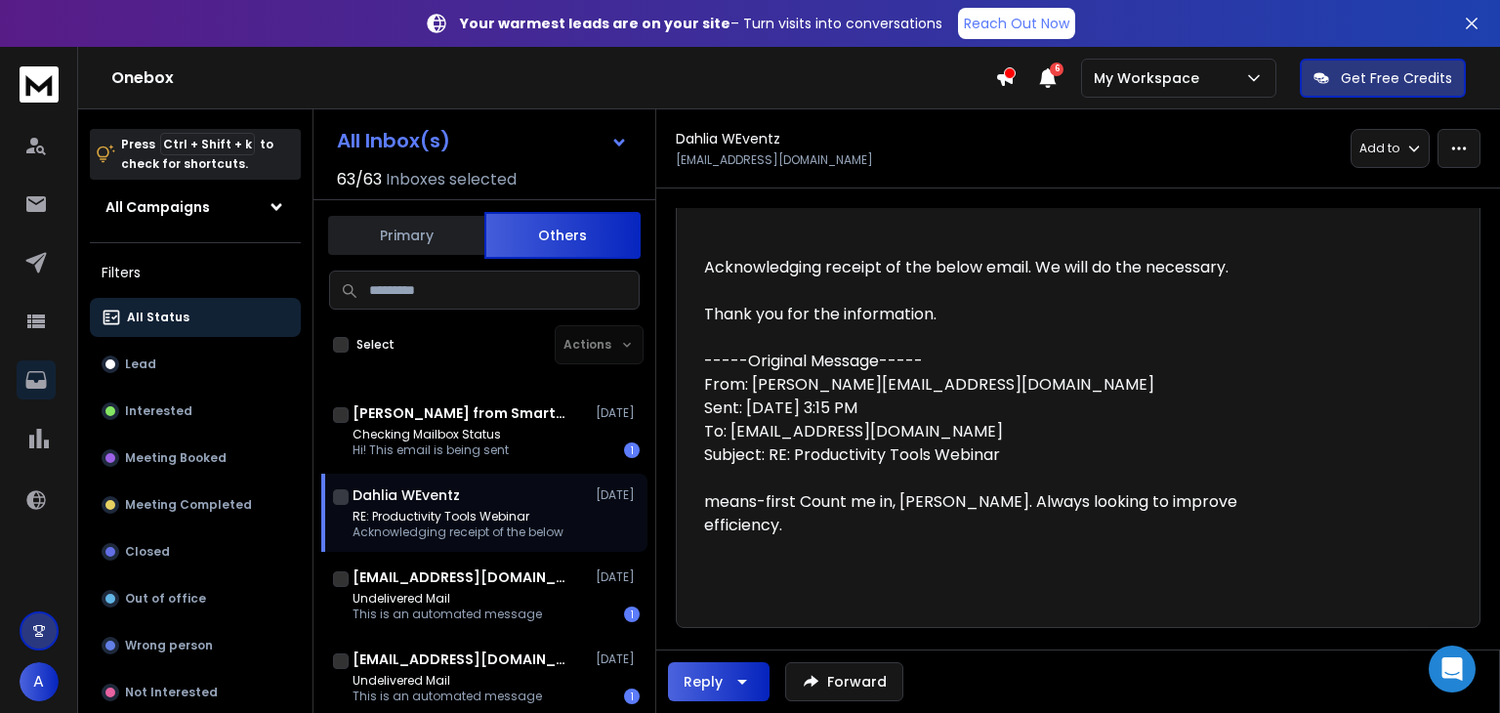
click at [804, 491] on div "Acknowledging receipt of the below email. We will do the necessary. Thank you f…" at bounding box center [997, 404] width 586 height 391
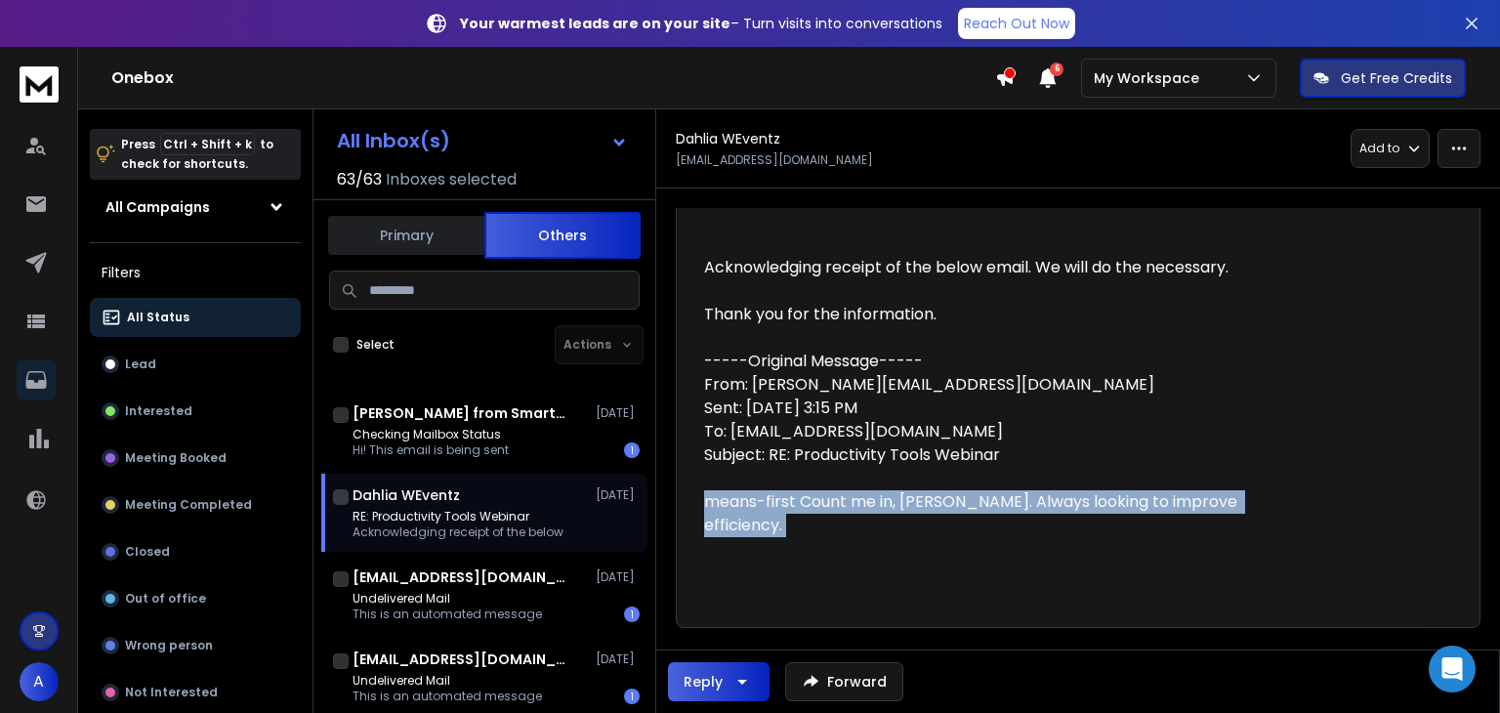
click at [804, 491] on div "Acknowledging receipt of the below email. We will do the necessary. Thank you f…" at bounding box center [997, 404] width 586 height 391
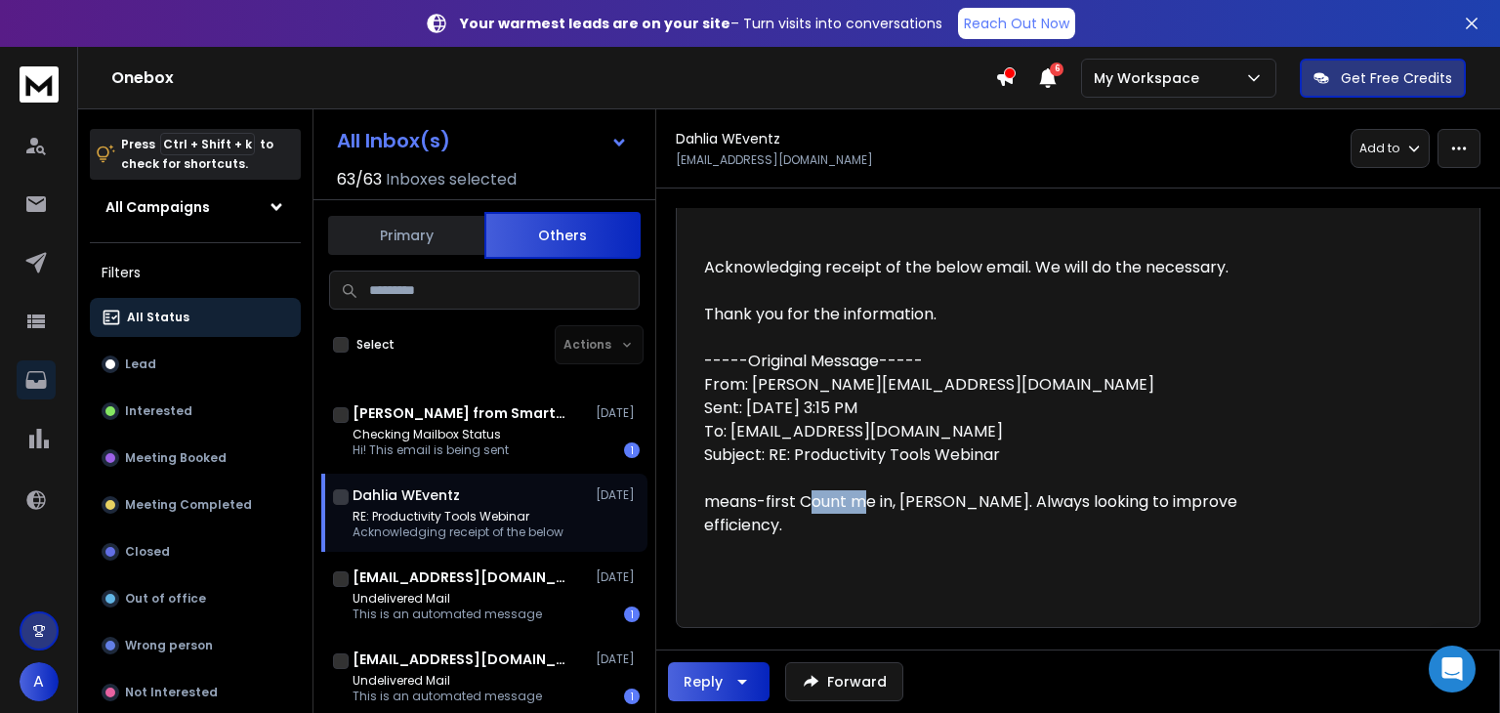
click at [804, 491] on div "Acknowledging receipt of the below email. We will do the necessary. Thank you f…" at bounding box center [997, 404] width 586 height 391
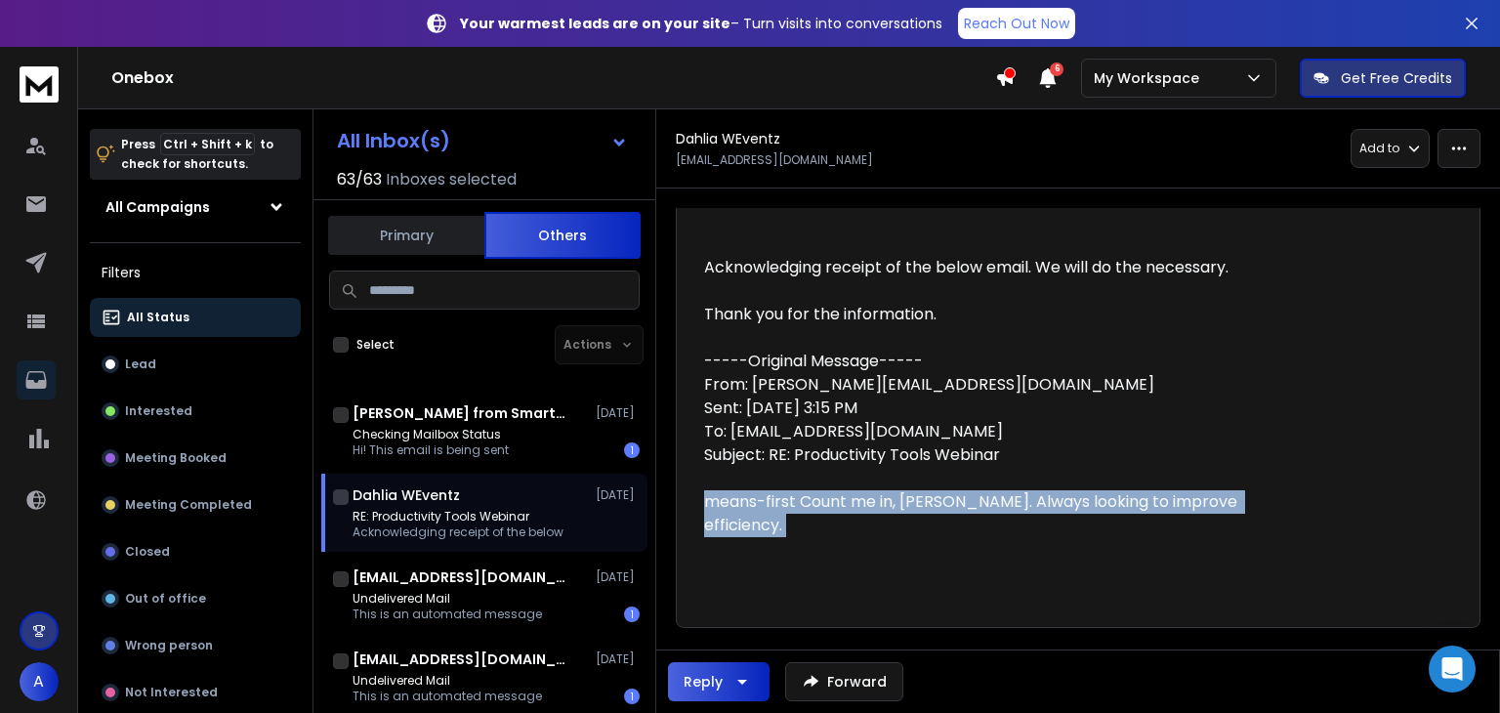
click at [804, 491] on div "Acknowledging receipt of the below email. We will do the necessary. Thank you f…" at bounding box center [997, 404] width 586 height 391
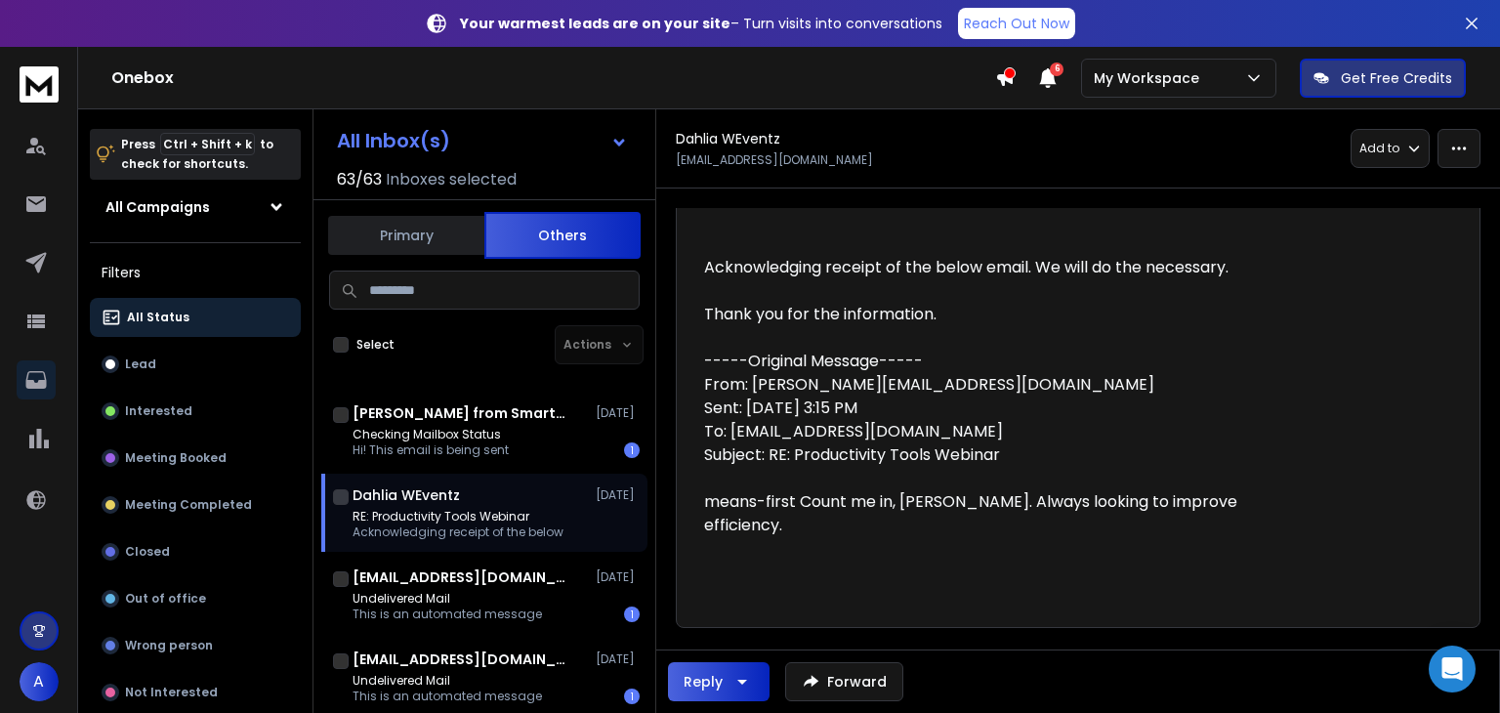
click at [804, 491] on div "Acknowledging receipt of the below email. We will do the necessary. Thank you f…" at bounding box center [997, 404] width 586 height 391
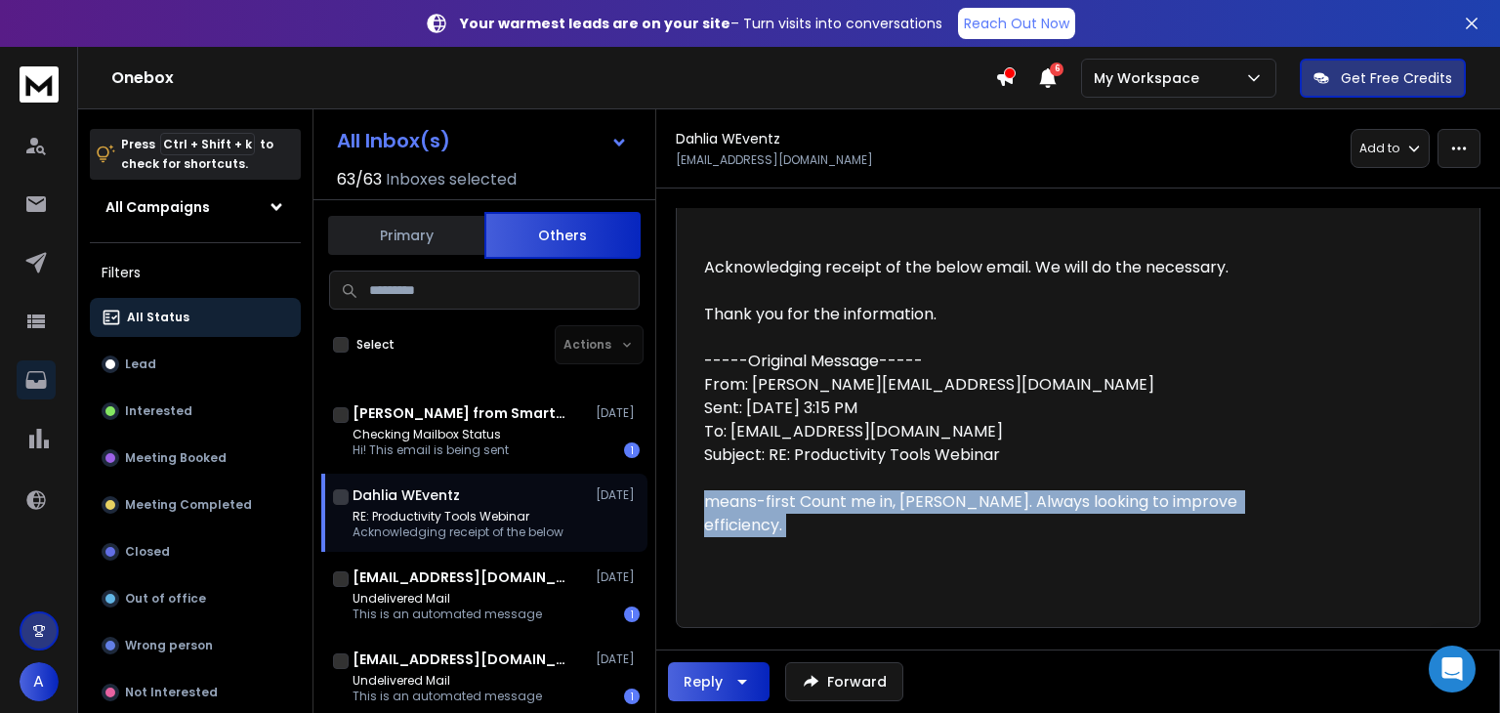
click at [804, 491] on div "Acknowledging receipt of the below email. We will do the necessary. Thank you f…" at bounding box center [997, 404] width 586 height 391
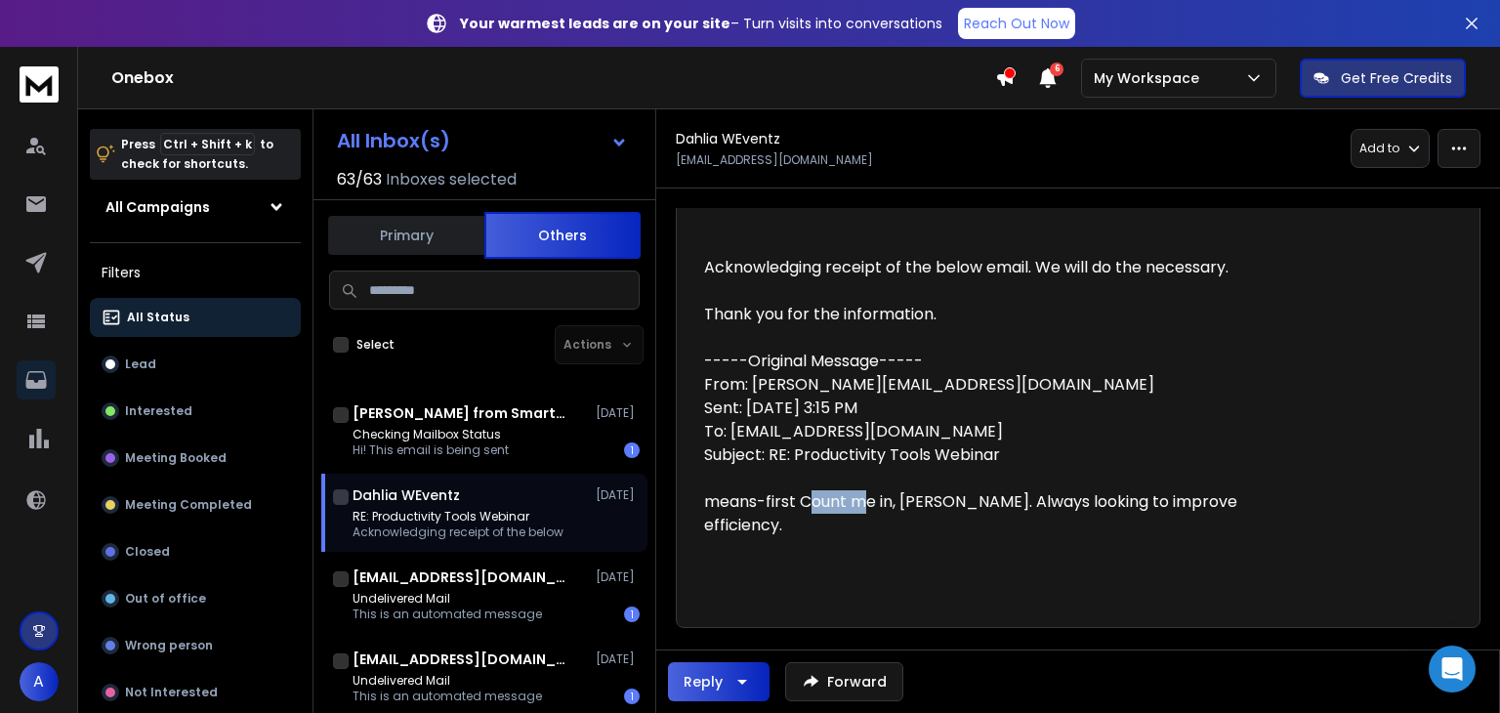
click at [804, 491] on div "Acknowledging receipt of the below email. We will do the necessary. Thank you f…" at bounding box center [997, 404] width 586 height 391
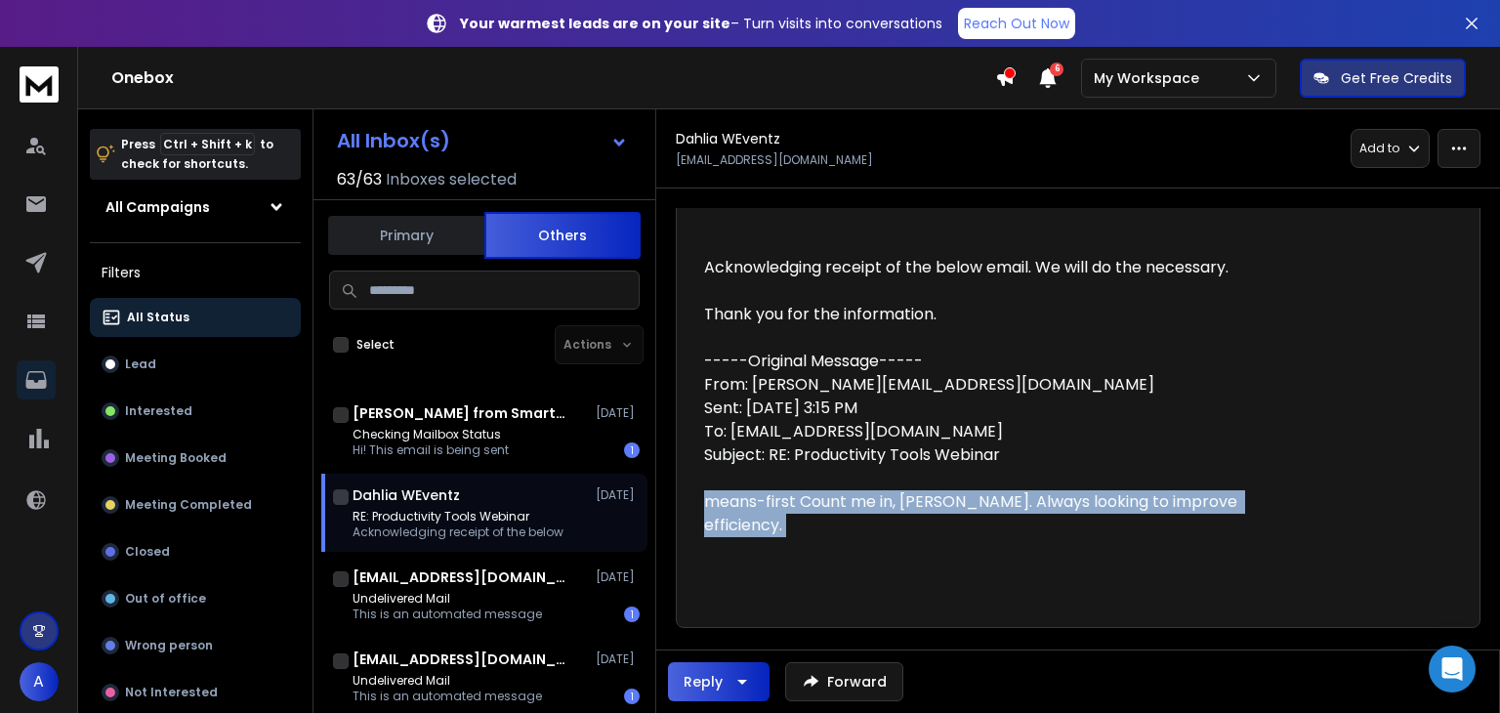
click at [804, 491] on div "Acknowledging receipt of the below email. We will do the necessary. Thank you f…" at bounding box center [997, 404] width 586 height 391
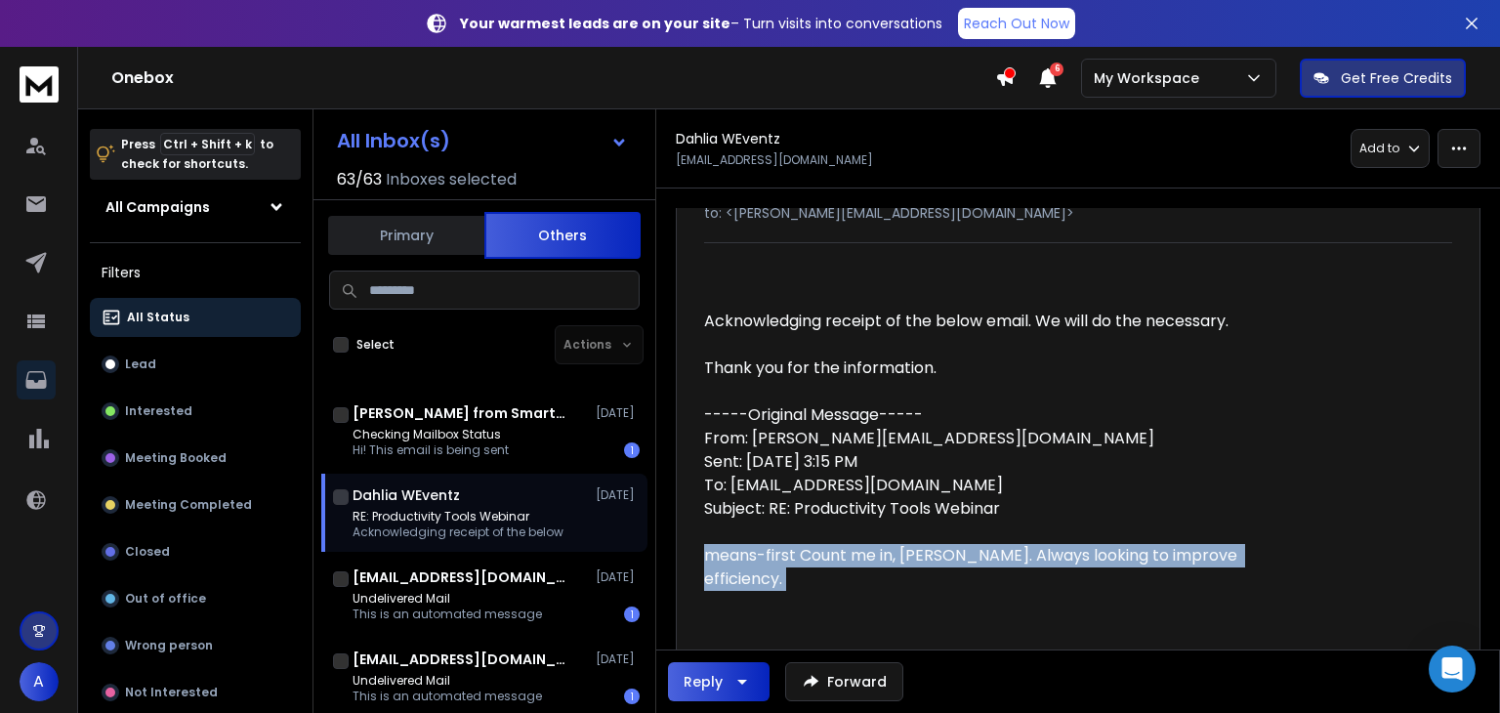
scroll to position [157, 0]
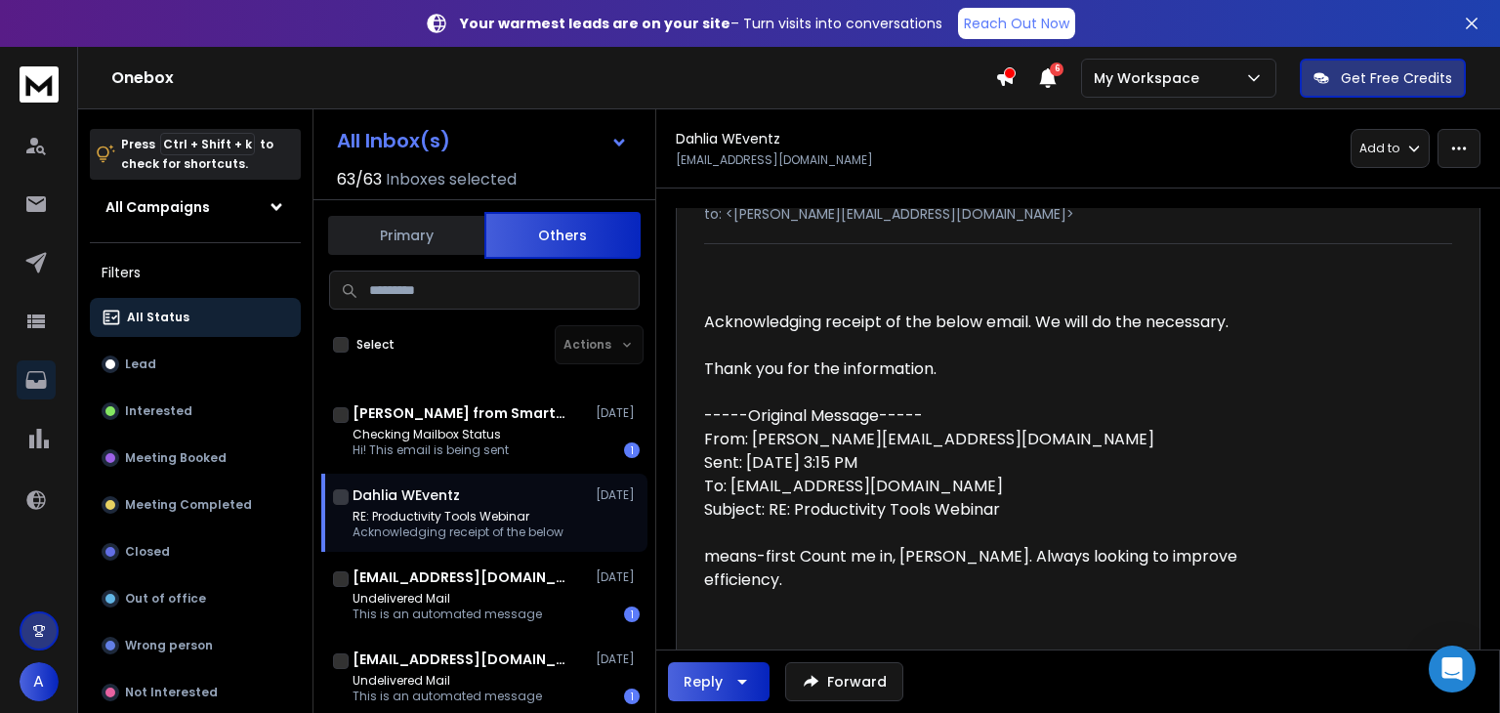
click at [457, 541] on div "Dahlia WEventz [DATE] RE: Productivity Tools Webinar Acknowledging receipt of t…" at bounding box center [486, 513] width 322 height 78
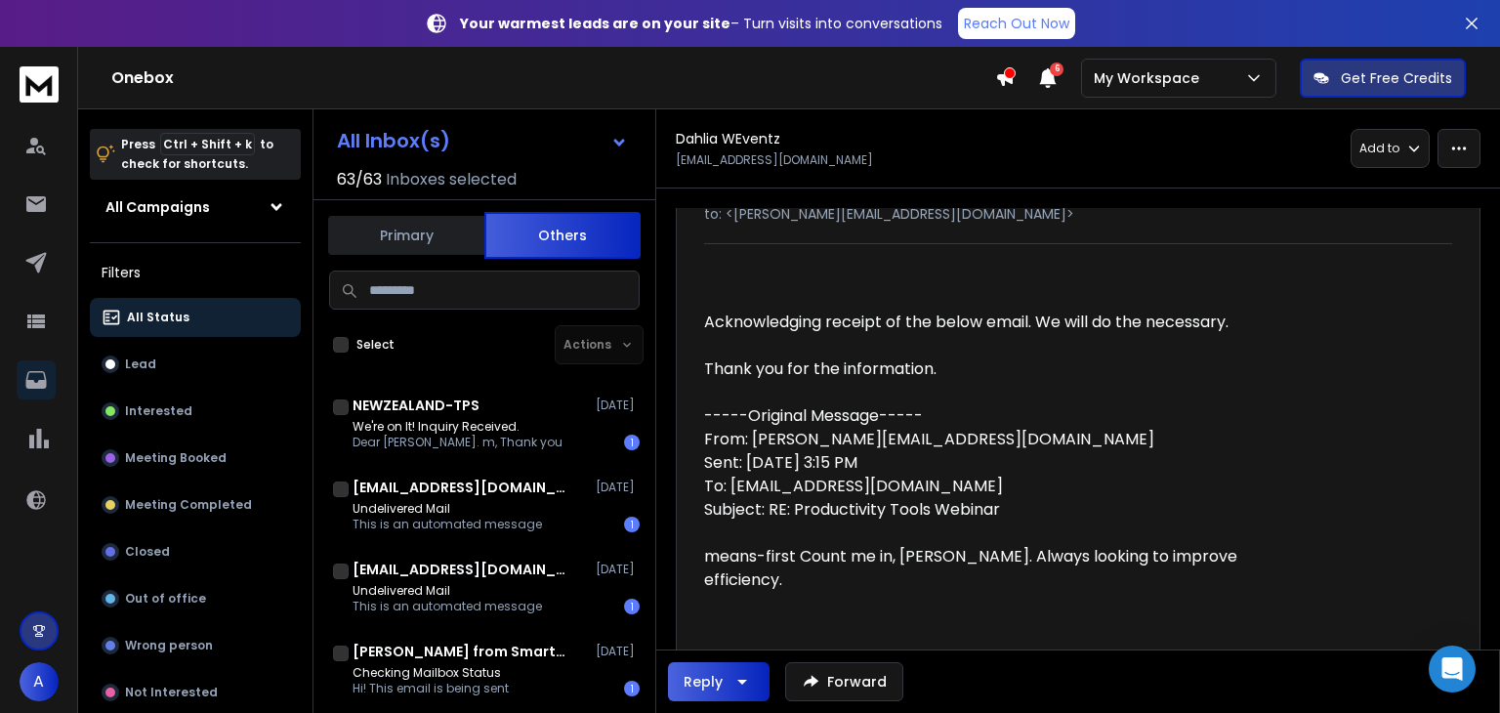
scroll to position [3201, 0]
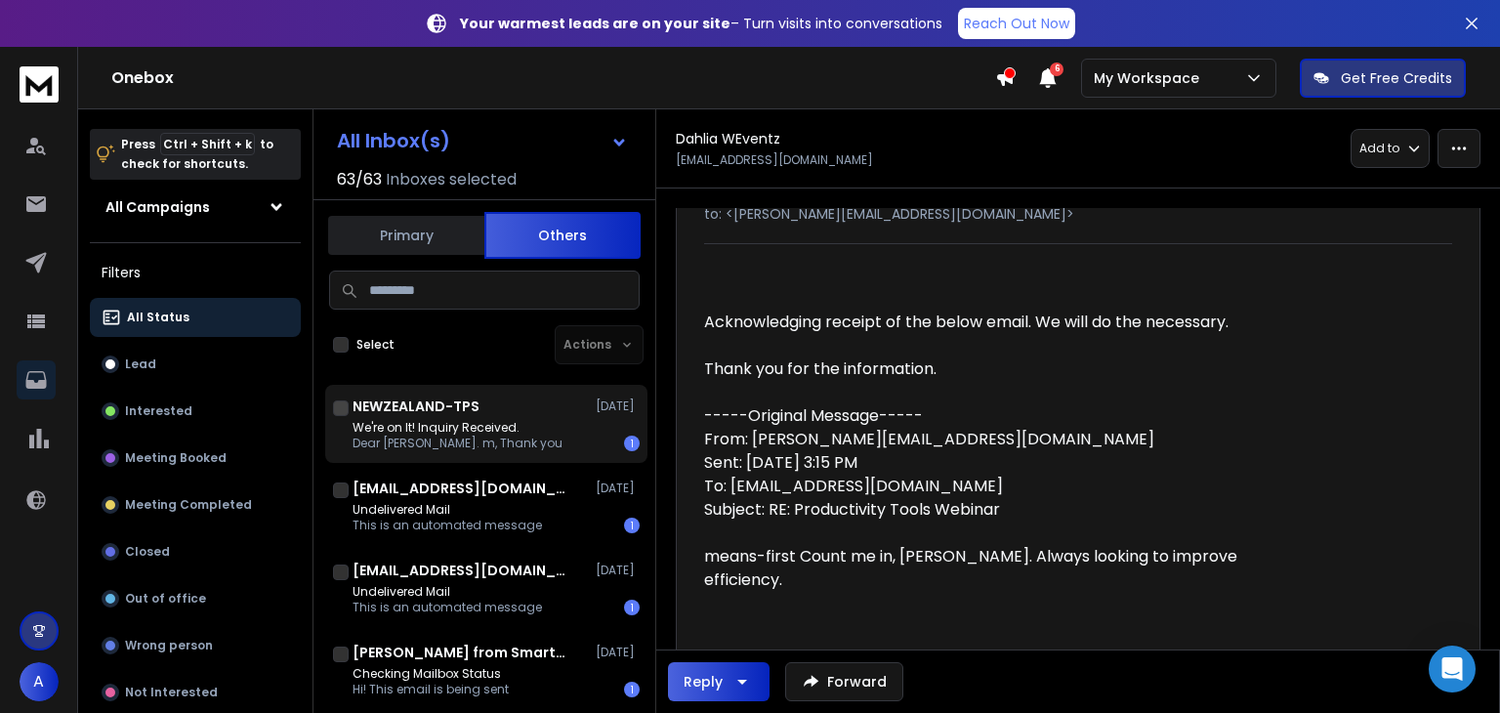
click at [551, 448] on div "We're on It! Inquiry Received. Dear [PERSON_NAME]. m, Thank you 1" at bounding box center [495, 435] width 287 height 31
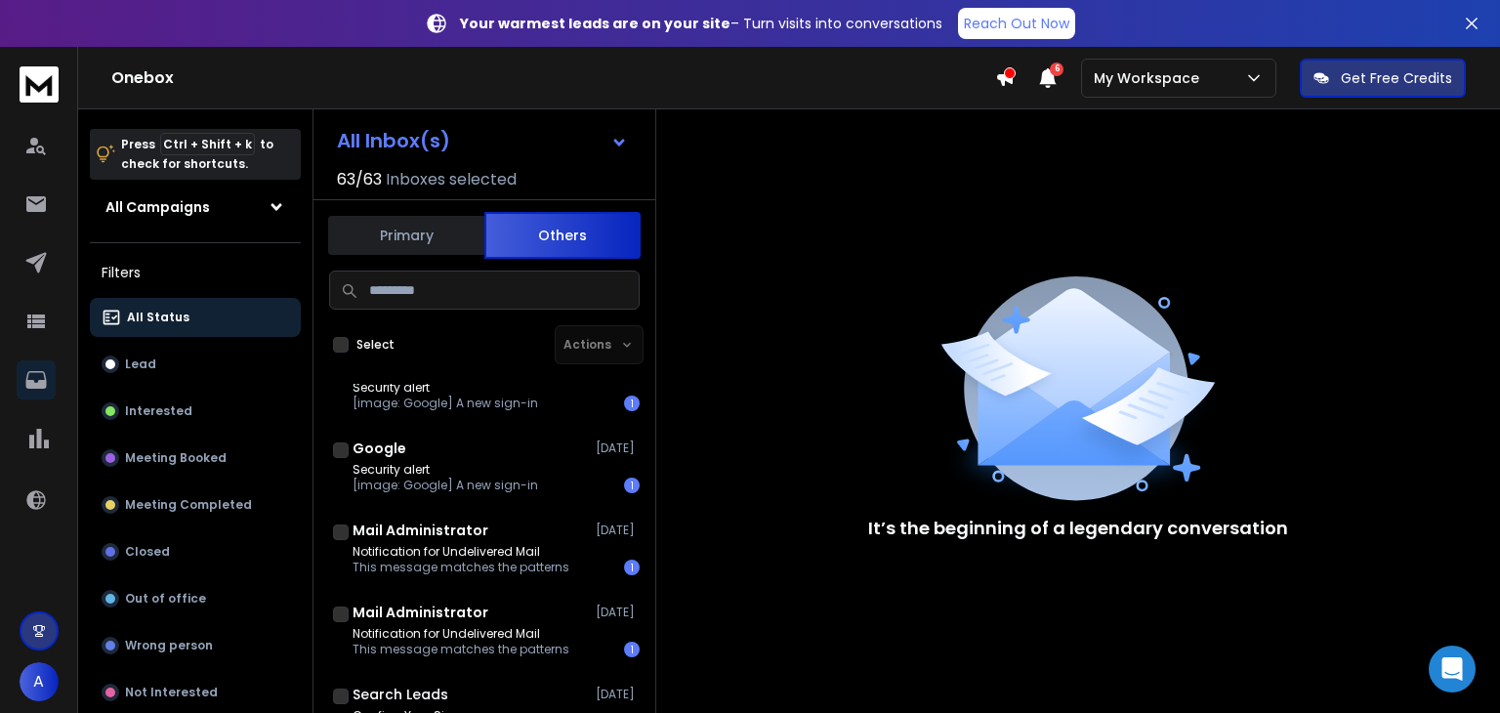
scroll to position [5749, 0]
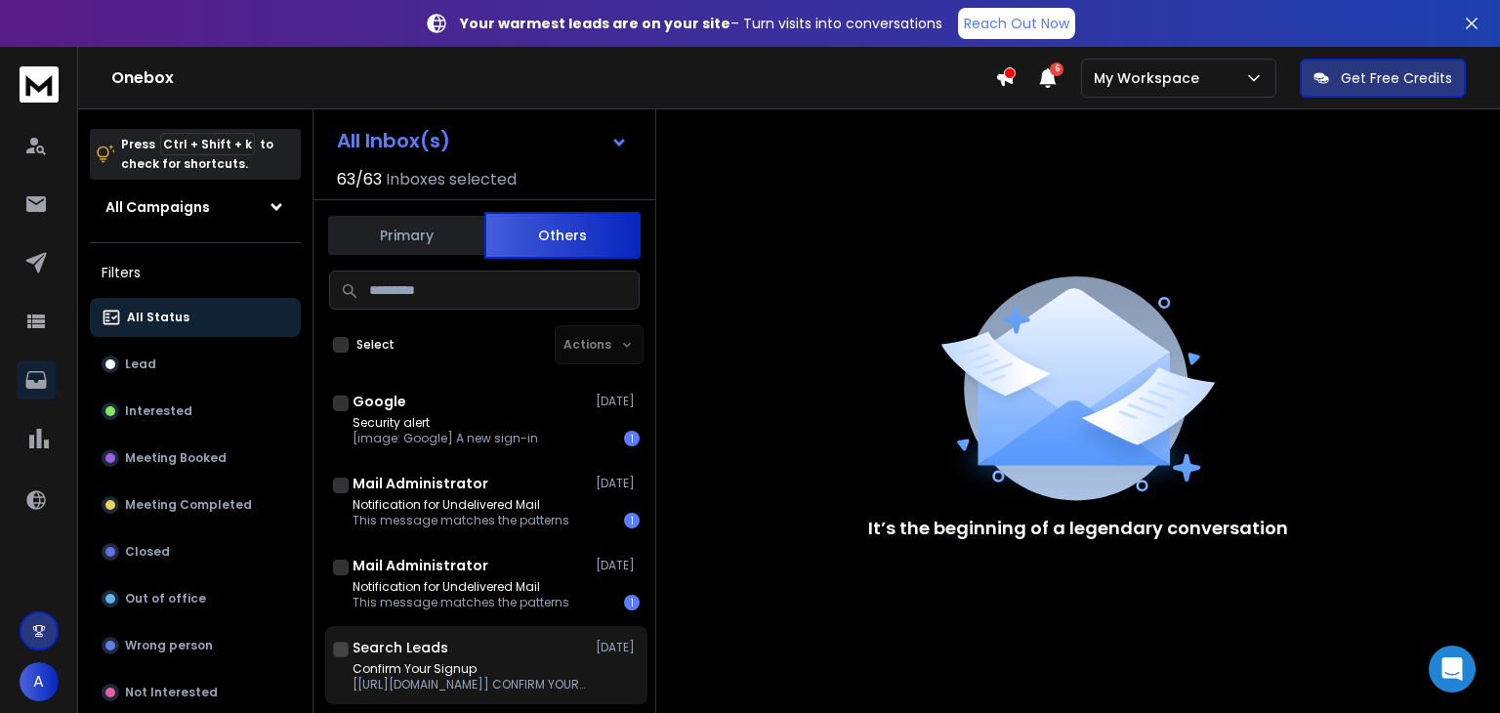
click at [504, 679] on p "[[URL][DOMAIN_NAME]] CONFIRM YOUR SIGNUP Follow this link" at bounding box center [469, 685] width 234 height 16
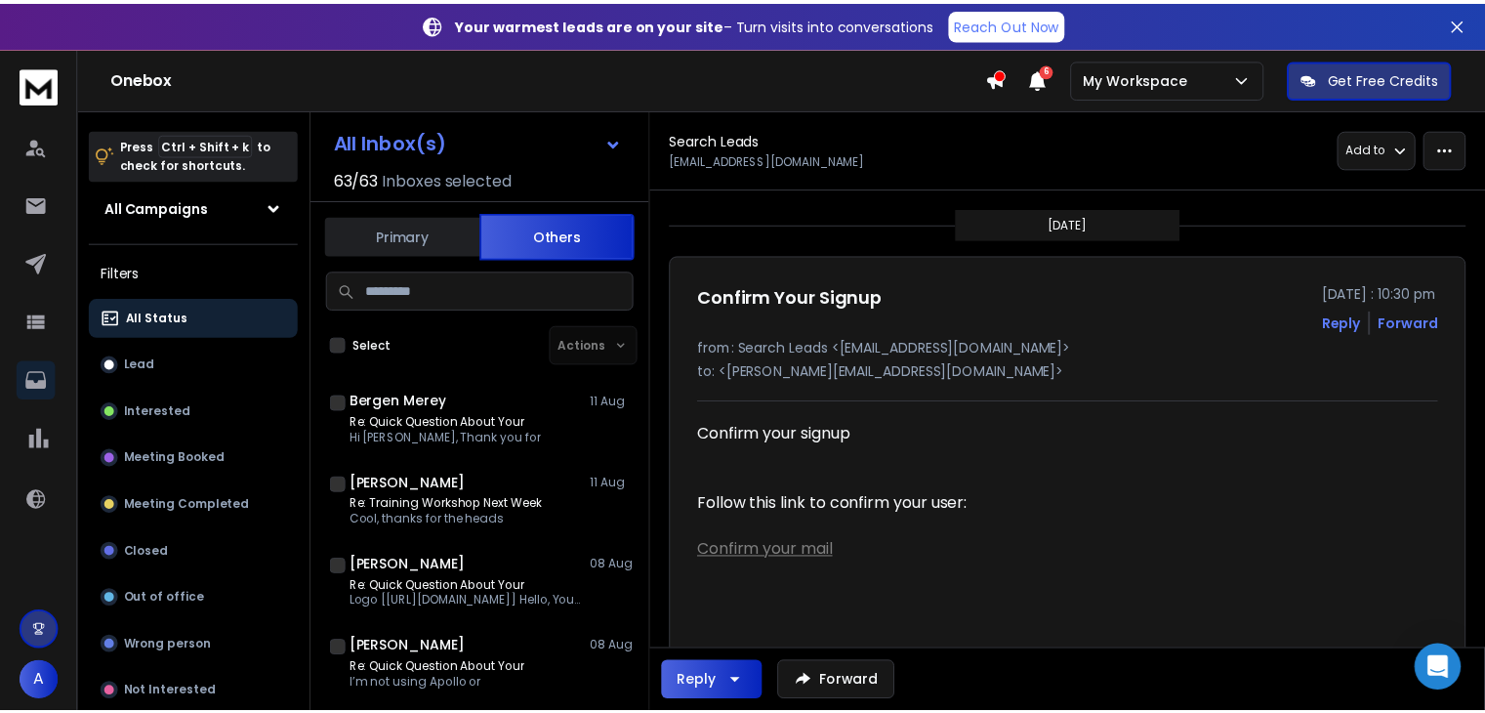
scroll to position [0, 0]
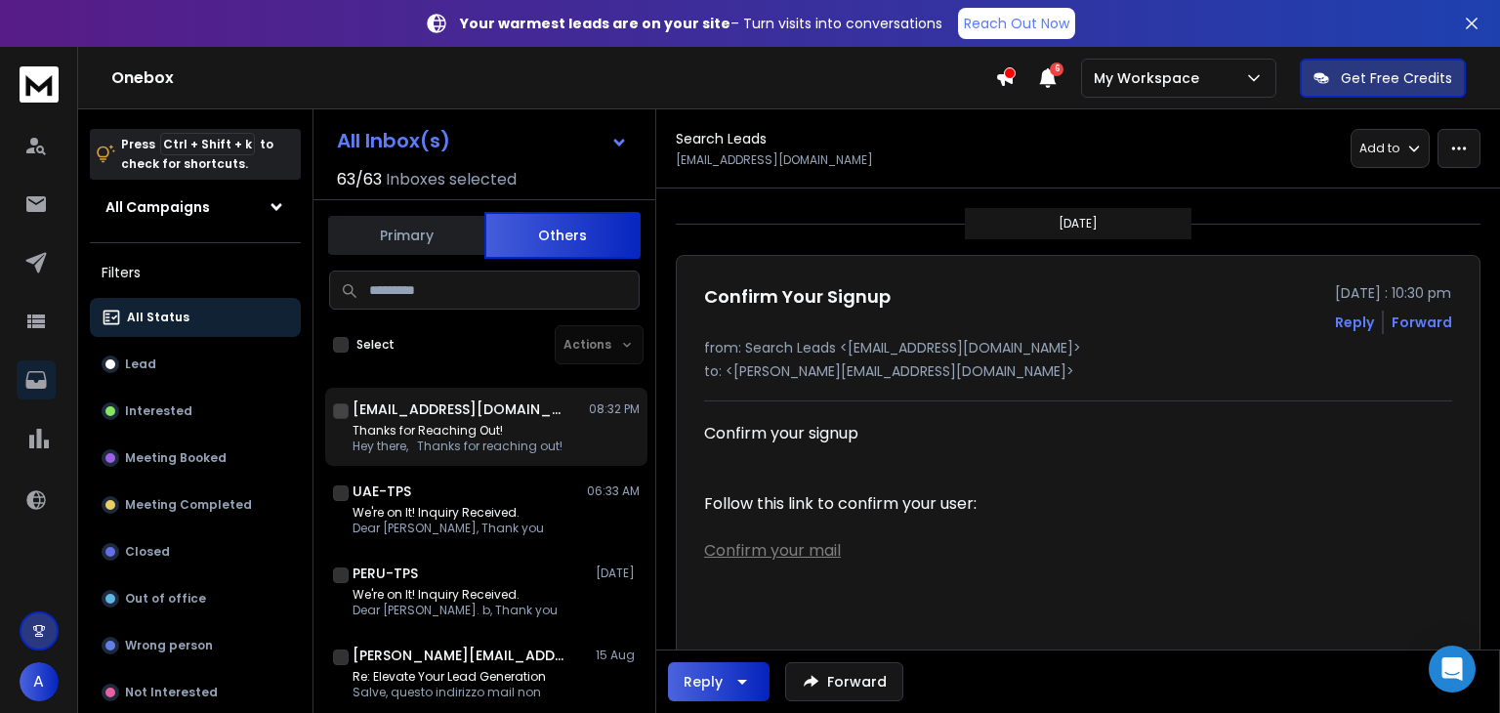
click at [416, 402] on h1 "[EMAIL_ADDRESS][DOMAIN_NAME]" at bounding box center [459, 409] width 215 height 20
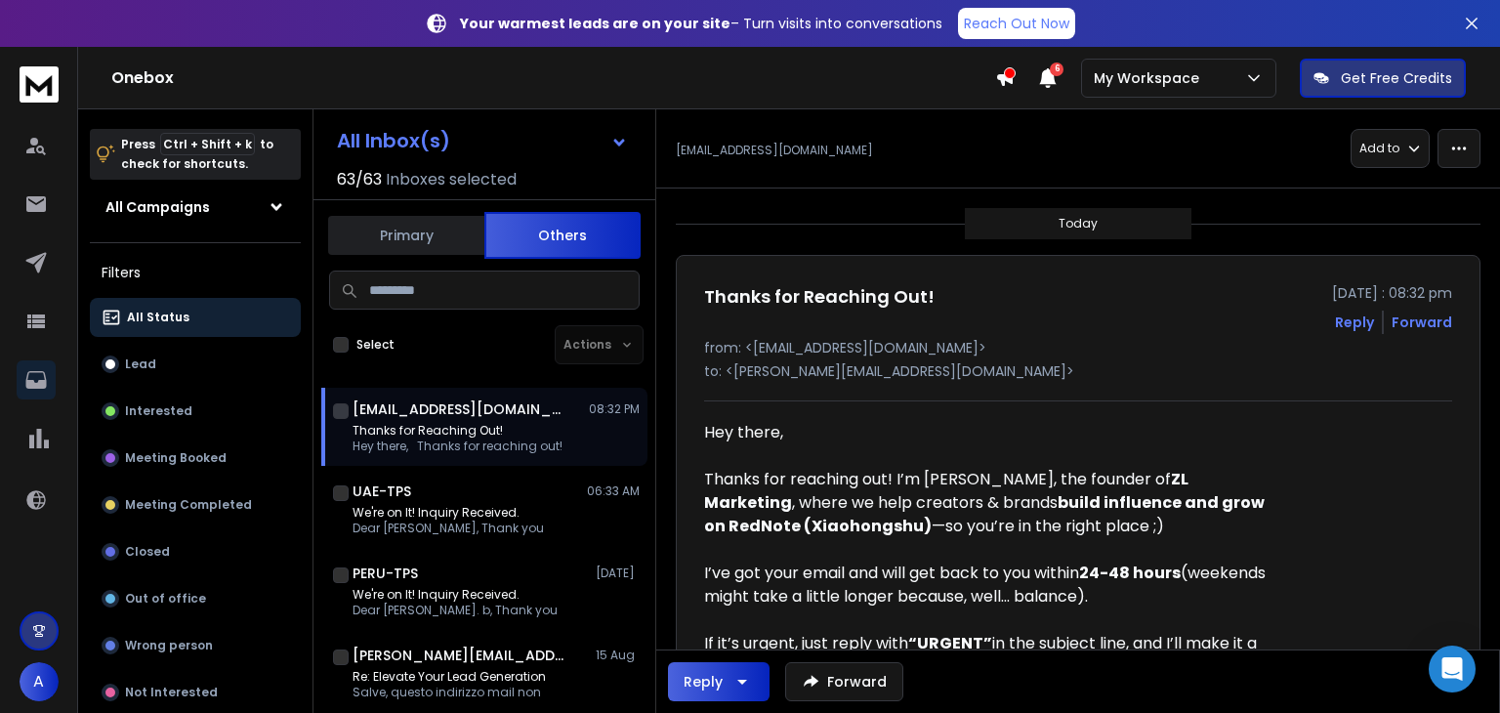
click at [406, 221] on button "Primary" at bounding box center [406, 235] width 156 height 43
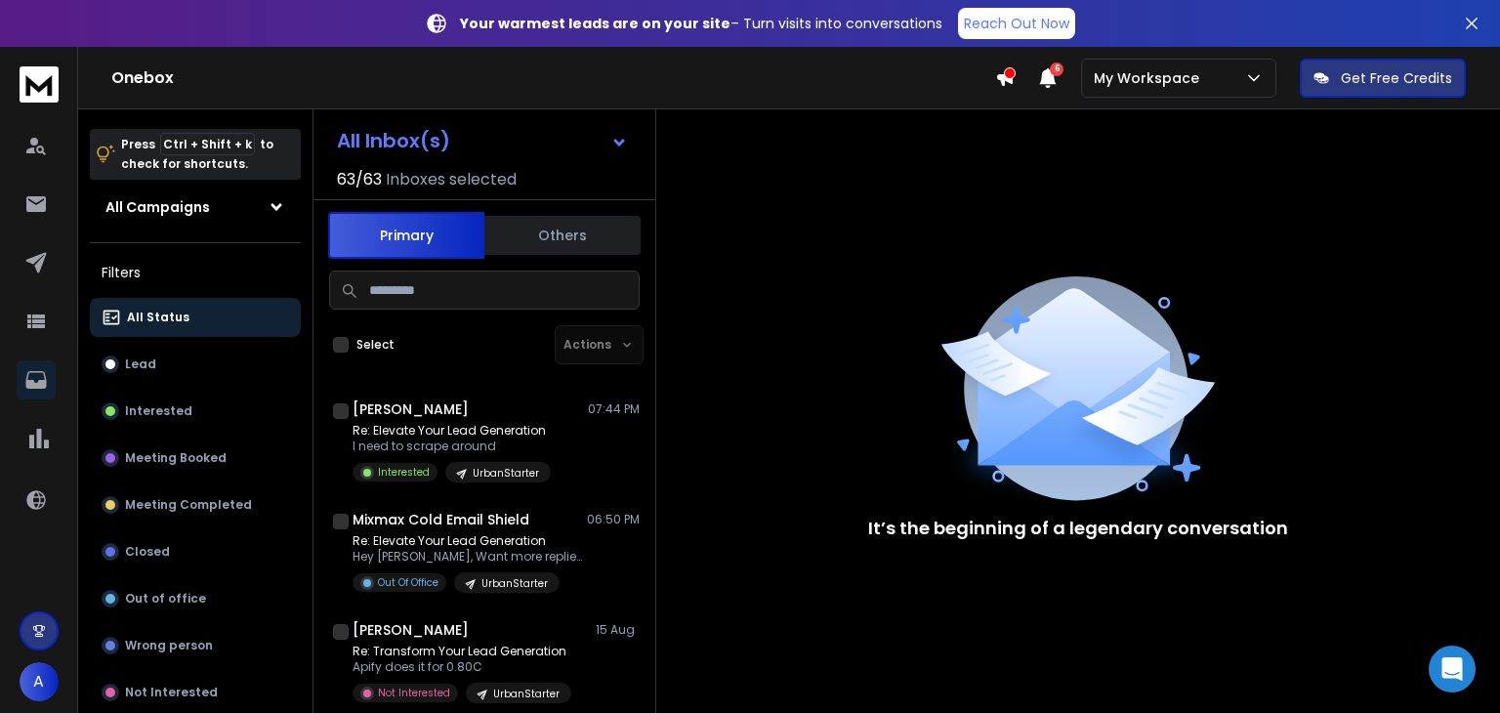
click at [51, 66] on img at bounding box center [39, 84] width 39 height 36
